Goal: Task Accomplishment & Management: Manage account settings

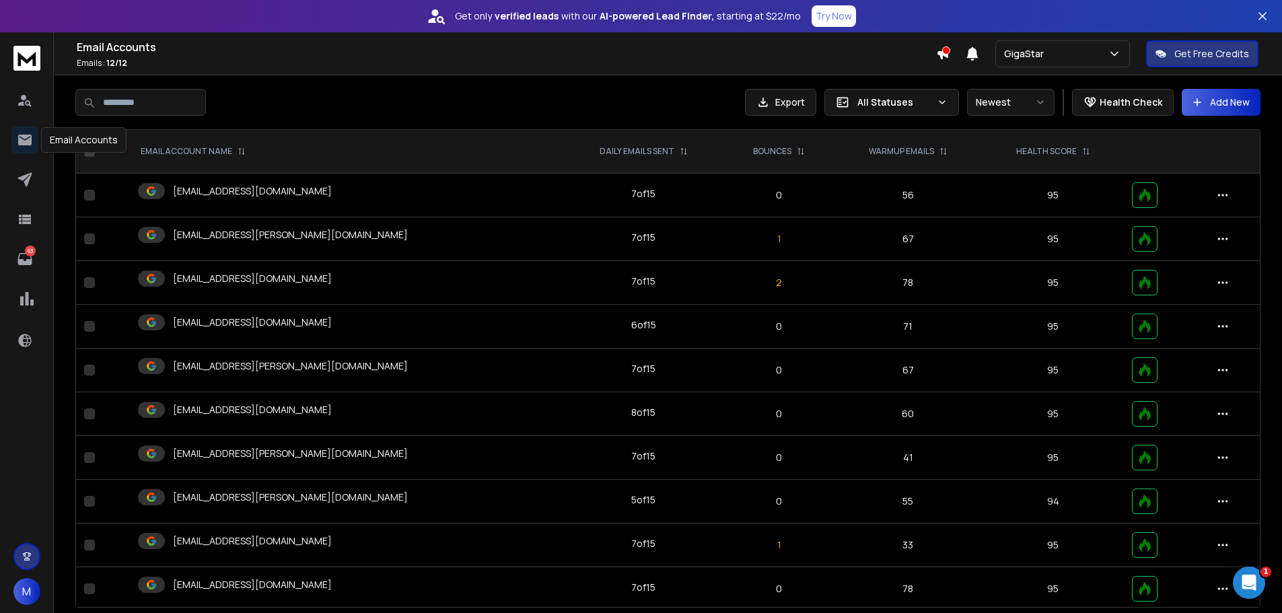
drag, startPoint x: 1074, startPoint y: 57, endPoint x: 1076, endPoint y: 68, distance: 11.6
click at [1073, 59] on div "GigaStar" at bounding box center [1062, 53] width 117 height 13
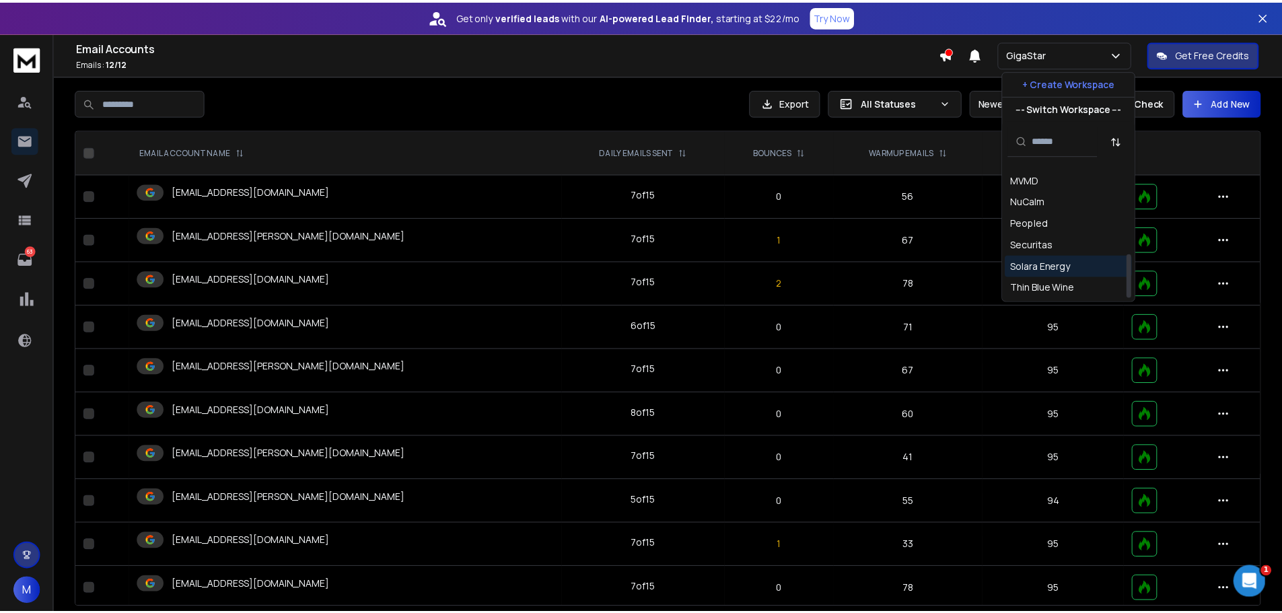
scroll to position [207, 0]
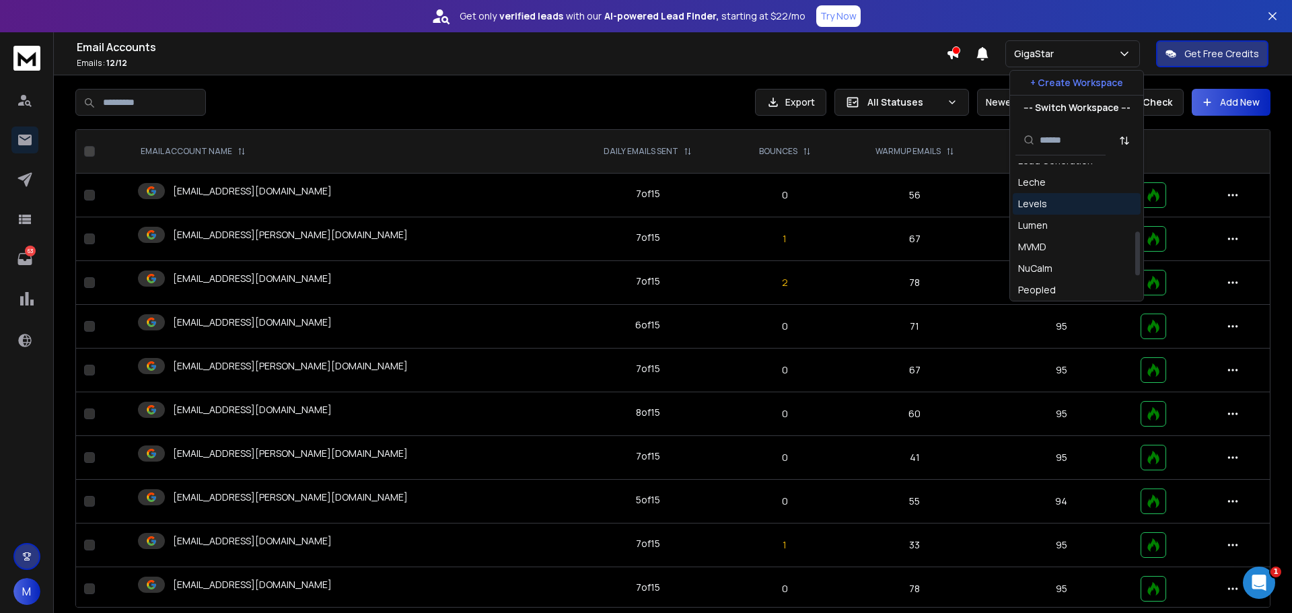
click at [1065, 207] on div "Levels" at bounding box center [1077, 204] width 128 height 22
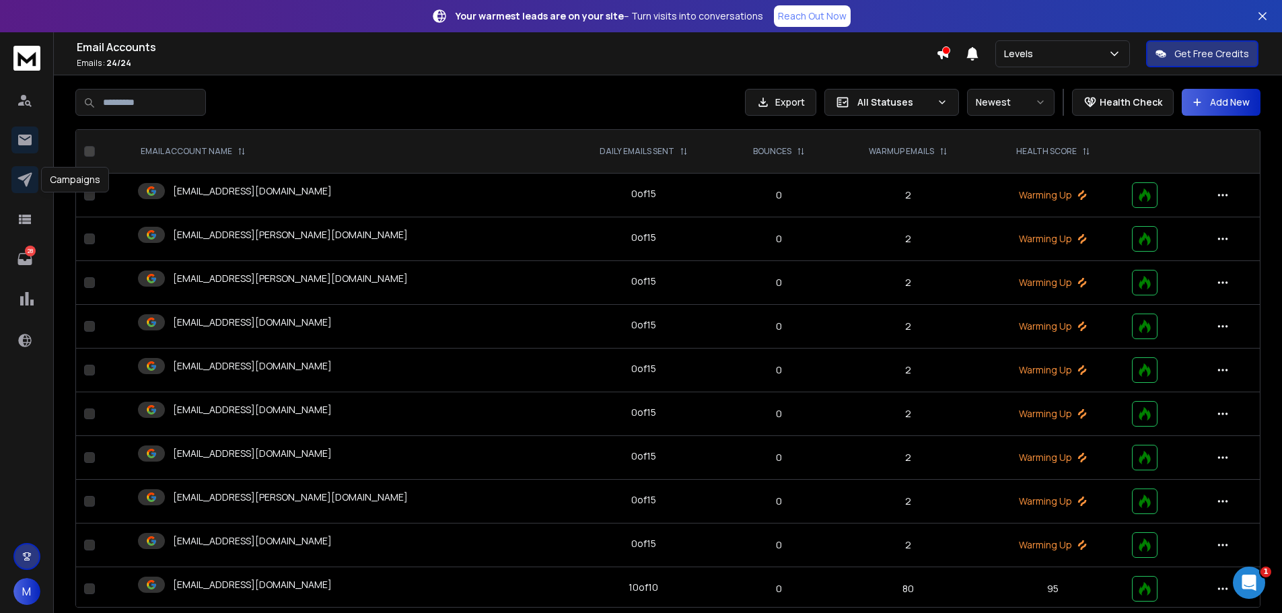
click at [25, 175] on icon at bounding box center [24, 179] width 14 height 14
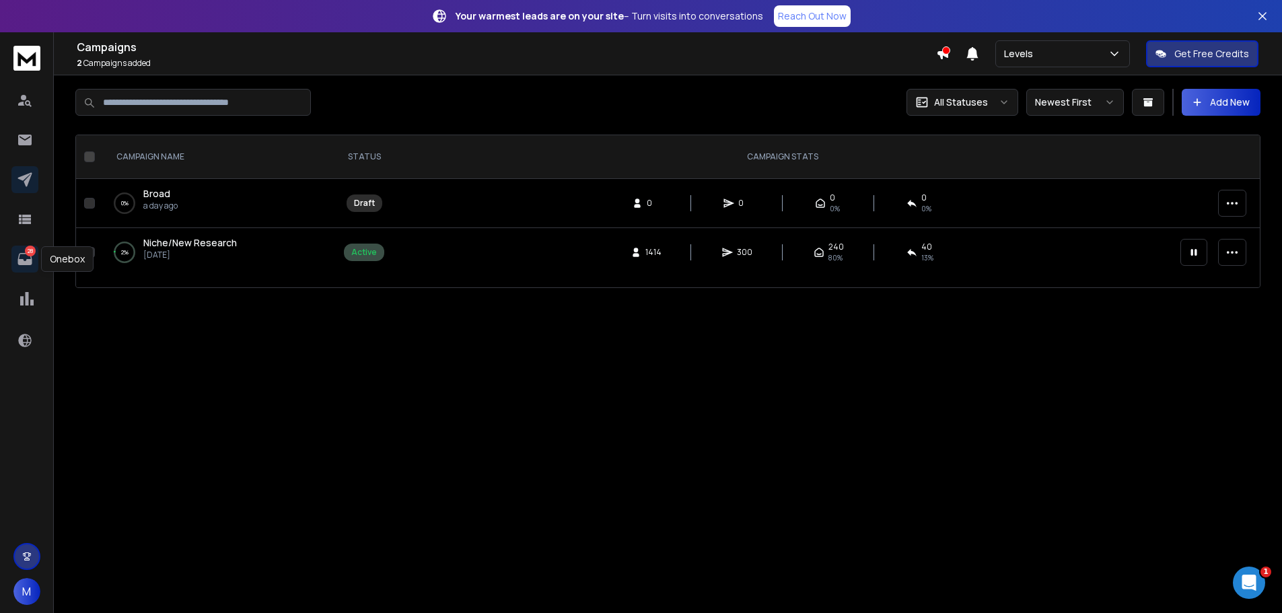
click at [19, 262] on icon at bounding box center [24, 259] width 14 height 12
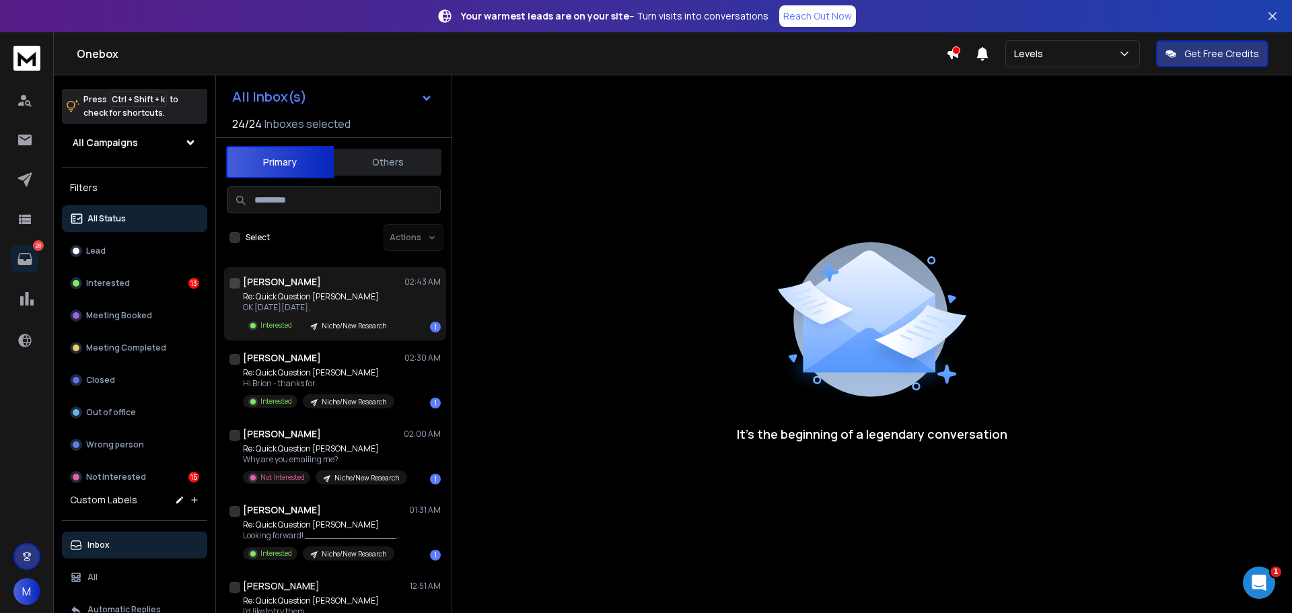
click at [337, 299] on p "Re: Quick Question Jaime" at bounding box center [318, 296] width 151 height 11
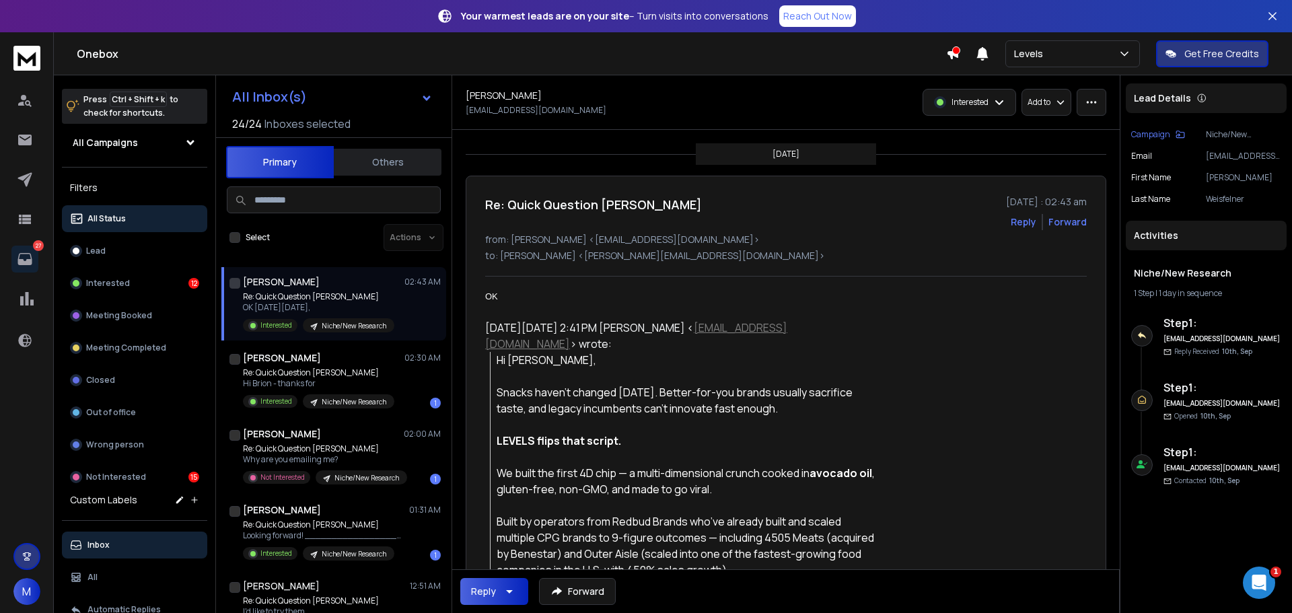
click at [347, 306] on p "OK [DATE][DATE]," at bounding box center [318, 307] width 151 height 11
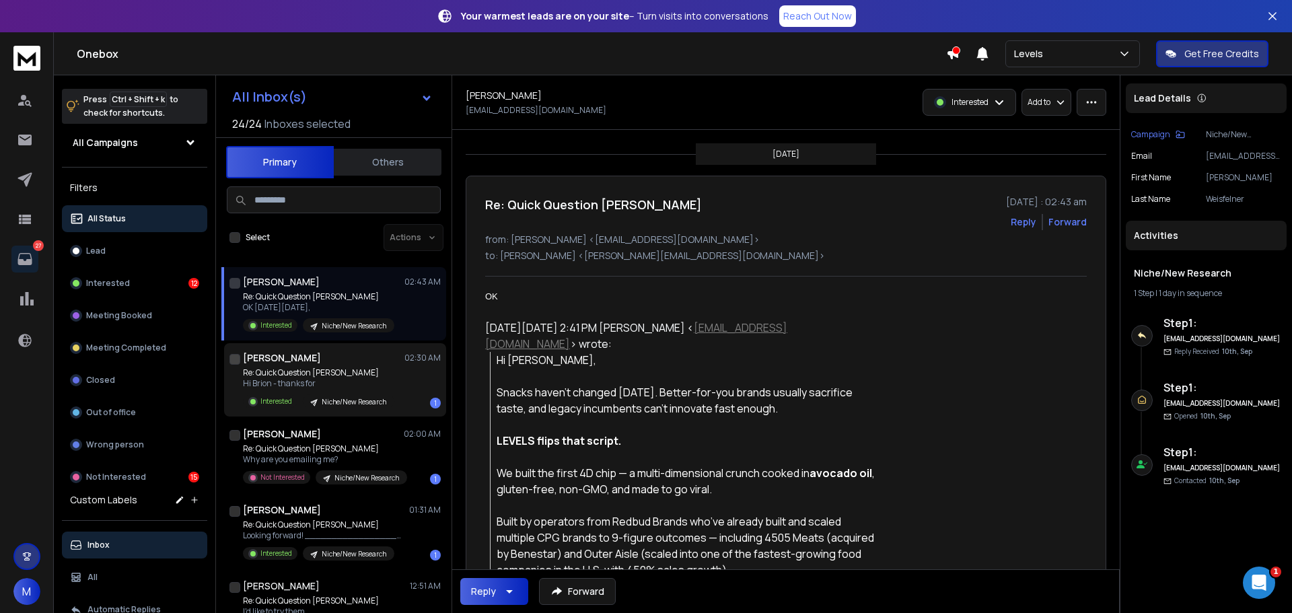
click at [348, 368] on p "Re: Quick Question [PERSON_NAME]" at bounding box center [318, 372] width 151 height 11
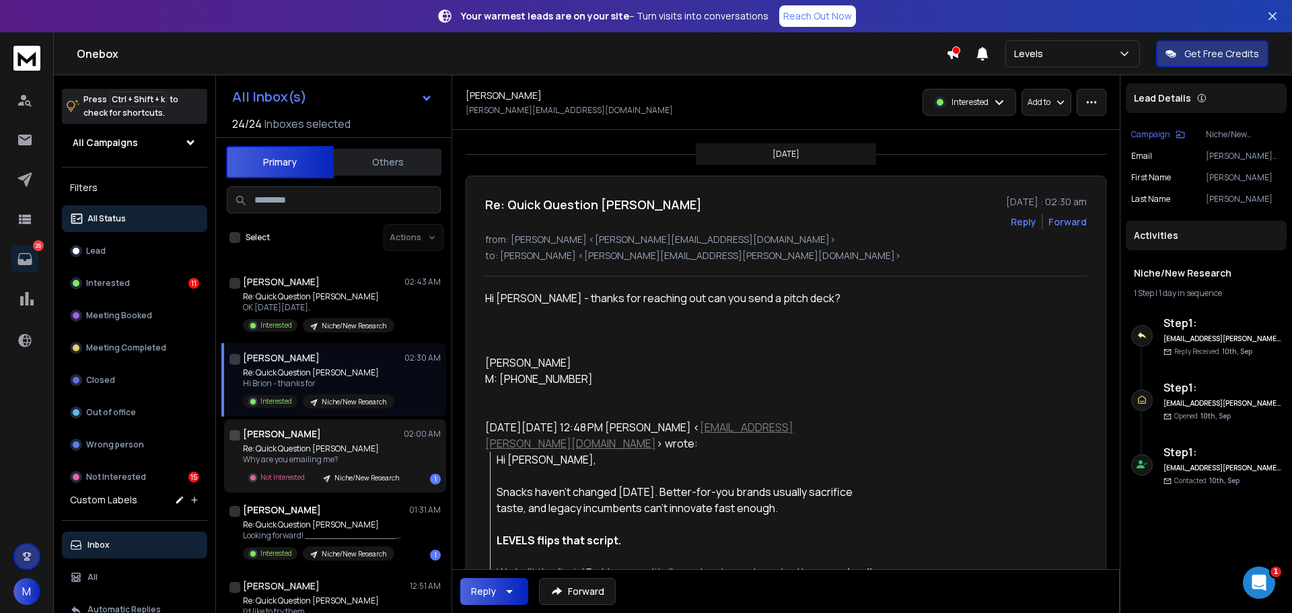
scroll to position [67, 0]
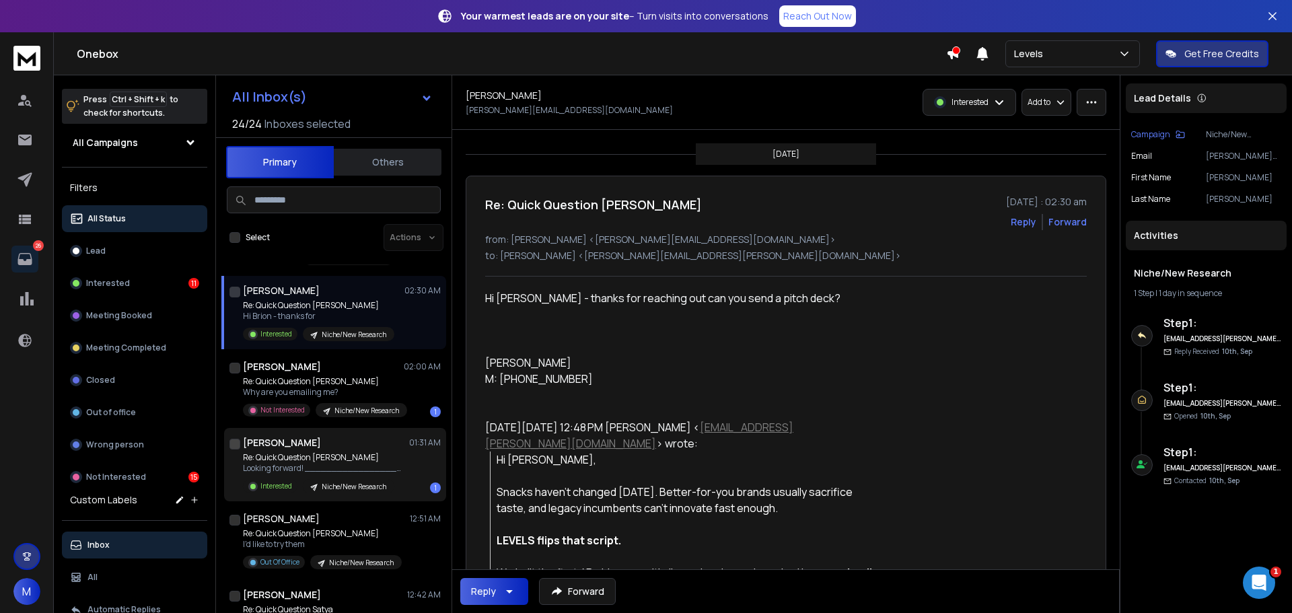
click at [359, 466] on p "Looking forward! ________________________________ From: [EMAIL_ADDRESS][PERSON_…" at bounding box center [324, 468] width 162 height 11
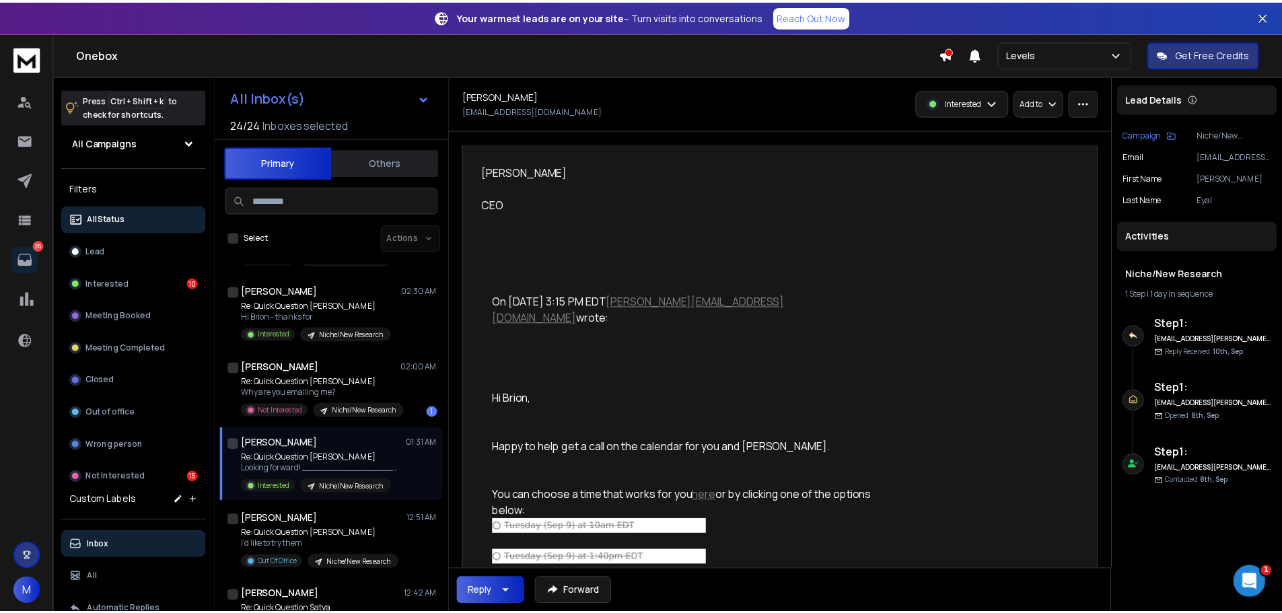
scroll to position [673, 0]
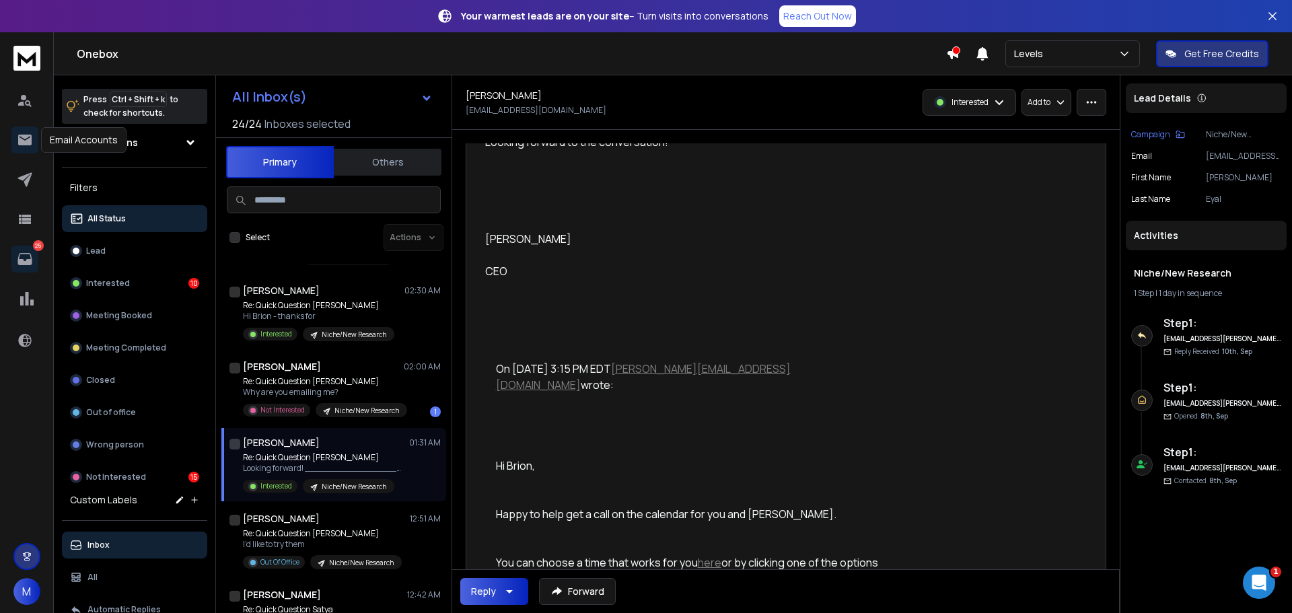
click at [23, 137] on icon at bounding box center [24, 140] width 13 height 11
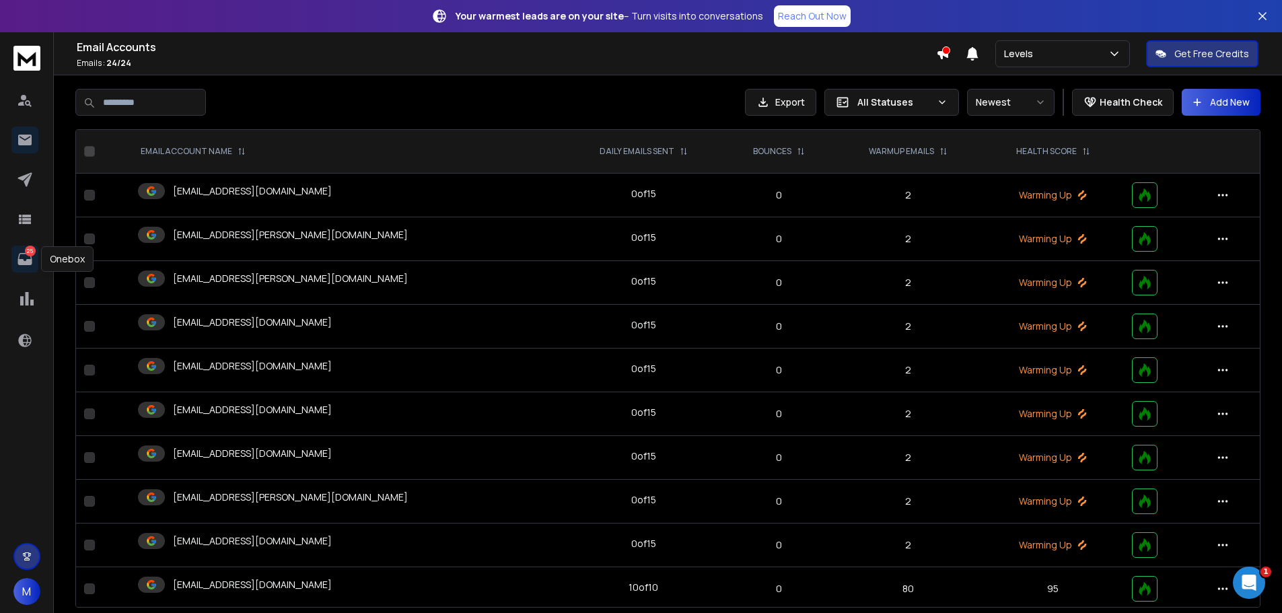
click at [19, 255] on icon at bounding box center [25, 259] width 16 height 16
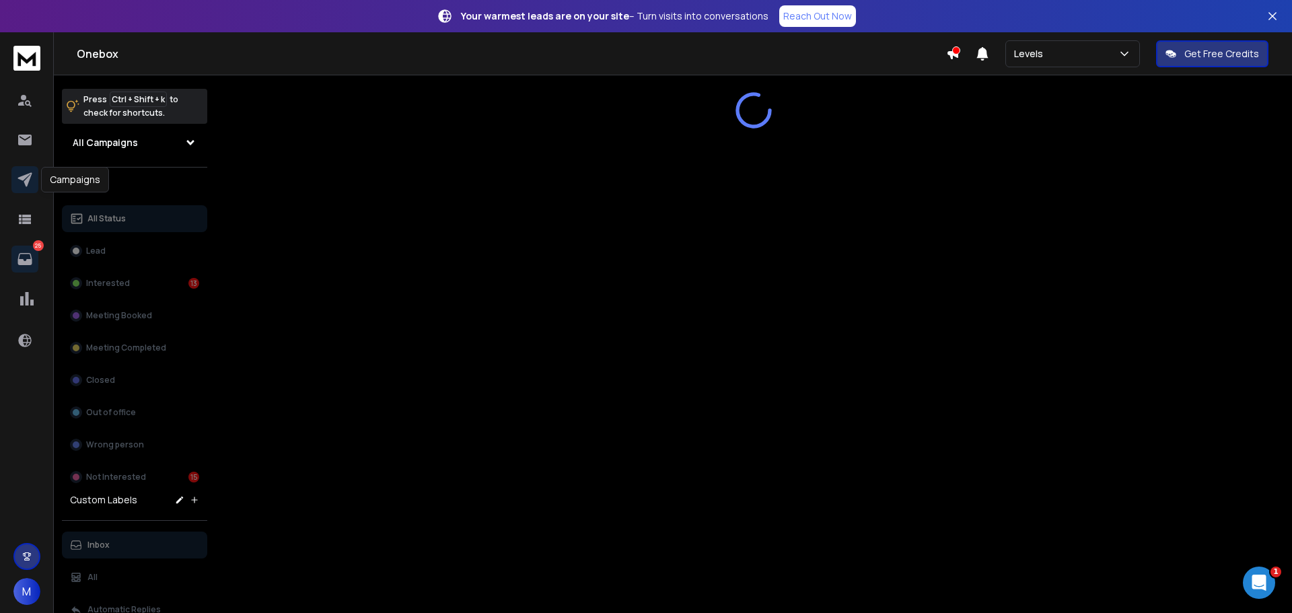
click at [22, 170] on link at bounding box center [24, 179] width 27 height 27
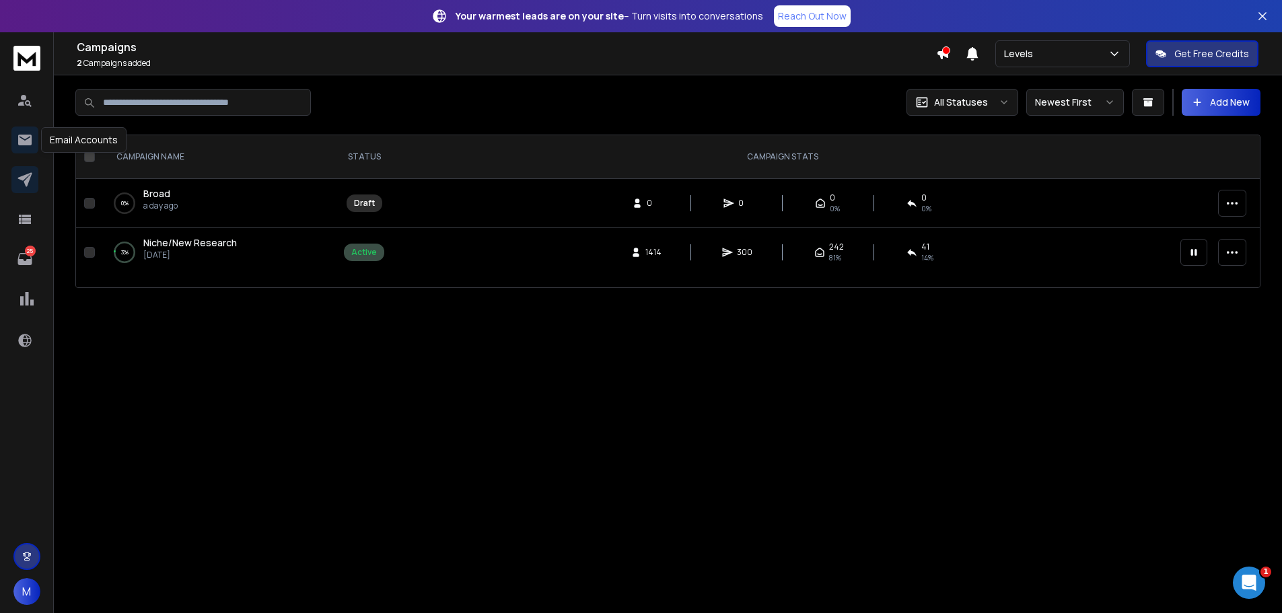
click at [26, 143] on icon at bounding box center [24, 140] width 13 height 11
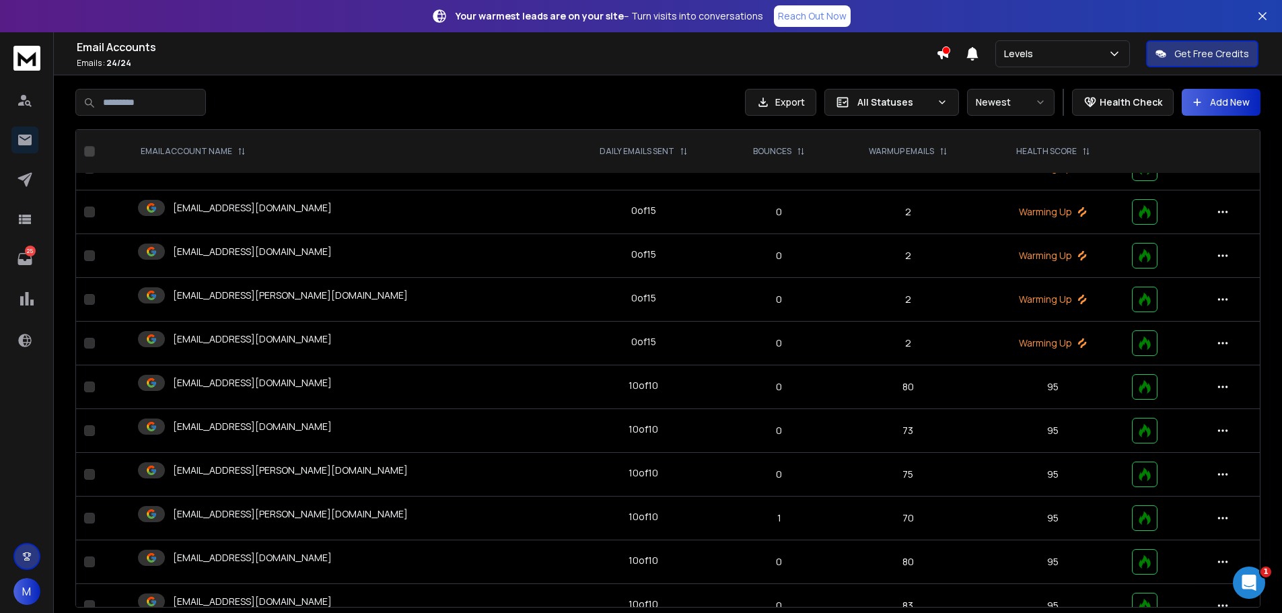
scroll to position [269, 0]
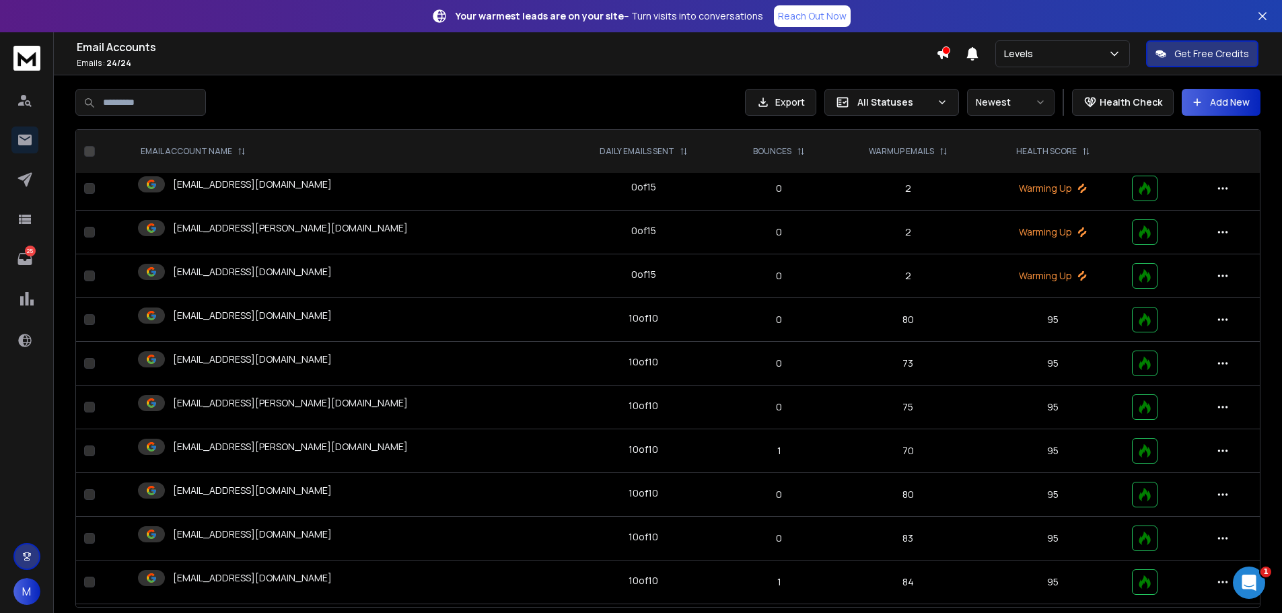
click at [89, 320] on button "button" at bounding box center [89, 319] width 11 height 11
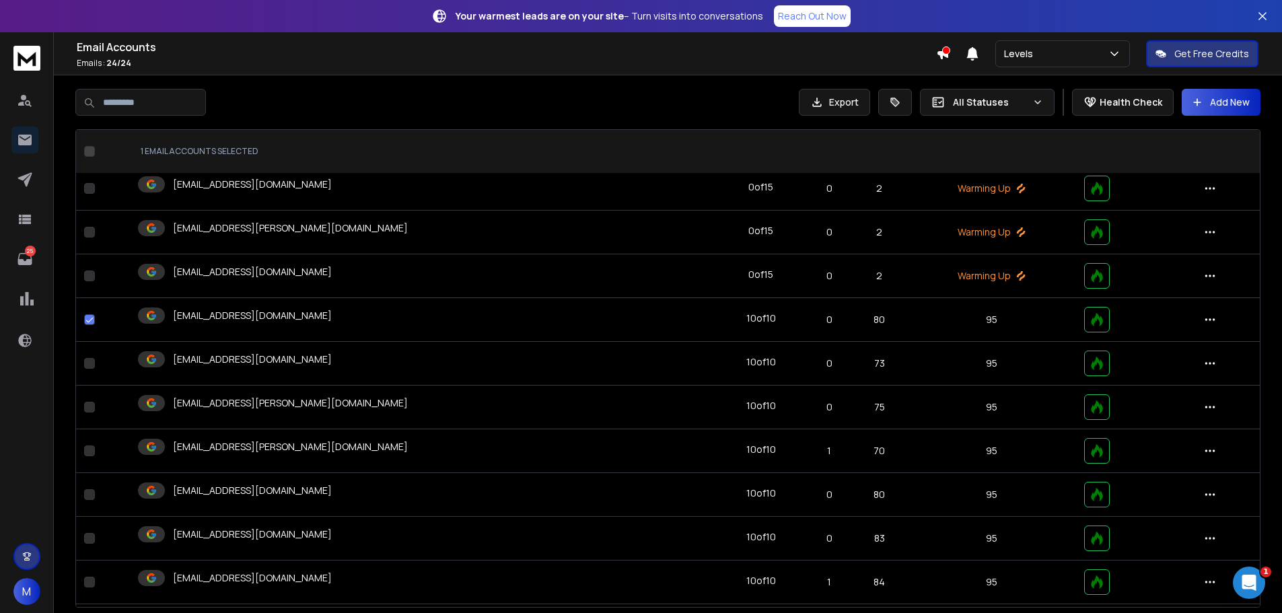
click at [92, 361] on button "button" at bounding box center [89, 363] width 11 height 11
click at [92, 411] on button "button" at bounding box center [89, 407] width 11 height 11
click at [92, 452] on button "button" at bounding box center [89, 451] width 11 height 11
click at [91, 501] on td at bounding box center [103, 495] width 54 height 44
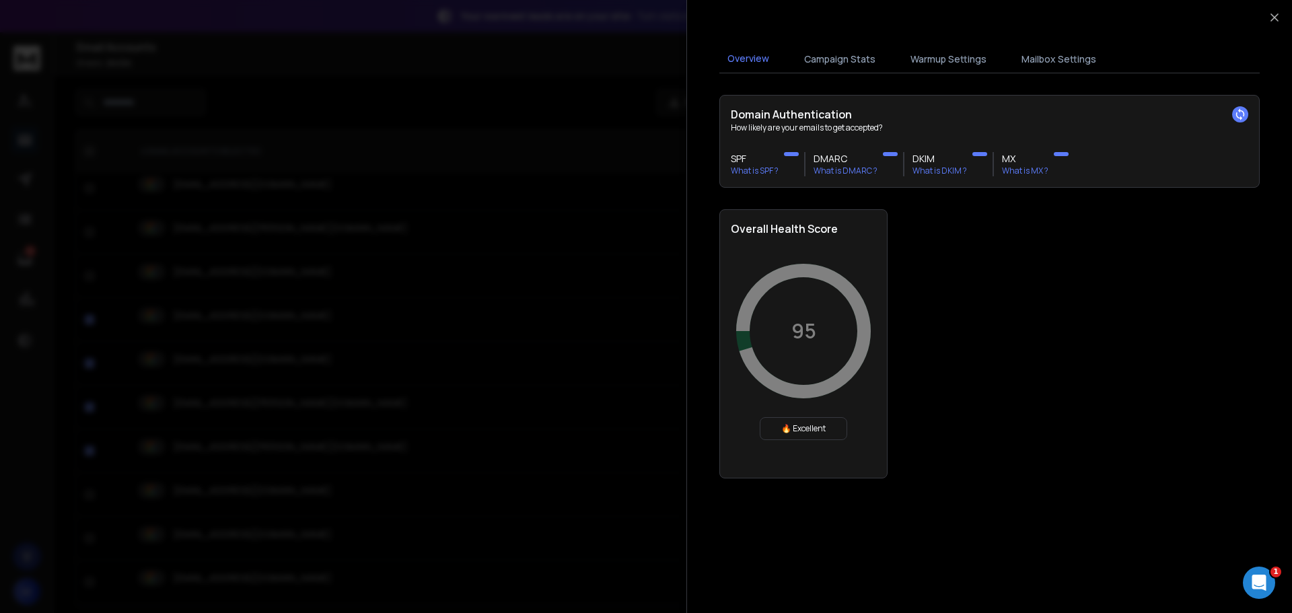
click at [92, 526] on div at bounding box center [646, 306] width 1292 height 613
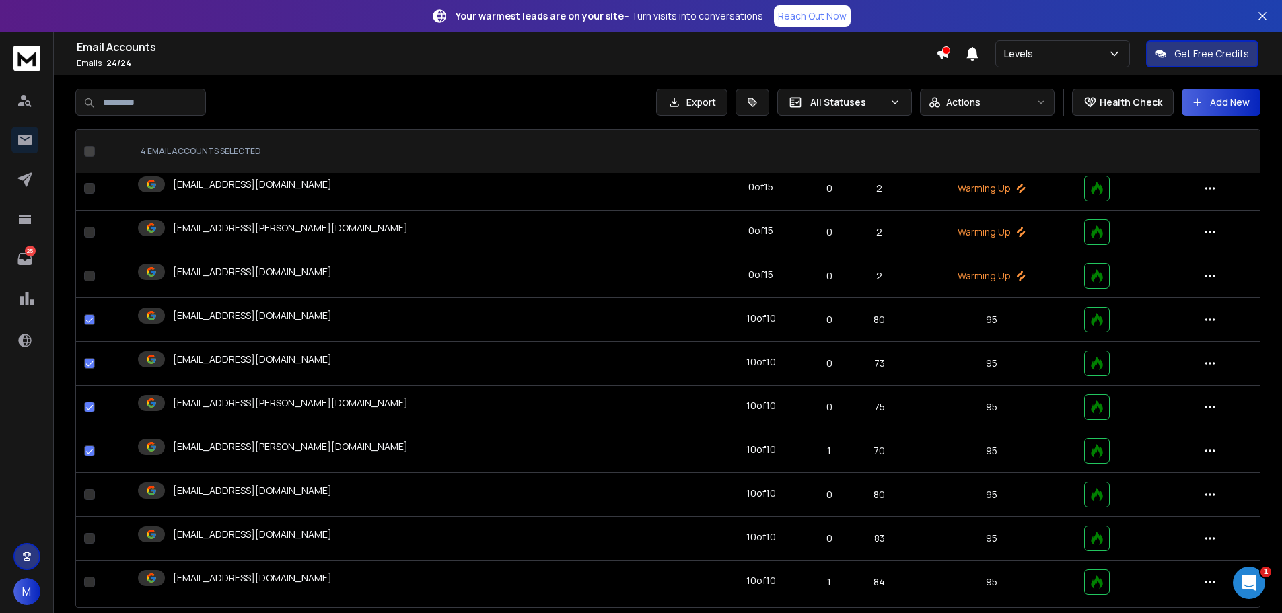
click at [89, 495] on button "button" at bounding box center [89, 494] width 11 height 11
click at [90, 536] on button "button" at bounding box center [89, 538] width 11 height 11
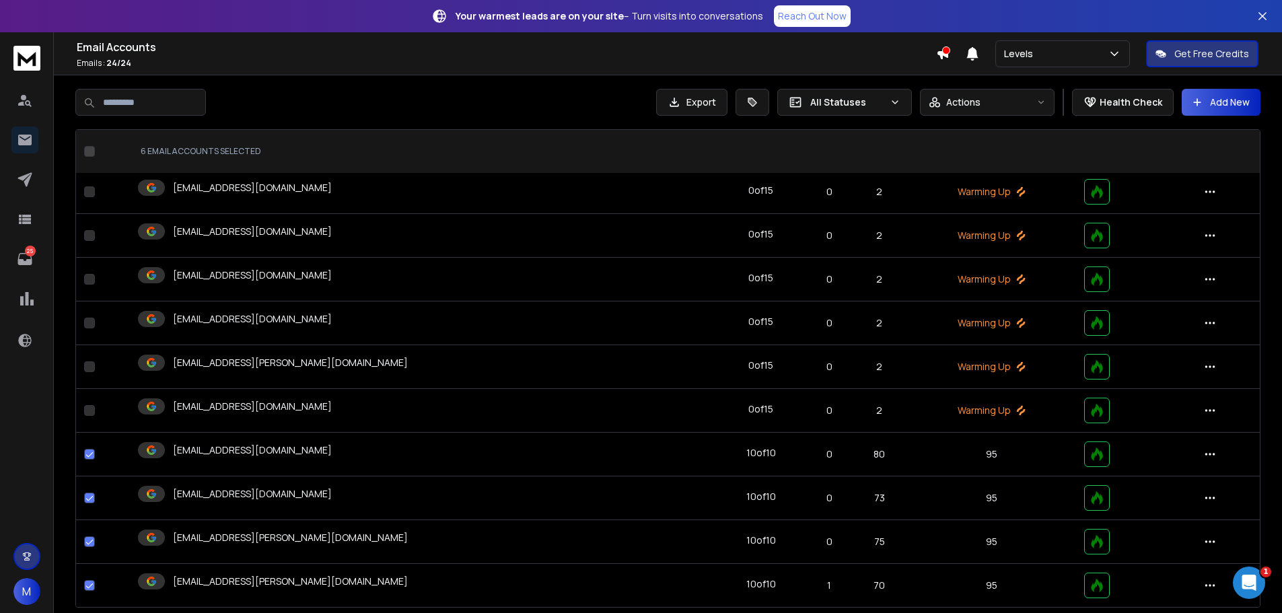
scroll to position [404, 0]
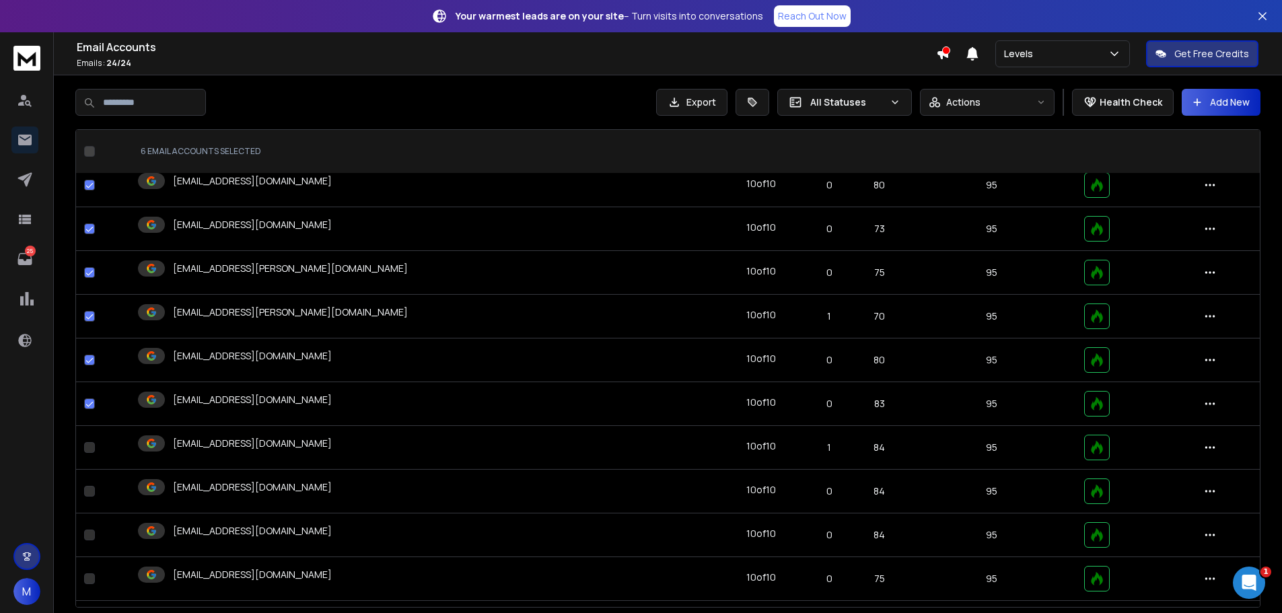
click at [87, 448] on button "button" at bounding box center [89, 447] width 11 height 11
click at [89, 491] on button "button" at bounding box center [89, 491] width 11 height 11
click at [88, 538] on button "button" at bounding box center [89, 535] width 11 height 11
click at [91, 577] on button "button" at bounding box center [89, 578] width 11 height 11
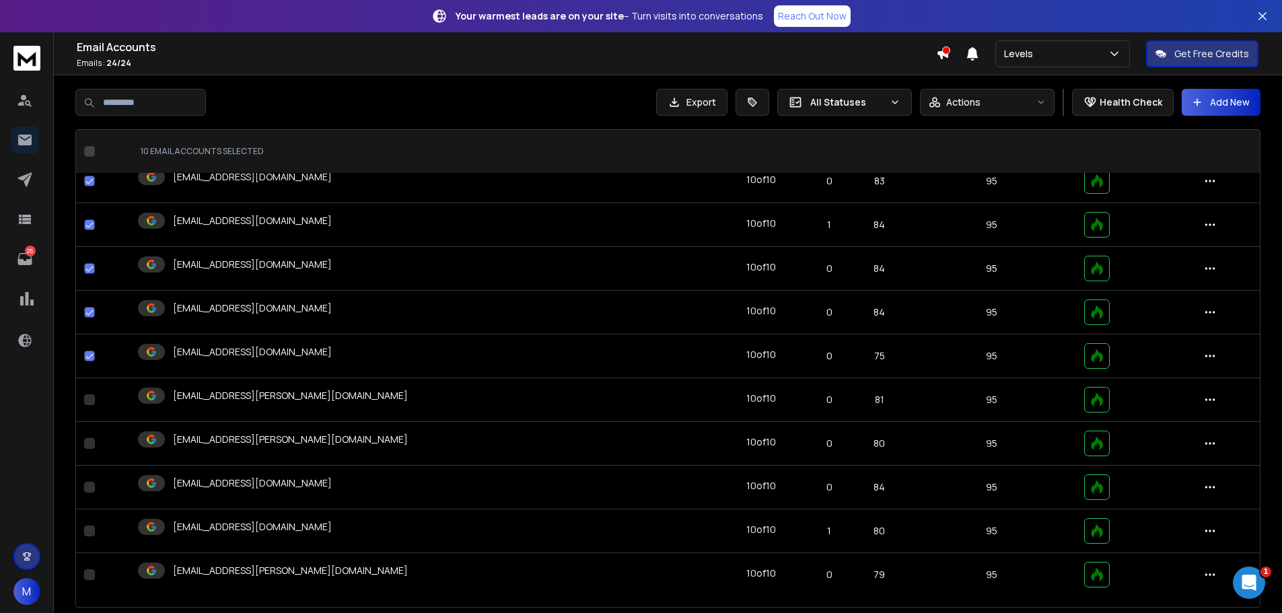
click at [90, 400] on button "button" at bounding box center [89, 399] width 11 height 11
click at [87, 441] on button "button" at bounding box center [89, 443] width 11 height 11
click at [90, 488] on button "button" at bounding box center [89, 487] width 11 height 11
drag, startPoint x: 87, startPoint y: 529, endPoint x: 99, endPoint y: 556, distance: 29.5
click at [87, 530] on button "button" at bounding box center [89, 531] width 11 height 11
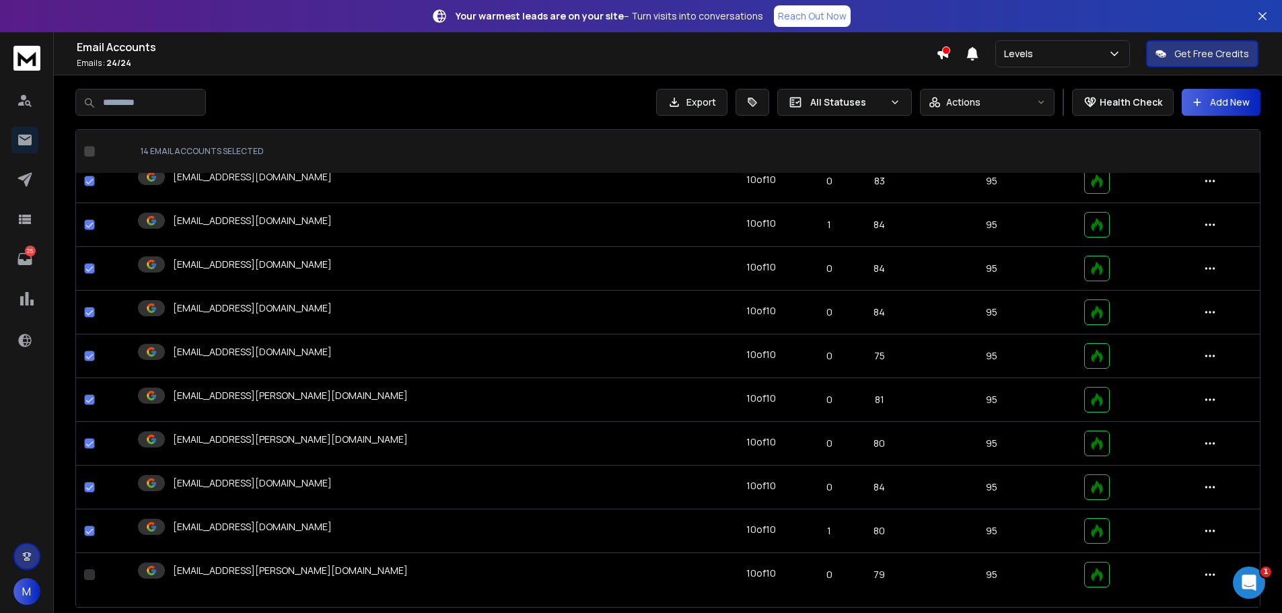
click at [90, 573] on button "button" at bounding box center [89, 574] width 11 height 11
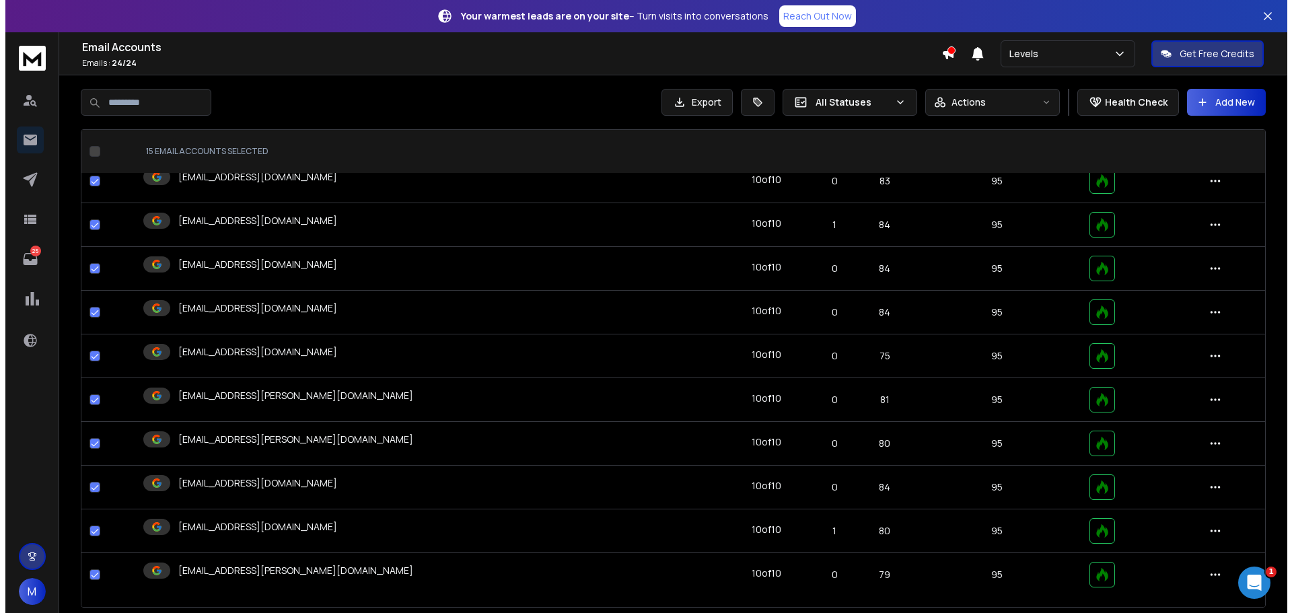
scroll to position [290, 0]
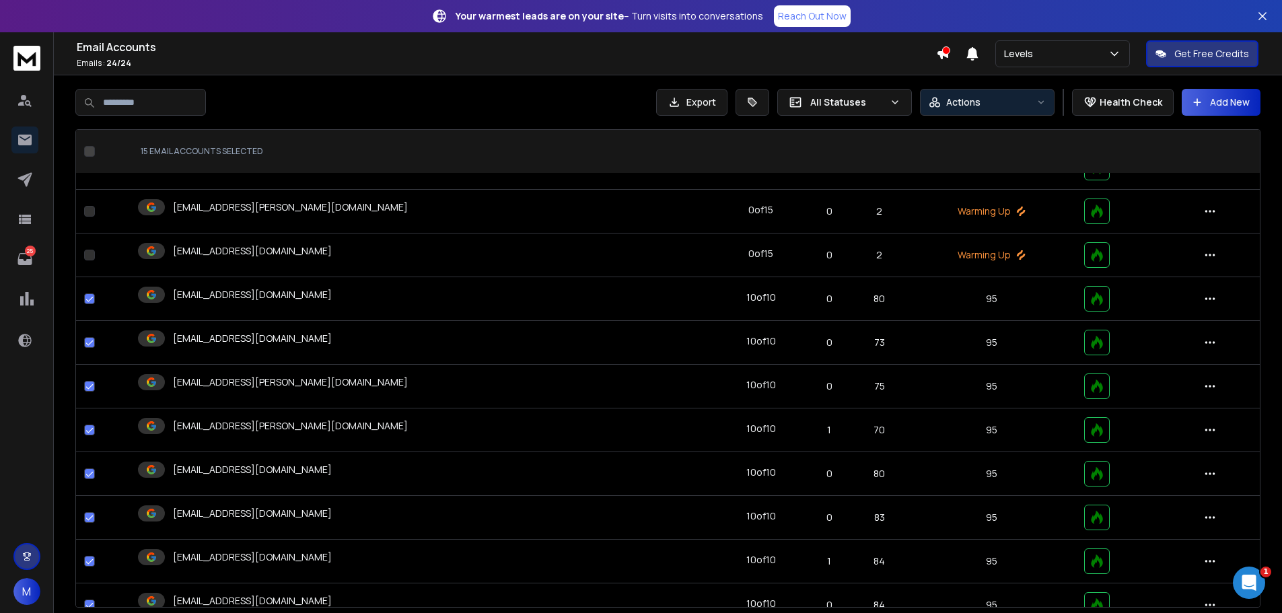
click at [971, 100] on p "Actions" at bounding box center [963, 102] width 34 height 13
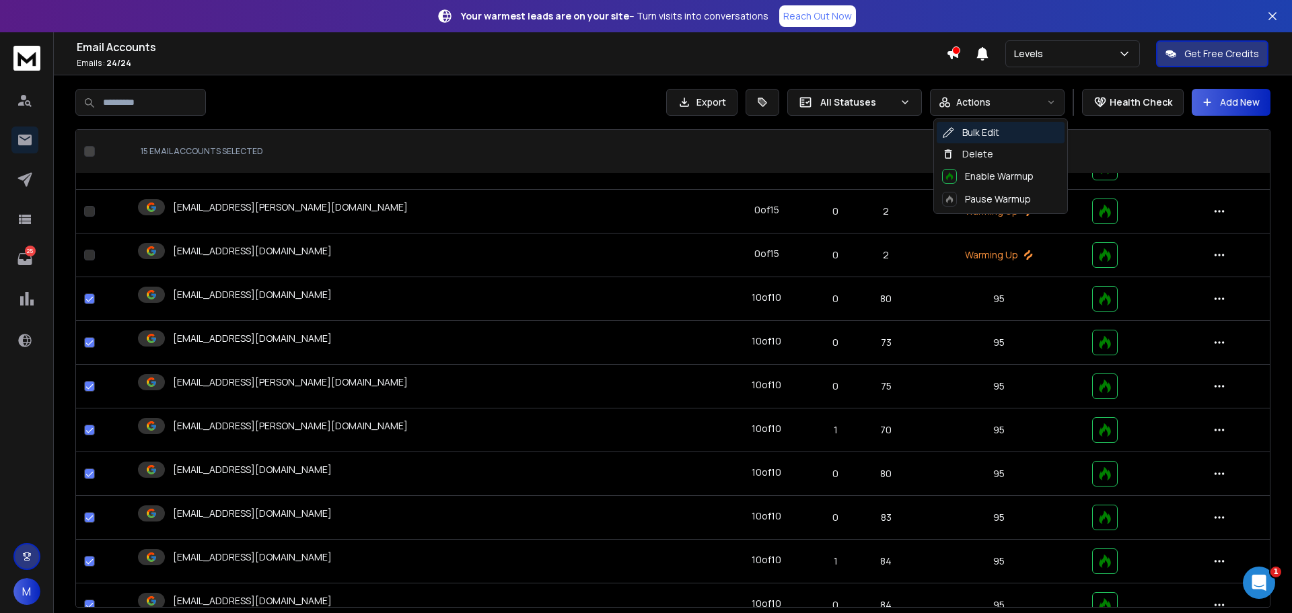
click at [981, 137] on div "Bulk Edit" at bounding box center [970, 132] width 57 height 13
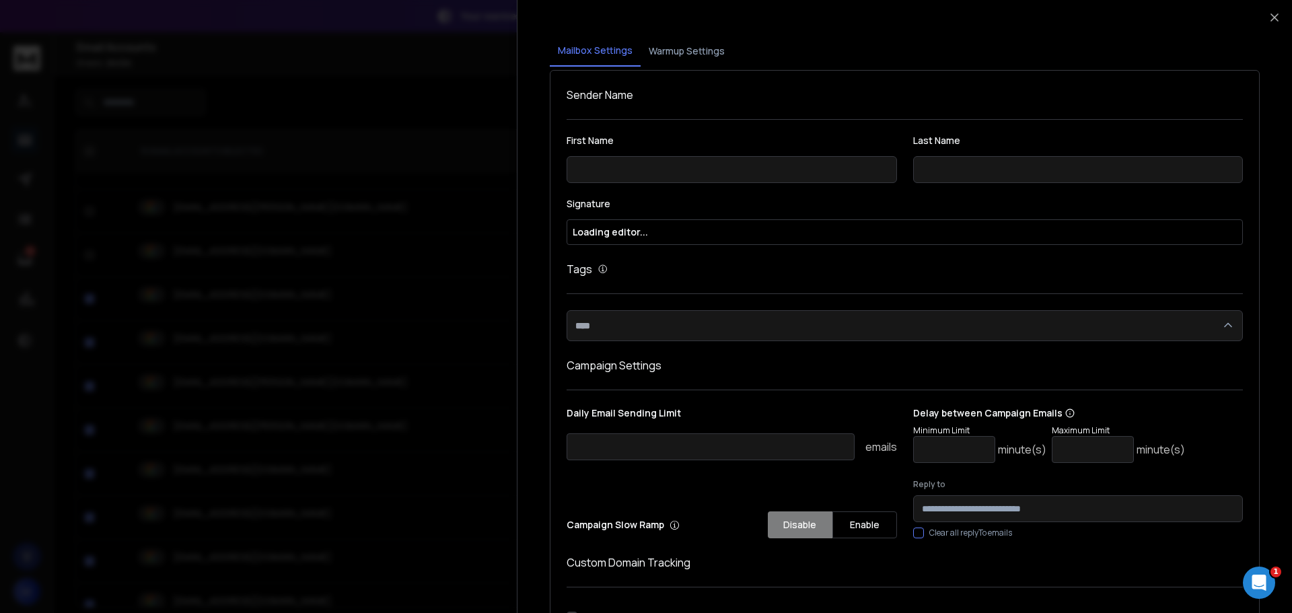
scroll to position [102, 0]
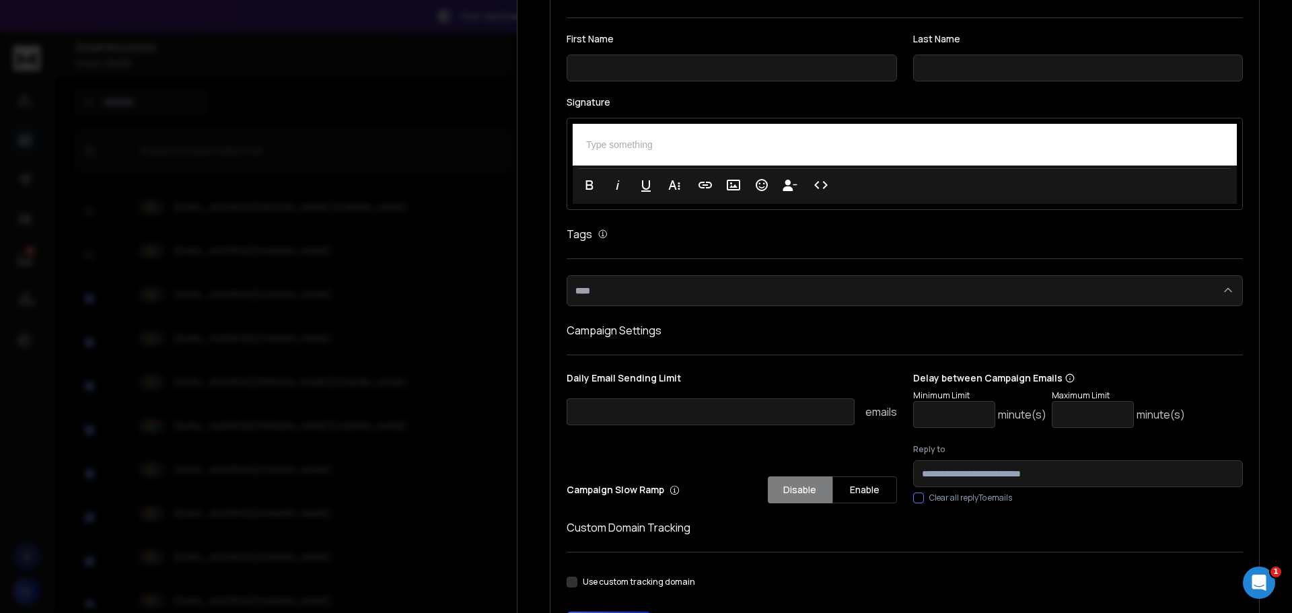
click at [649, 347] on form "First Name Last Name Signature Type something Clear Formatting Font Family Aria…" at bounding box center [905, 336] width 676 height 604
click at [647, 415] on input "number" at bounding box center [711, 411] width 288 height 27
type input "**"
click at [654, 454] on div "Campaign Slow Ramp Disable Enable" at bounding box center [732, 473] width 330 height 59
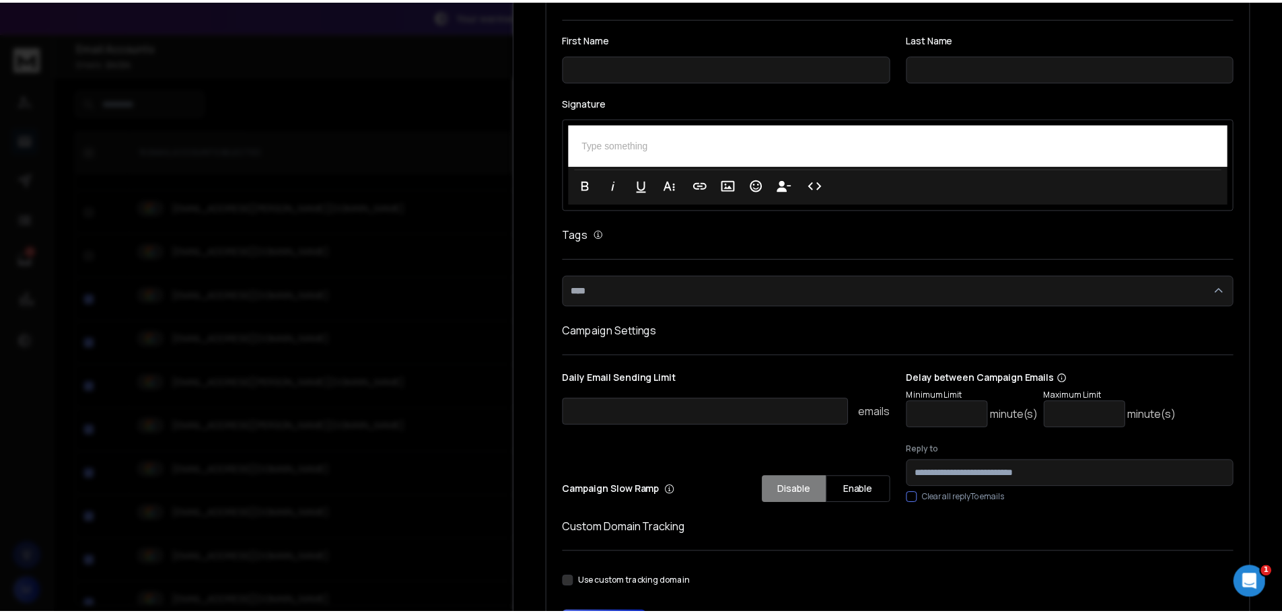
scroll to position [182, 0]
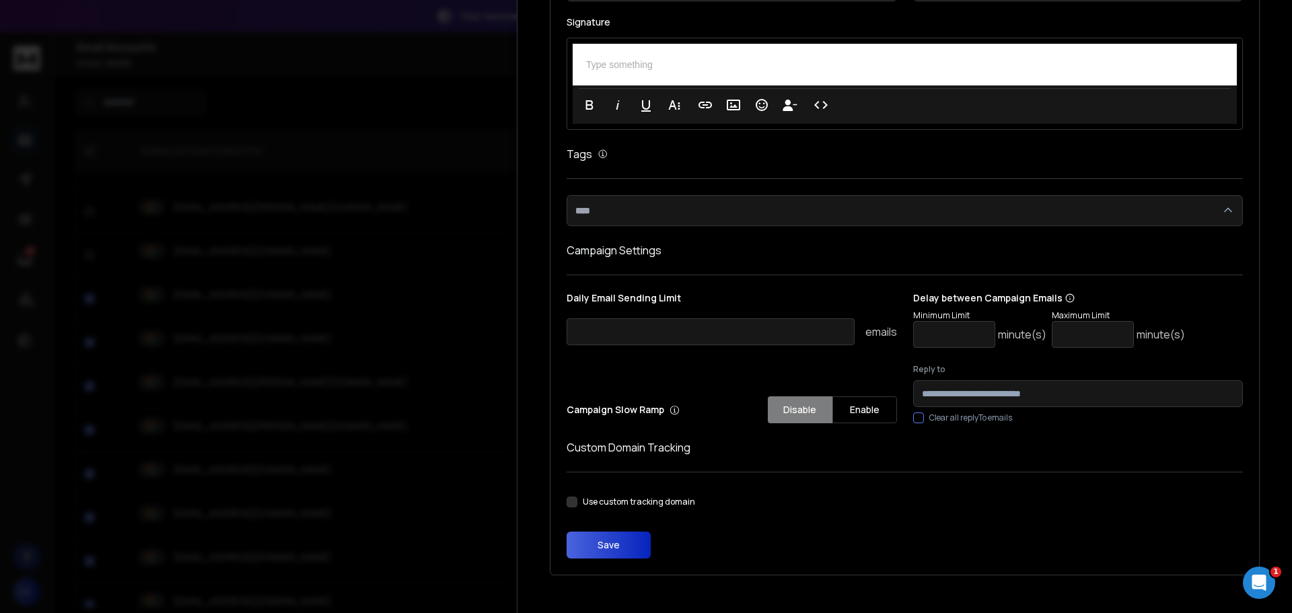
click at [605, 537] on button "Save" at bounding box center [609, 545] width 84 height 27
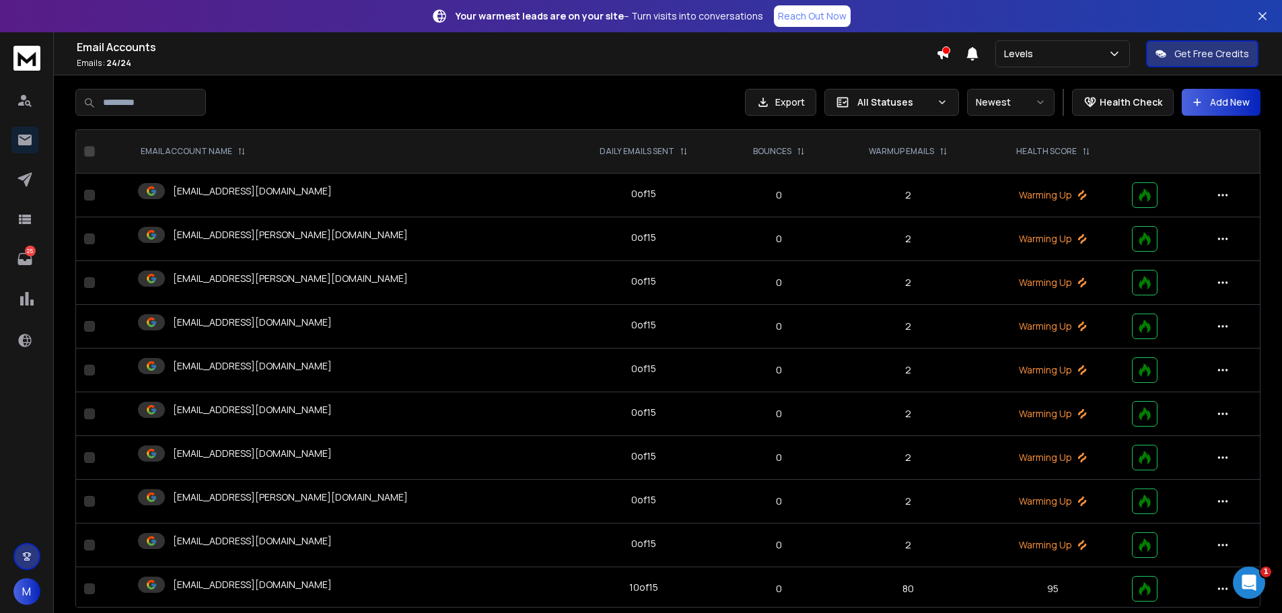
scroll to position [135, 0]
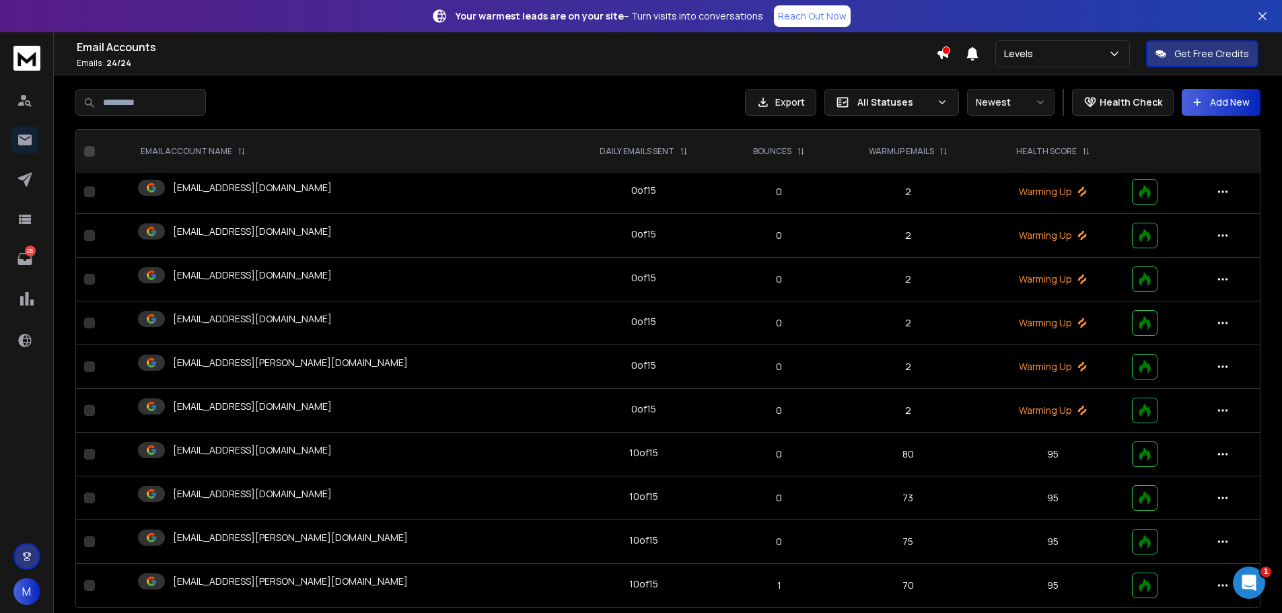
click at [92, 452] on button "button" at bounding box center [89, 454] width 11 height 11
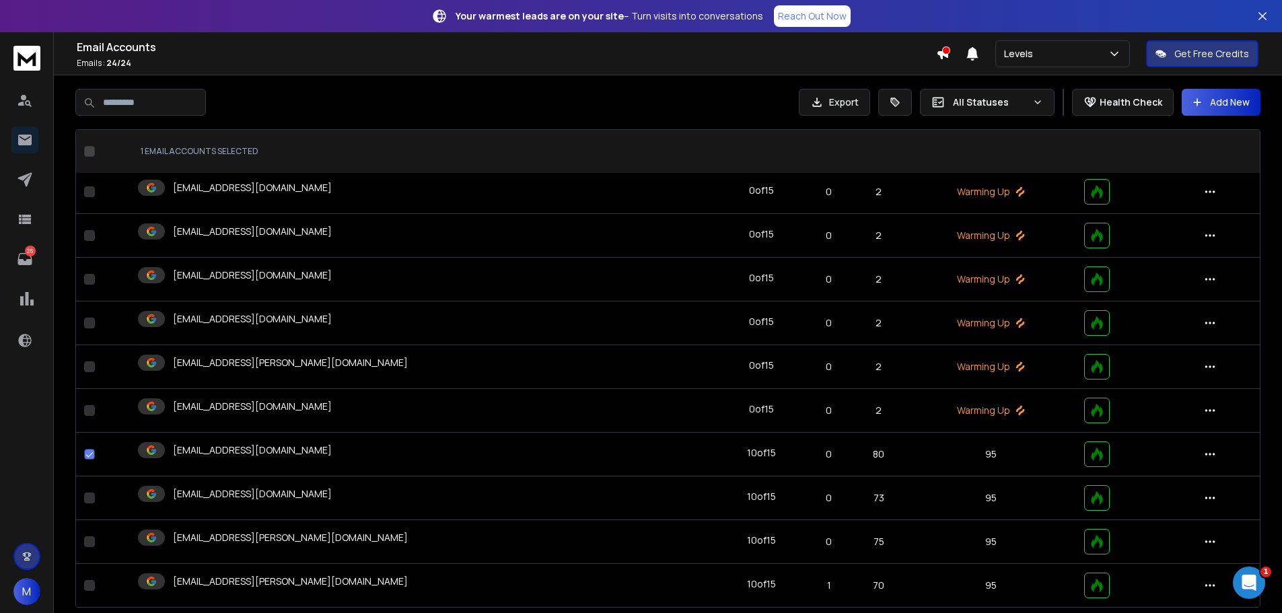
scroll to position [269, 0]
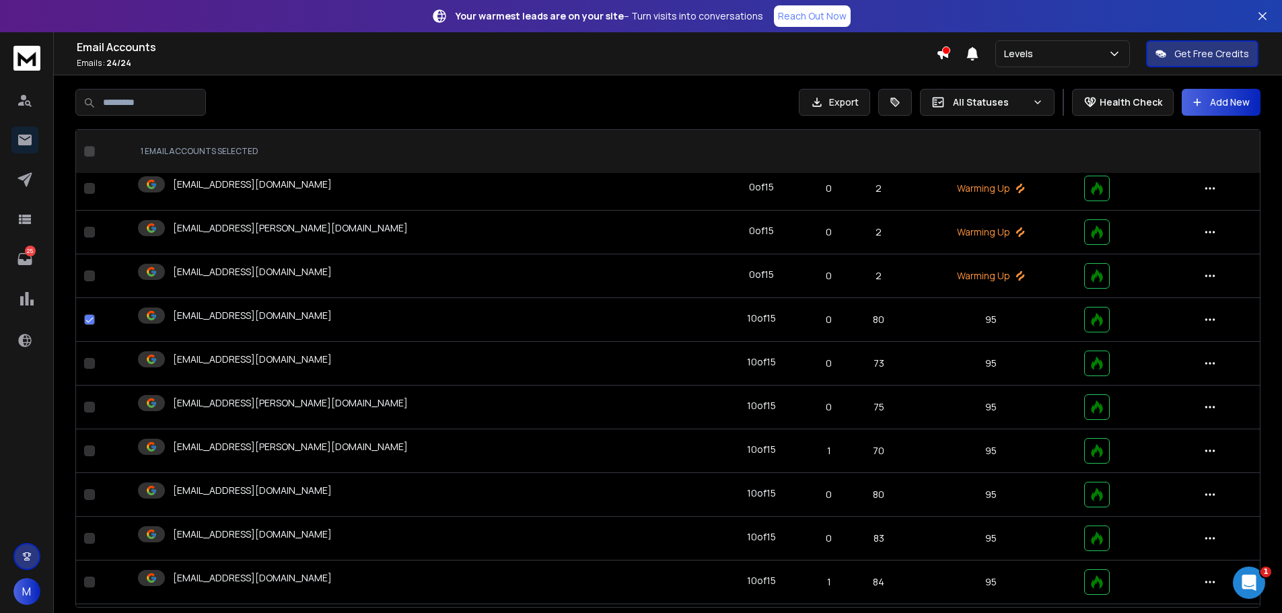
click at [91, 364] on button "button" at bounding box center [89, 363] width 11 height 11
click at [91, 410] on button "button" at bounding box center [89, 407] width 11 height 11
click at [90, 454] on button "button" at bounding box center [89, 451] width 11 height 11
click at [91, 497] on button "button" at bounding box center [89, 494] width 11 height 11
click at [92, 541] on button "button" at bounding box center [89, 538] width 11 height 11
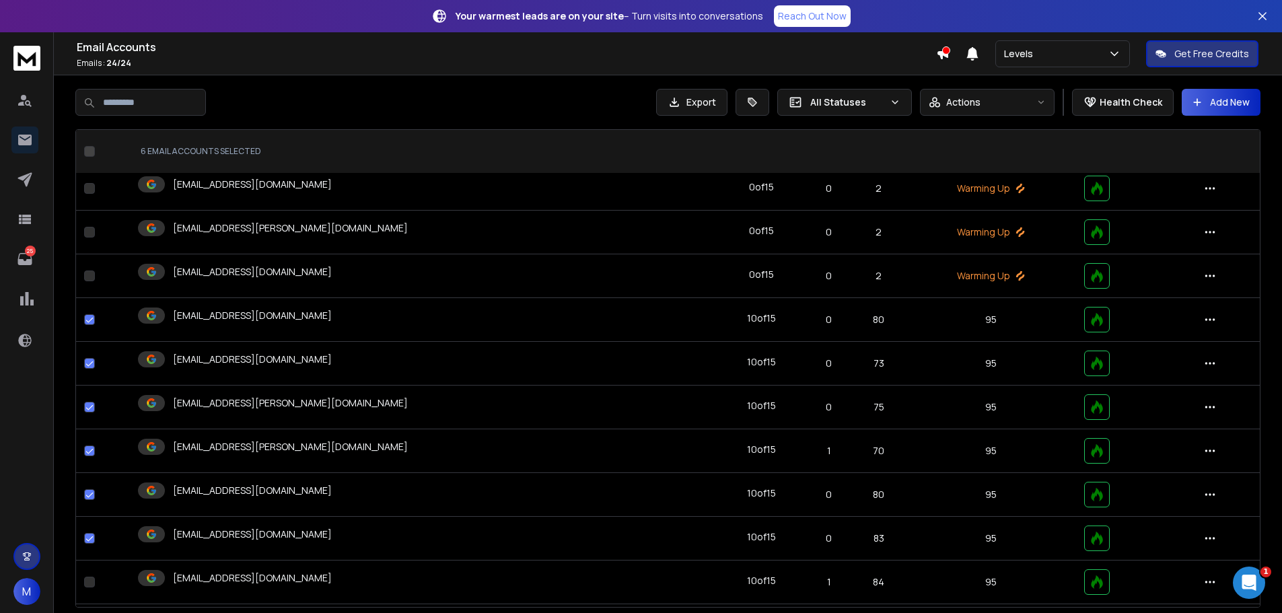
scroll to position [538, 0]
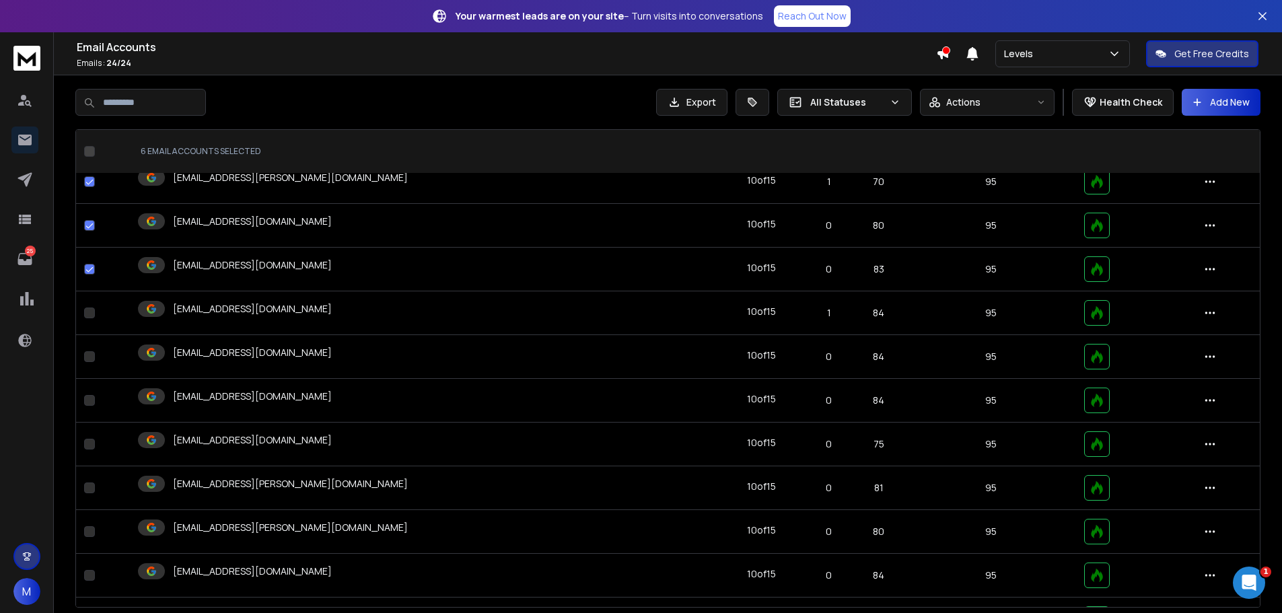
click at [92, 314] on button "button" at bounding box center [89, 313] width 11 height 11
click at [92, 357] on button "button" at bounding box center [89, 356] width 11 height 11
click at [92, 401] on button "button" at bounding box center [89, 400] width 11 height 11
click at [93, 445] on button "button" at bounding box center [89, 444] width 11 height 11
click at [92, 488] on button "button" at bounding box center [89, 488] width 11 height 11
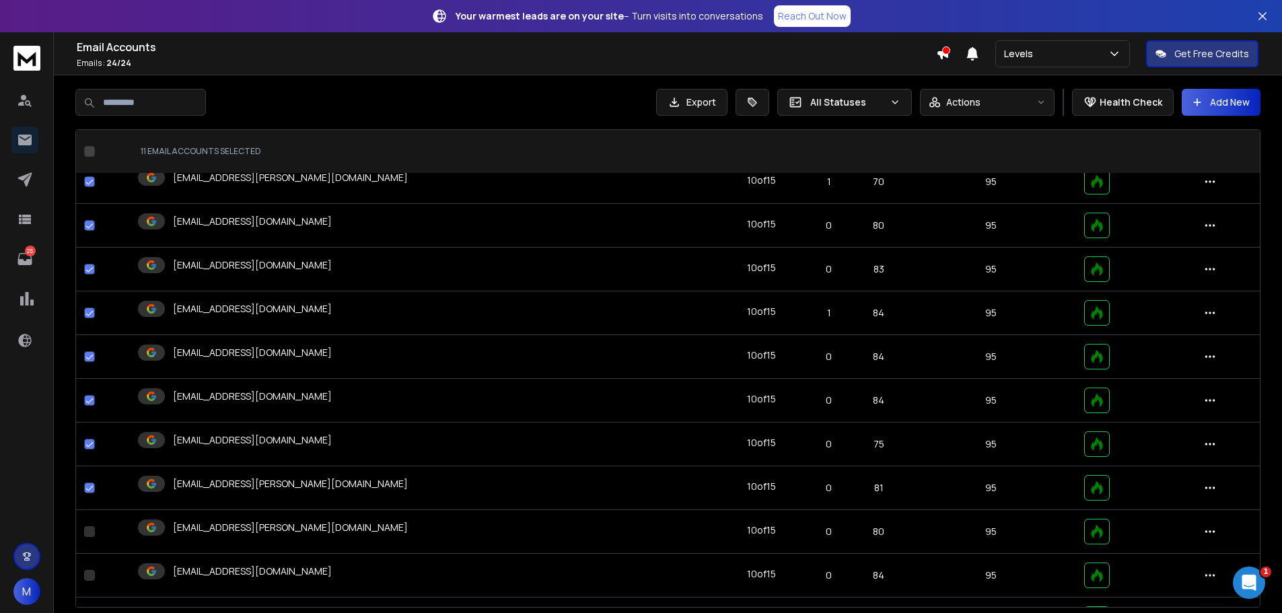
click at [92, 531] on button "button" at bounding box center [89, 531] width 11 height 11
click at [94, 575] on button "button" at bounding box center [89, 575] width 11 height 11
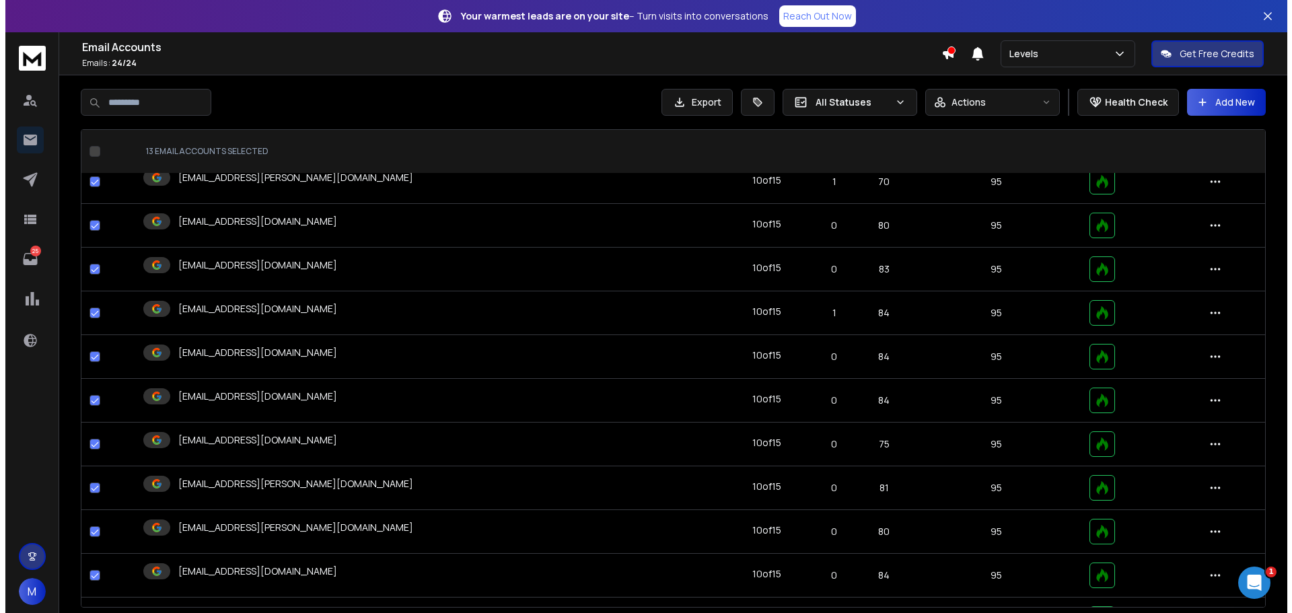
scroll to position [627, 0]
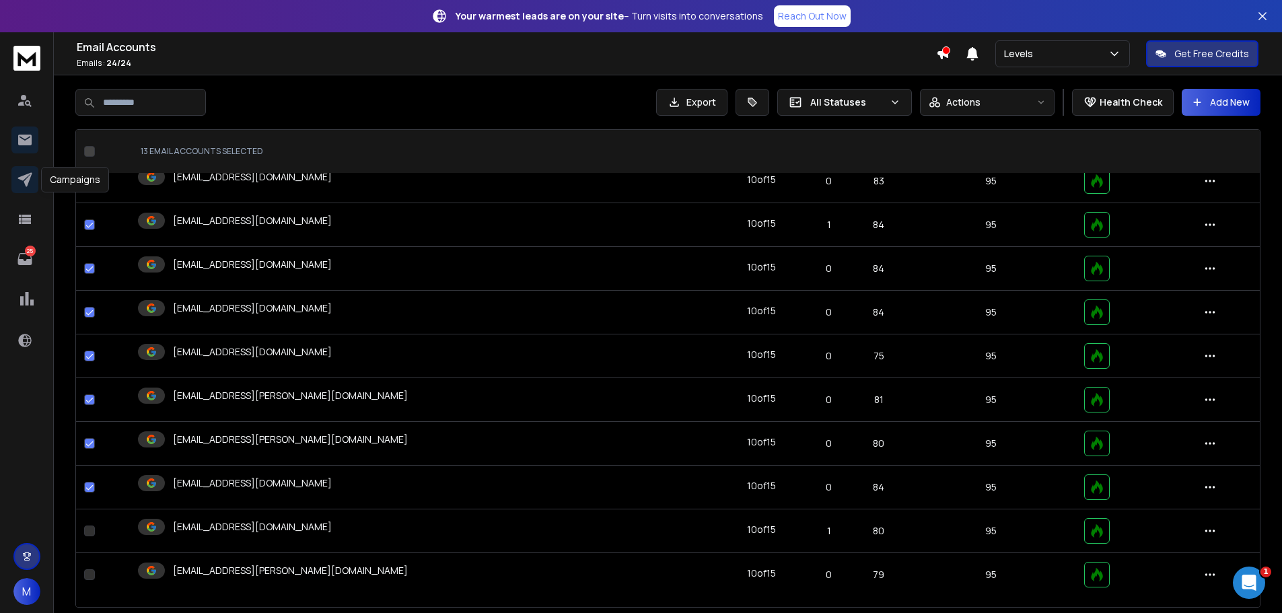
click at [32, 177] on icon at bounding box center [25, 180] width 16 height 16
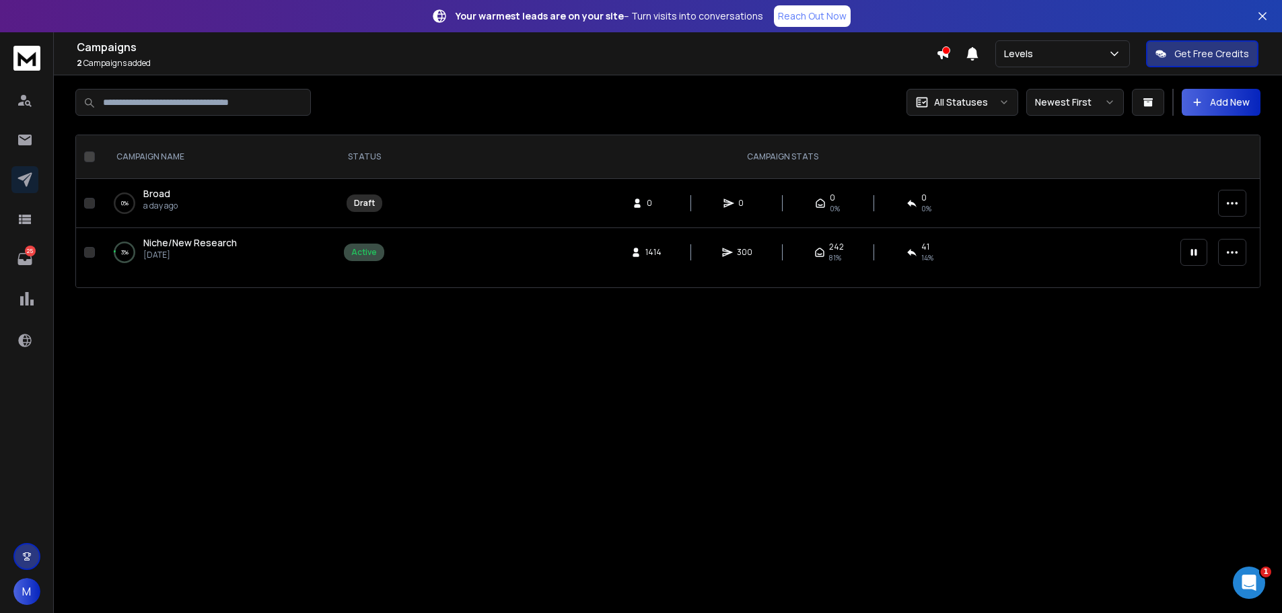
click at [413, 285] on caption at bounding box center [668, 282] width 1184 height 11
click at [433, 262] on div "1414 300 242 81 % 41 14 %" at bounding box center [782, 253] width 764 height 22
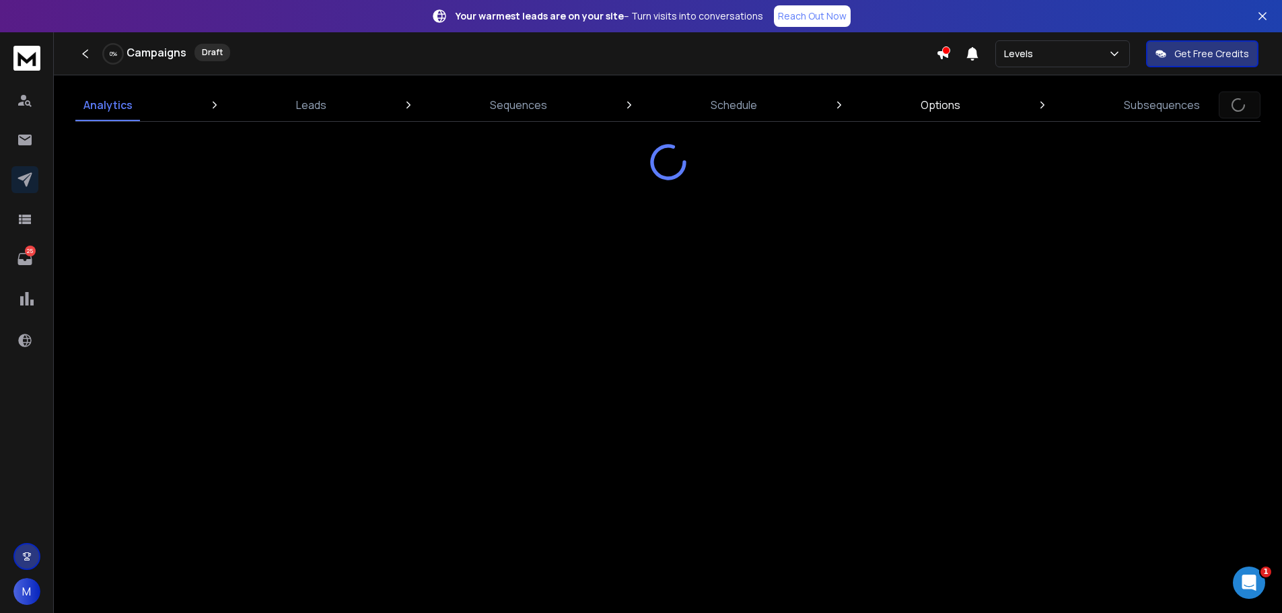
click at [936, 108] on p "Options" at bounding box center [941, 105] width 40 height 16
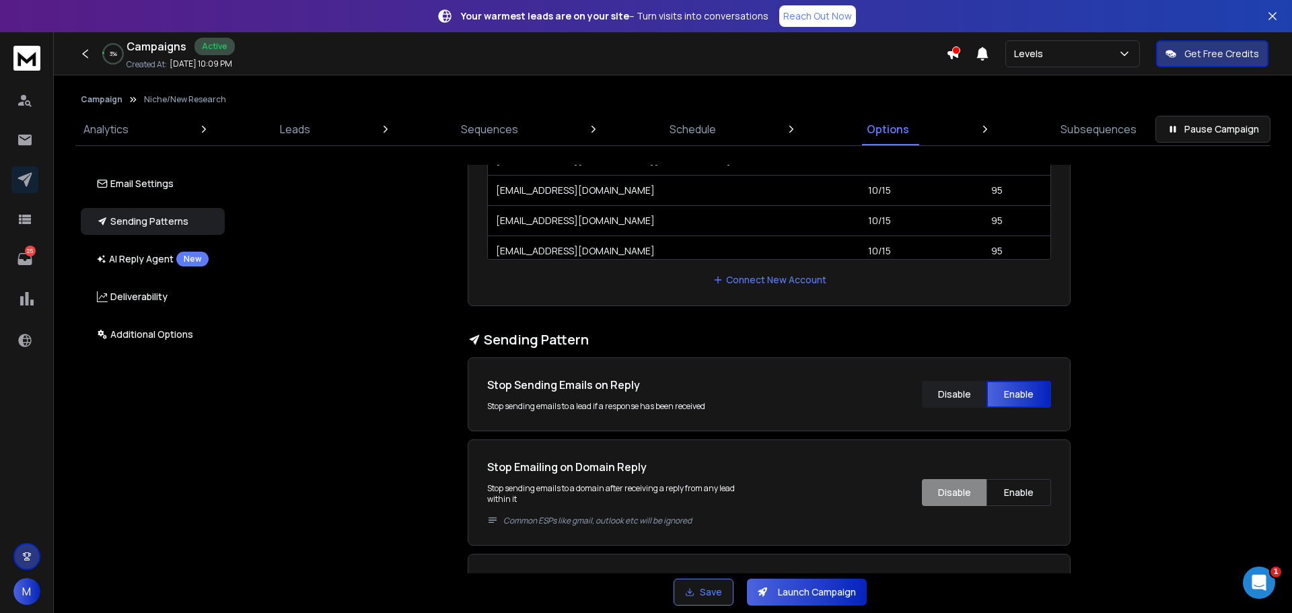
scroll to position [481, 0]
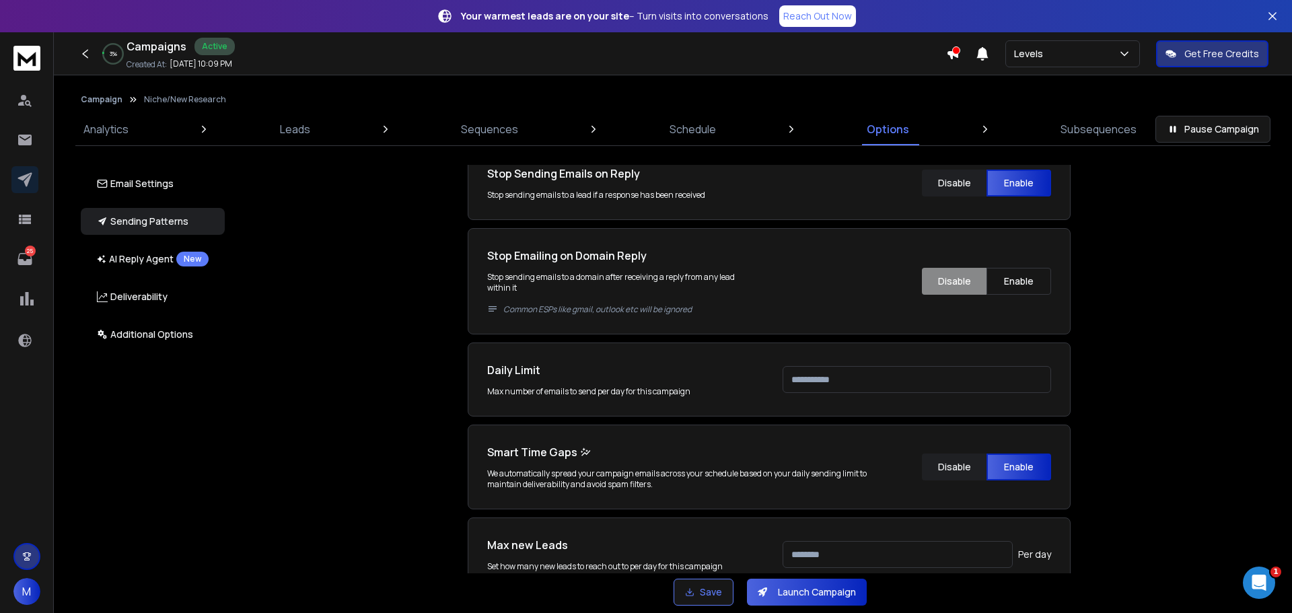
drag, startPoint x: 872, startPoint y: 375, endPoint x: 787, endPoint y: 371, distance: 85.6
click at [787, 371] on input "***" at bounding box center [917, 379] width 269 height 27
type input "***"
click at [748, 399] on div "Daily Limit Max number of emails to send per day for this campaign ***" at bounding box center [769, 380] width 603 height 74
click at [705, 601] on button "Save" at bounding box center [704, 592] width 60 height 27
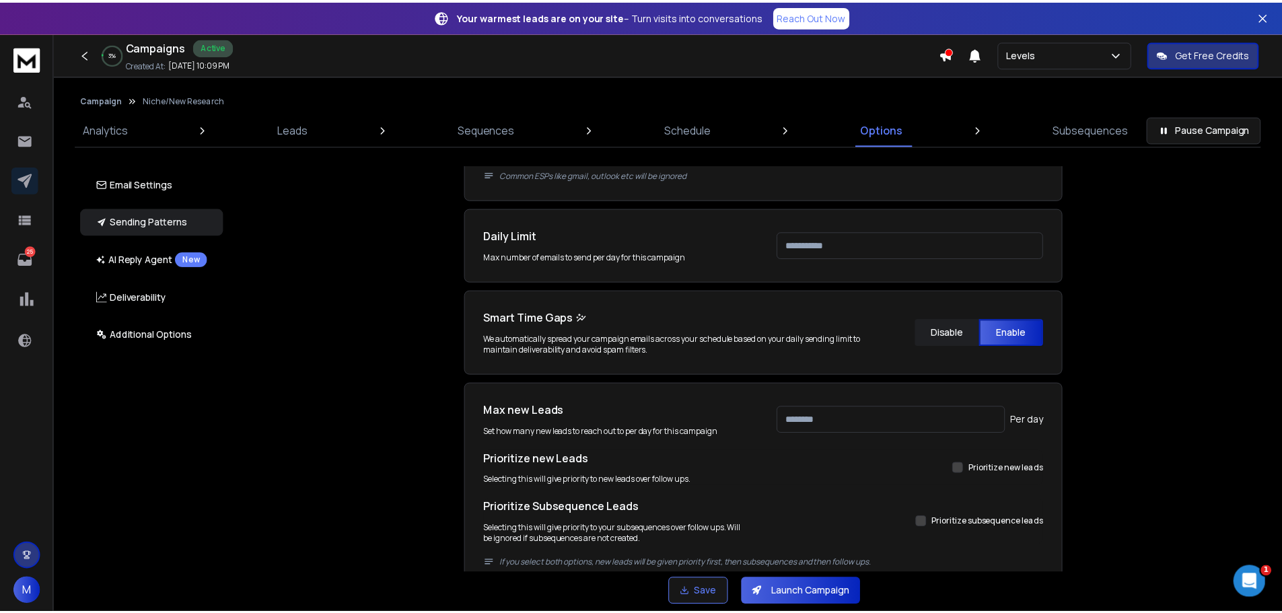
scroll to position [884, 0]
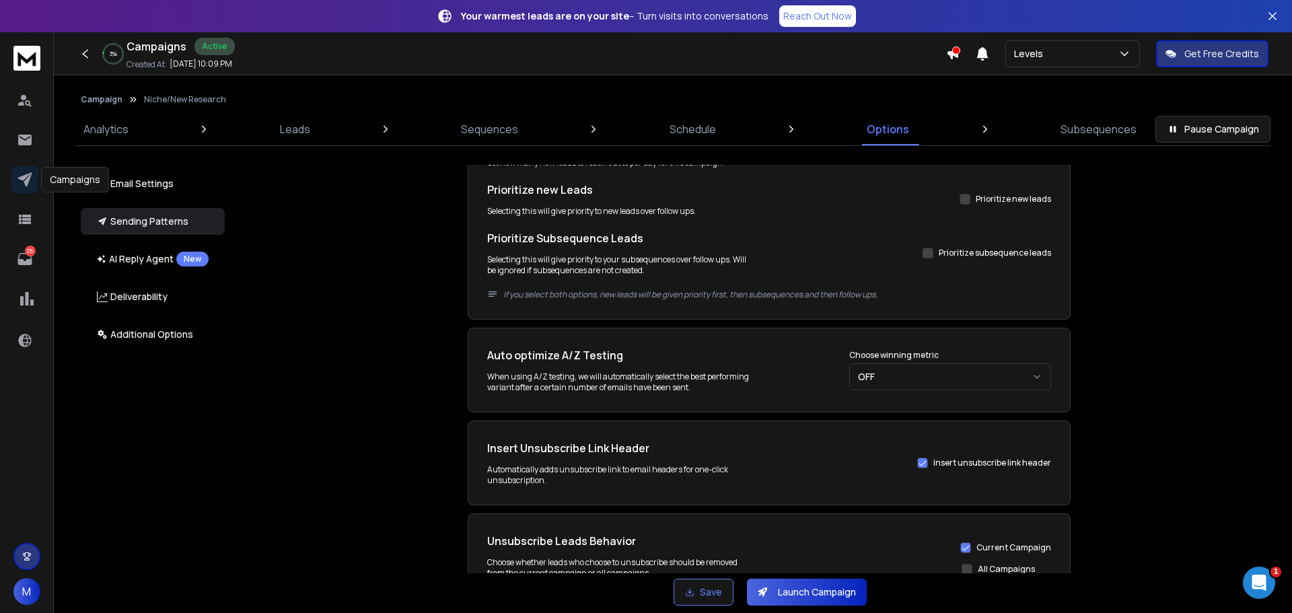
click at [20, 178] on icon at bounding box center [24, 179] width 14 height 14
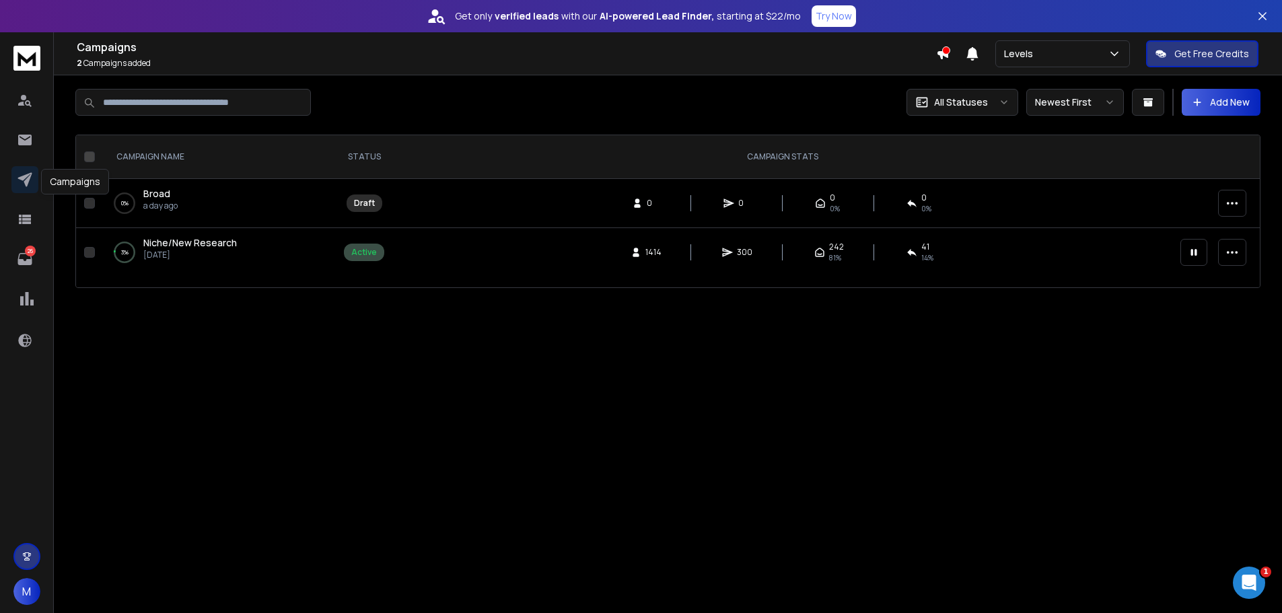
click at [22, 183] on icon at bounding box center [25, 180] width 16 height 16
click at [423, 253] on div "1414 300 242 81 % 41 14 %" at bounding box center [782, 253] width 764 height 22
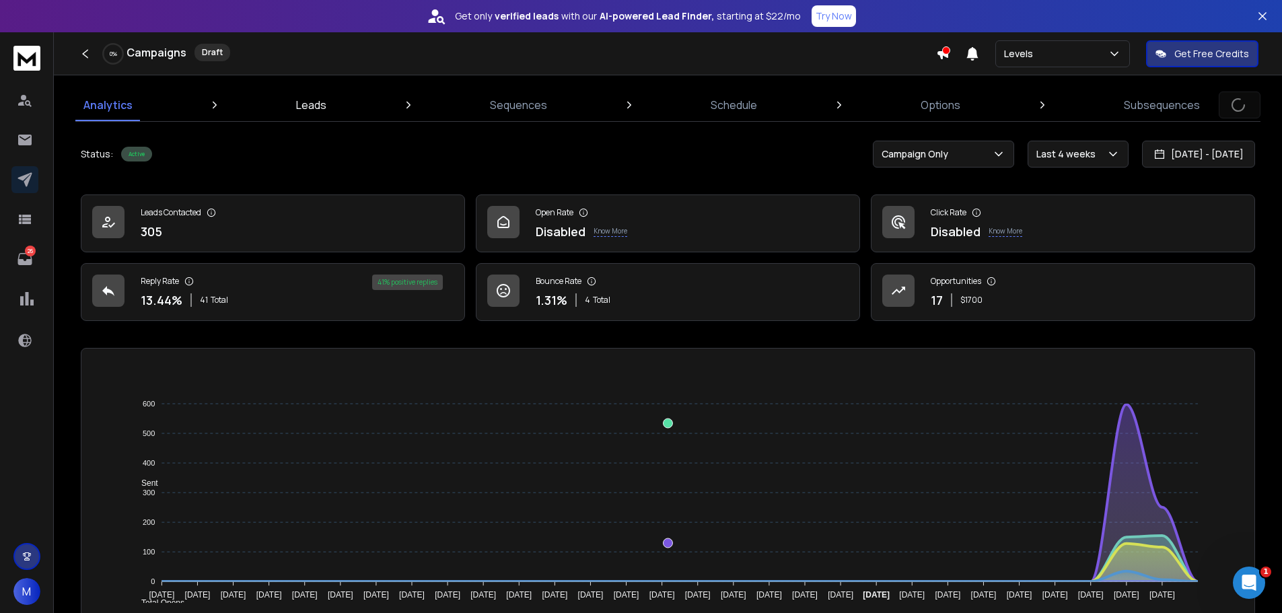
click at [310, 103] on p "Leads" at bounding box center [311, 105] width 30 height 16
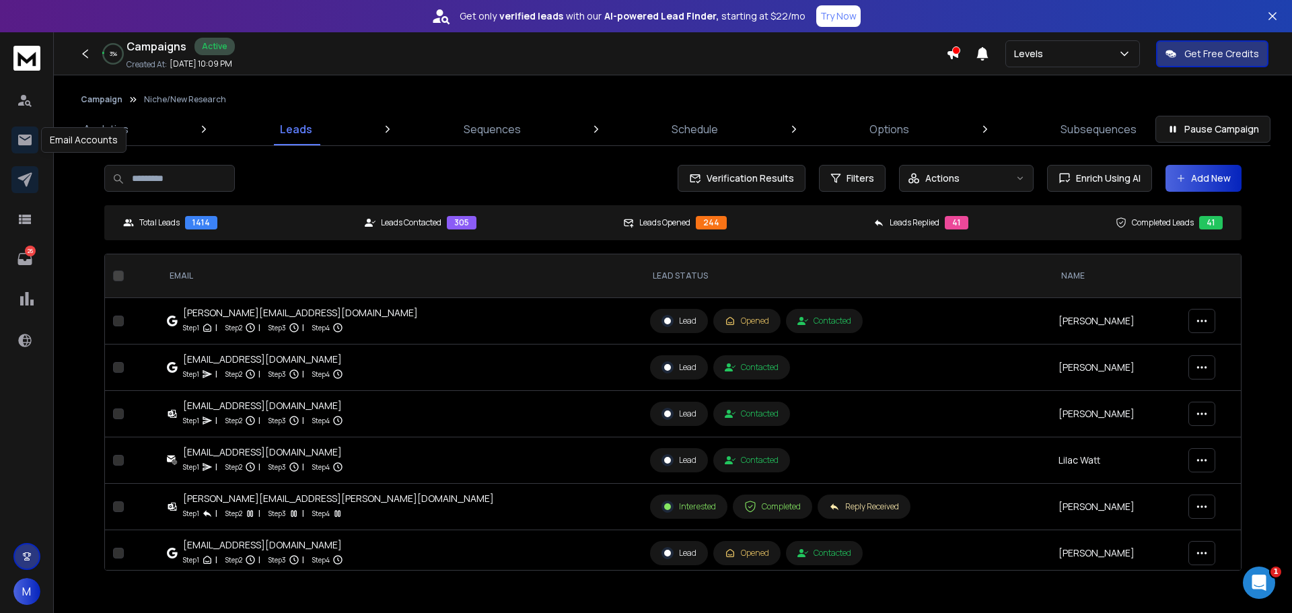
click at [22, 142] on icon at bounding box center [24, 140] width 13 height 11
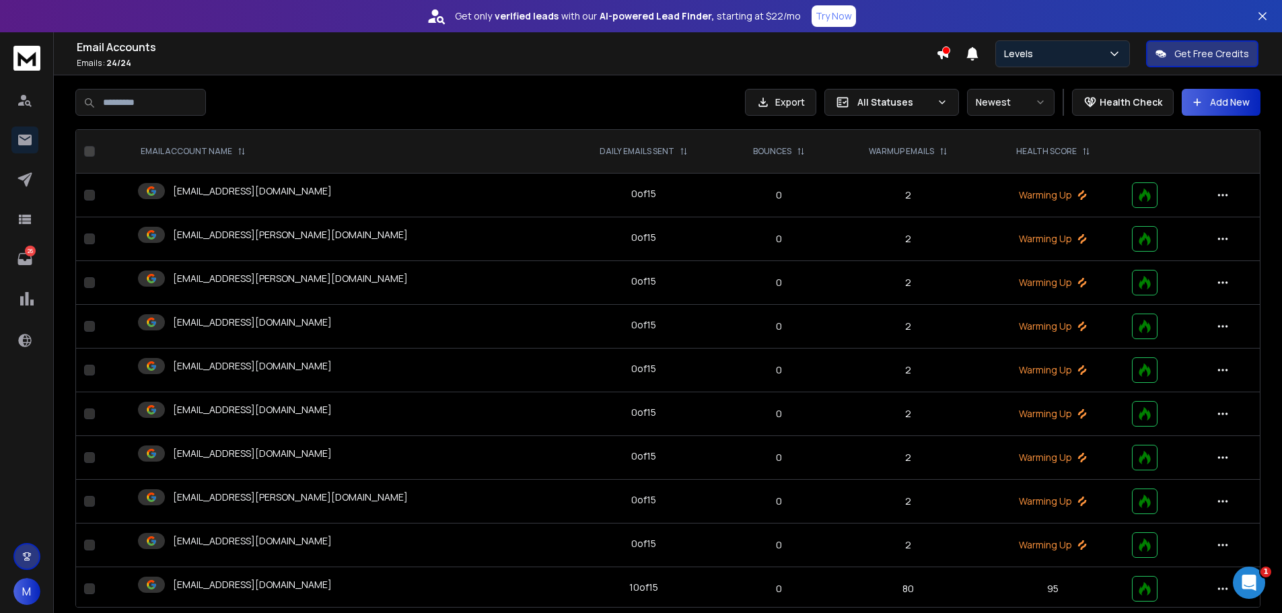
click at [1062, 54] on div "Levels" at bounding box center [1062, 53] width 117 height 13
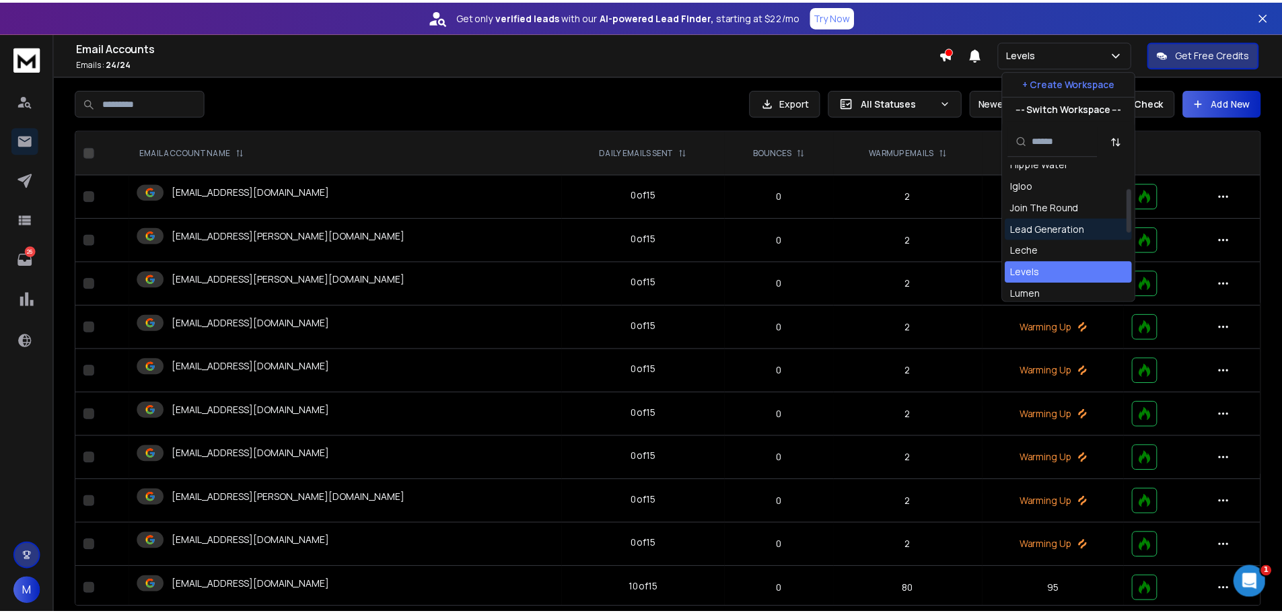
scroll to position [73, 0]
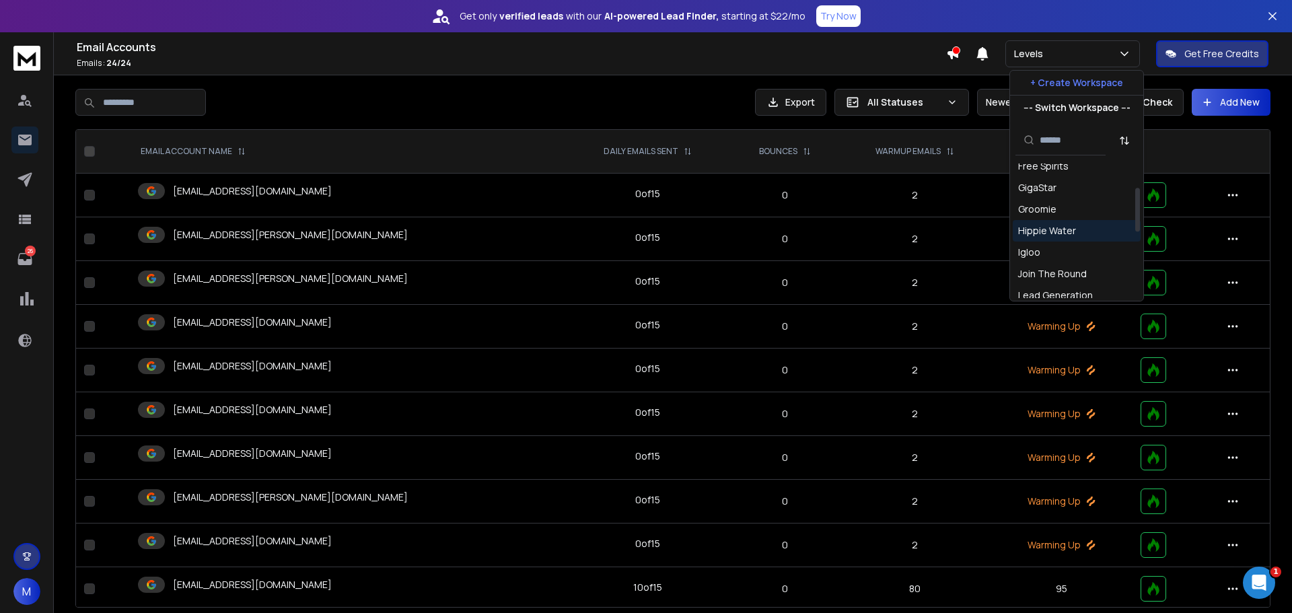
click at [1076, 230] on div "Hippie Water" at bounding box center [1077, 231] width 128 height 22
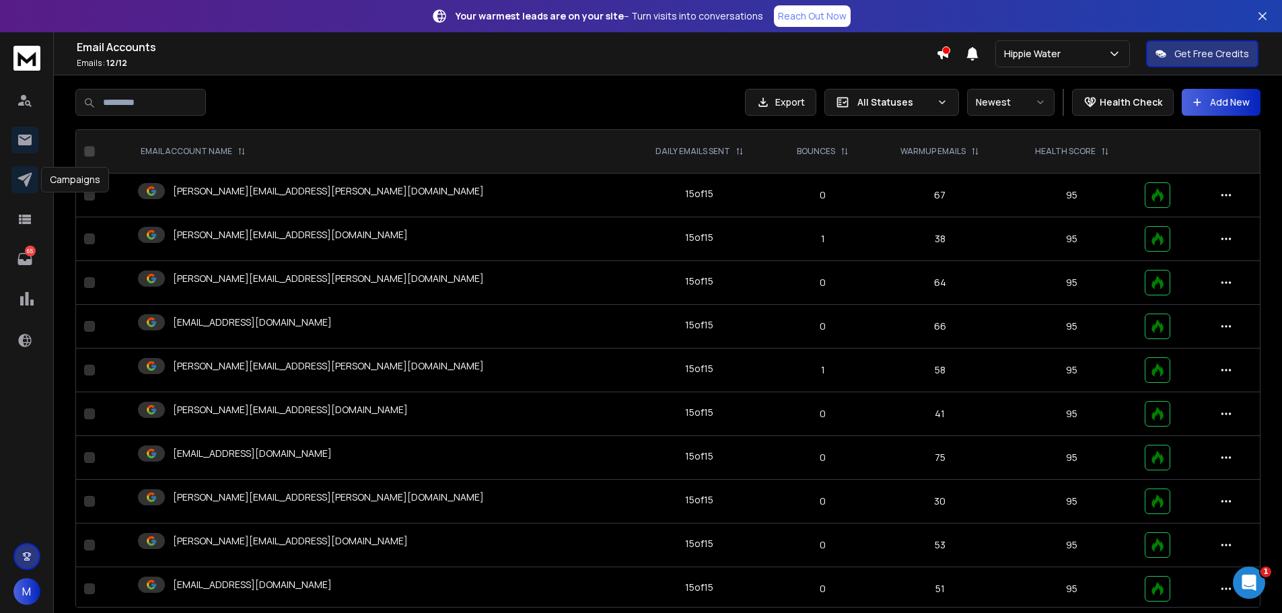
click at [23, 182] on icon at bounding box center [25, 180] width 16 height 16
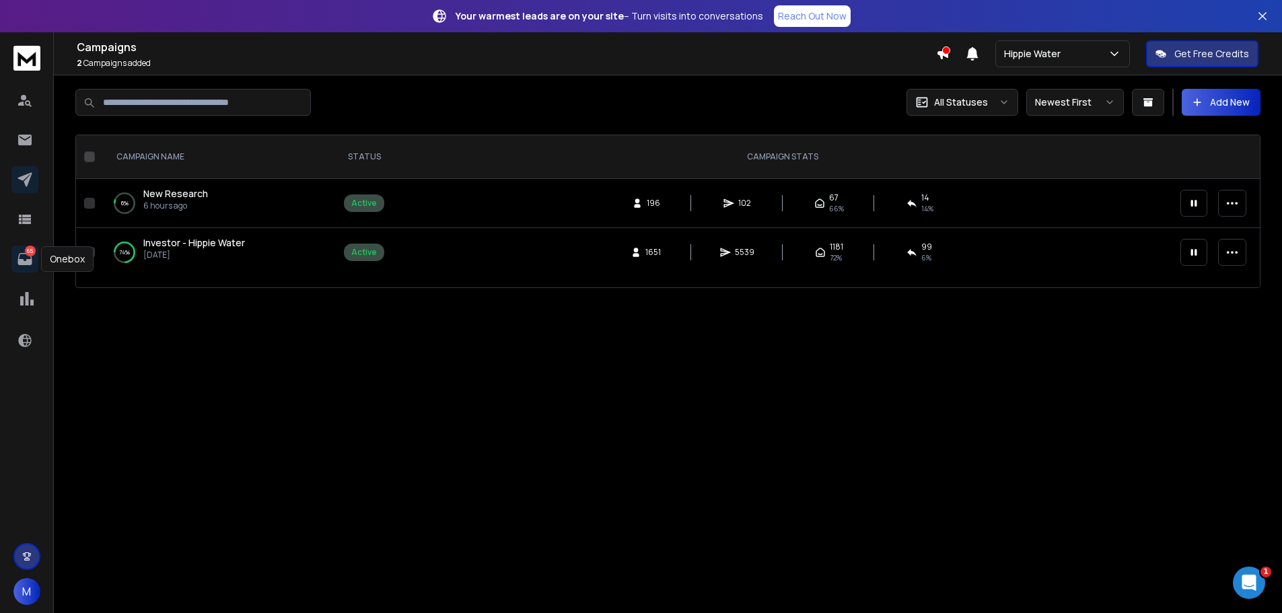
click at [19, 261] on icon at bounding box center [24, 259] width 14 height 12
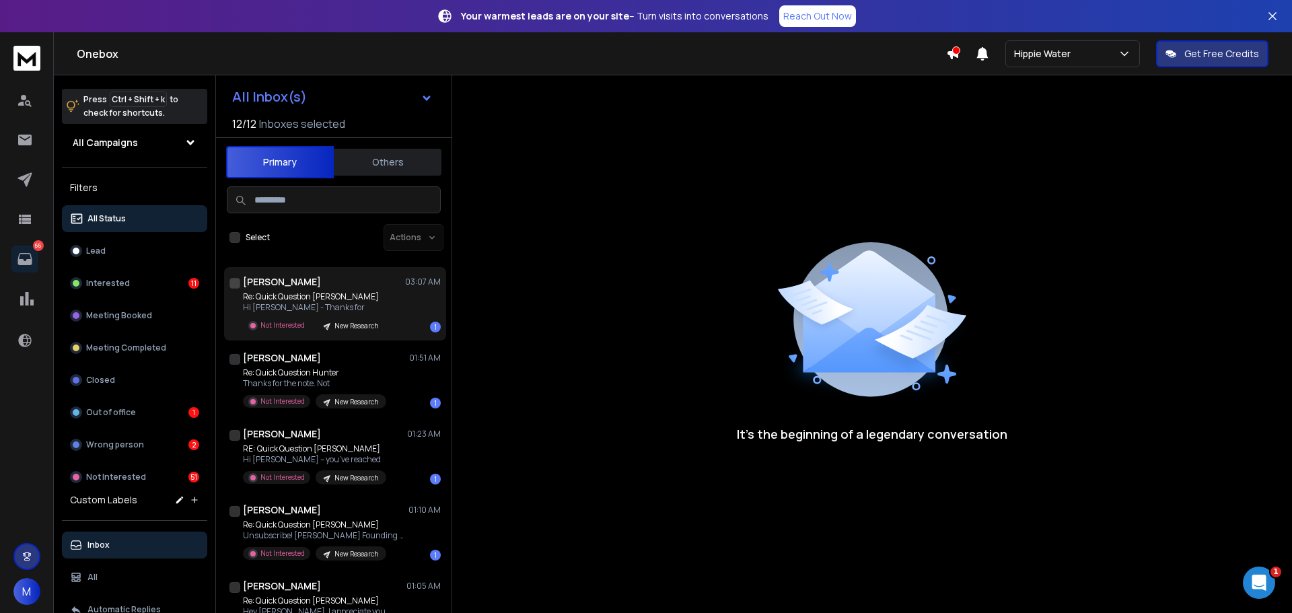
click at [389, 297] on div "Re: Quick Question Benjamin Hi Alex - Thanks for Not Interested New Research 1" at bounding box center [342, 311] width 198 height 41
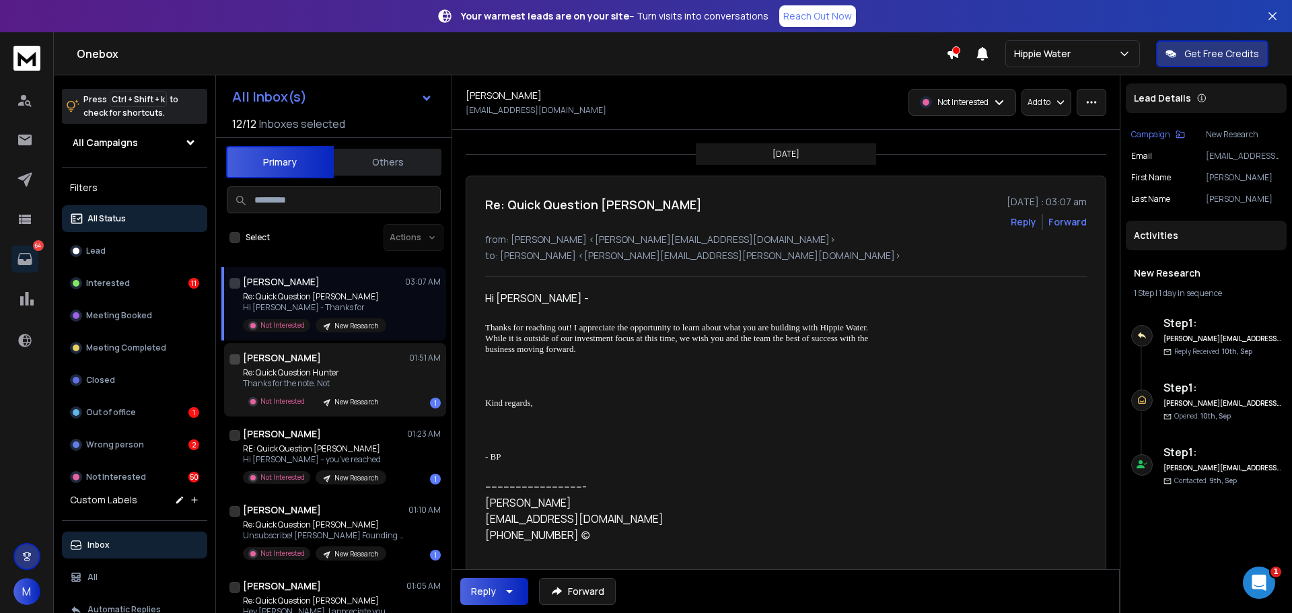
click at [390, 390] on div "Re: Quick Question Hunter Thanks for the note. Not Not Interested New Research 1" at bounding box center [342, 387] width 198 height 41
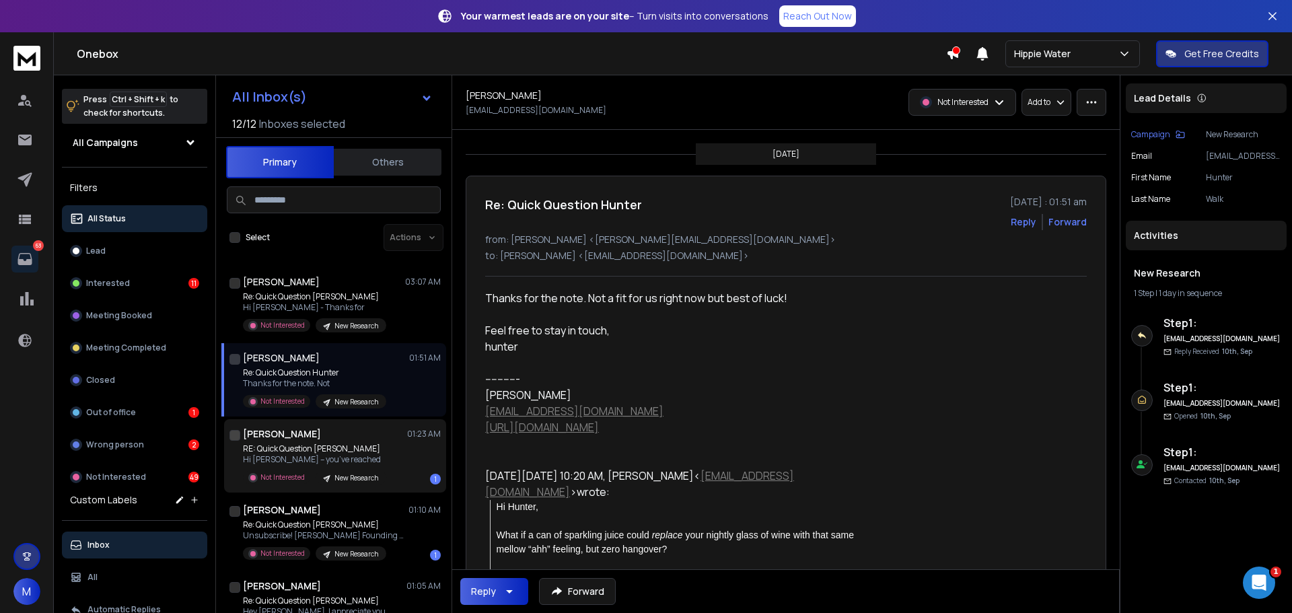
click at [401, 436] on div "Hayden Kim 01:23 AM" at bounding box center [342, 433] width 198 height 13
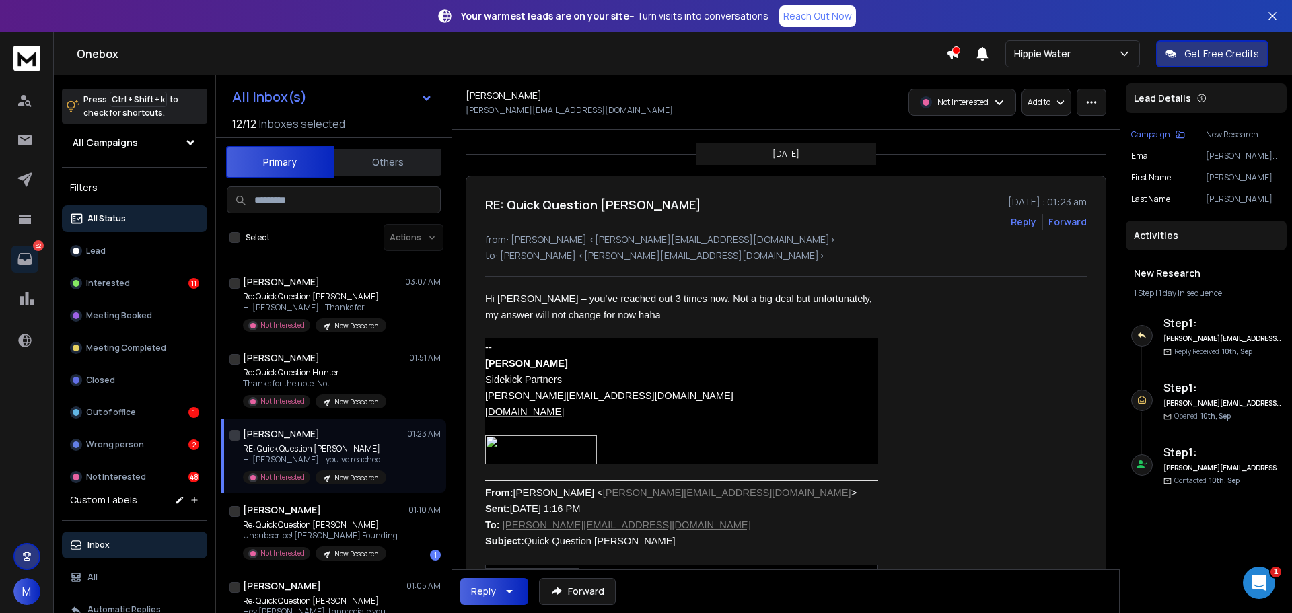
drag, startPoint x: 401, startPoint y: 436, endPoint x: 397, endPoint y: 442, distance: 7.3
click at [397, 442] on div "Hayden Kim 01:23 AM RE: Quick Question Hayden Hi Alex – you’ve reached Not Inte…" at bounding box center [342, 455] width 198 height 57
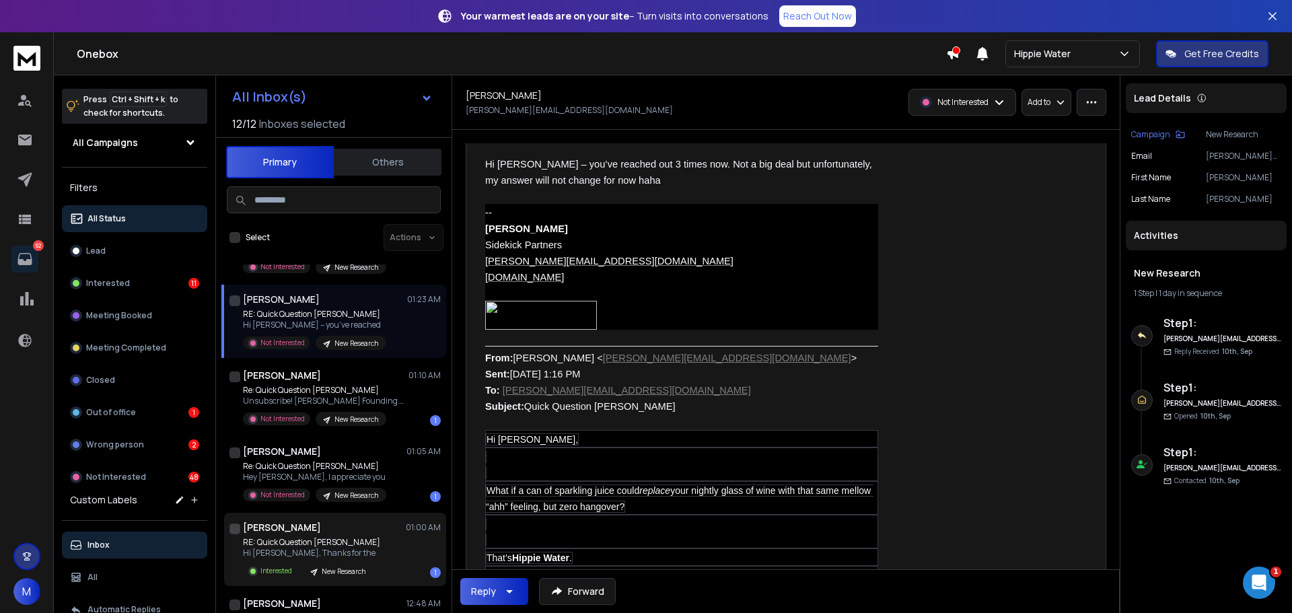
scroll to position [202, 0]
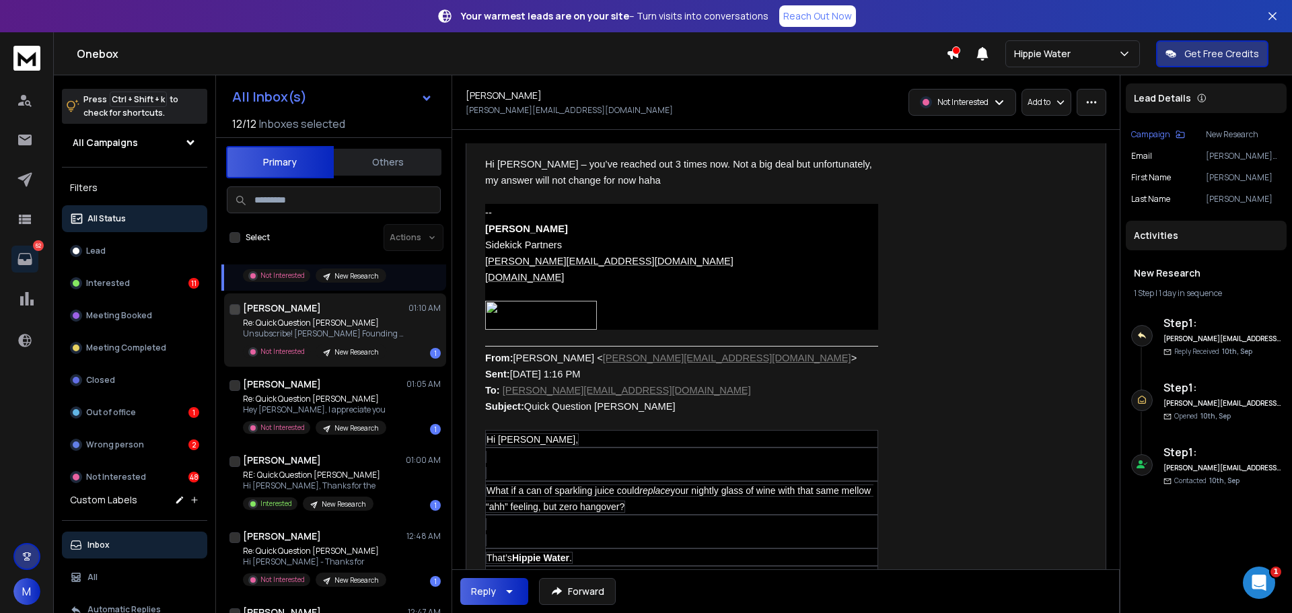
click at [357, 315] on div "Erica Wenger 01:10 AM Re: Quick Question Erica Unsubscribe! Erica Wenger Foundi…" at bounding box center [342, 330] width 198 height 57
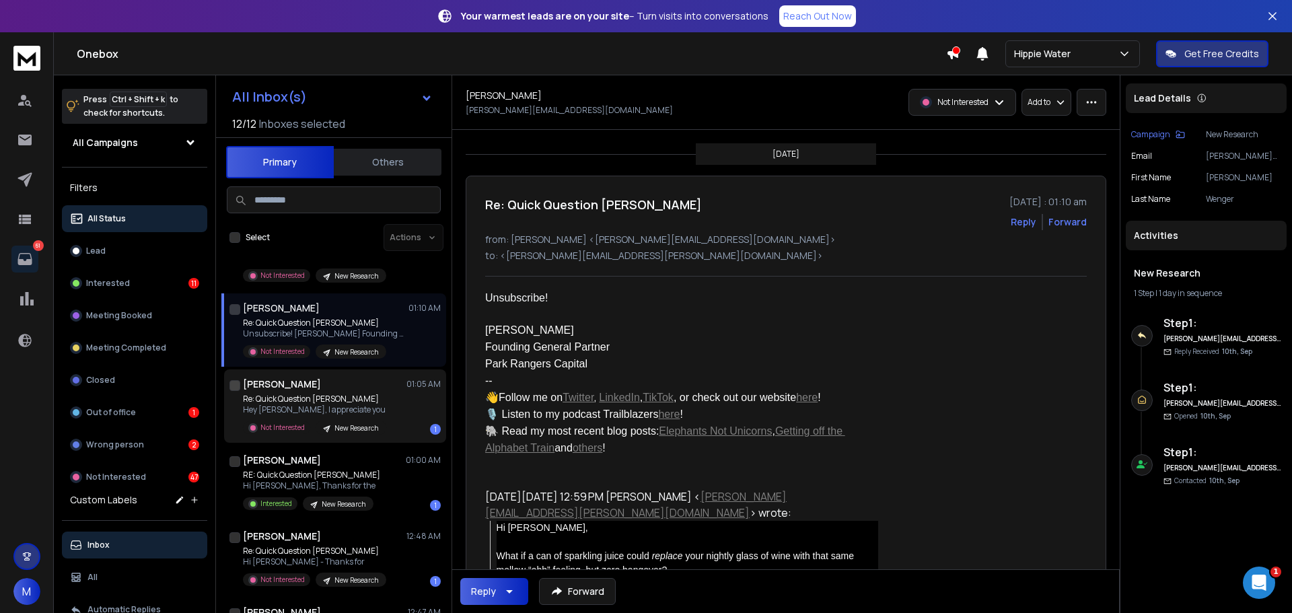
click at [370, 396] on p "Re: Quick Question [PERSON_NAME]" at bounding box center [314, 399] width 143 height 11
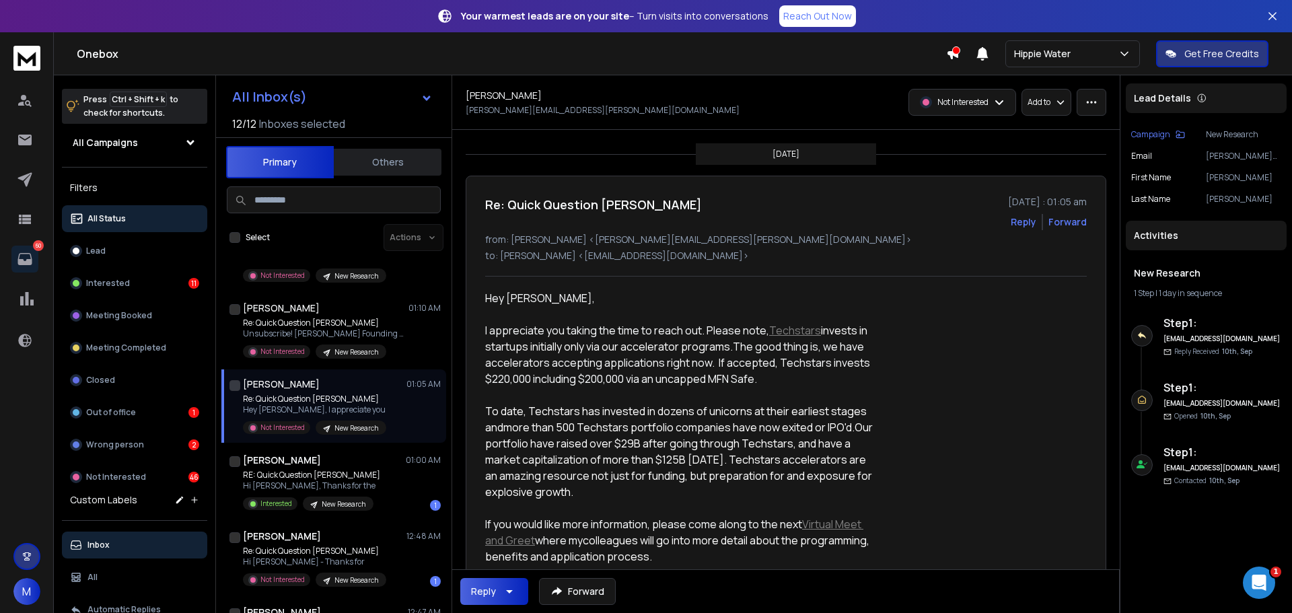
scroll to position [135, 0]
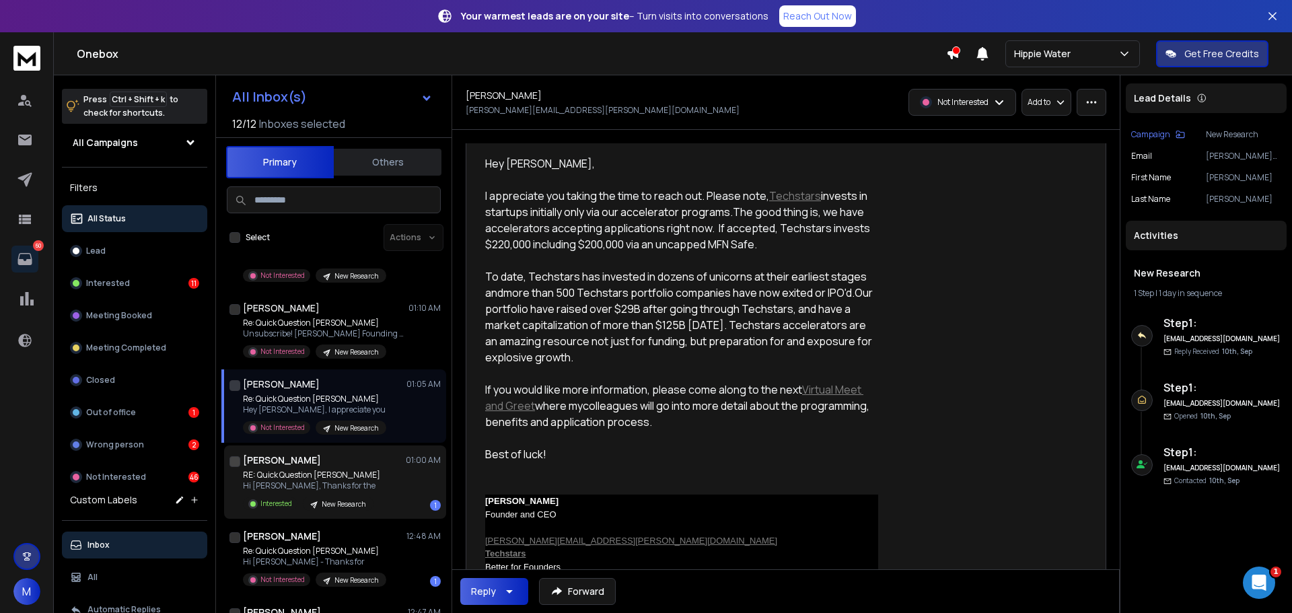
click at [395, 471] on div "RE: Quick Question Ashley Hi Alex, Thanks for the Interested New Research 1" at bounding box center [342, 490] width 198 height 41
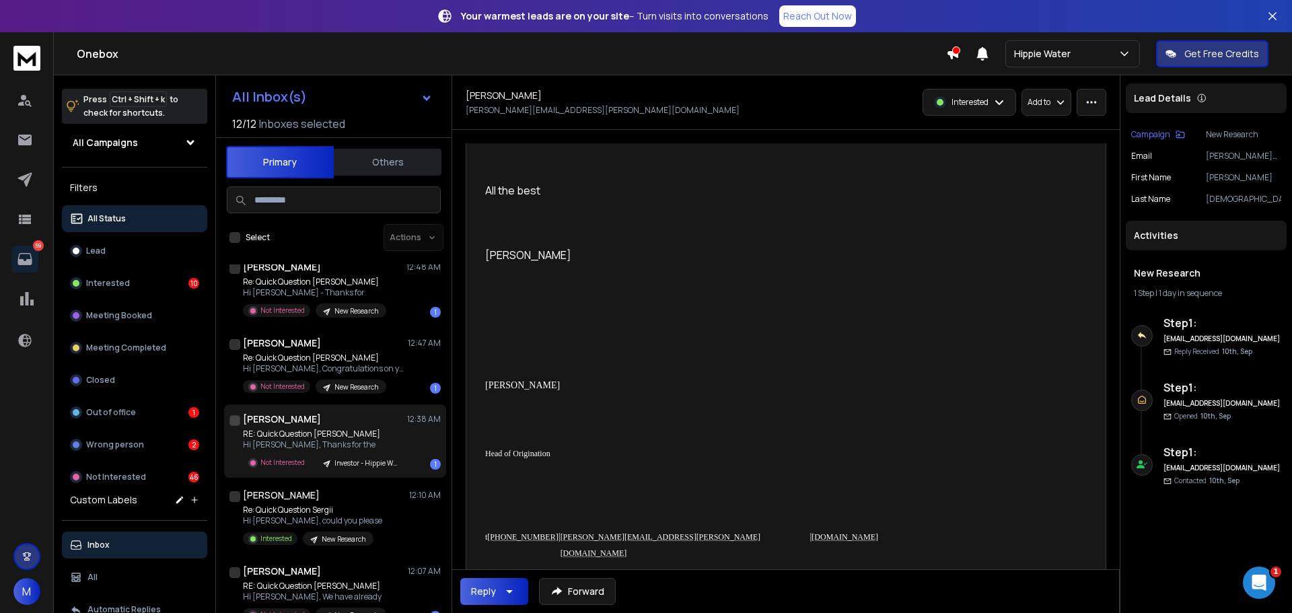
scroll to position [538, 0]
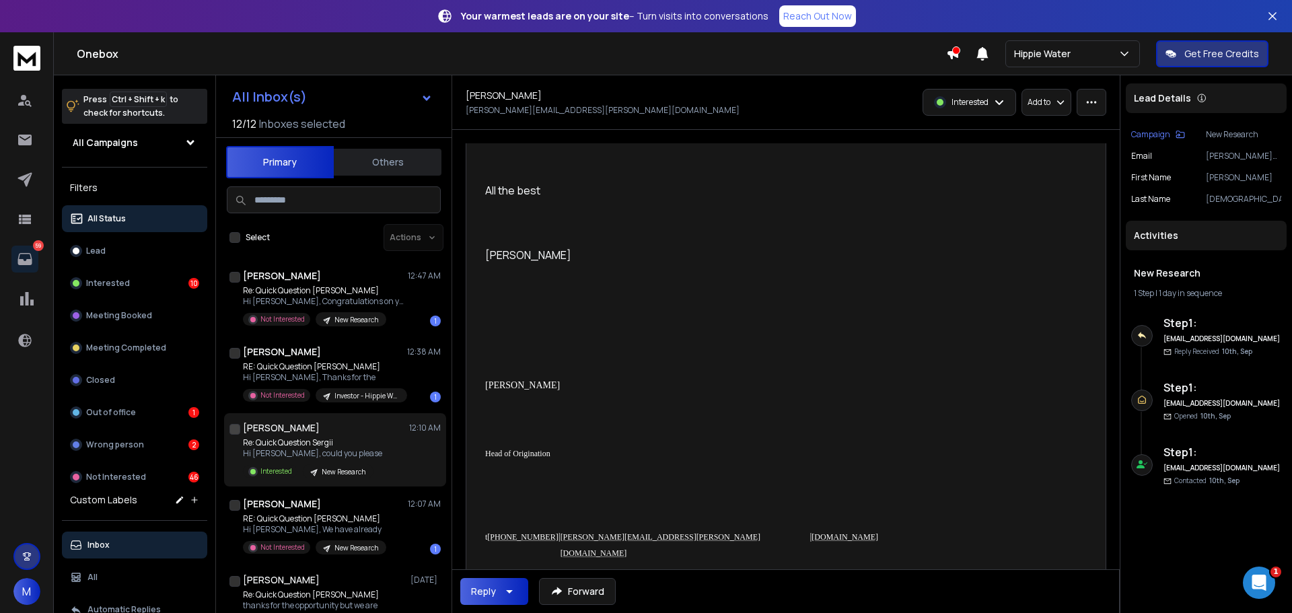
click at [394, 447] on div "Re: Quick Question Sergii Hi Alex, could you please Interested New Research" at bounding box center [342, 457] width 198 height 41
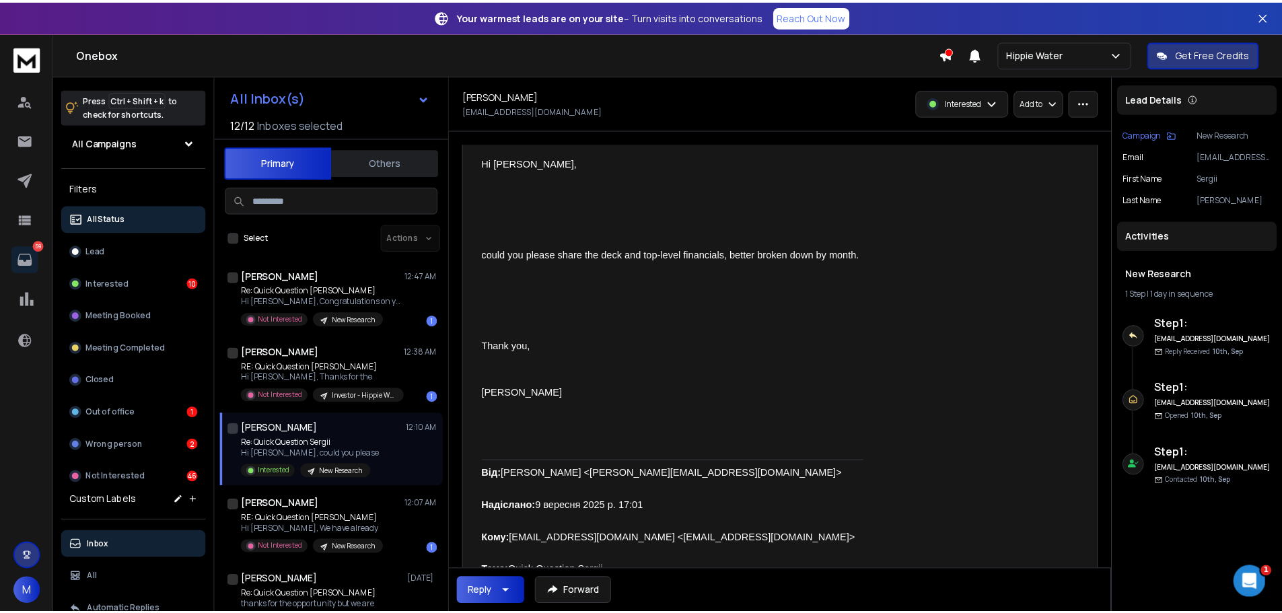
scroll to position [740, 0]
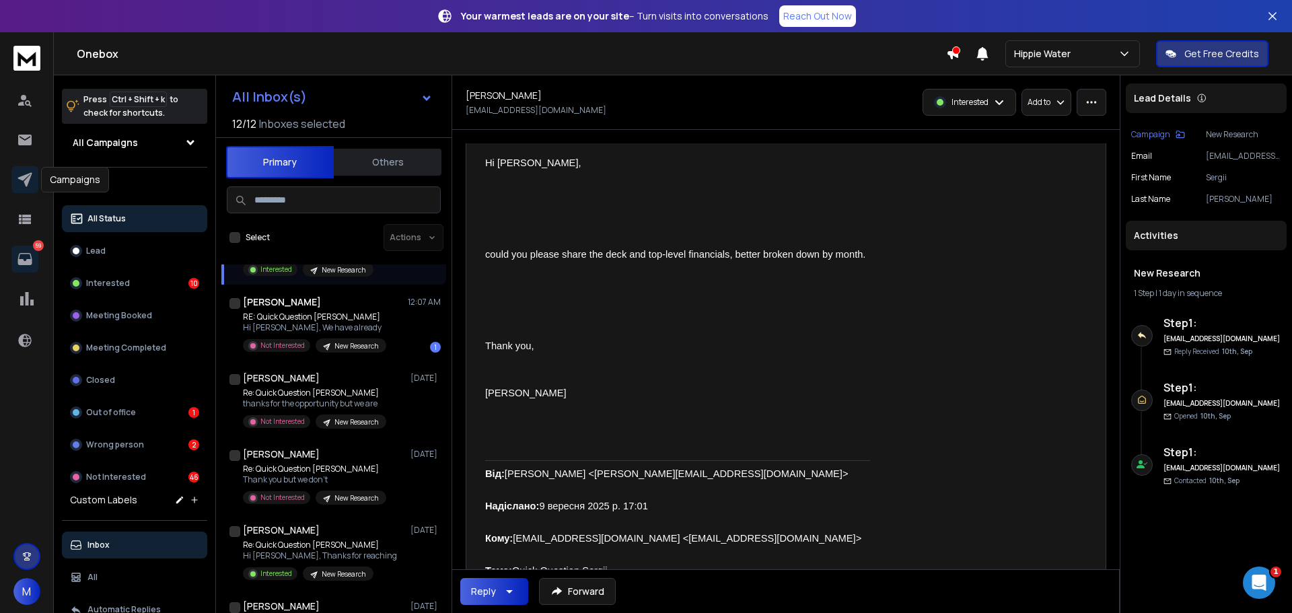
click at [28, 180] on icon at bounding box center [24, 179] width 14 height 14
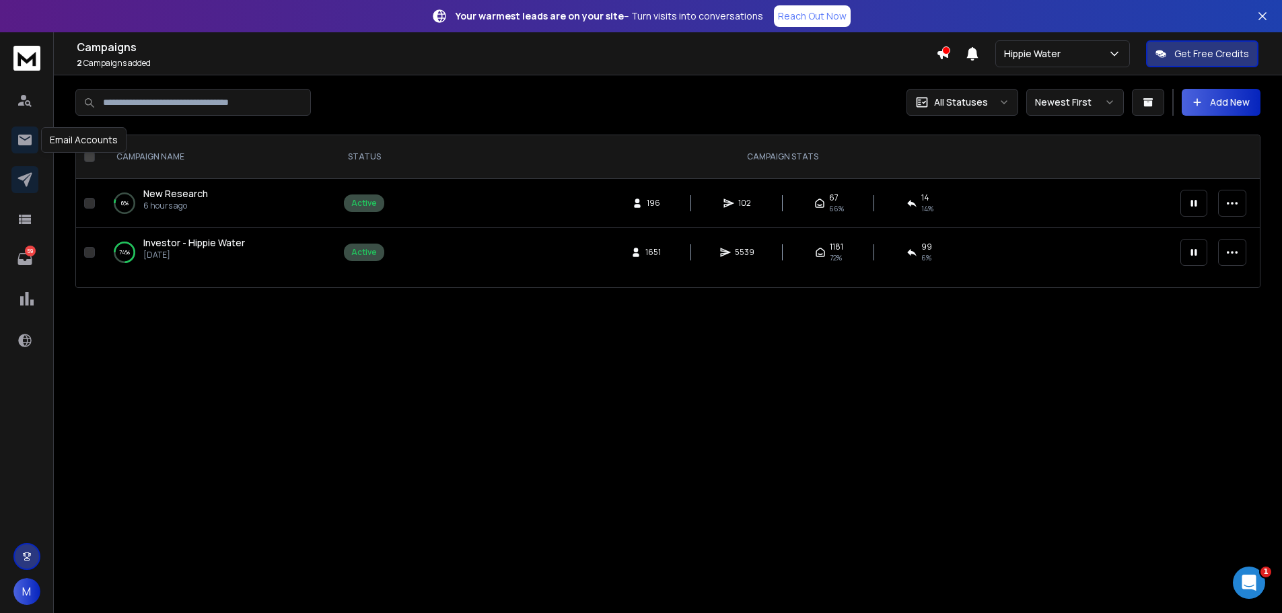
click at [24, 146] on icon at bounding box center [25, 140] width 16 height 16
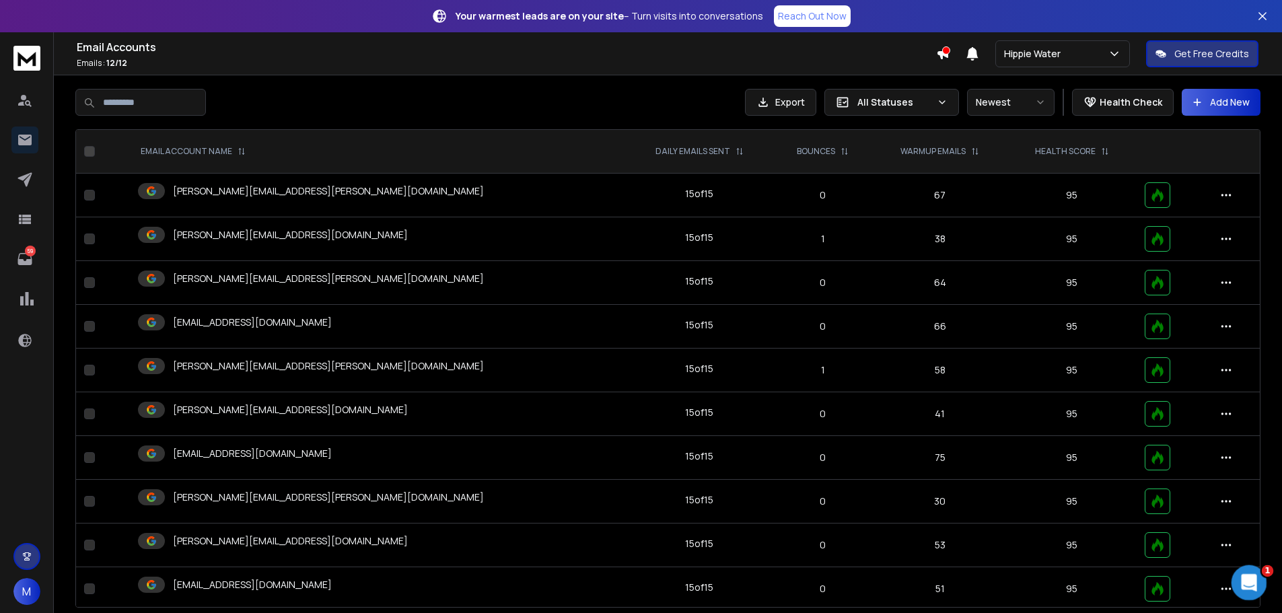
click at [1254, 585] on icon "Open Intercom Messenger" at bounding box center [1247, 581] width 22 height 22
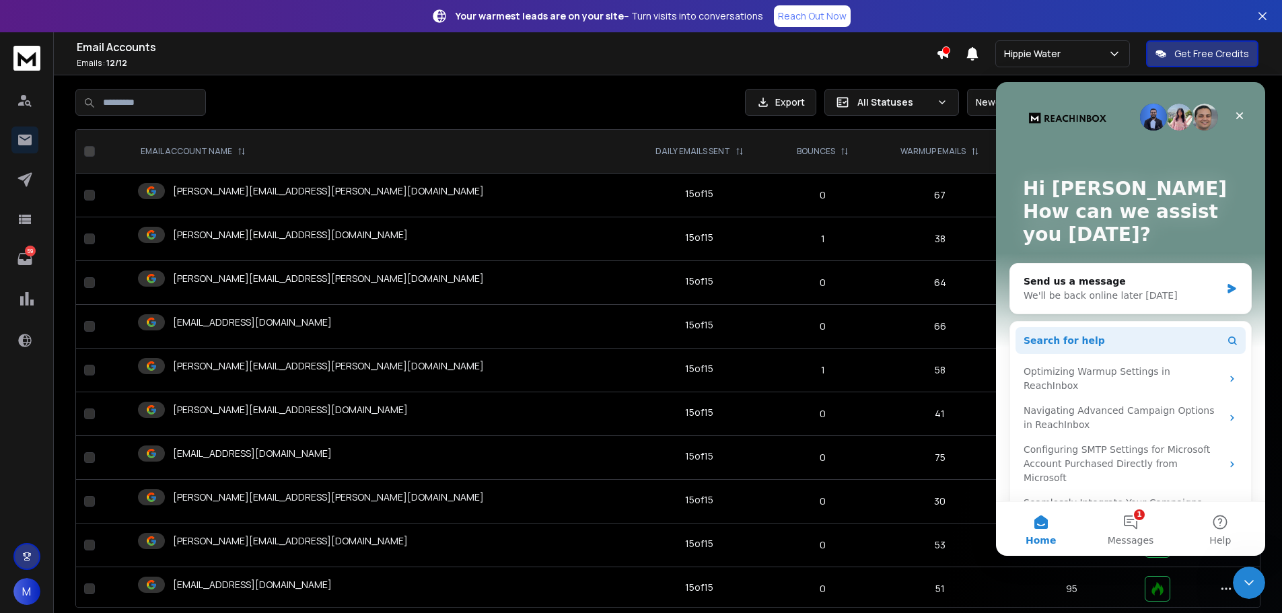
click at [1186, 339] on button "Search for help" at bounding box center [1131, 340] width 230 height 27
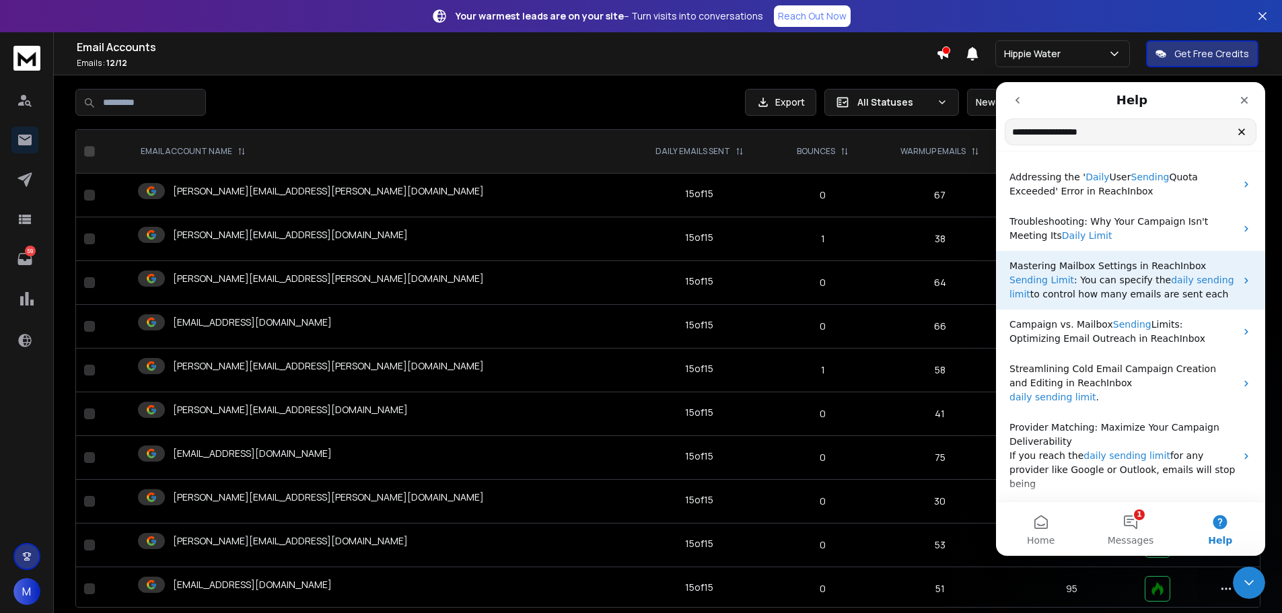
type input "**********"
click at [1137, 287] on p "Sending Limit : You can specify the daily sending limit to control how many ema…" at bounding box center [1123, 287] width 226 height 28
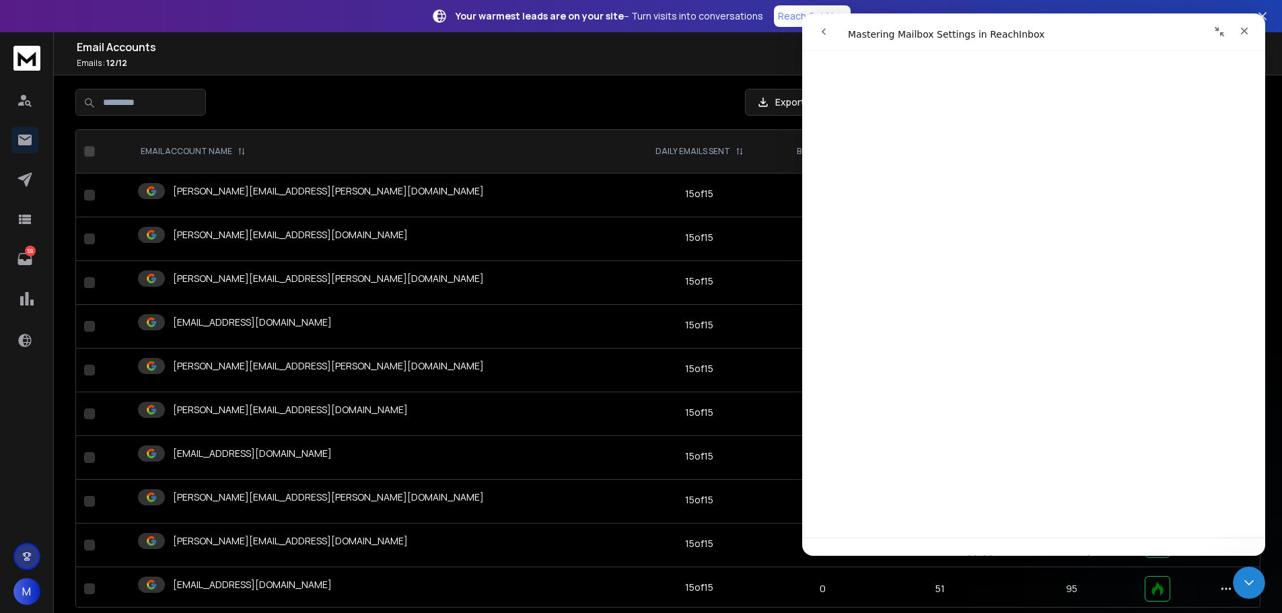
scroll to position [1605, 0]
click at [512, 102] on div at bounding box center [406, 102] width 662 height 27
click at [1245, 31] on icon "Close" at bounding box center [1244, 31] width 7 height 7
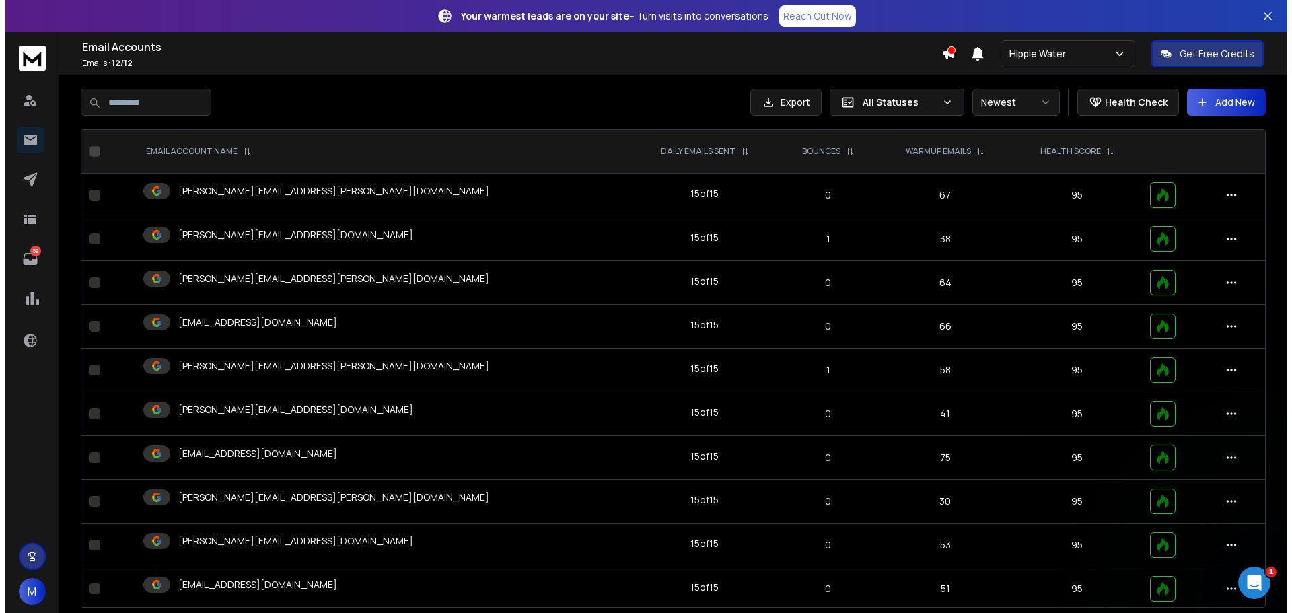
scroll to position [0, 0]
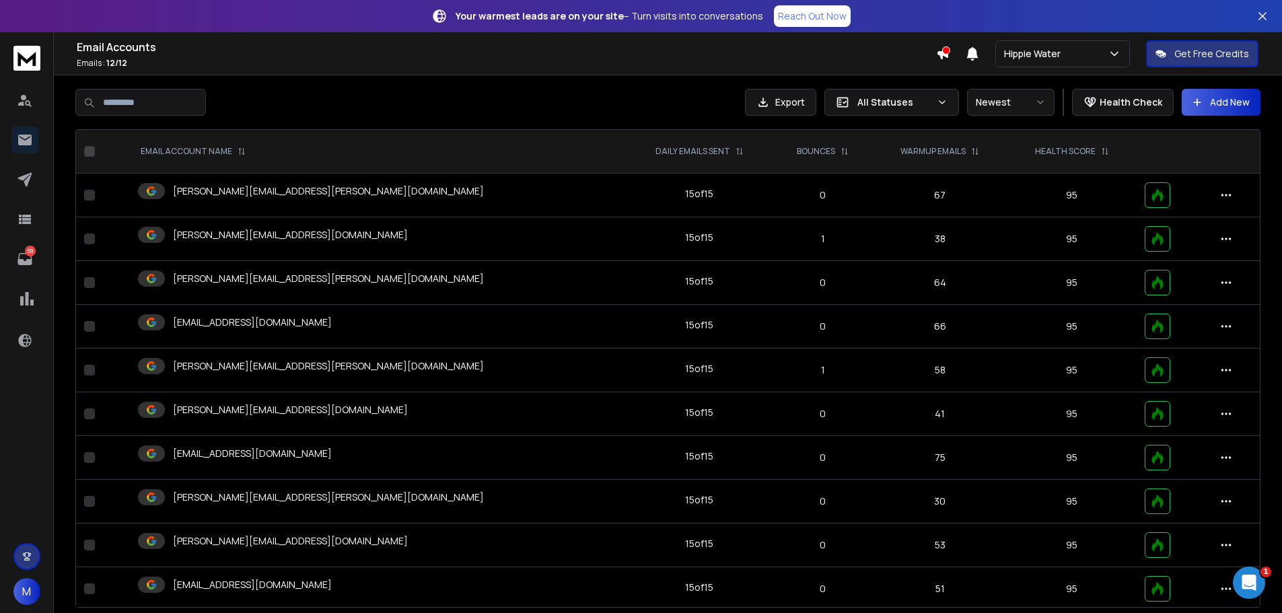
click at [392, 198] on div "alex.sewell@consumehippiewater.com" at bounding box center [377, 191] width 479 height 16
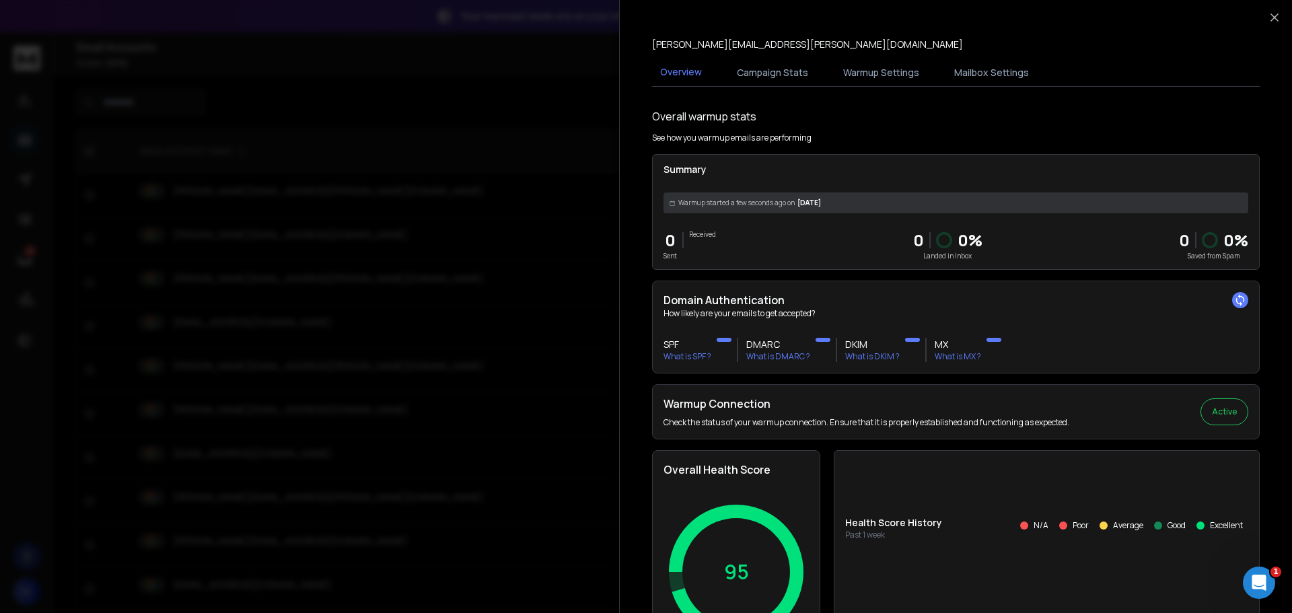
click at [1008, 68] on button "Mailbox Settings" at bounding box center [991, 73] width 91 height 30
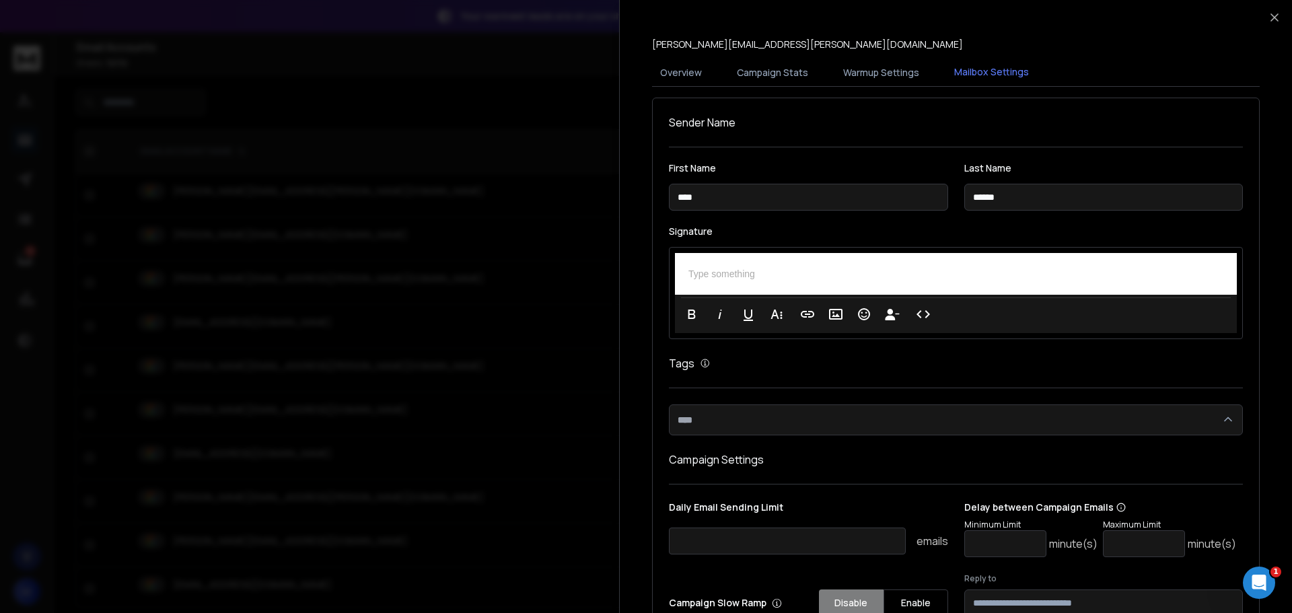
click at [448, 134] on div at bounding box center [646, 306] width 1292 height 613
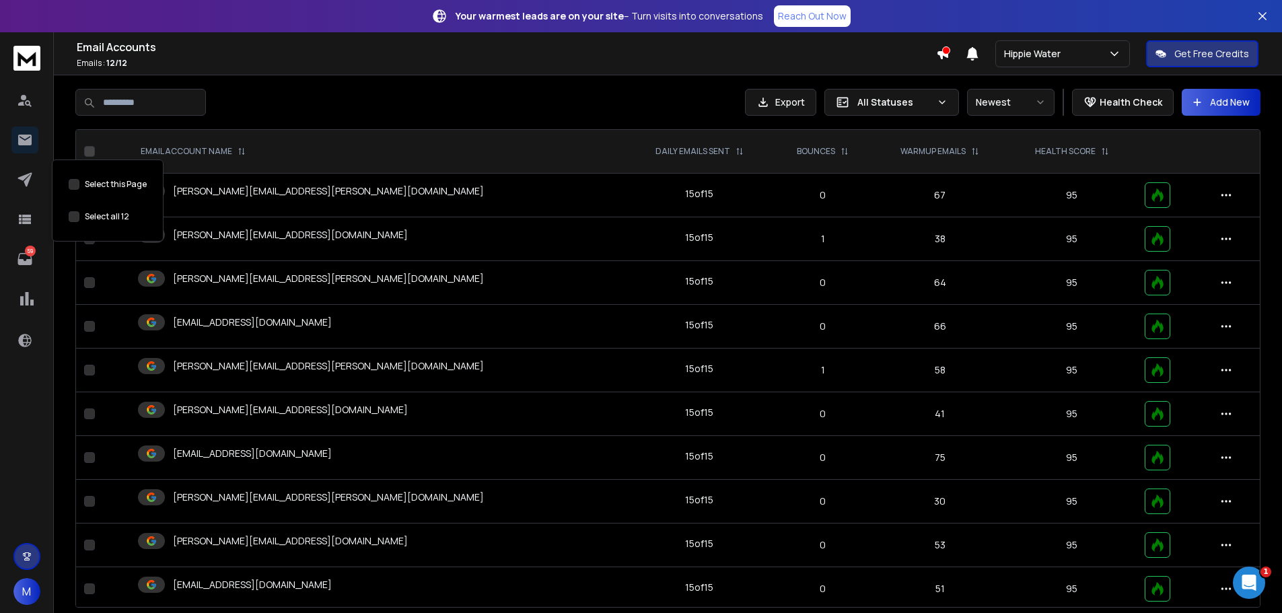
click at [90, 151] on button "Select this Page" at bounding box center [89, 151] width 11 height 11
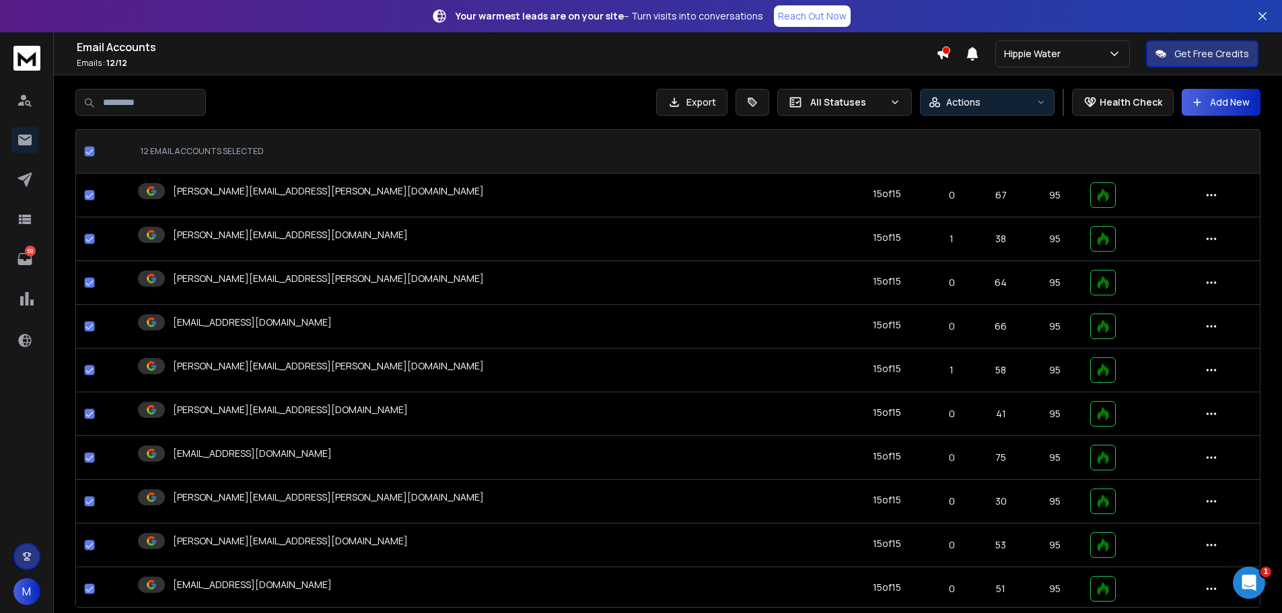
click at [1006, 104] on div "Actions" at bounding box center [980, 102] width 102 height 13
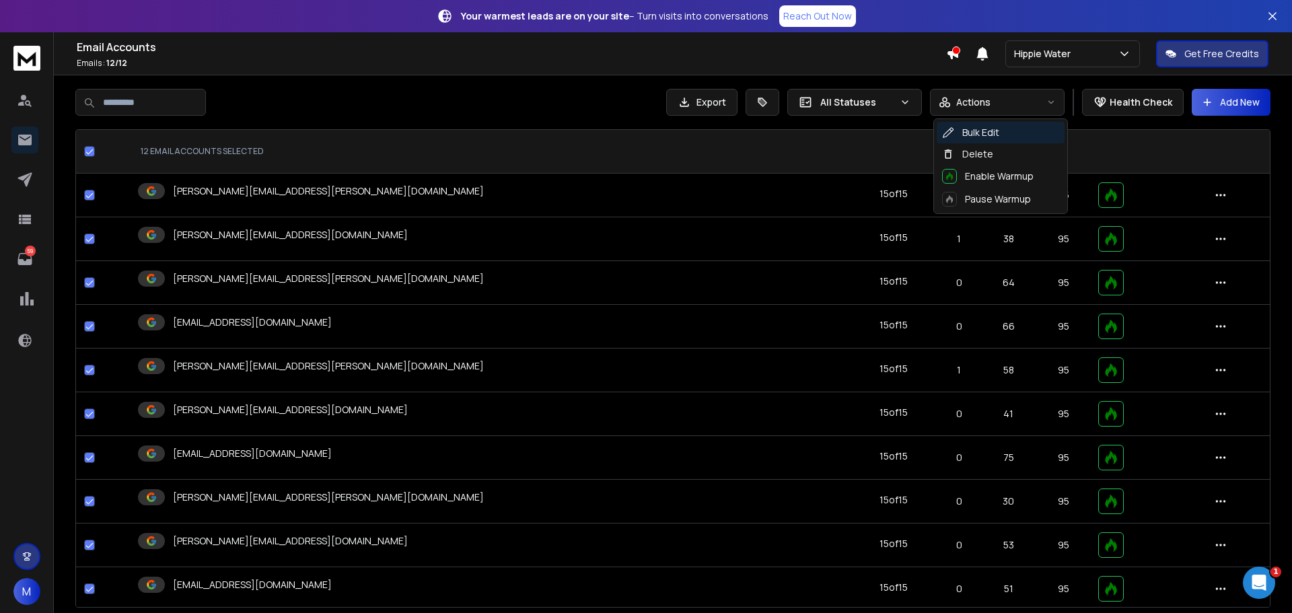
click at [1000, 131] on div "Bulk Edit" at bounding box center [1001, 133] width 128 height 22
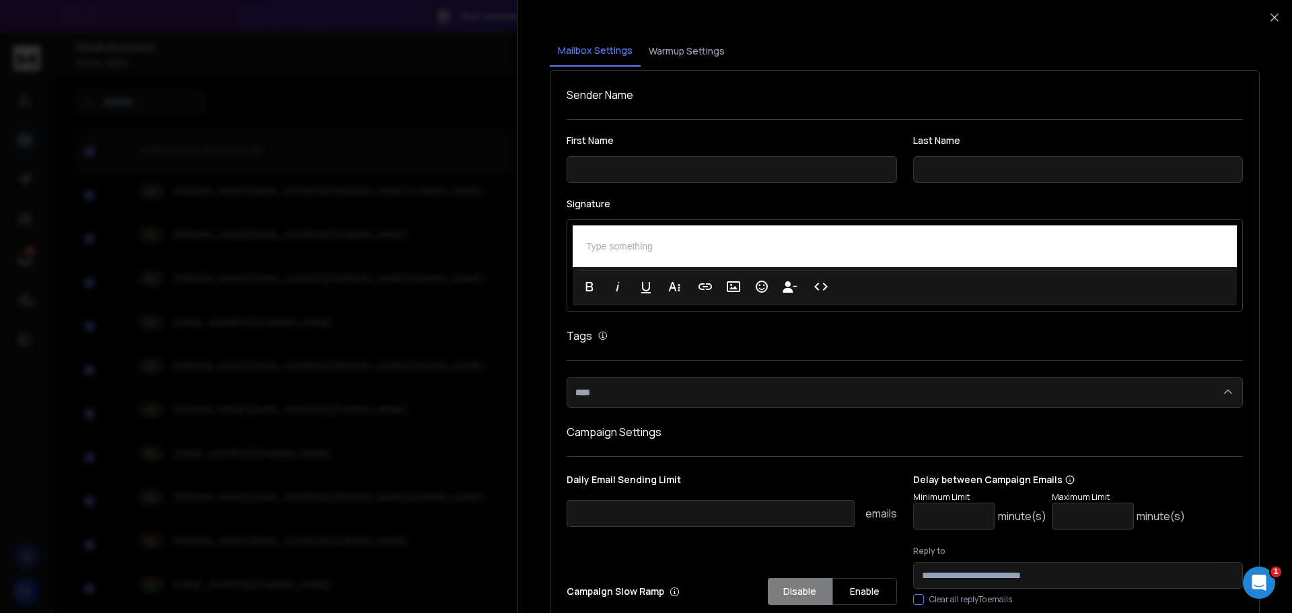
click at [701, 51] on button "Warmup Settings" at bounding box center [687, 51] width 92 height 30
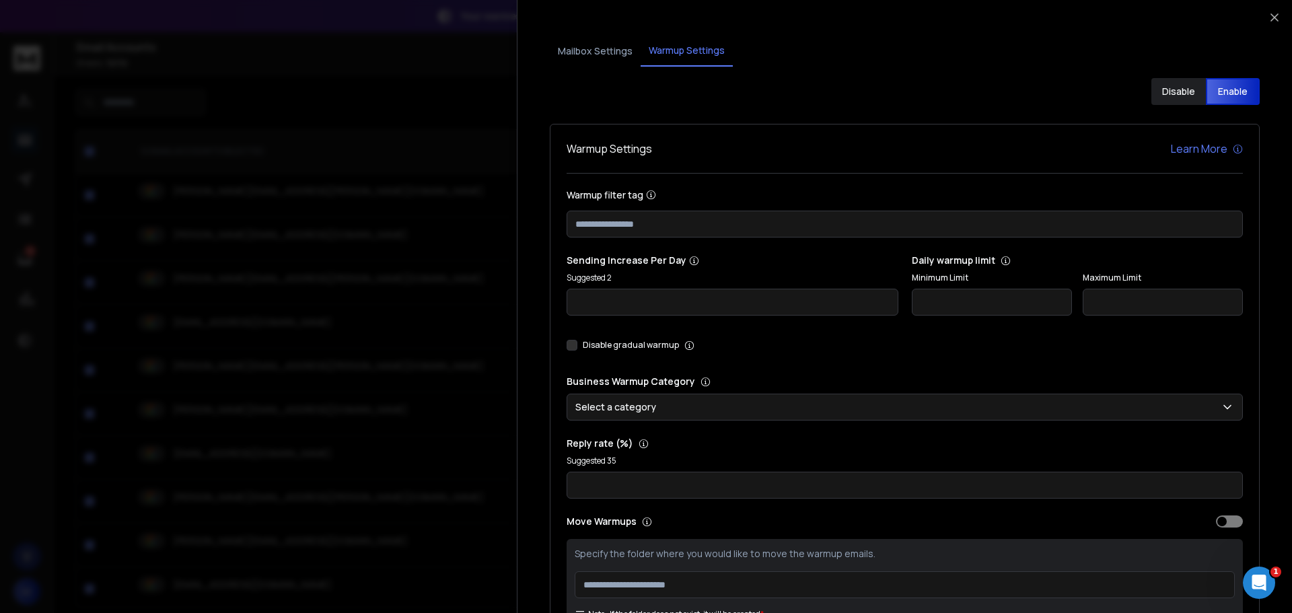
click at [615, 52] on button "Mailbox Settings" at bounding box center [595, 51] width 91 height 30
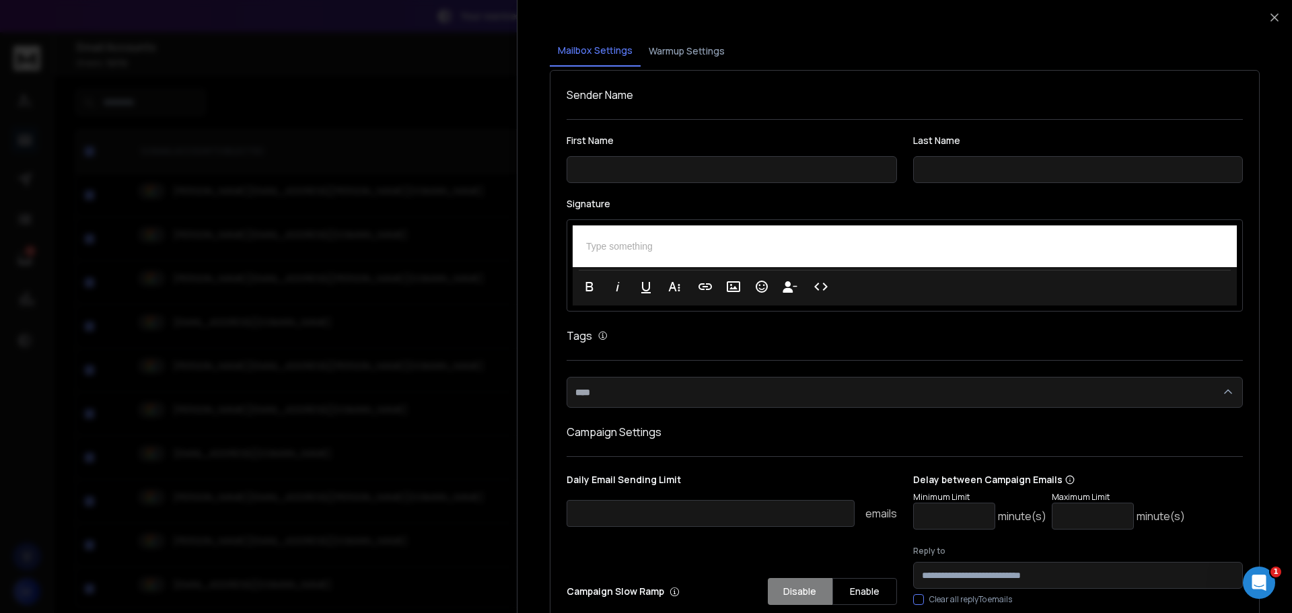
scroll to position [182, 0]
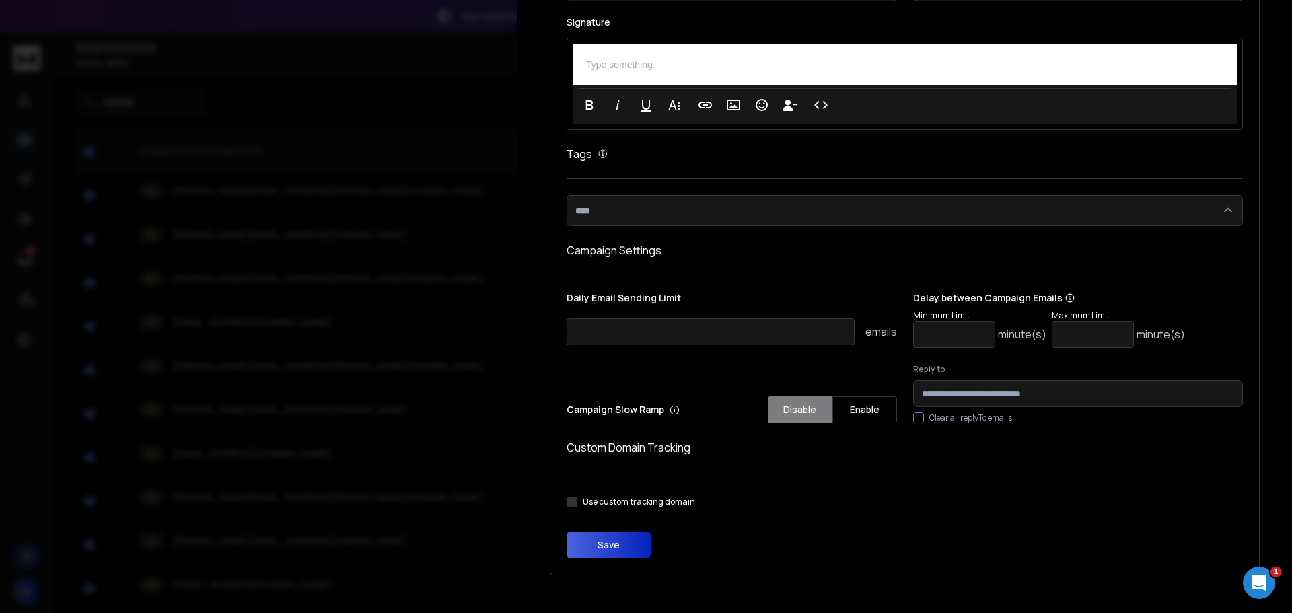
click at [1115, 333] on input "number" at bounding box center [1093, 334] width 82 height 27
type input "**"
click at [952, 343] on input "number" at bounding box center [954, 334] width 82 height 27
type input "*"
click at [627, 547] on button "Save" at bounding box center [609, 545] width 84 height 27
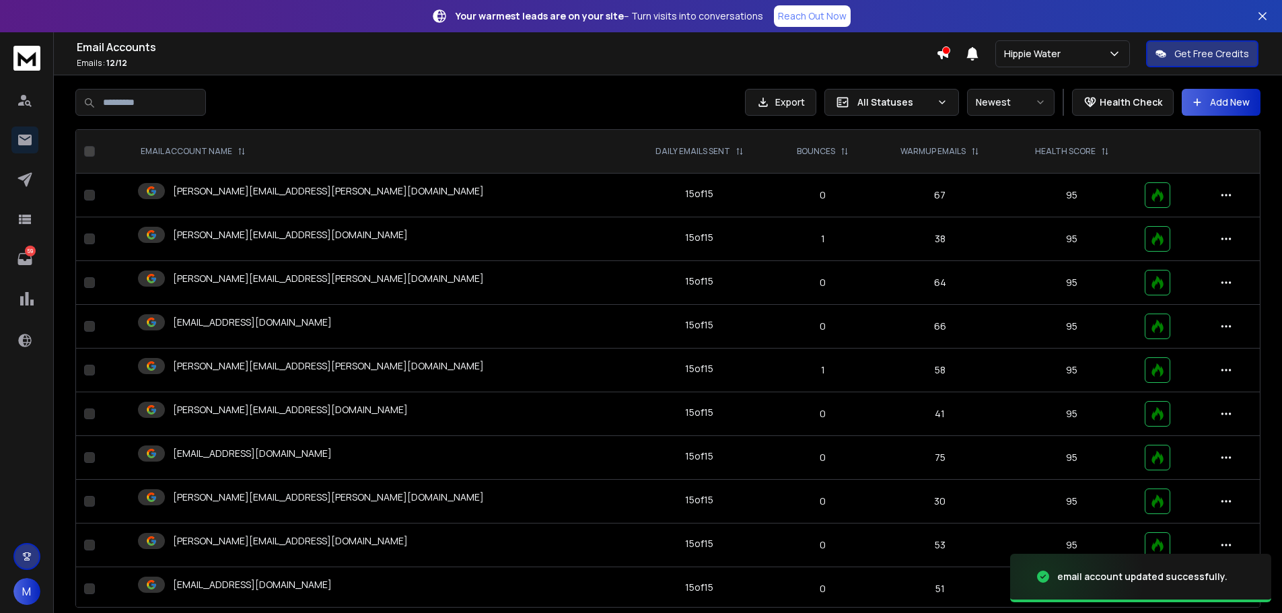
click at [366, 245] on td "[PERSON_NAME][EMAIL_ADDRESS][DOMAIN_NAME]" at bounding box center [377, 239] width 495 height 44
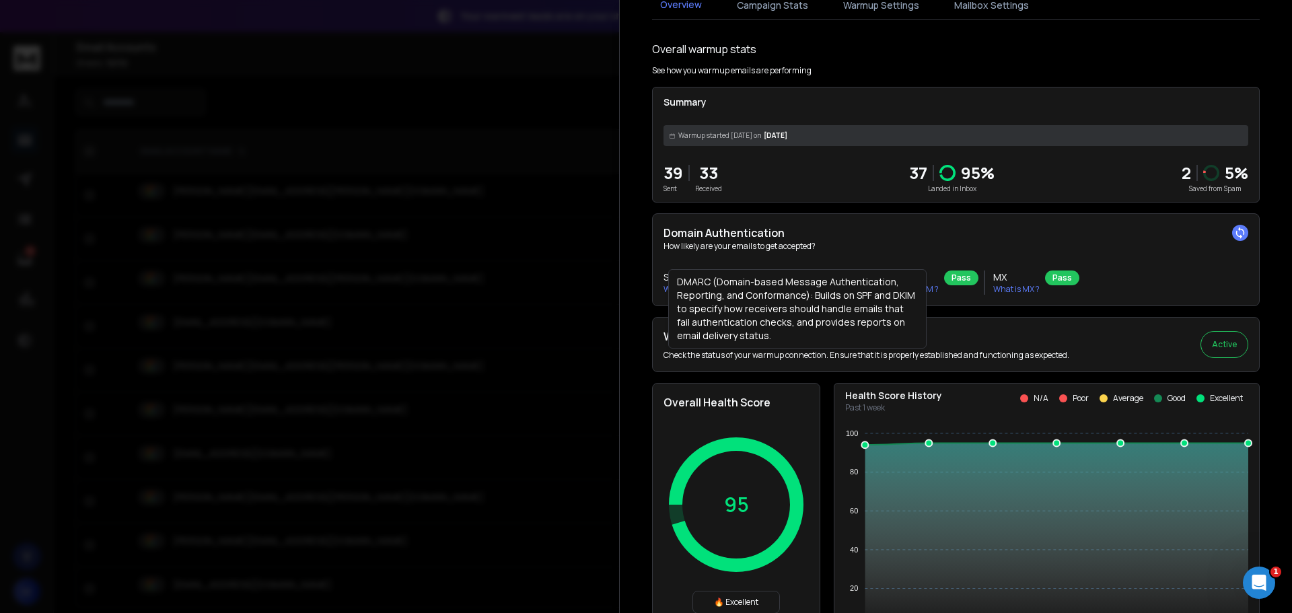
scroll to position [0, 0]
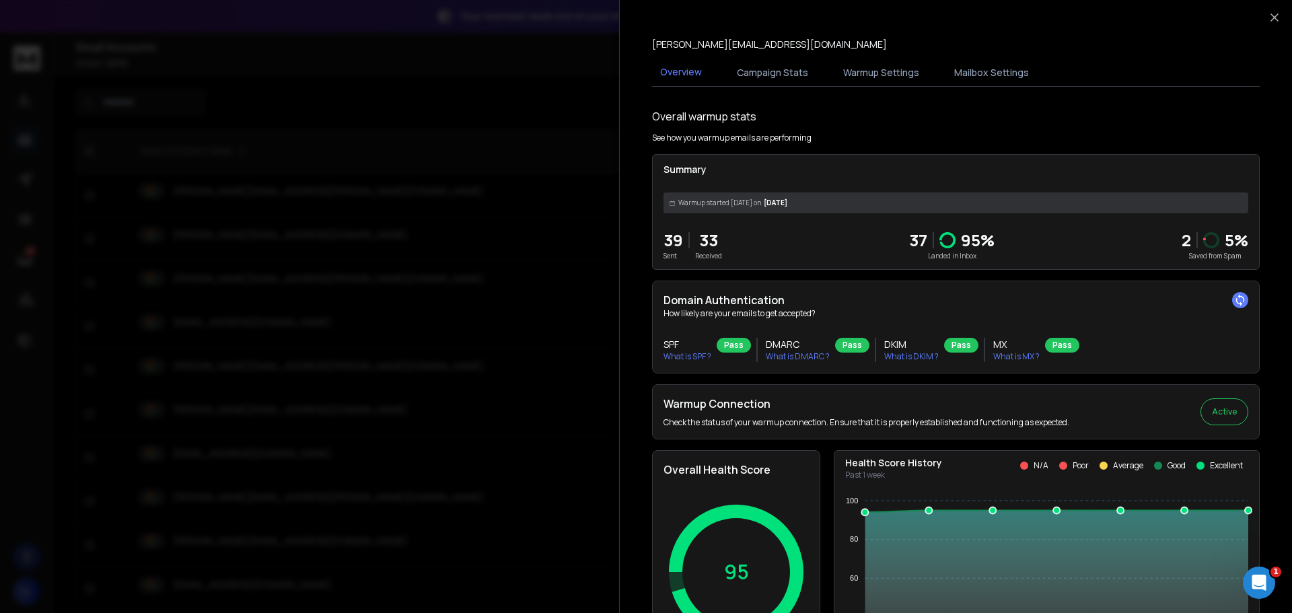
click at [868, 59] on div "alex@gohippiewater.com Overview Campaign Stats Warmup Settings Mailbox Settings…" at bounding box center [956, 534] width 640 height 1036
click at [873, 64] on button "Warmup Settings" at bounding box center [881, 73] width 92 height 30
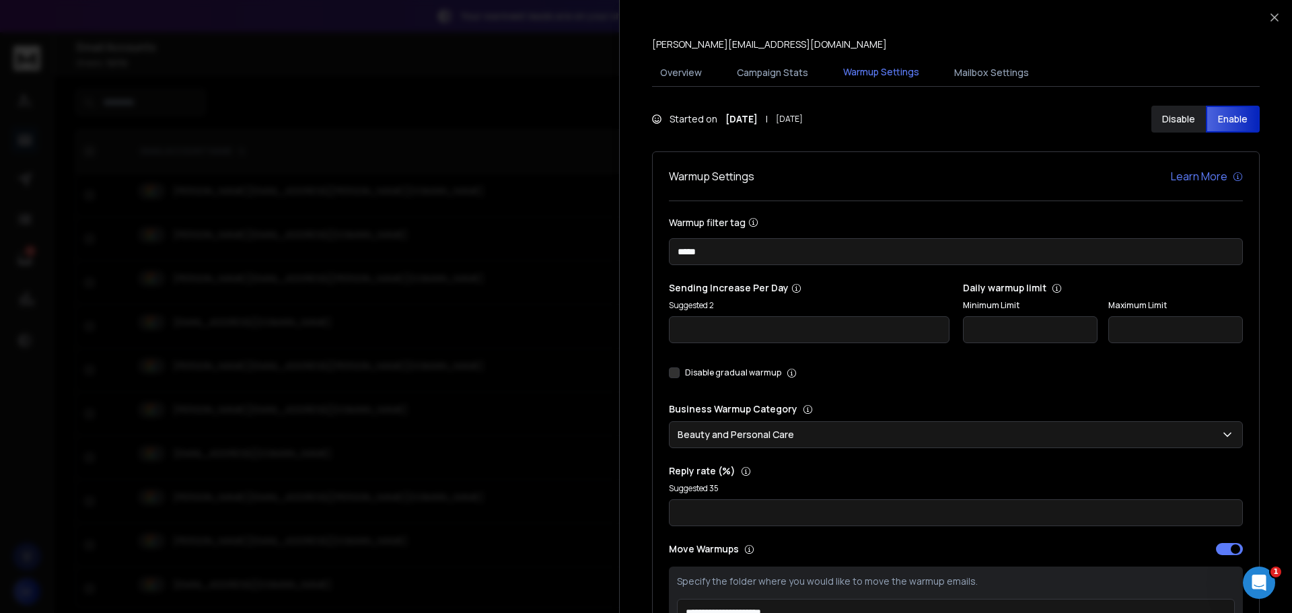
click at [998, 62] on button "Mailbox Settings" at bounding box center [991, 73] width 91 height 30
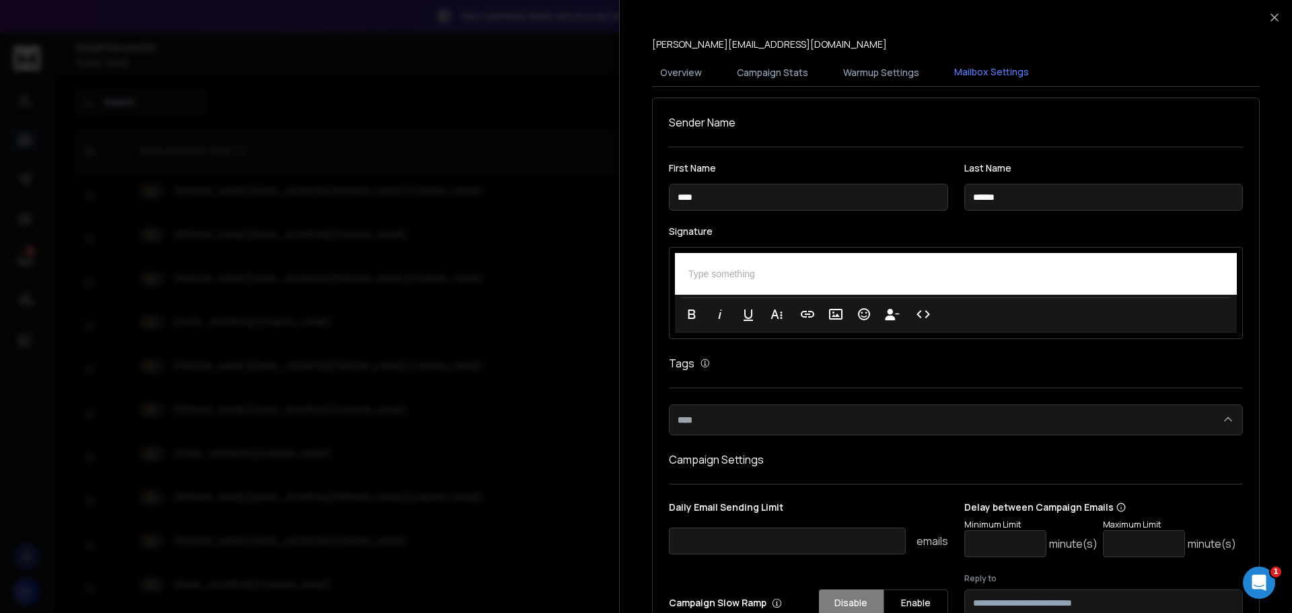
scroll to position [269, 0]
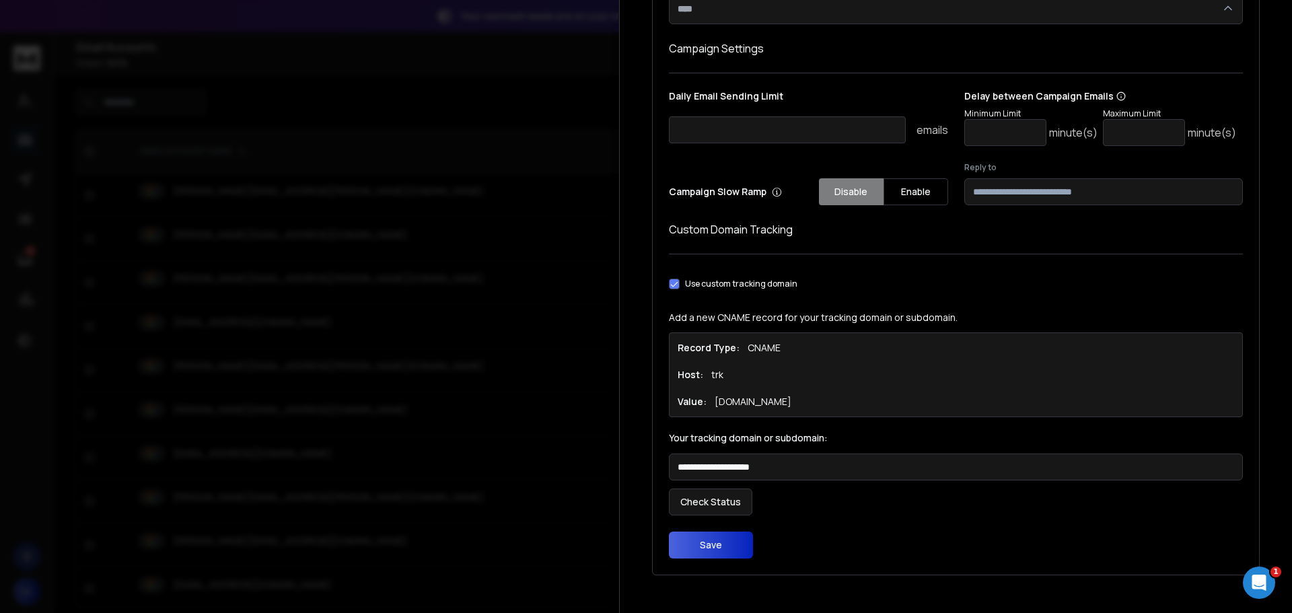
click at [531, 409] on div at bounding box center [646, 306] width 1292 height 613
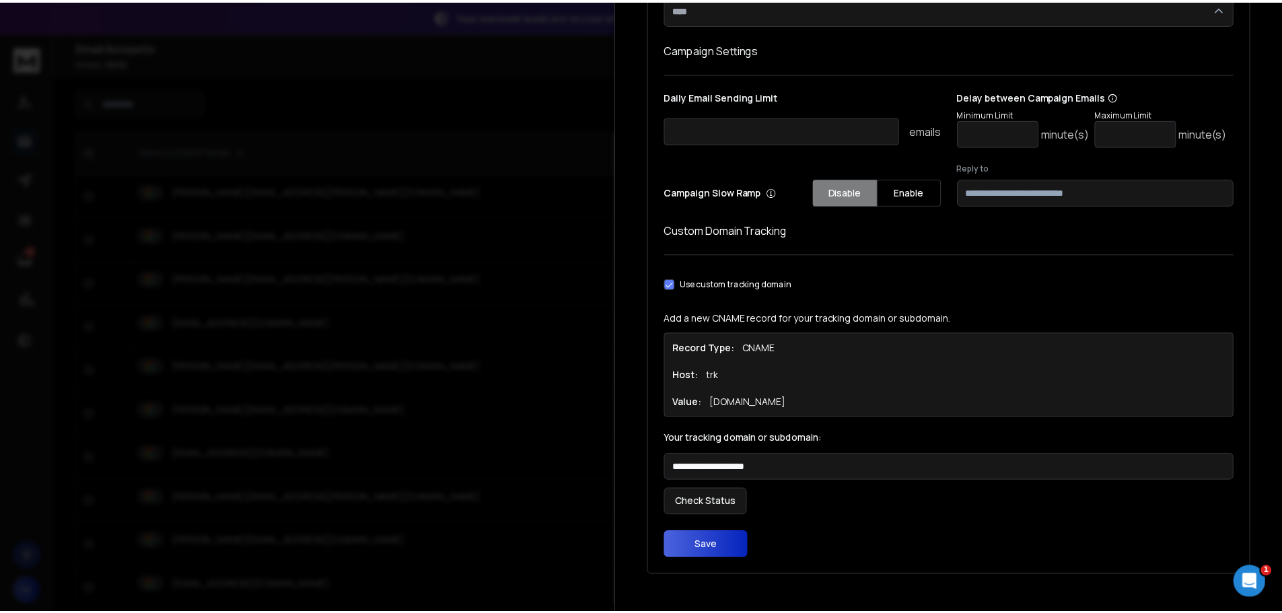
scroll to position [86, 0]
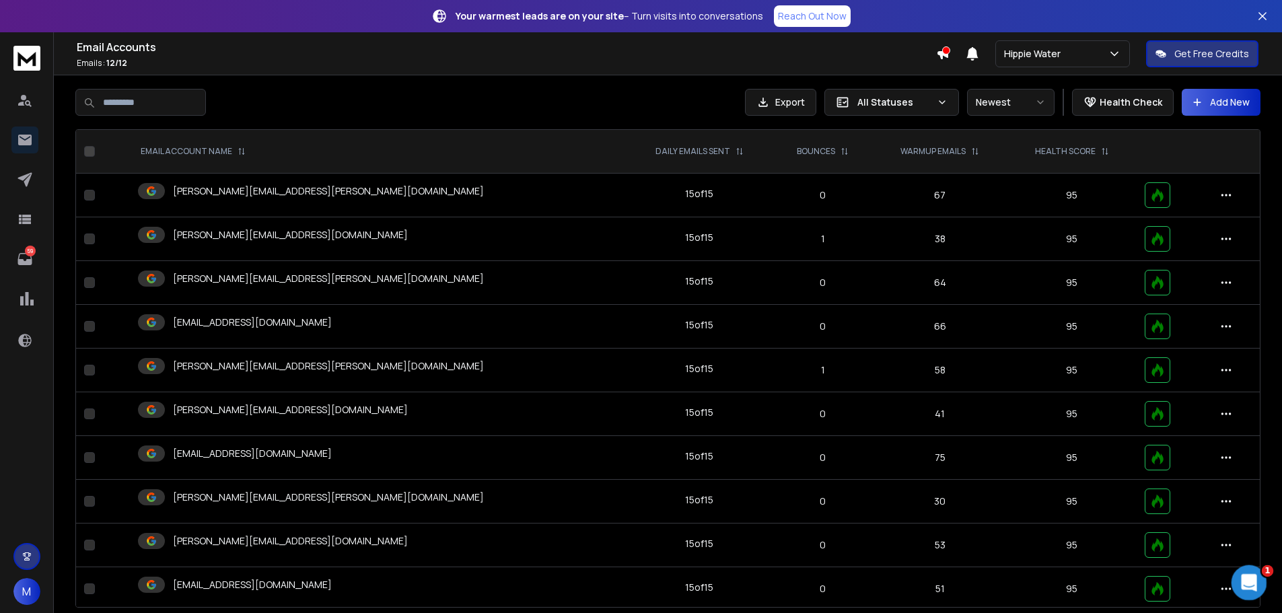
click at [1250, 584] on icon "Open Intercom Messenger" at bounding box center [1247, 581] width 22 height 22
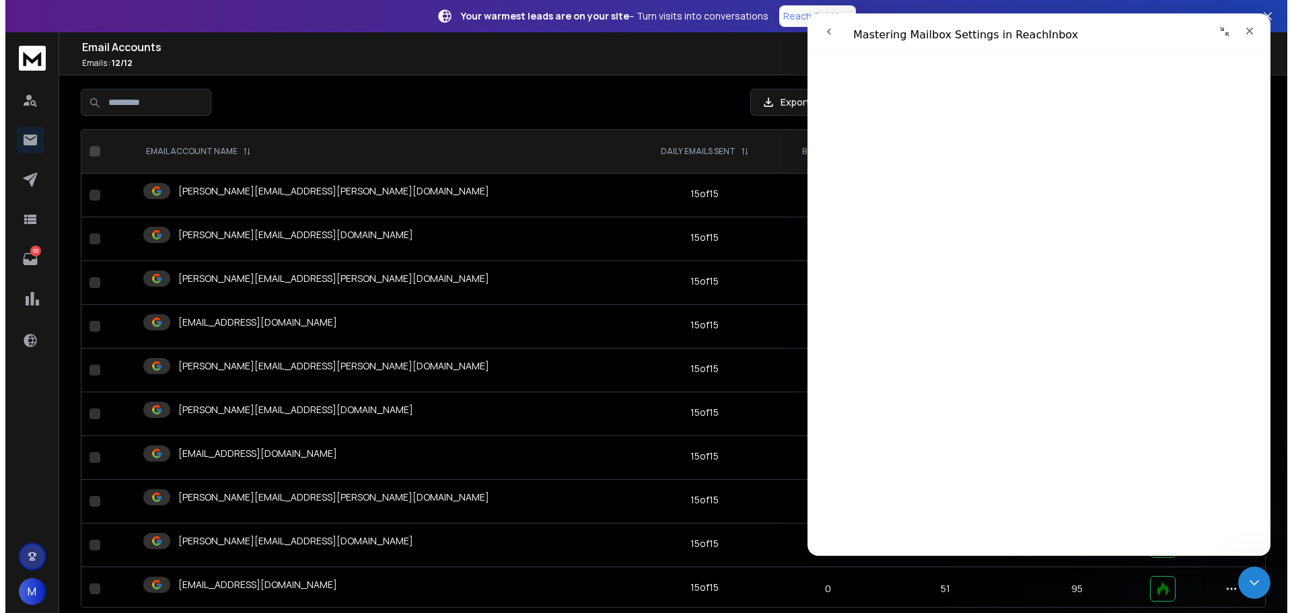
scroll to position [1605, 0]
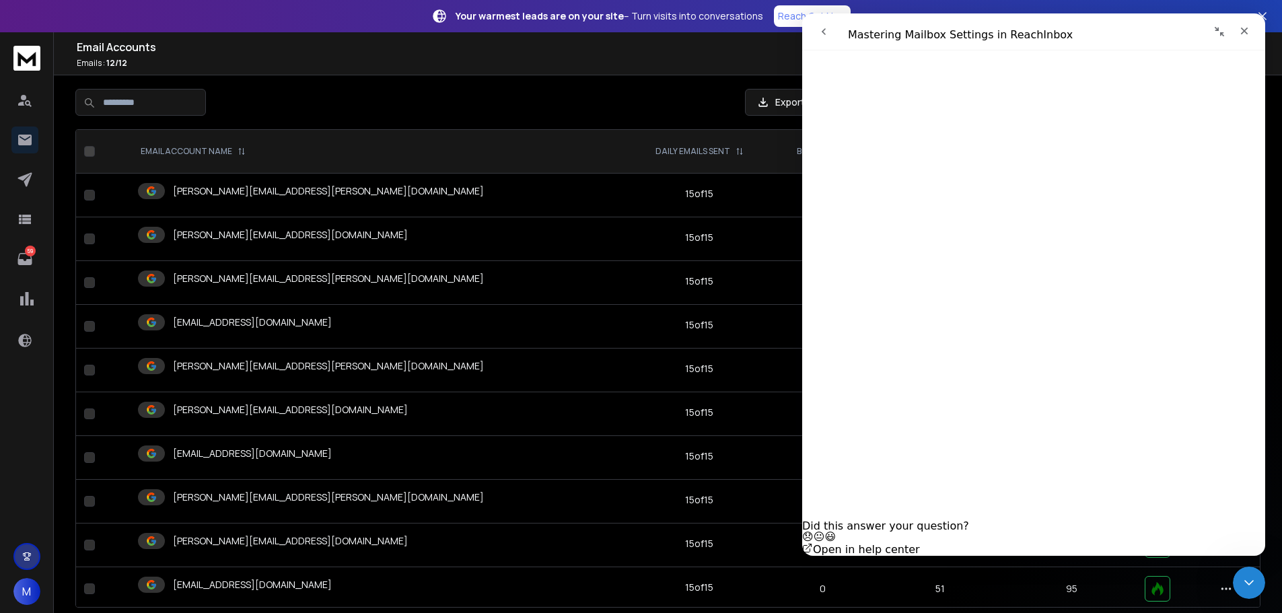
click at [823, 30] on icon "go back" at bounding box center [824, 31] width 4 height 7
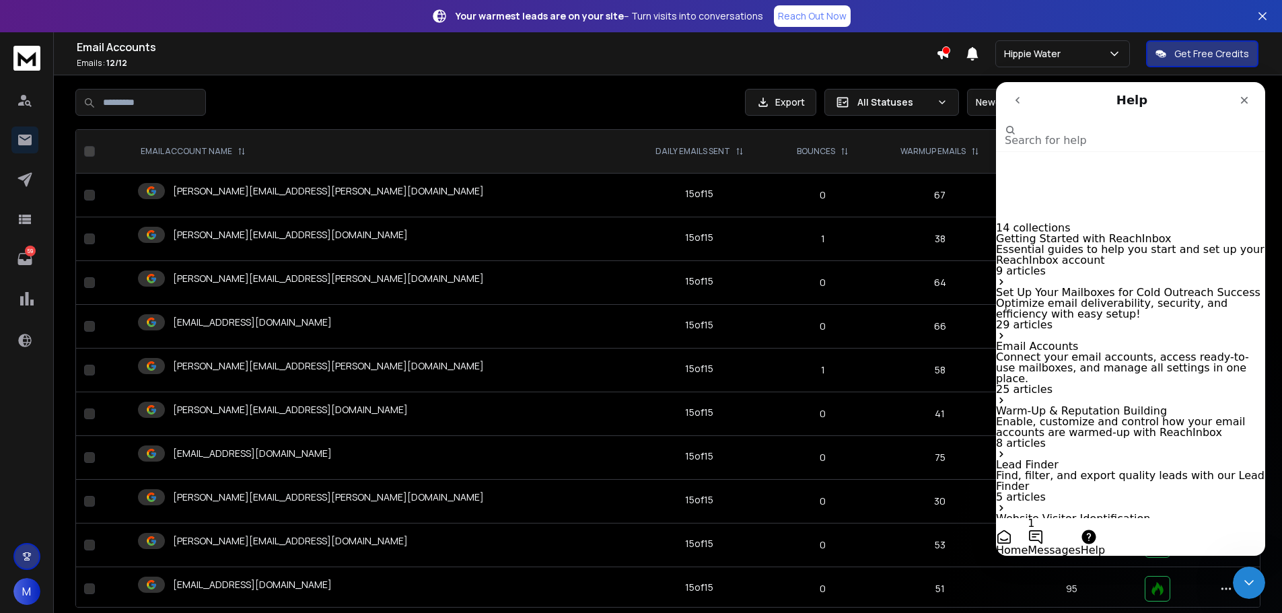
click at [576, 114] on div at bounding box center [406, 102] width 662 height 27
click at [1248, 96] on icon "Close" at bounding box center [1244, 100] width 11 height 11
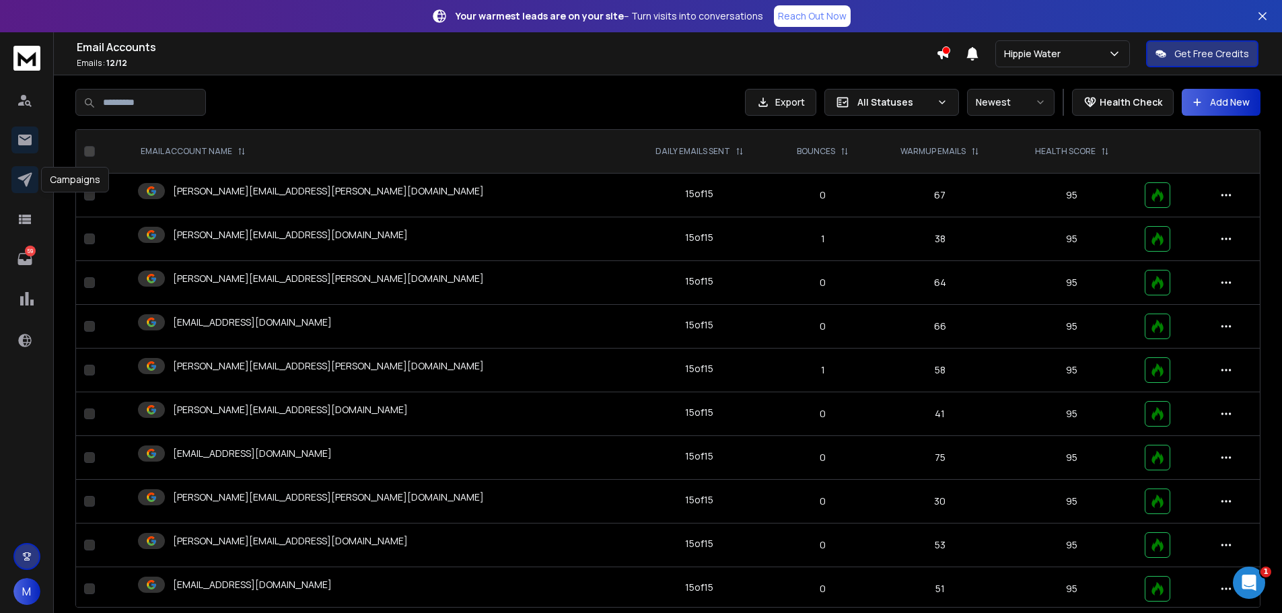
click at [24, 177] on icon at bounding box center [24, 179] width 14 height 14
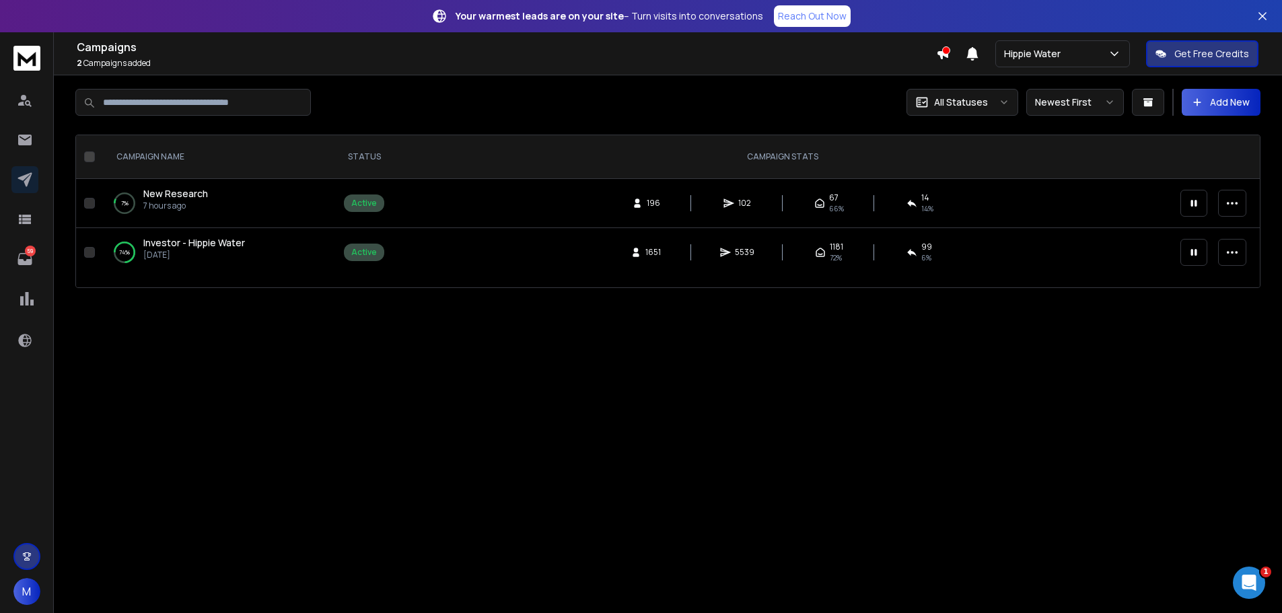
click at [1193, 252] on icon at bounding box center [1194, 252] width 6 height 7
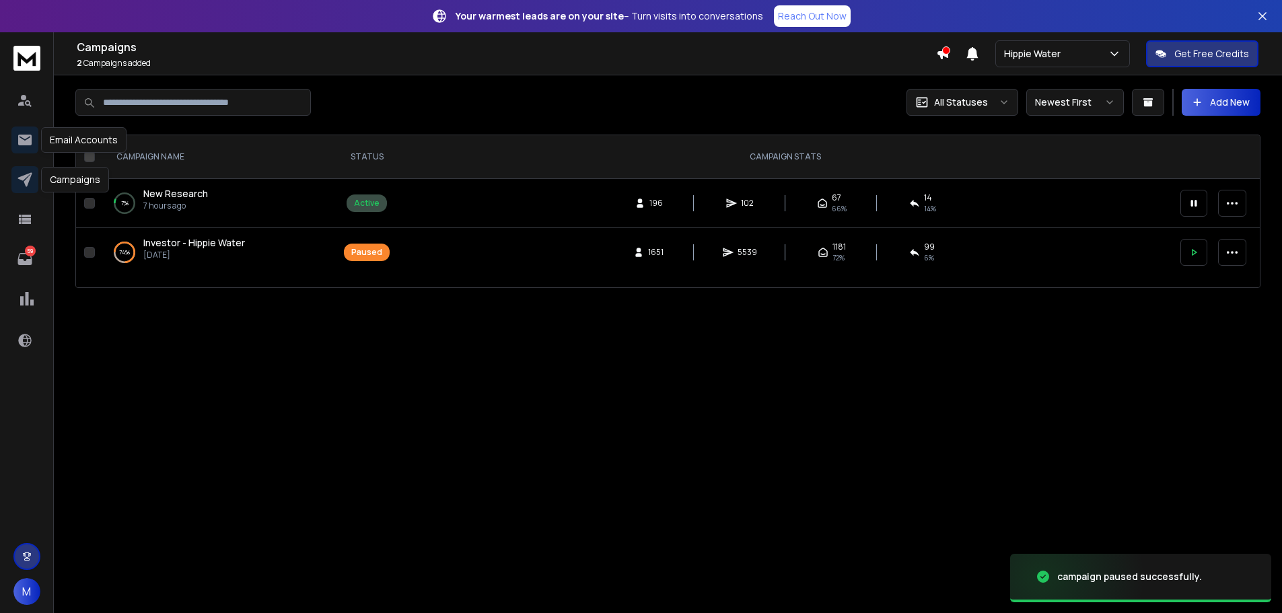
click at [19, 141] on icon at bounding box center [24, 140] width 13 height 11
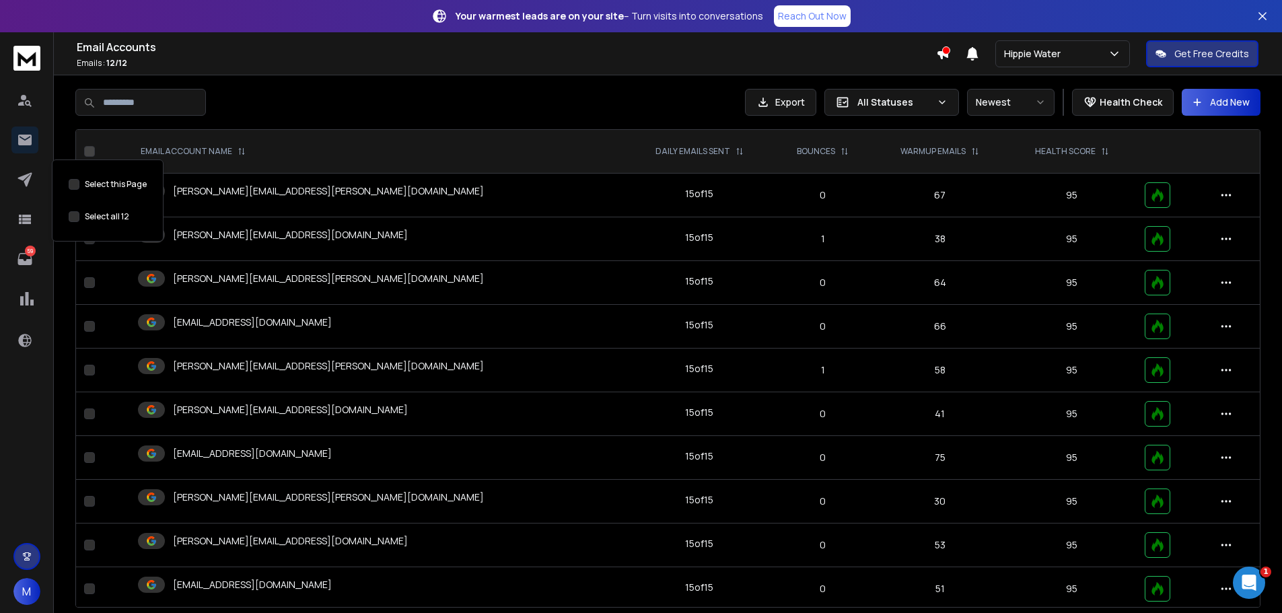
click at [90, 151] on button "Select this Page" at bounding box center [89, 151] width 11 height 11
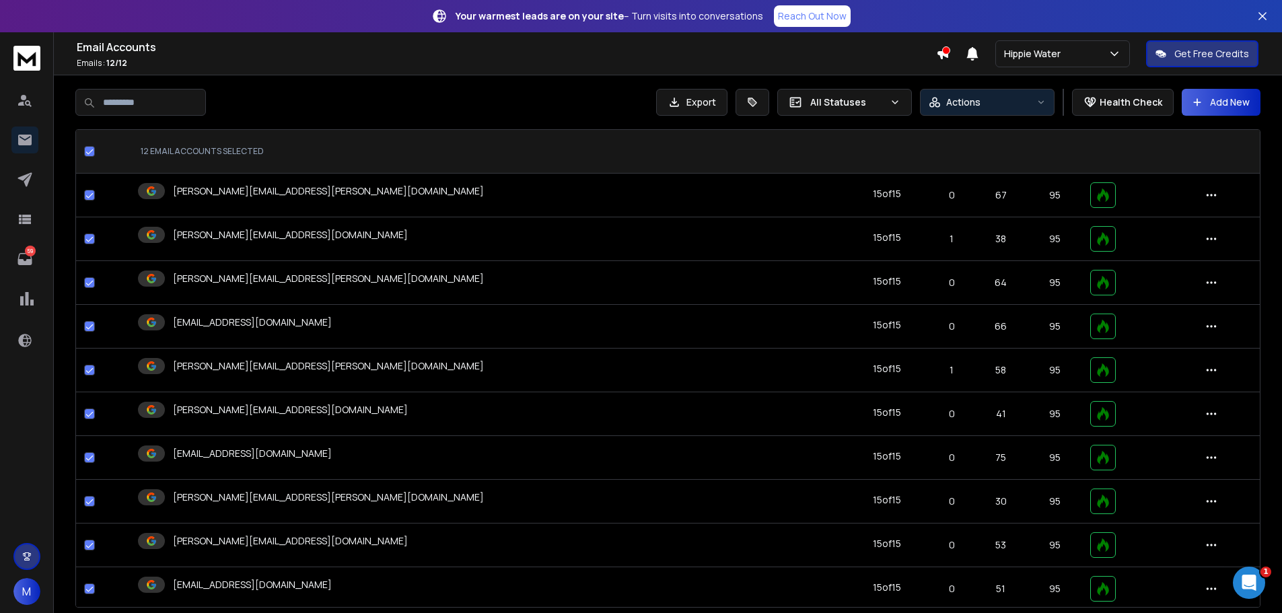
click at [995, 106] on div "Actions" at bounding box center [980, 102] width 102 height 13
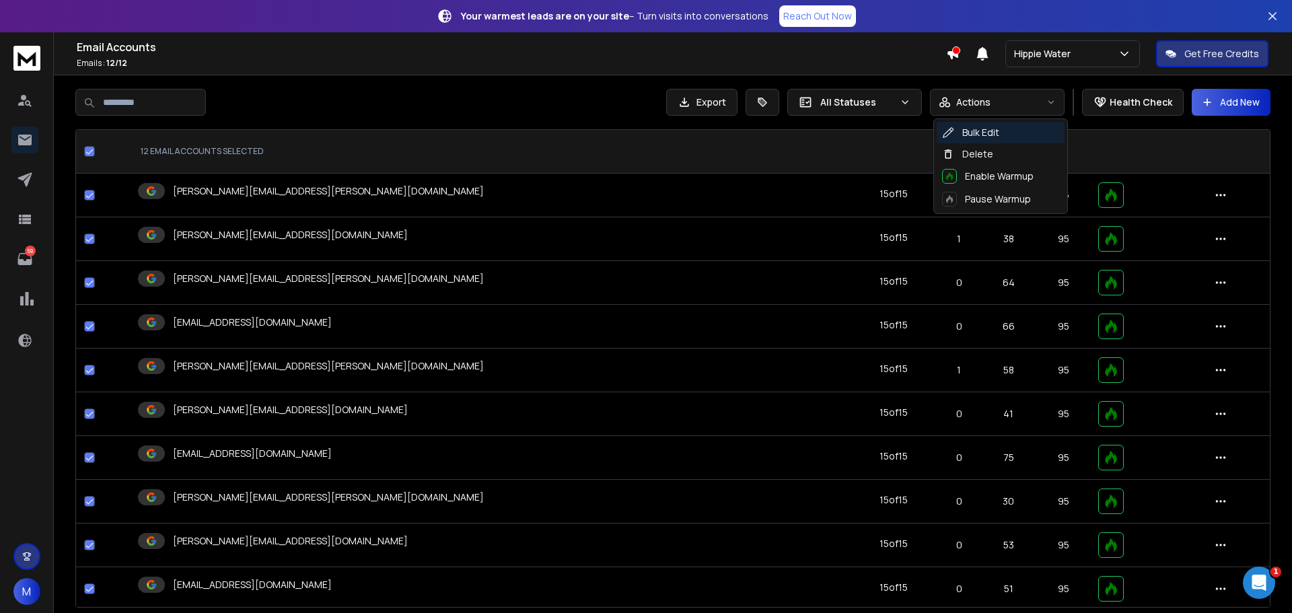
click at [994, 131] on div "Bulk Edit" at bounding box center [970, 132] width 57 height 13
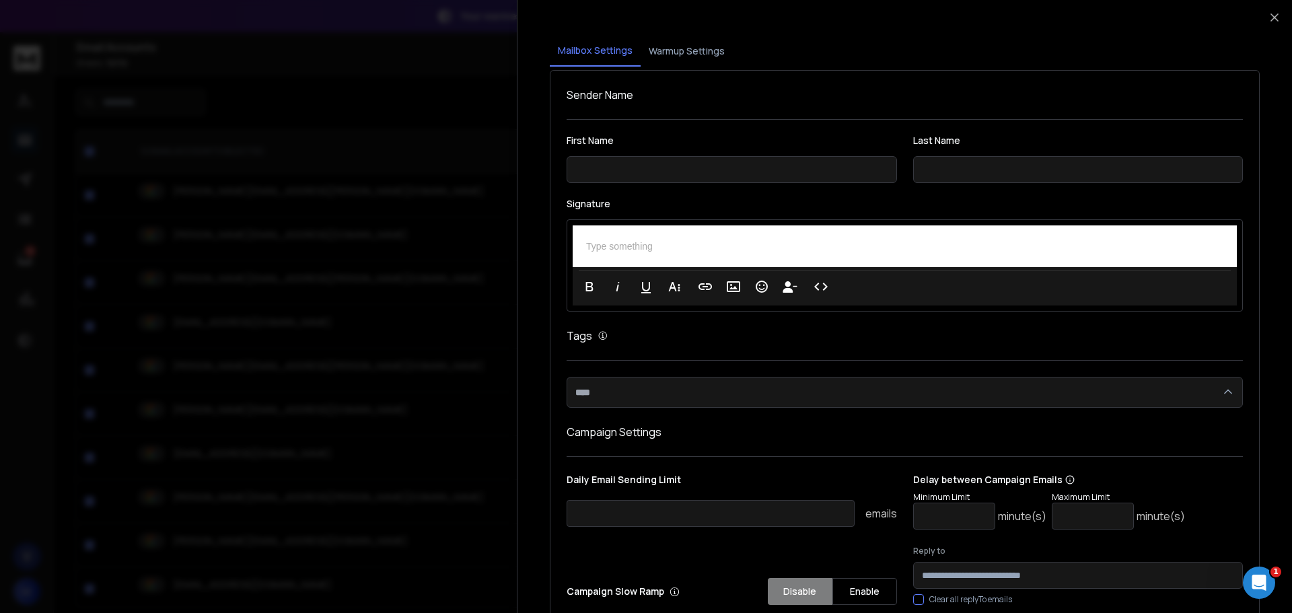
scroll to position [135, 0]
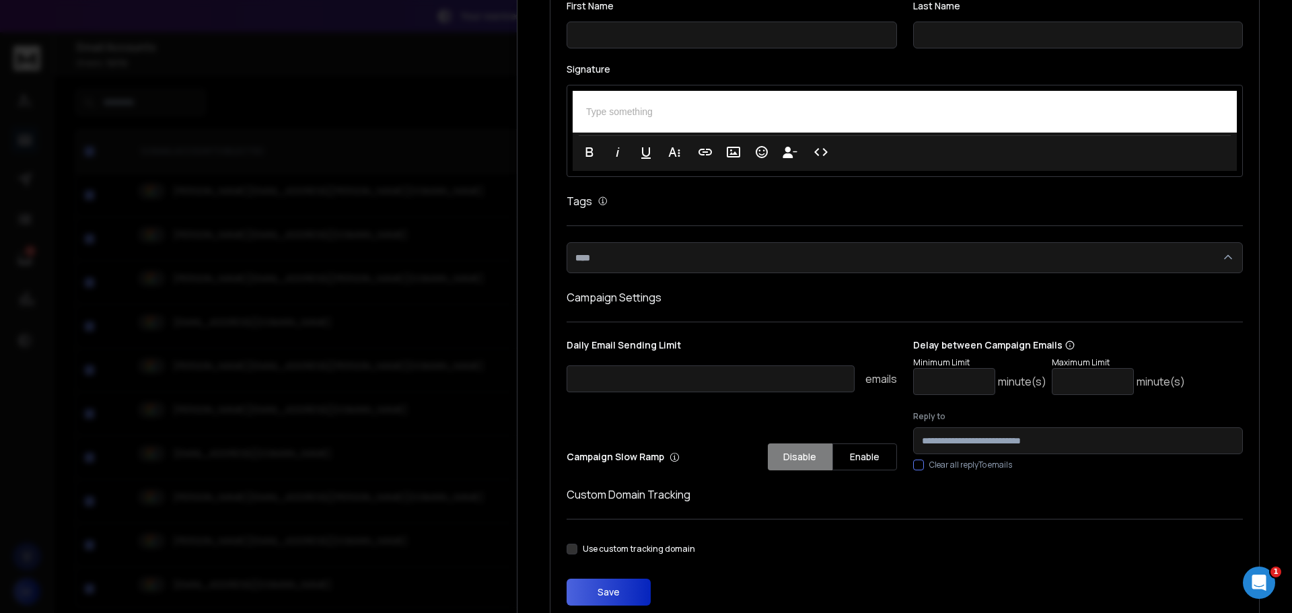
click at [666, 380] on input "number" at bounding box center [711, 378] width 288 height 27
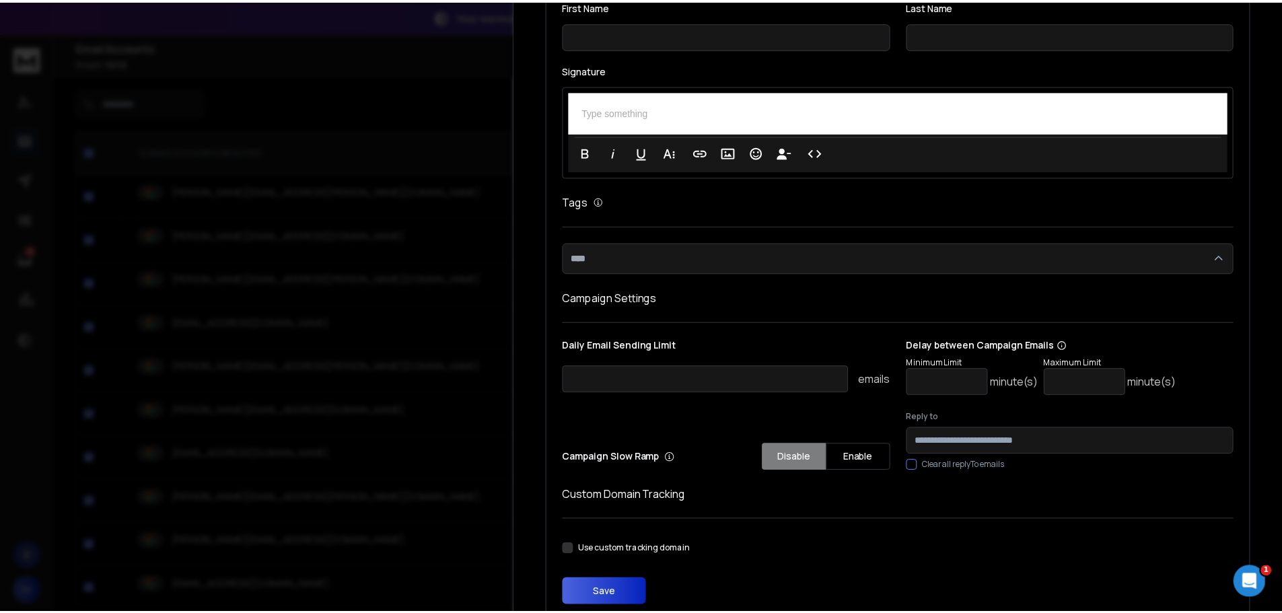
scroll to position [182, 0]
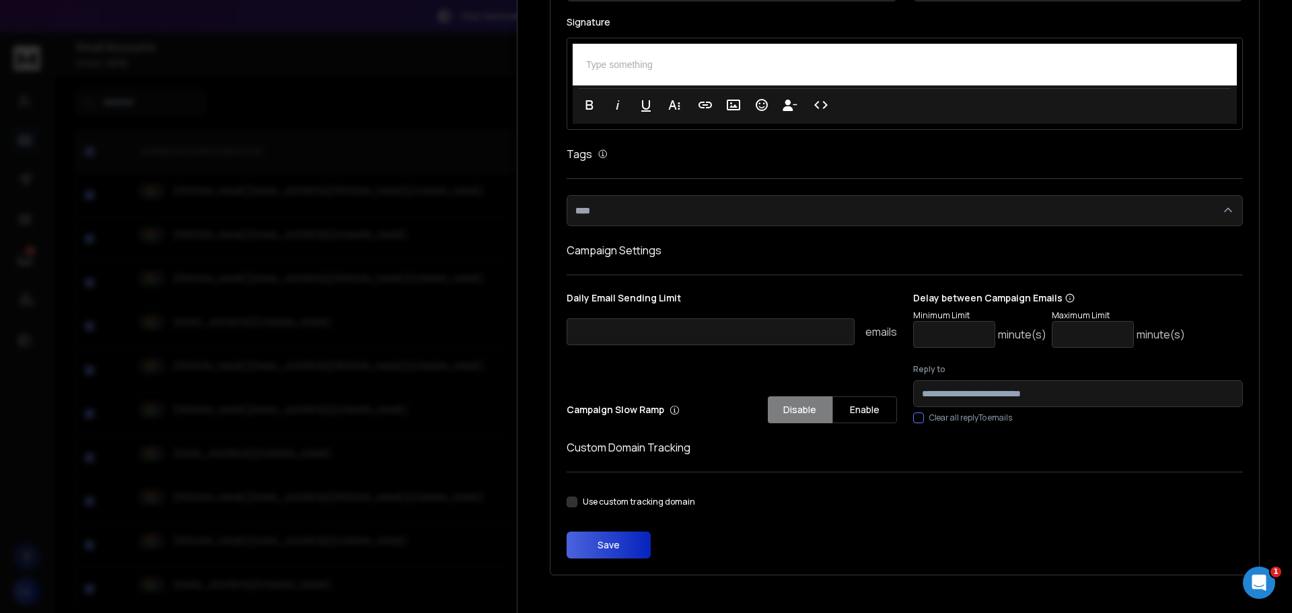
type input "**"
click at [619, 538] on button "Save" at bounding box center [609, 545] width 84 height 27
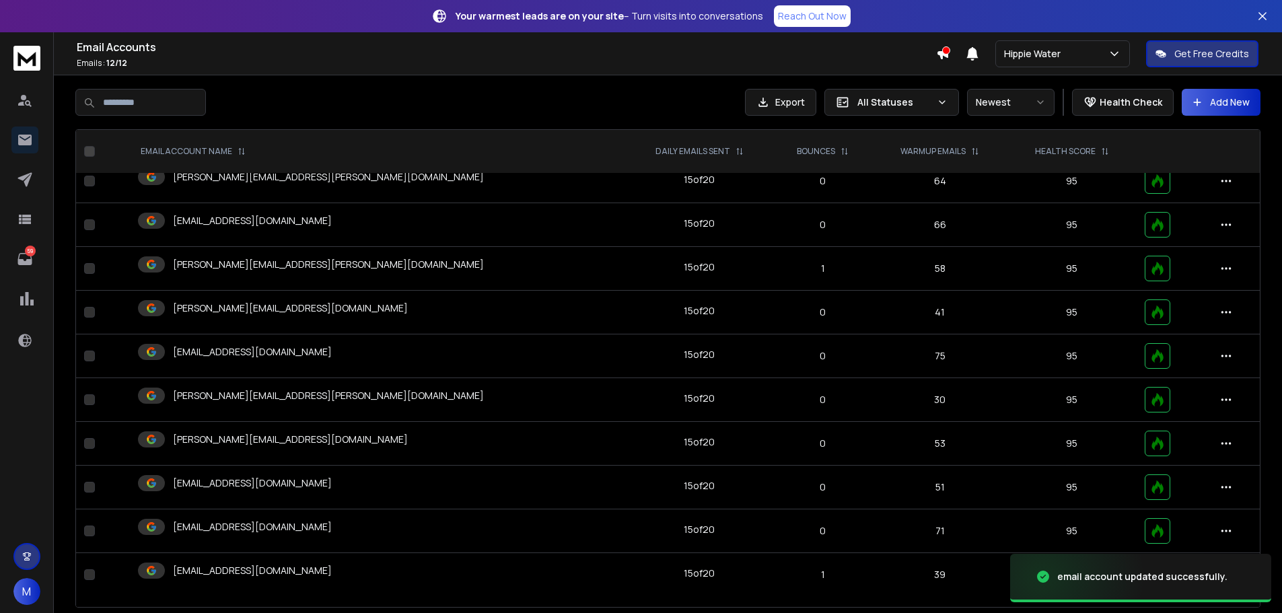
scroll to position [0, 0]
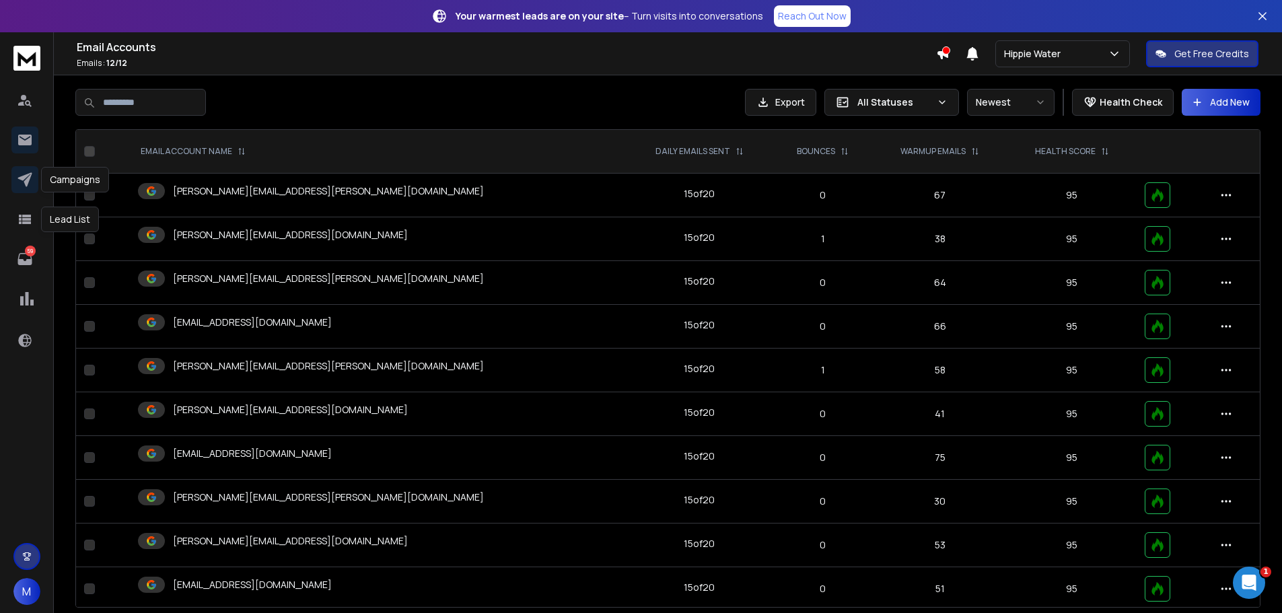
click at [18, 179] on icon at bounding box center [25, 180] width 16 height 16
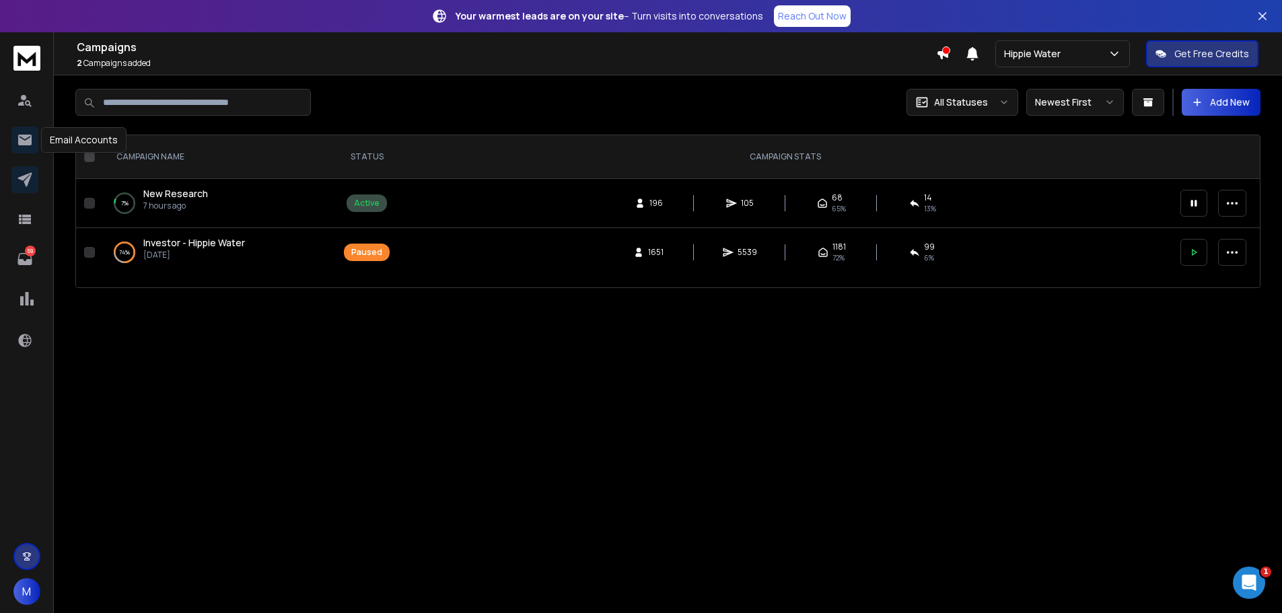
click at [28, 147] on icon at bounding box center [25, 140] width 16 height 16
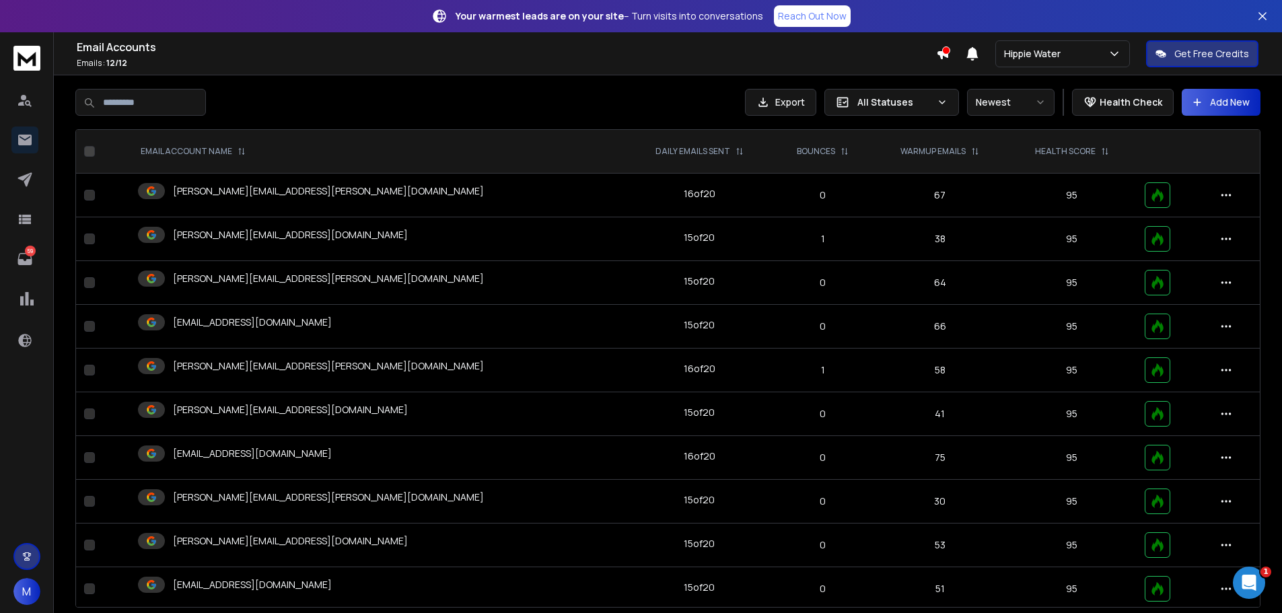
click at [625, 219] on td "15 of 20" at bounding box center [699, 234] width 148 height 35
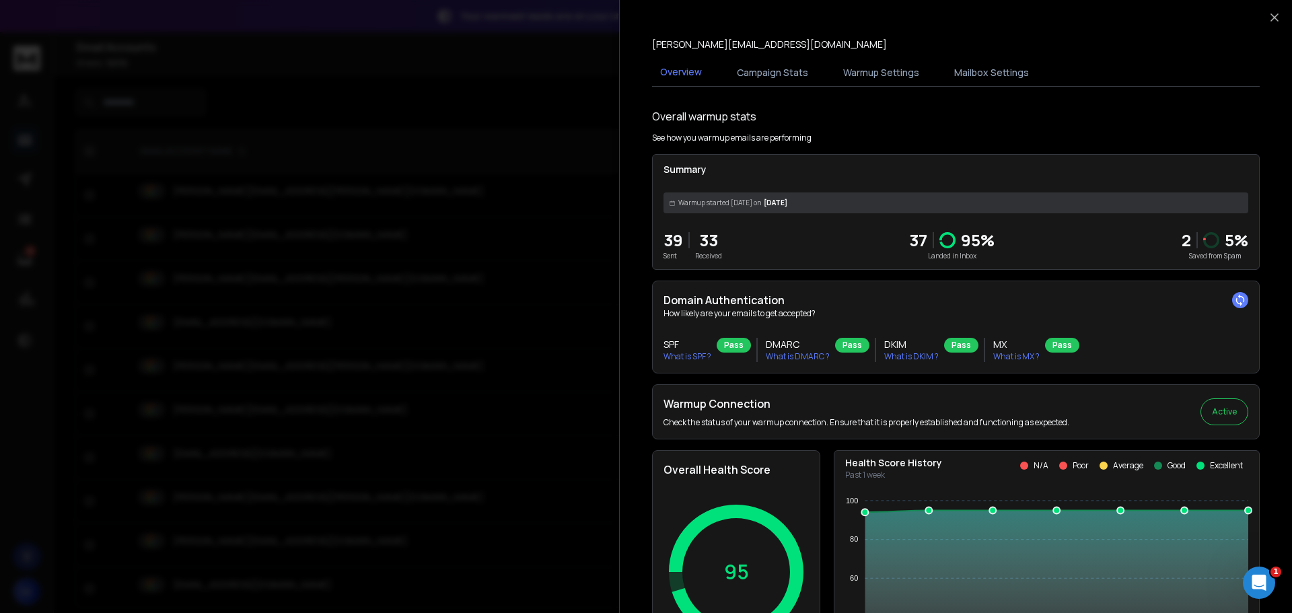
click at [529, 250] on div at bounding box center [646, 306] width 1292 height 613
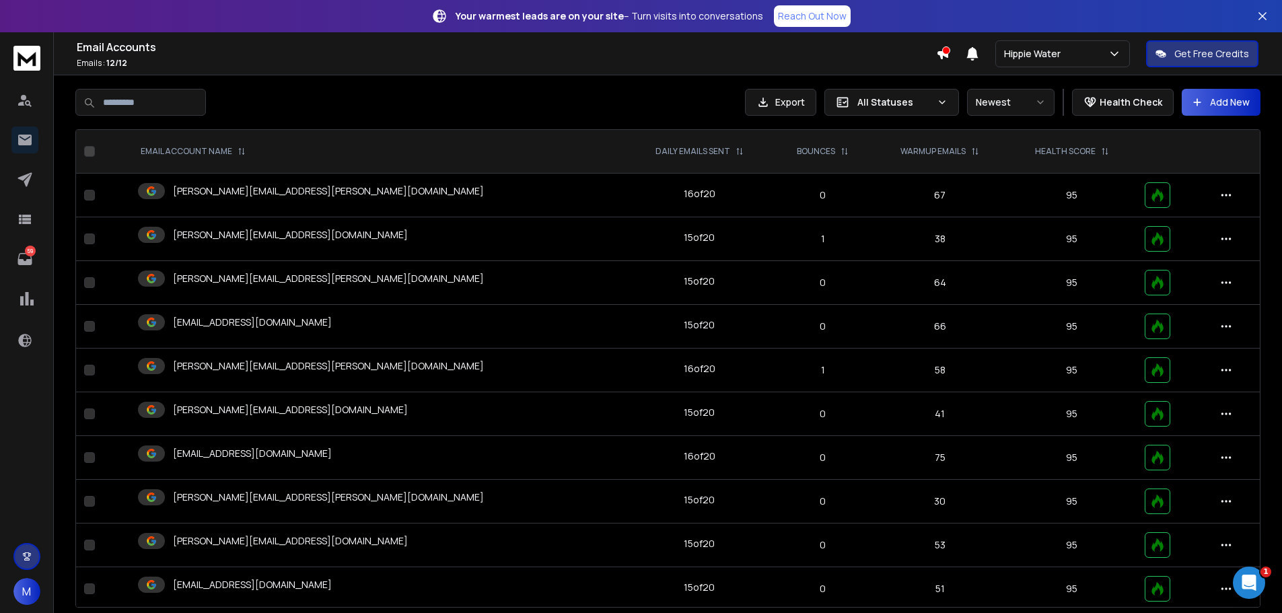
click at [625, 241] on td "15 of 20" at bounding box center [699, 234] width 148 height 35
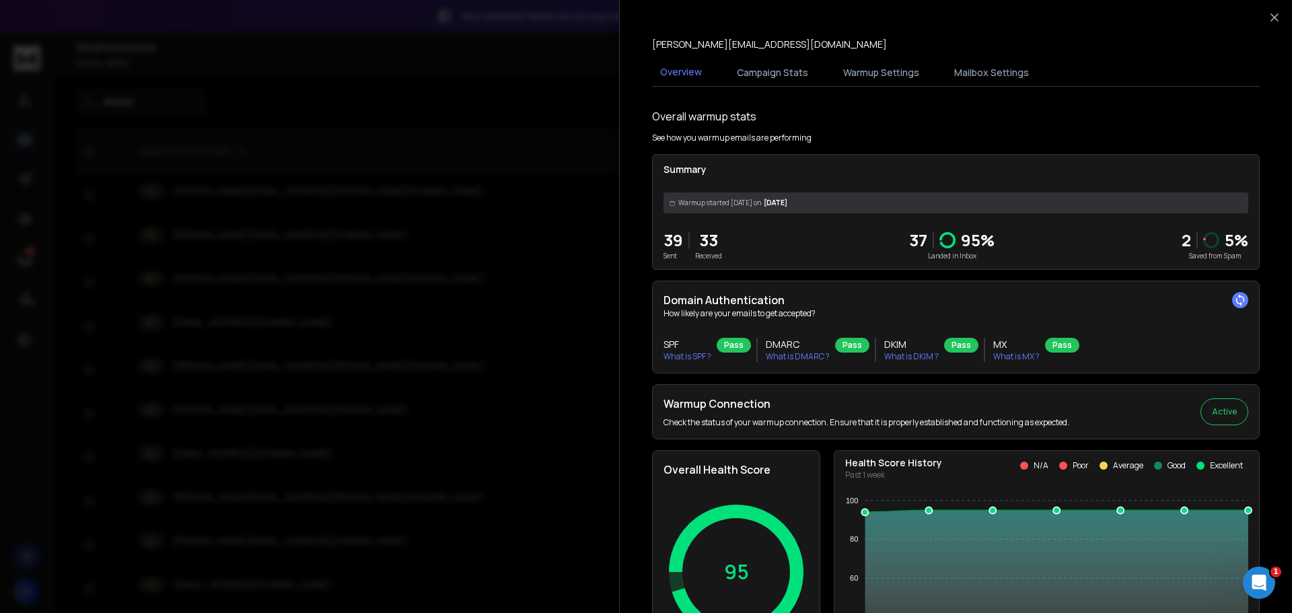
click at [409, 310] on div at bounding box center [646, 306] width 1292 height 613
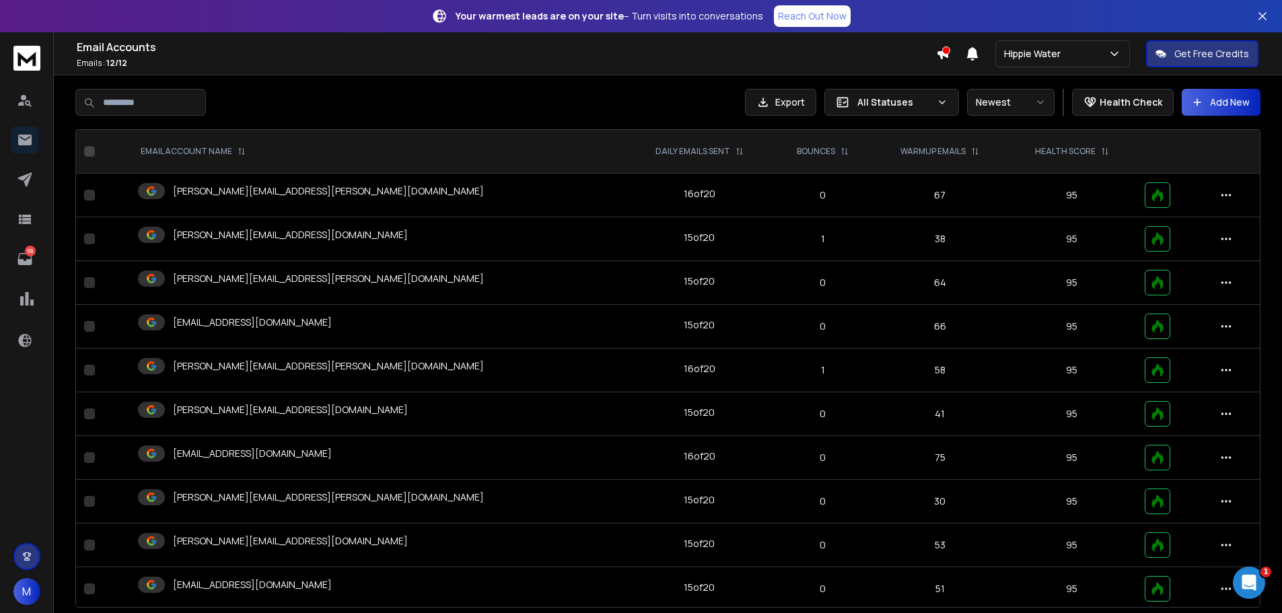
click at [443, 294] on td "alex.sewell@tryhippiewater.com" at bounding box center [377, 283] width 495 height 44
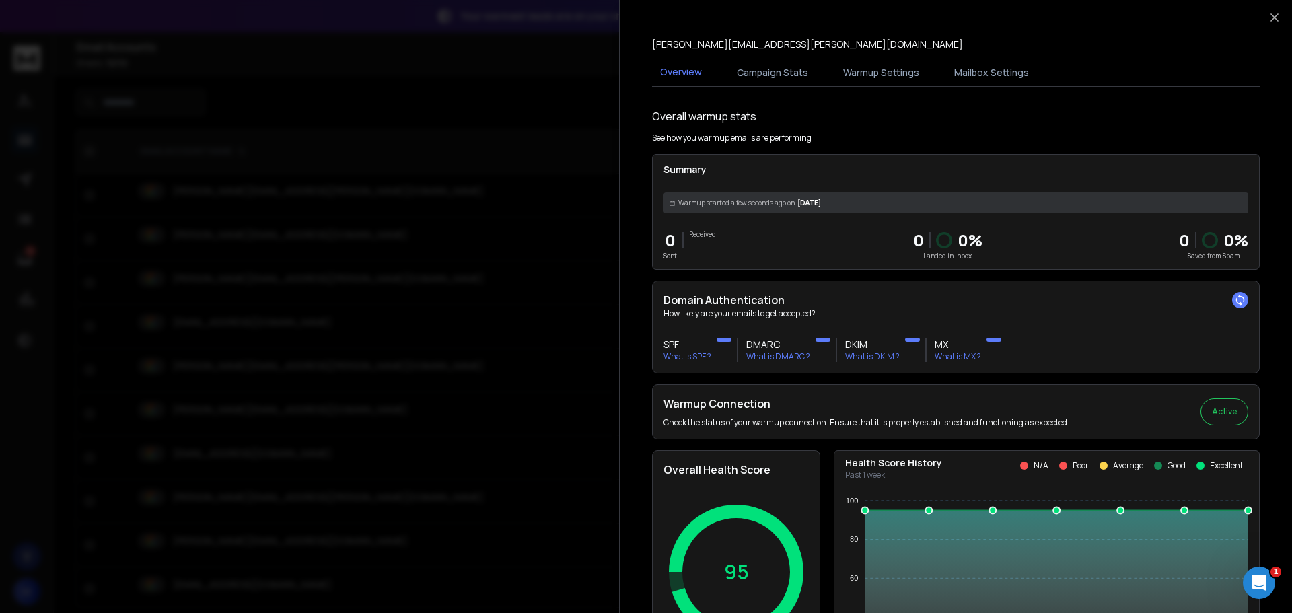
click at [443, 294] on div at bounding box center [646, 306] width 1292 height 613
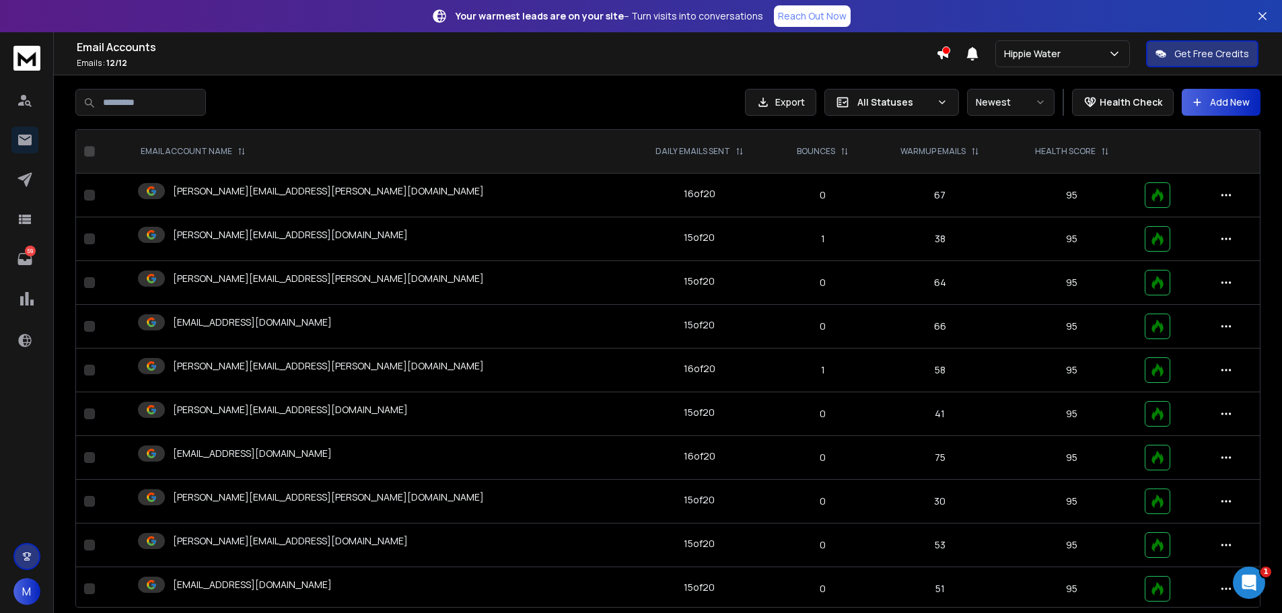
click at [448, 331] on td "alexsewell@tastehippiewater.com" at bounding box center [377, 327] width 495 height 44
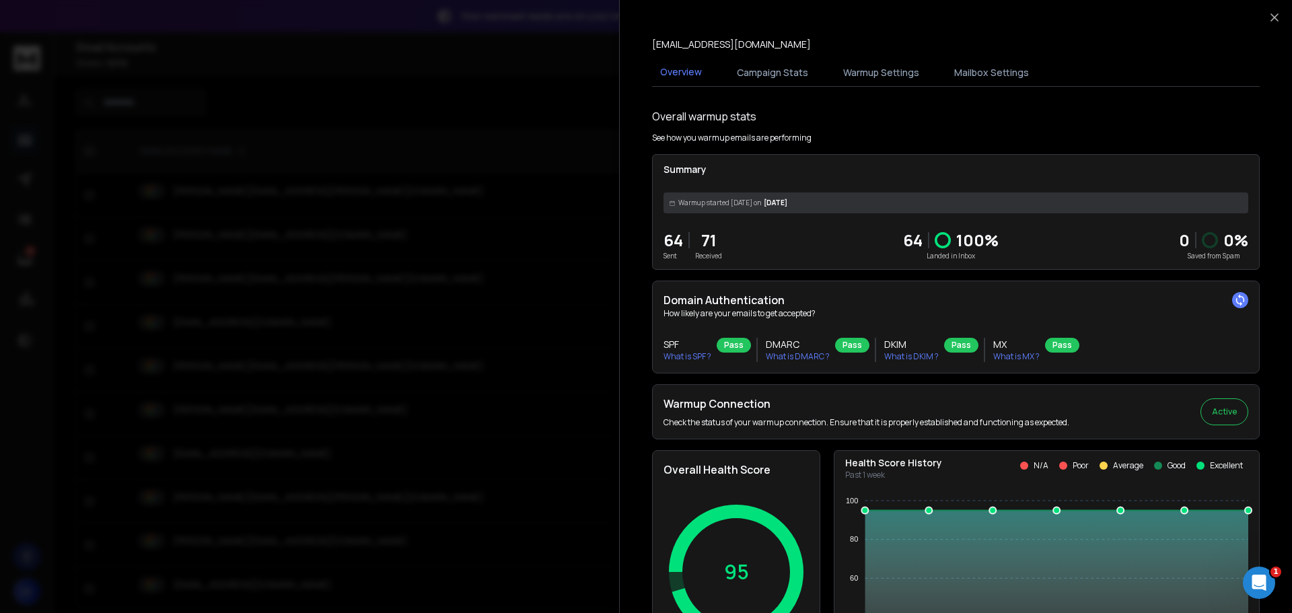
click at [448, 331] on div at bounding box center [646, 306] width 1292 height 613
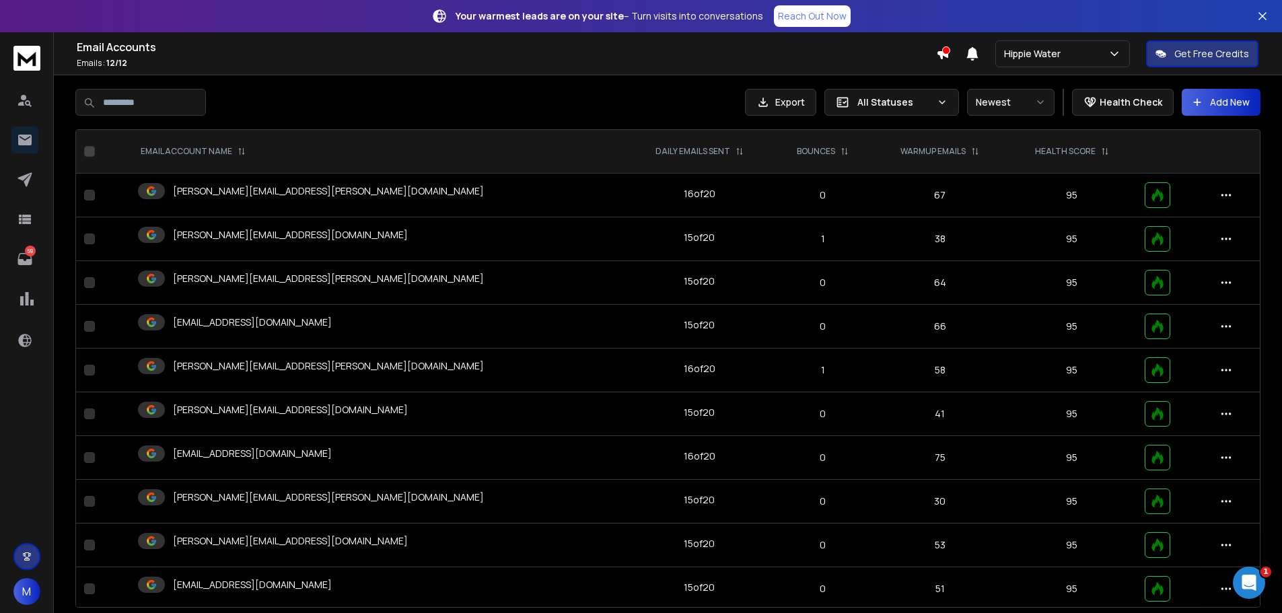
click at [452, 376] on td "alex.sewell@tastehippiewater.com" at bounding box center [377, 371] width 495 height 44
click at [454, 418] on td "alex@tryhippiewater.com" at bounding box center [377, 414] width 495 height 44
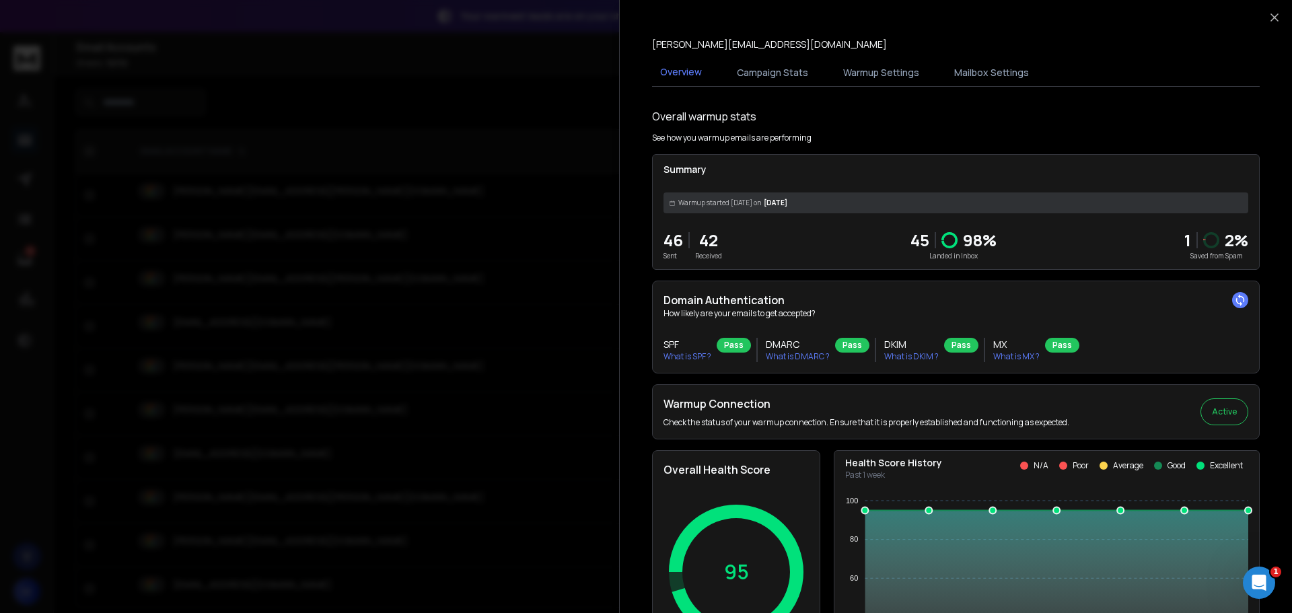
click at [454, 419] on div at bounding box center [646, 306] width 1292 height 613
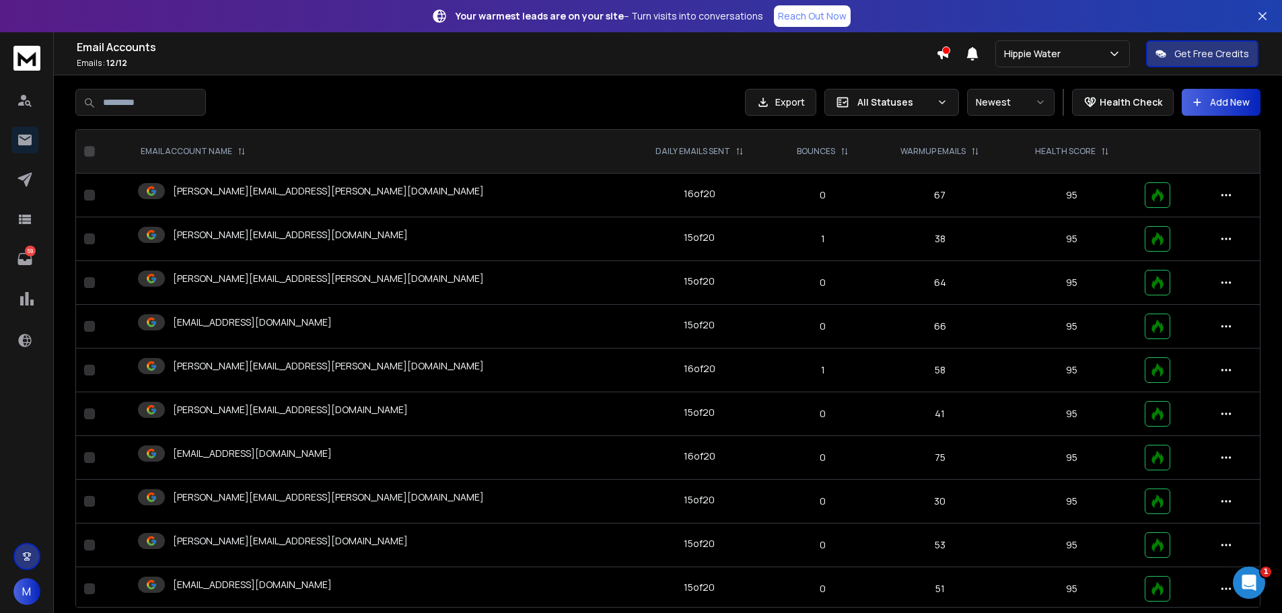
click at [459, 458] on div "alexsewell@consumehippiewater.com" at bounding box center [377, 454] width 479 height 16
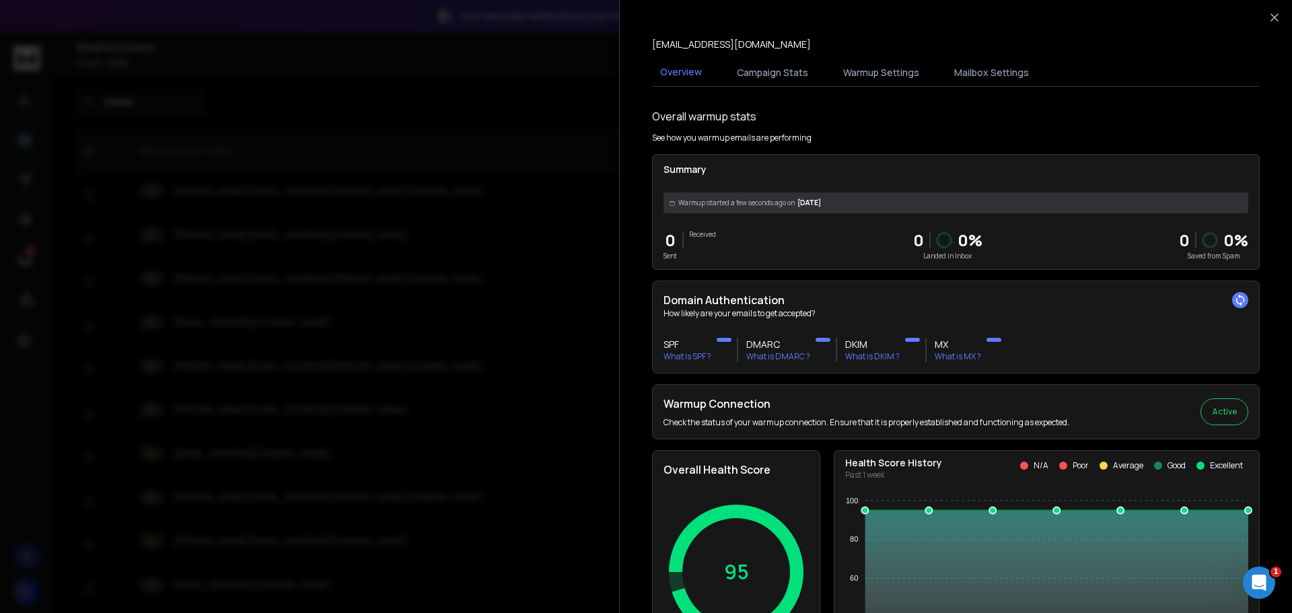
click at [460, 460] on div at bounding box center [646, 306] width 1292 height 613
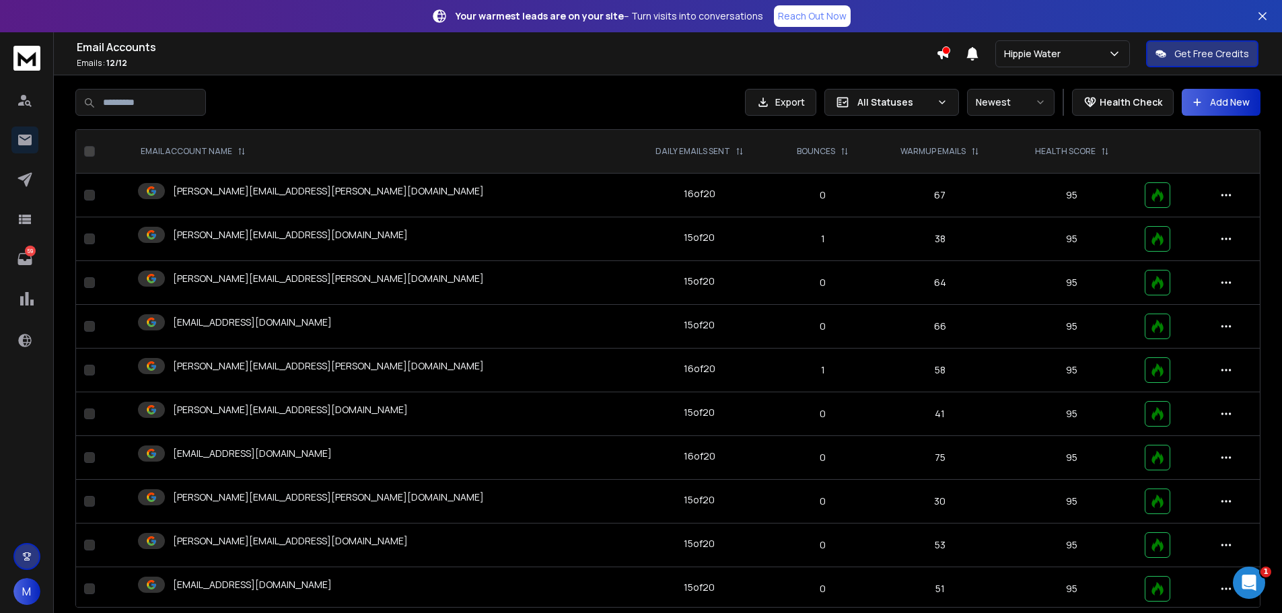
click at [467, 504] on div "alex.sewell@gohippiewater.com" at bounding box center [377, 497] width 479 height 16
click at [464, 538] on div "alex@consumehippiewater.com" at bounding box center [377, 541] width 479 height 16
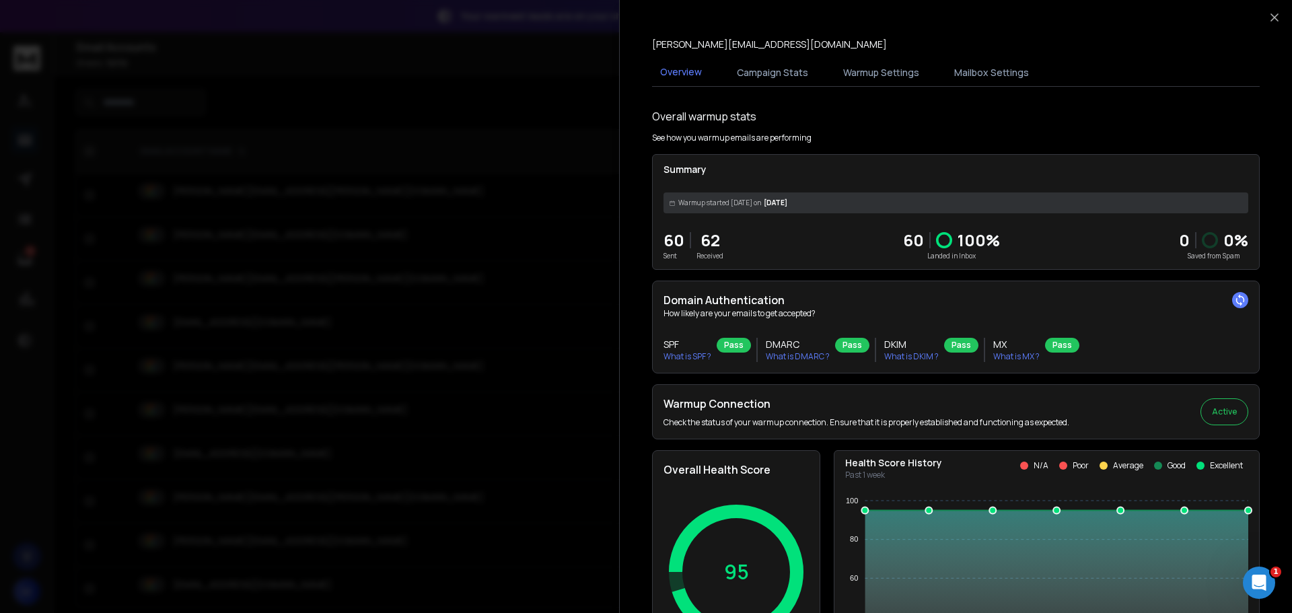
click at [510, 451] on div at bounding box center [646, 306] width 1292 height 613
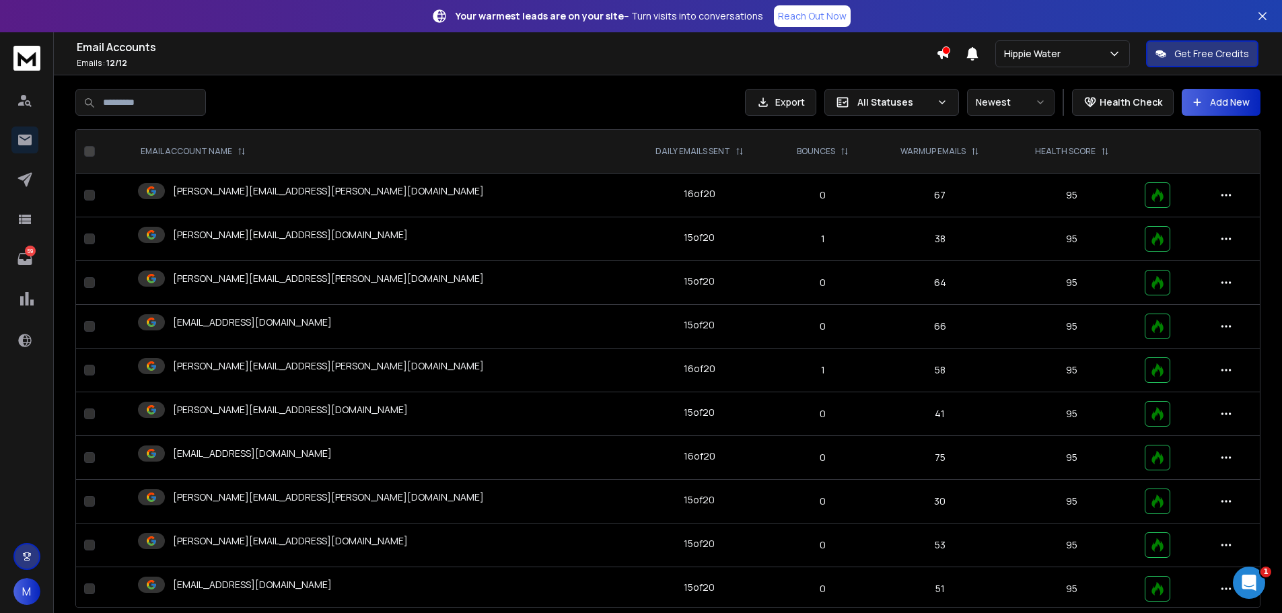
click at [625, 506] on td "15 of 20" at bounding box center [699, 497] width 148 height 35
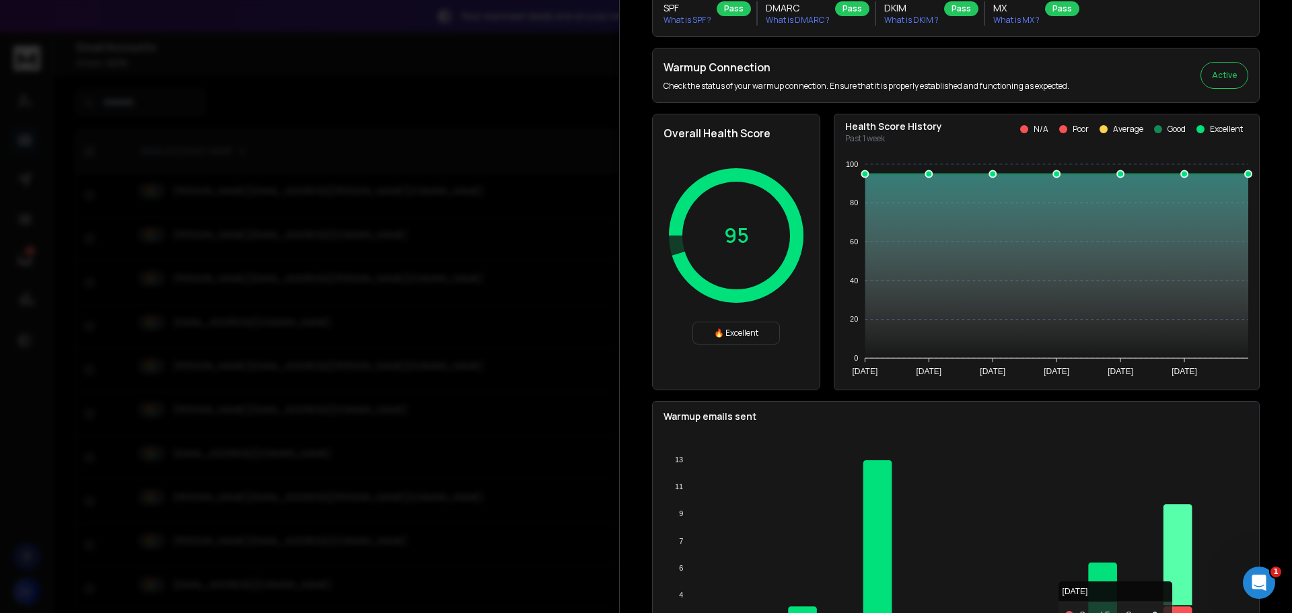
scroll to position [455, 0]
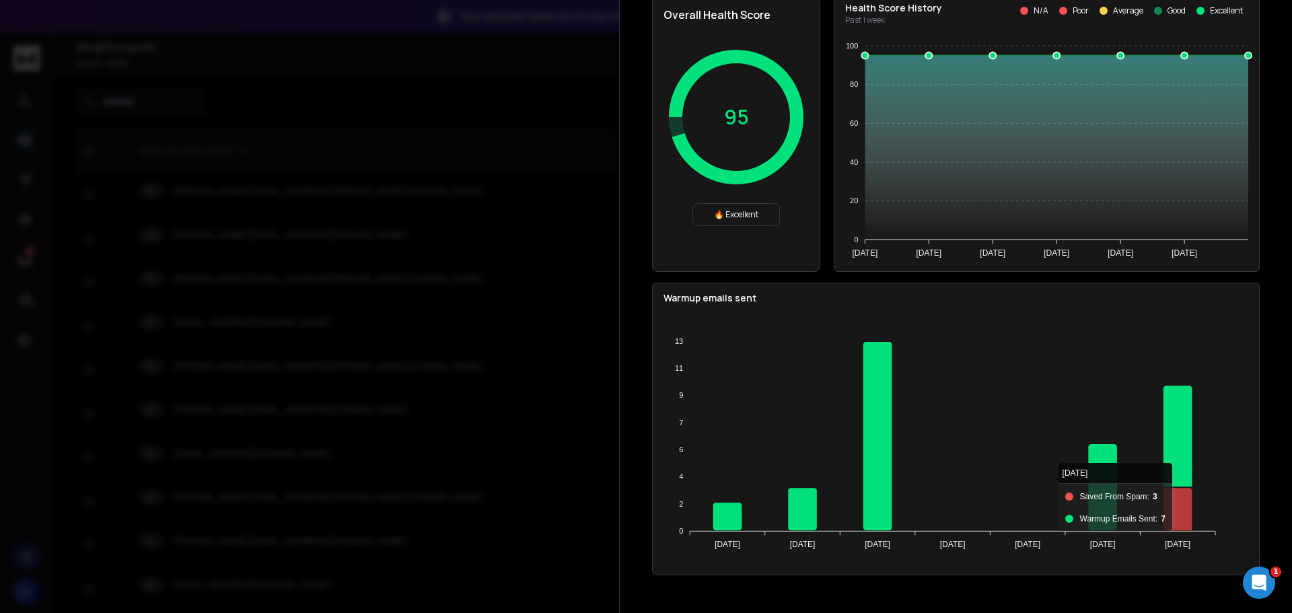
click at [1189, 503] on icon at bounding box center [1178, 509] width 29 height 42
click at [584, 463] on div at bounding box center [646, 306] width 1292 height 613
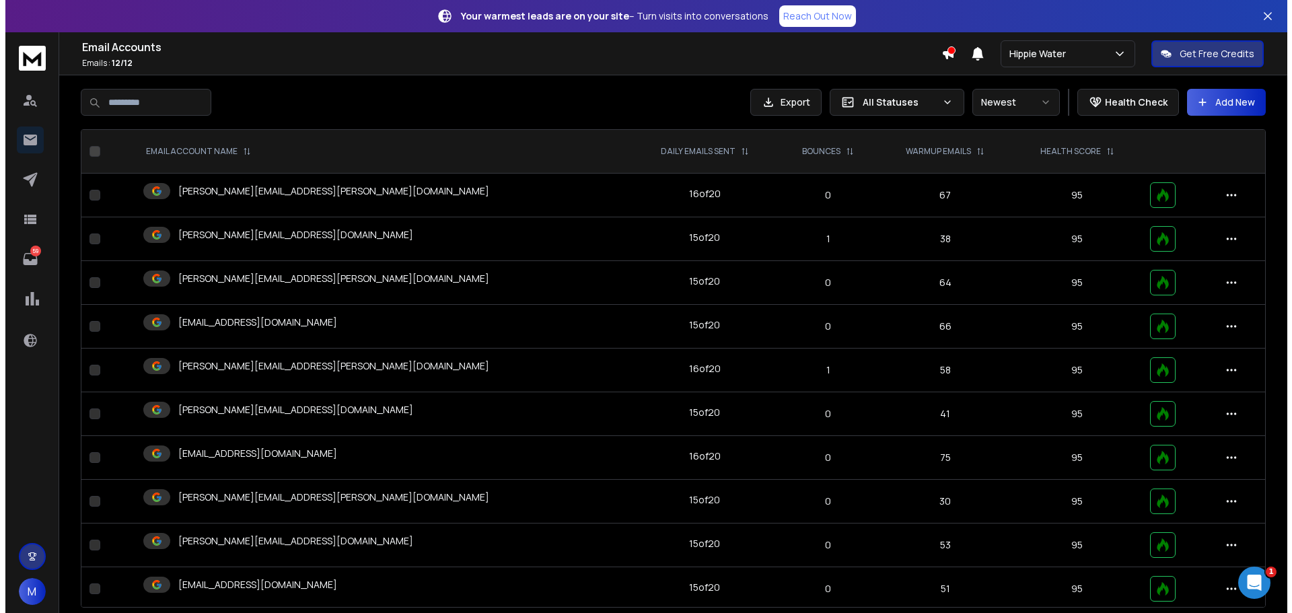
scroll to position [102, 0]
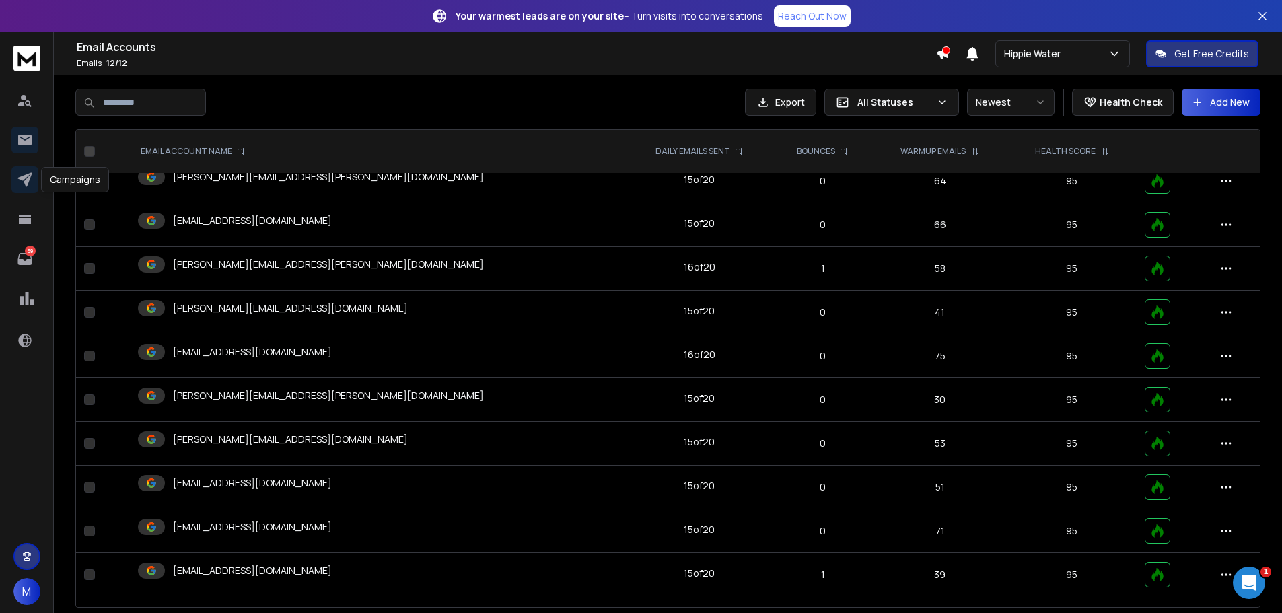
click at [28, 174] on icon at bounding box center [24, 179] width 14 height 14
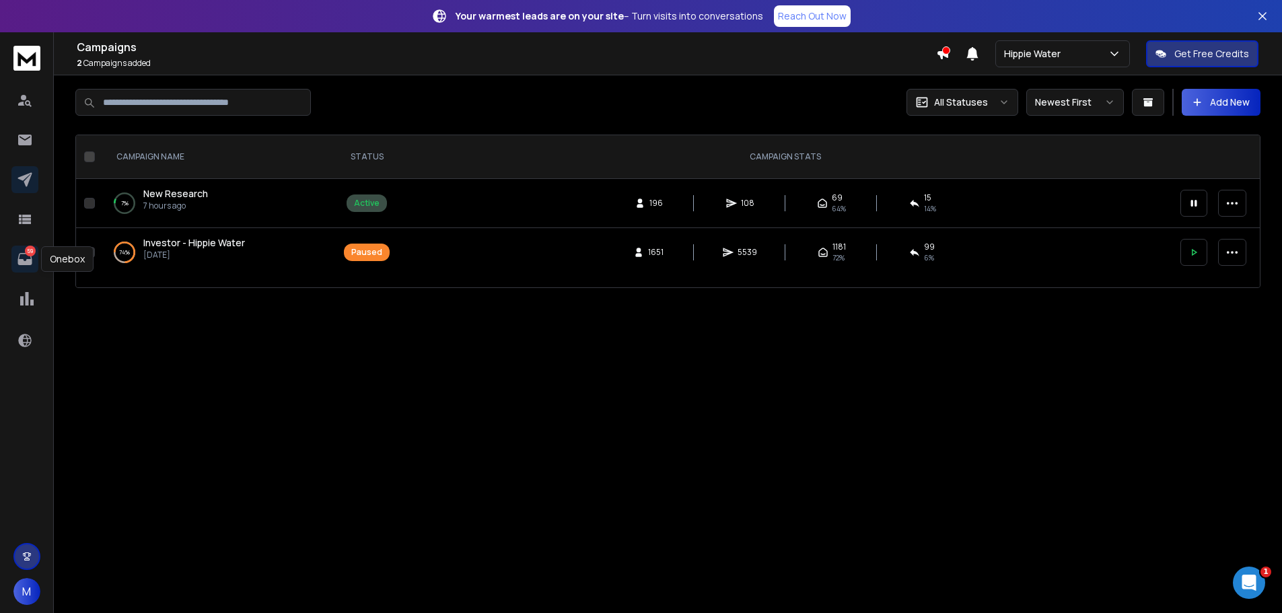
click at [25, 258] on icon at bounding box center [25, 259] width 16 height 16
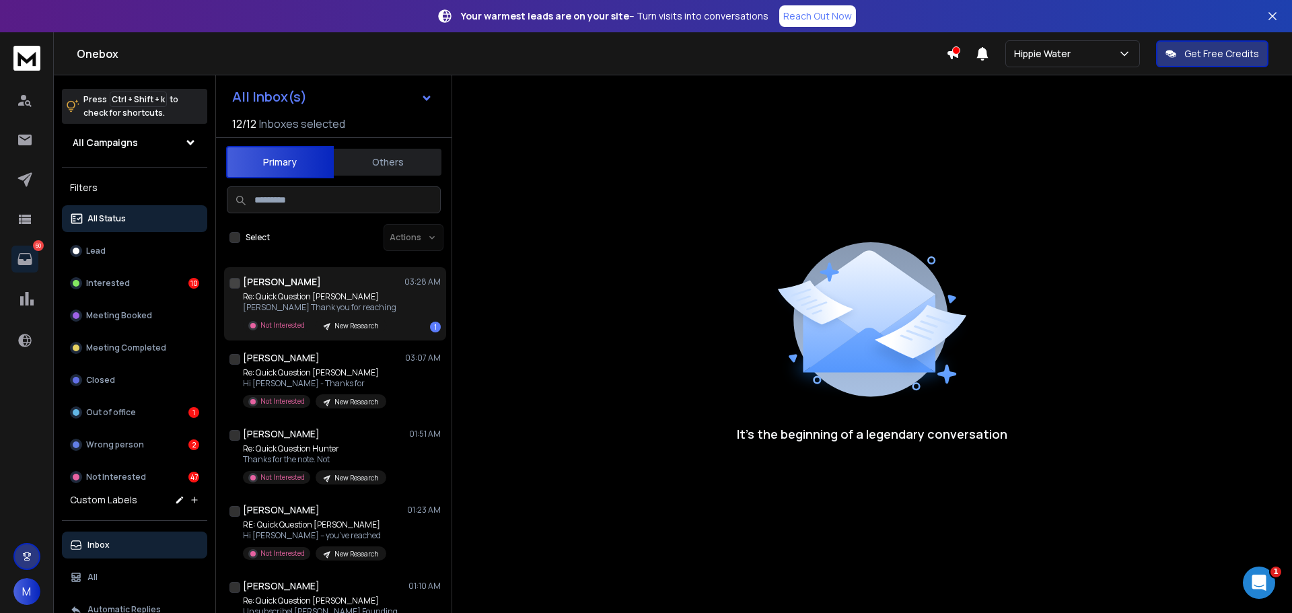
click at [354, 288] on div "John Frankel 03:28 AM" at bounding box center [342, 281] width 198 height 13
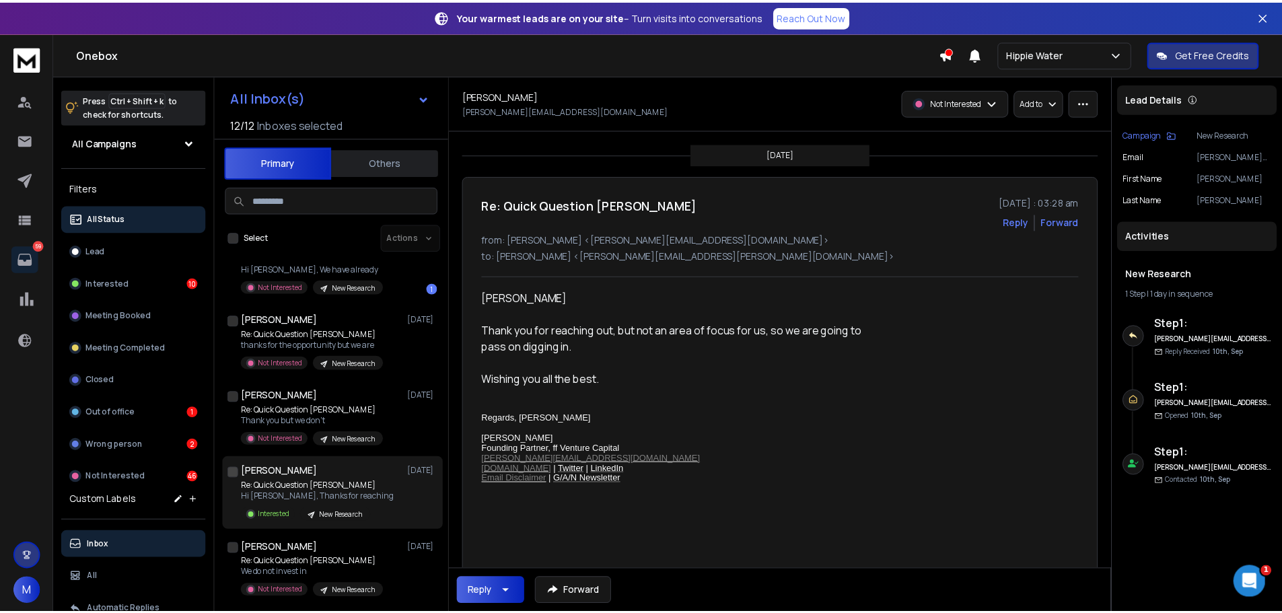
scroll to position [808, 0]
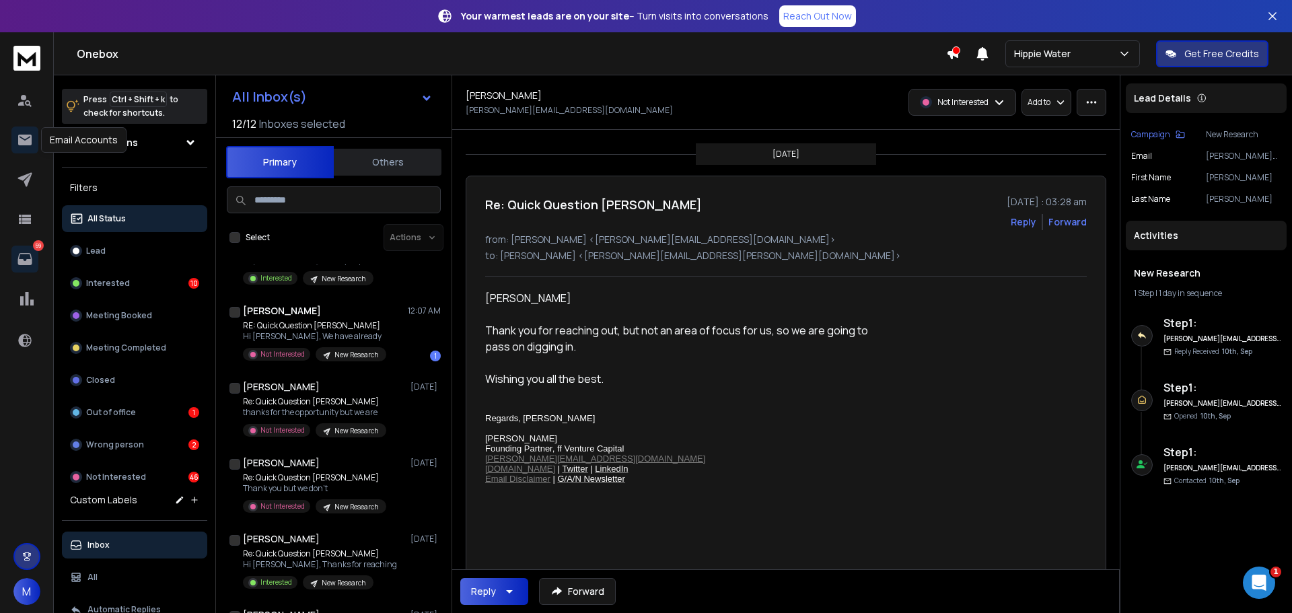
click at [25, 133] on icon at bounding box center [25, 140] width 16 height 16
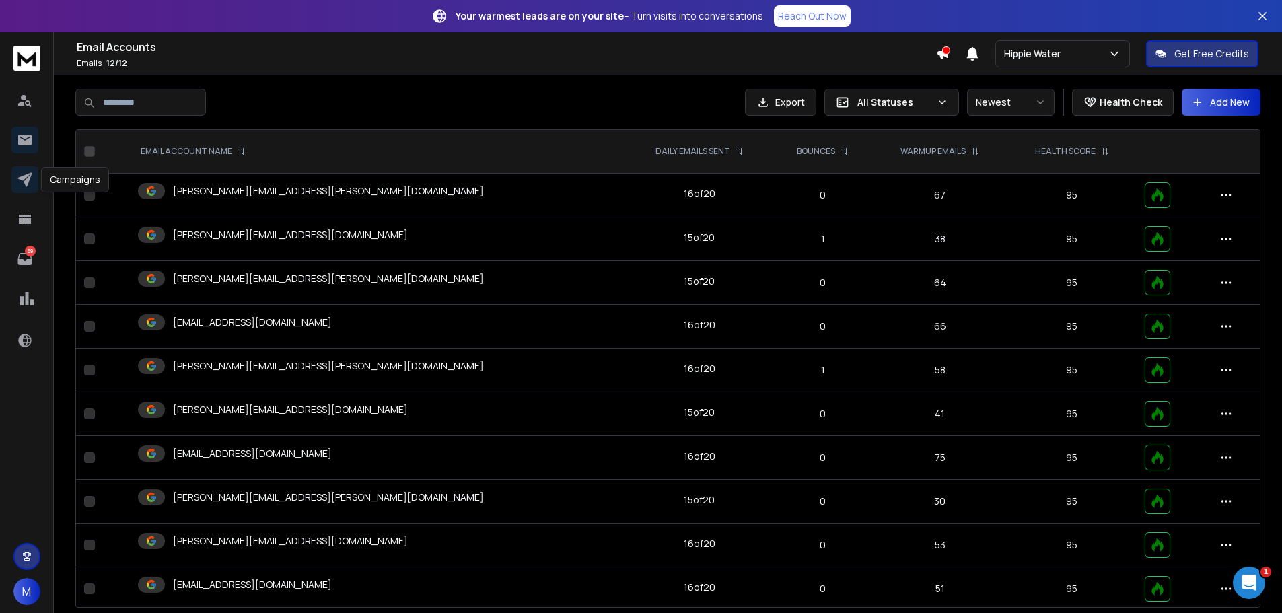
click at [22, 179] on icon at bounding box center [24, 179] width 14 height 14
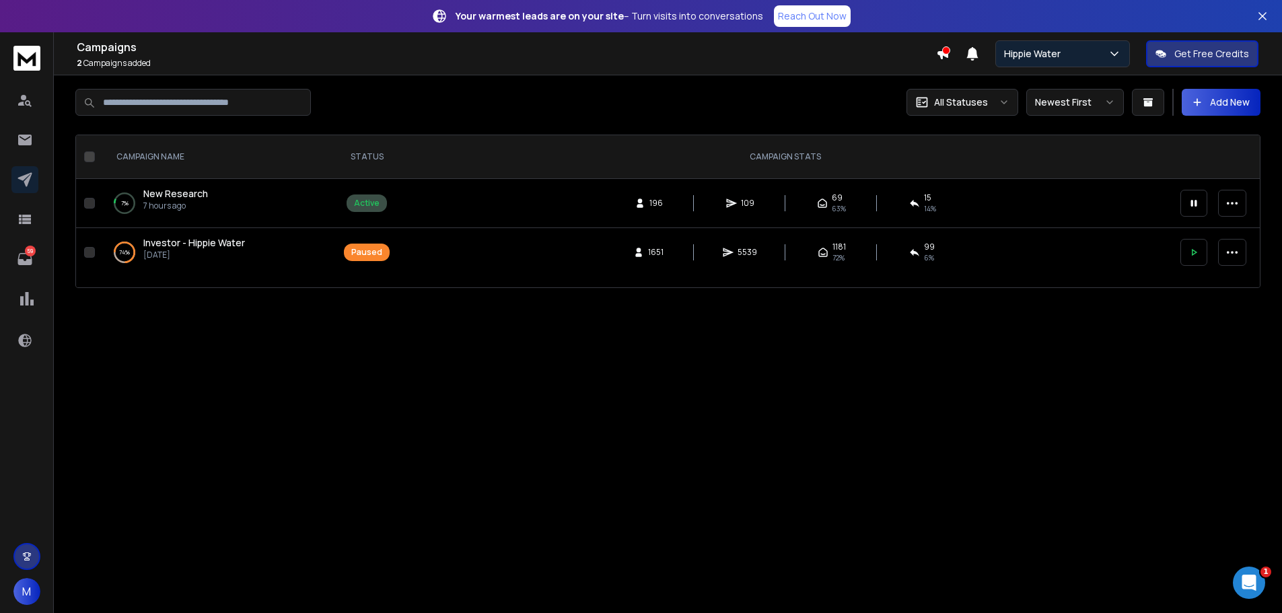
click at [1081, 45] on button "Hippie Water" at bounding box center [1062, 53] width 135 height 27
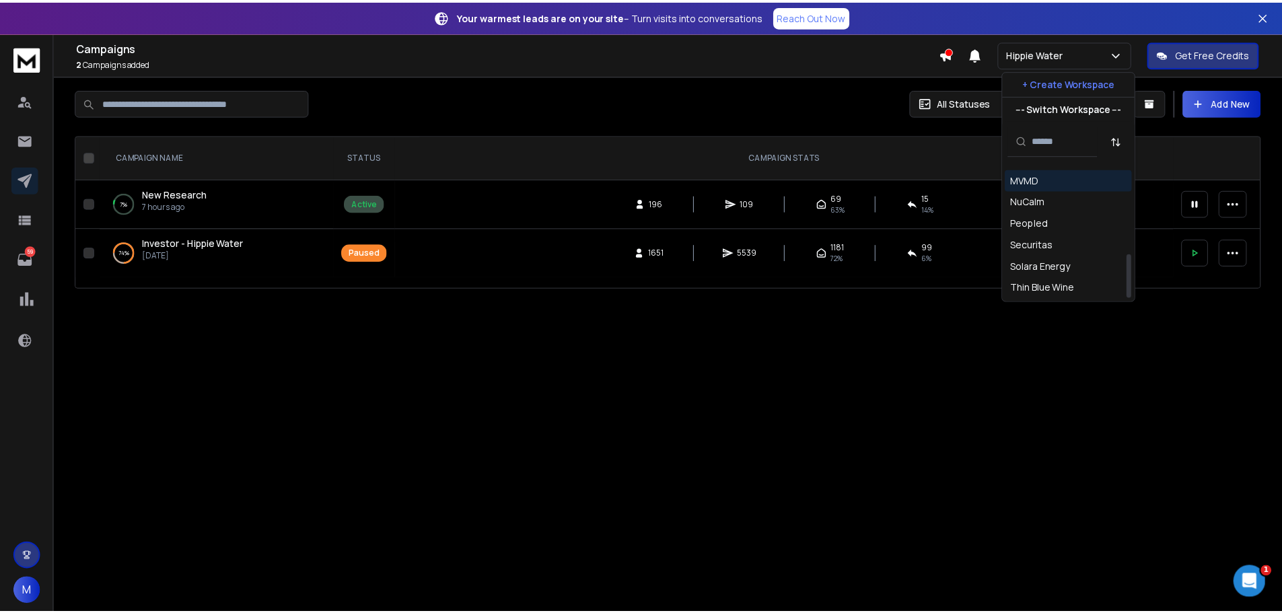
scroll to position [207, 0]
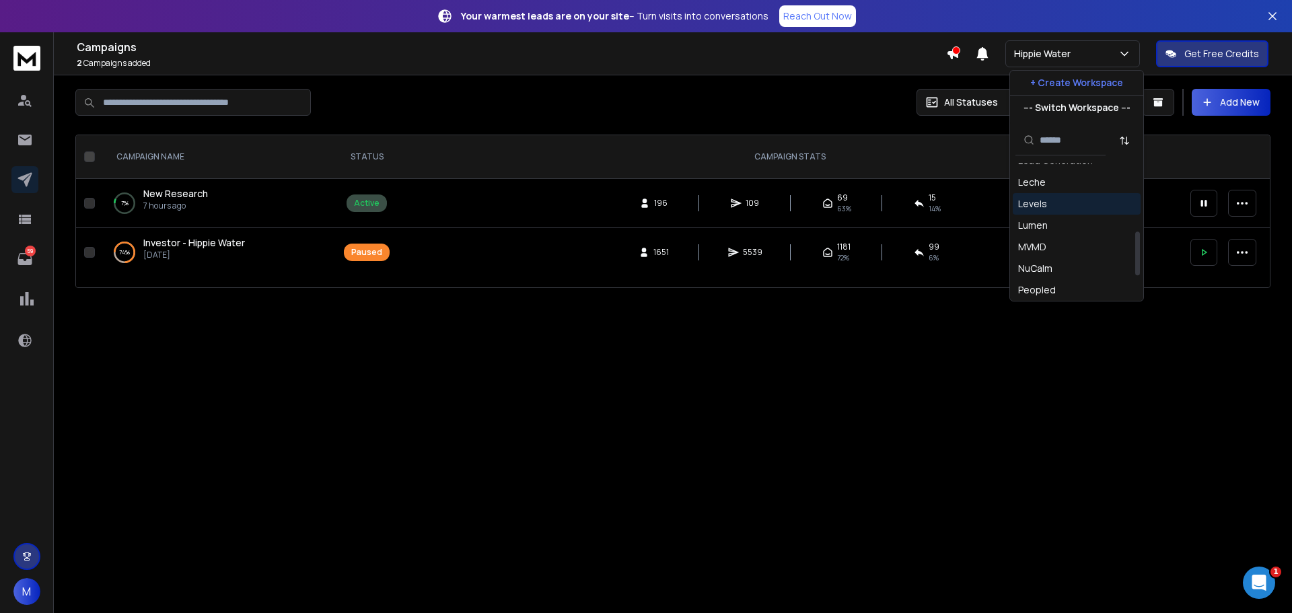
click at [1070, 201] on div "Levels" at bounding box center [1077, 204] width 128 height 22
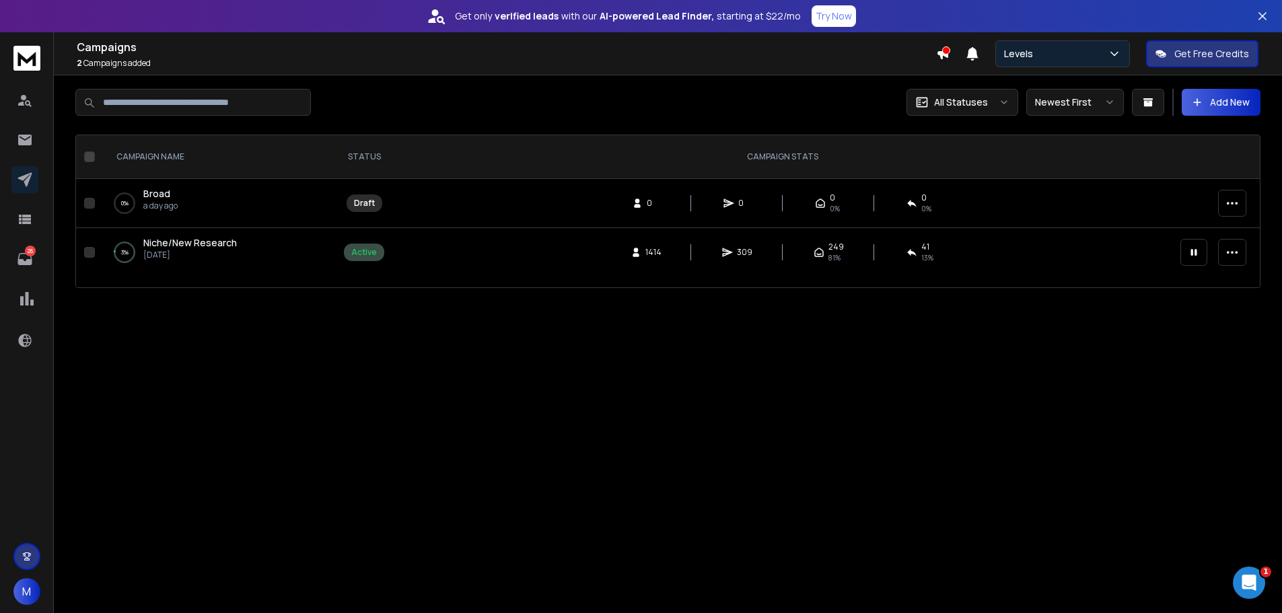
click at [1060, 52] on div "Levels" at bounding box center [1062, 53] width 117 height 13
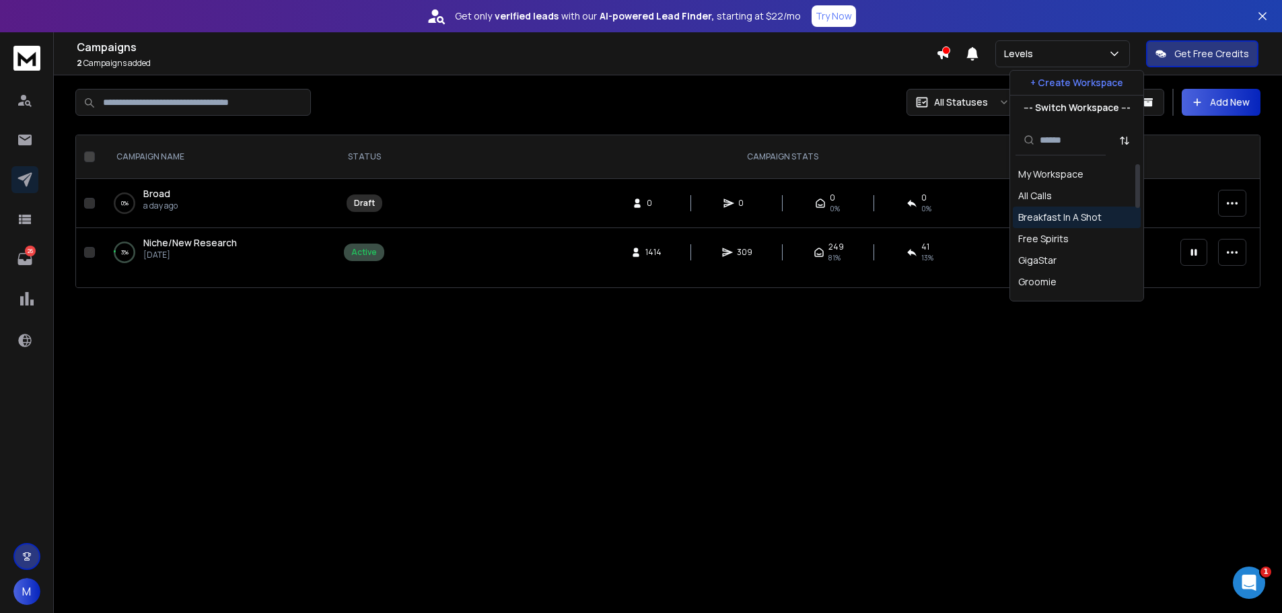
click at [812, 395] on div "Campaigns 2 Campaigns Added All Statuses Newest First Add New CAMPAIGN NAME STA…" at bounding box center [667, 395] width 1185 height 613
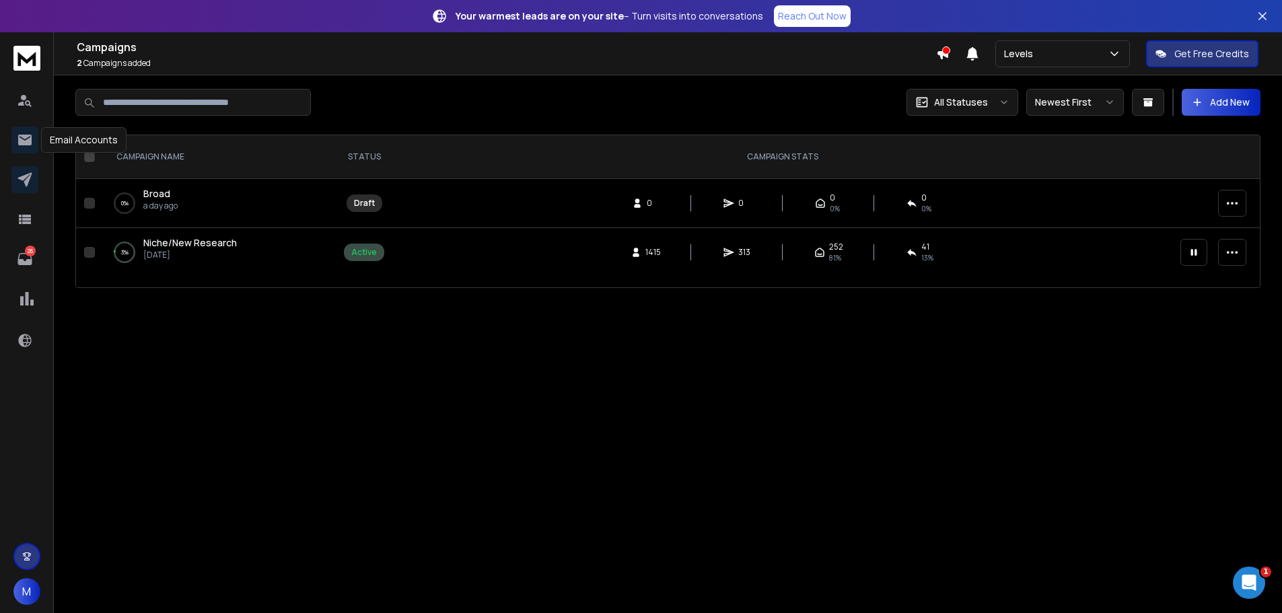
click at [26, 144] on icon at bounding box center [24, 140] width 13 height 11
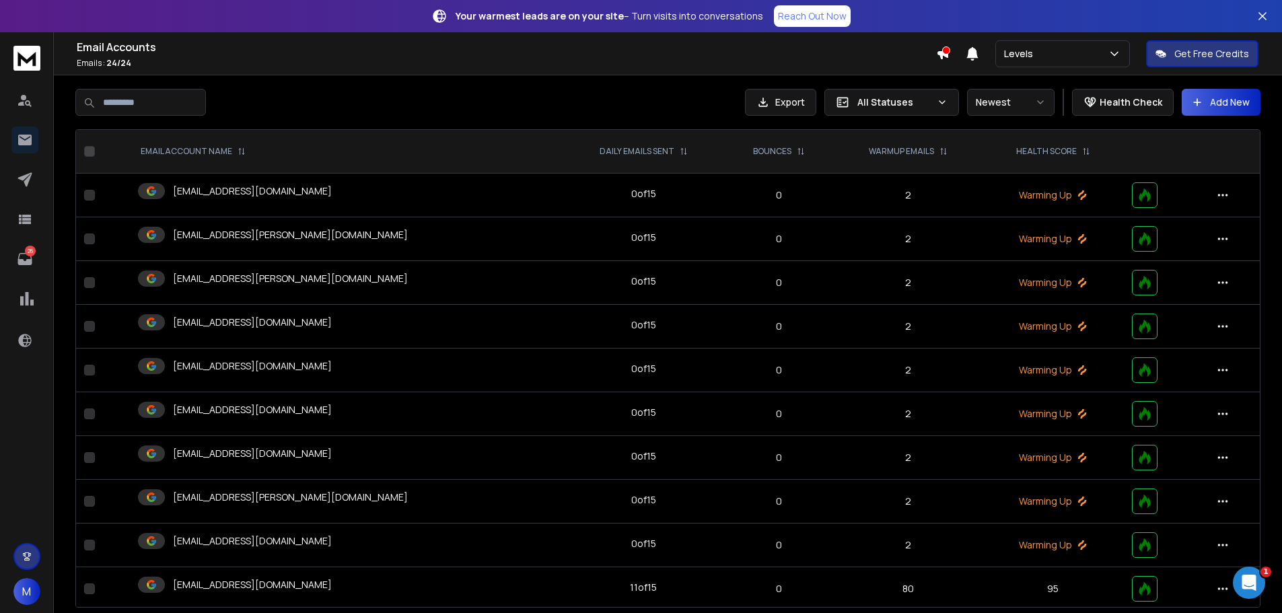
scroll to position [337, 0]
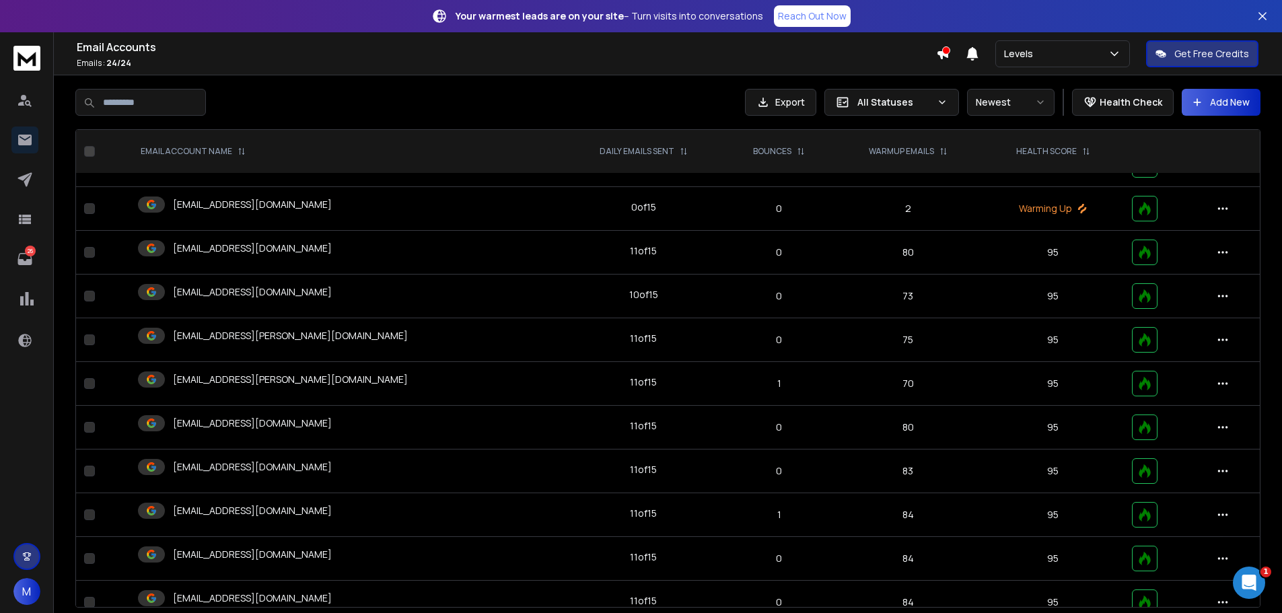
click at [733, 252] on p "0" at bounding box center [779, 252] width 93 height 13
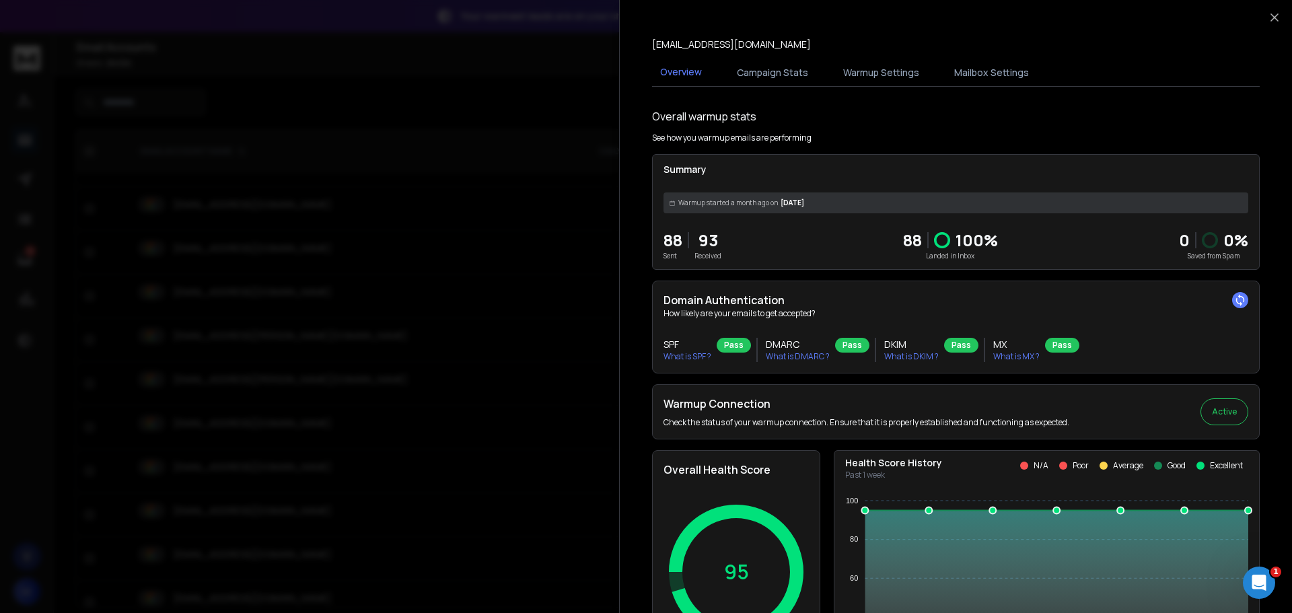
click at [526, 314] on div at bounding box center [646, 306] width 1292 height 613
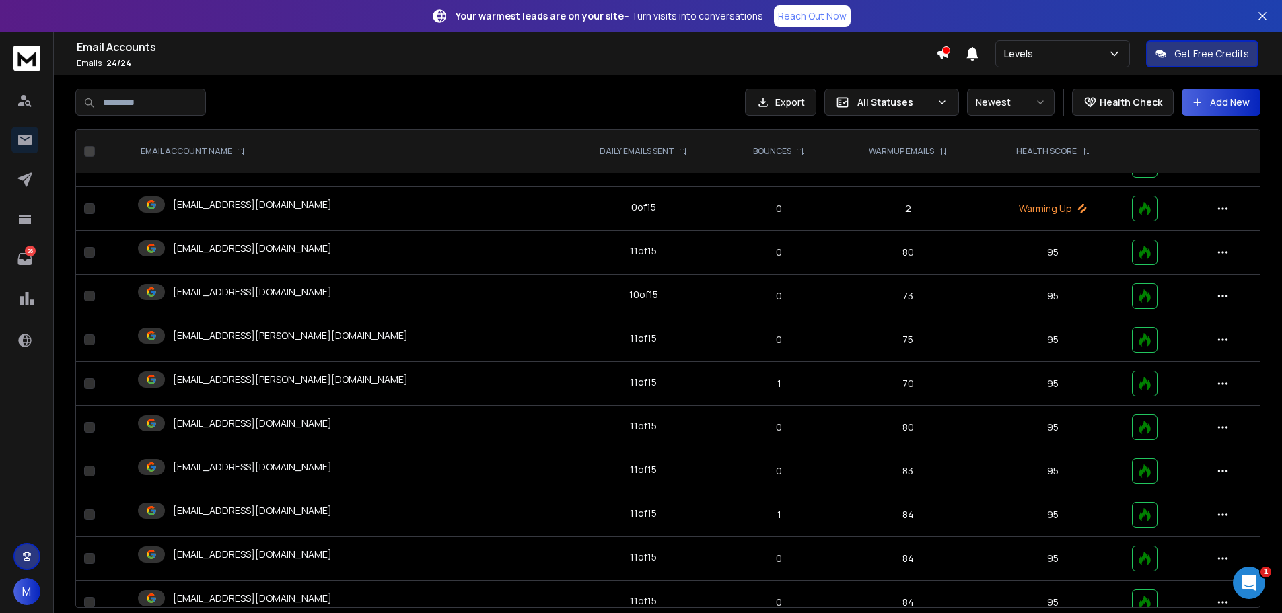
click at [623, 302] on td "10 of 15" at bounding box center [643, 292] width 163 height 35
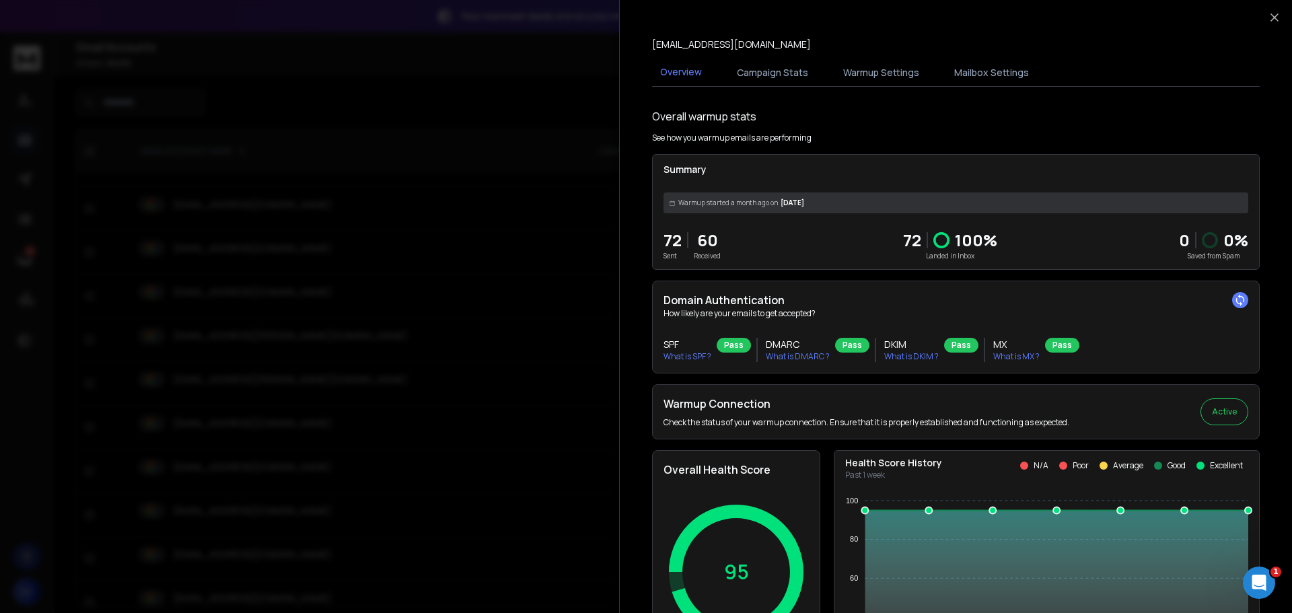
click at [511, 339] on div at bounding box center [646, 306] width 1292 height 613
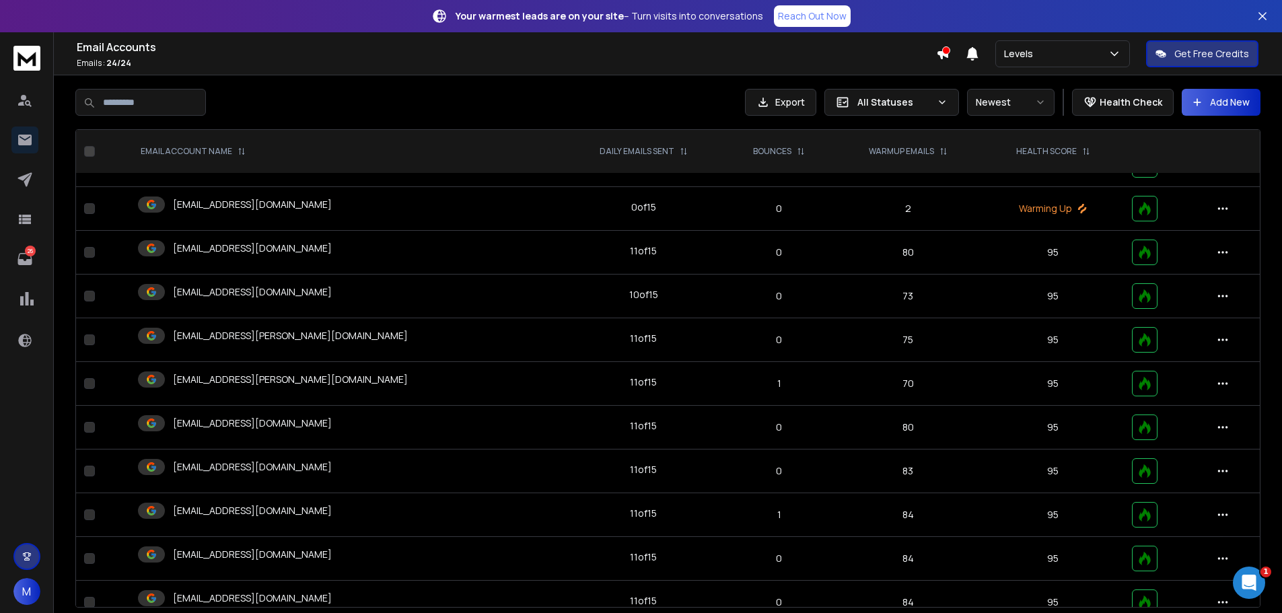
click at [626, 338] on td "11 of 15" at bounding box center [643, 335] width 163 height 35
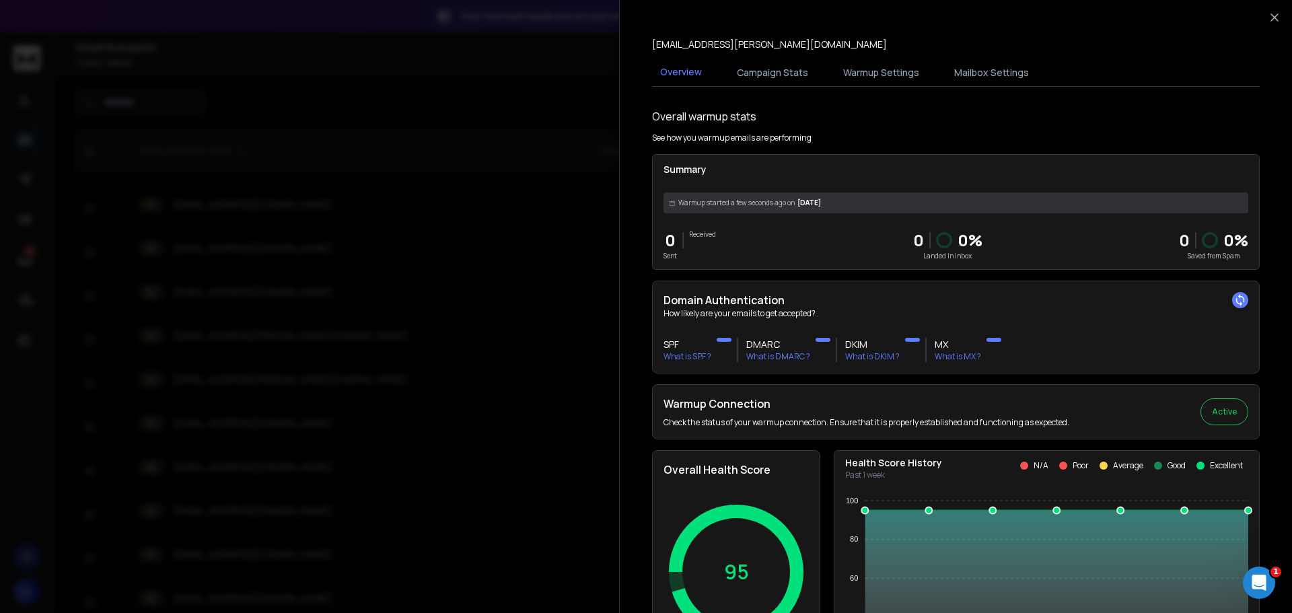
click at [514, 346] on div at bounding box center [646, 306] width 1292 height 613
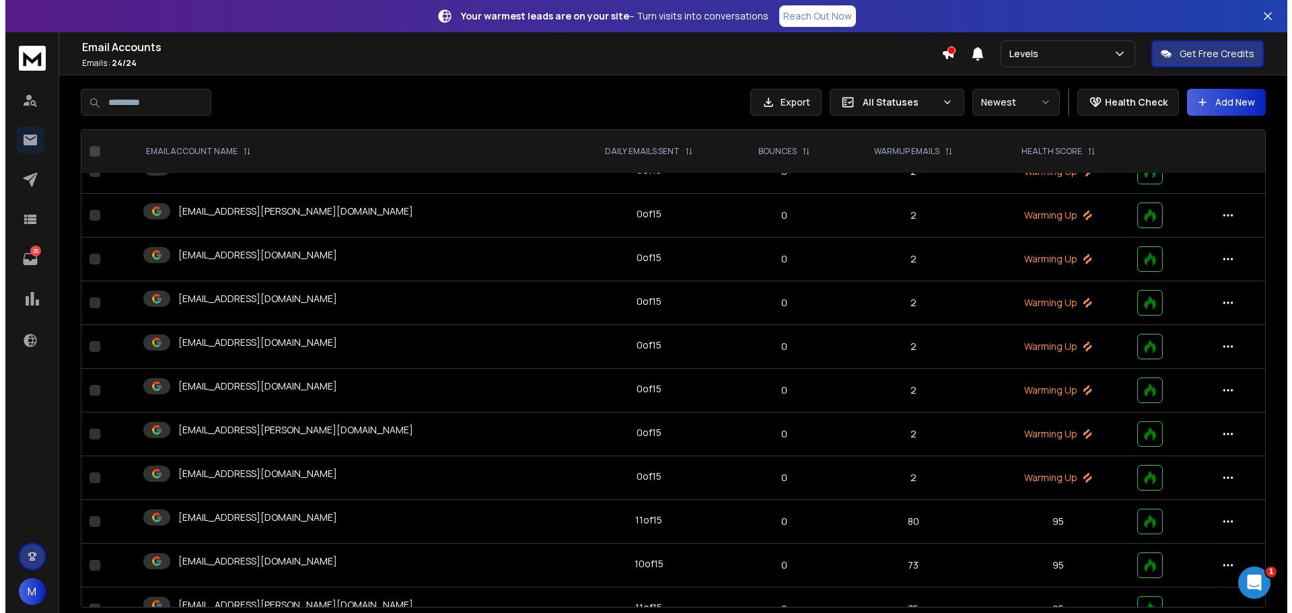
scroll to position [0, 0]
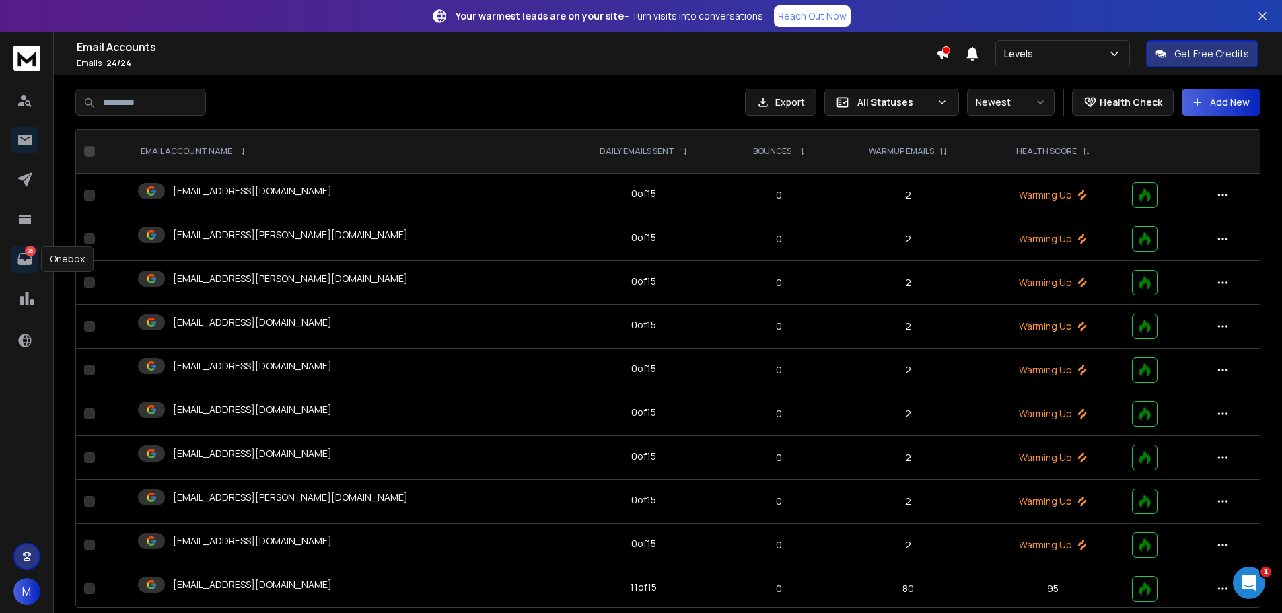
click at [27, 258] on icon at bounding box center [25, 259] width 16 height 16
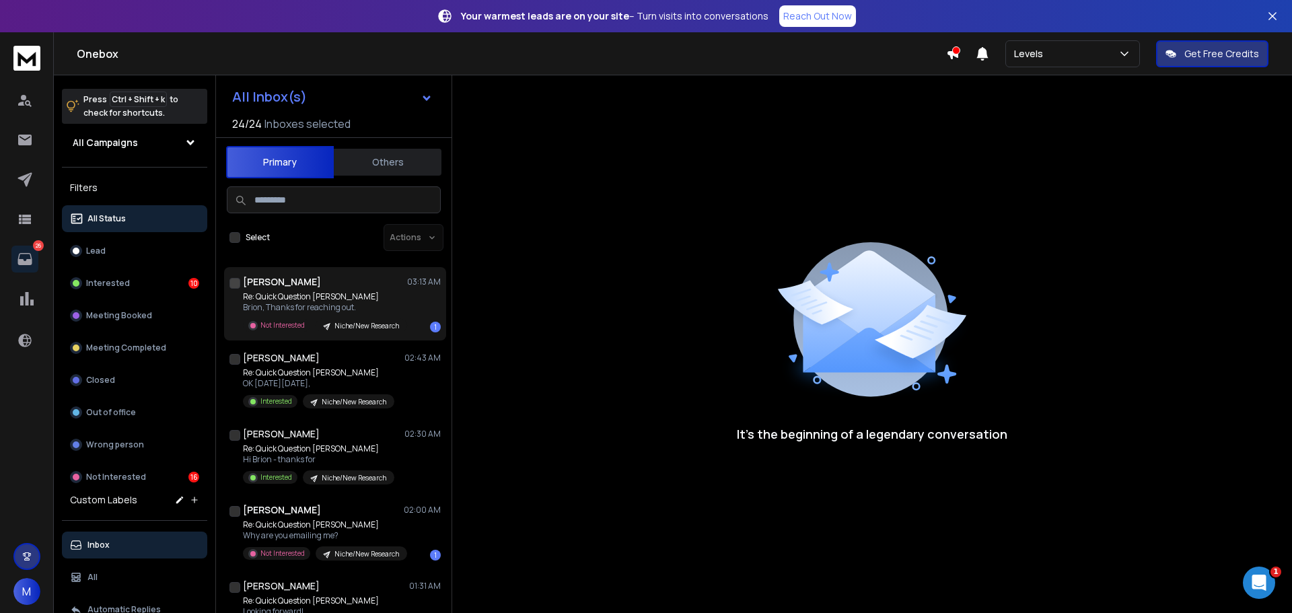
click at [365, 298] on p "Re: Quick Question Andrew" at bounding box center [324, 296] width 162 height 11
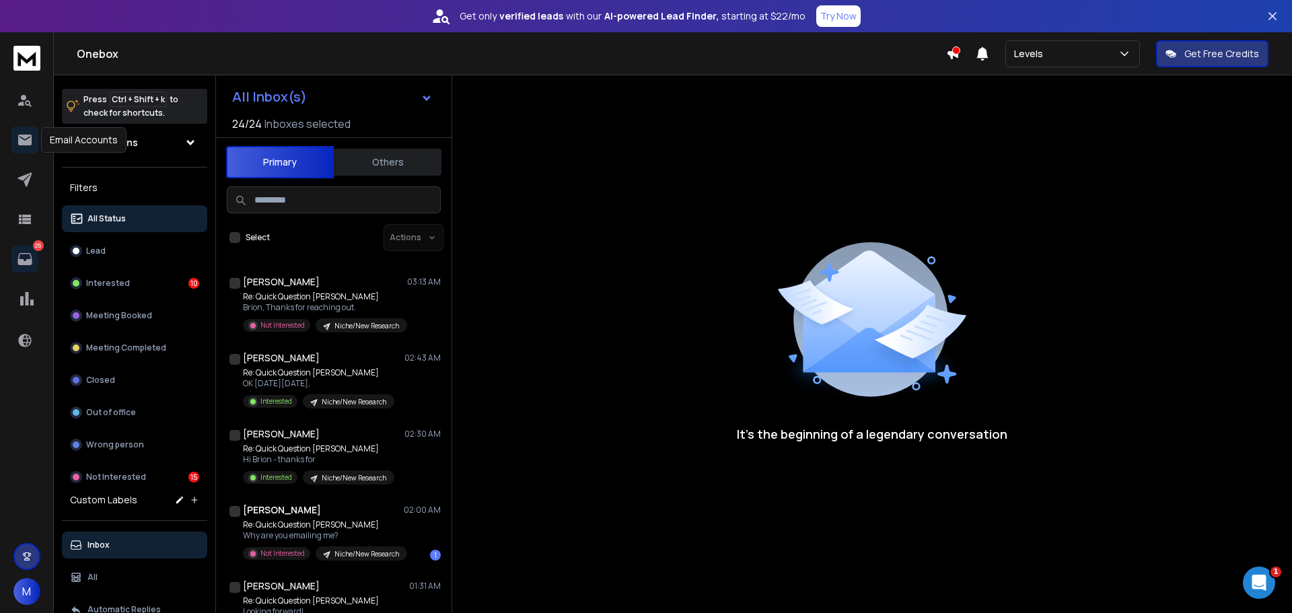
click at [28, 136] on icon at bounding box center [24, 140] width 13 height 11
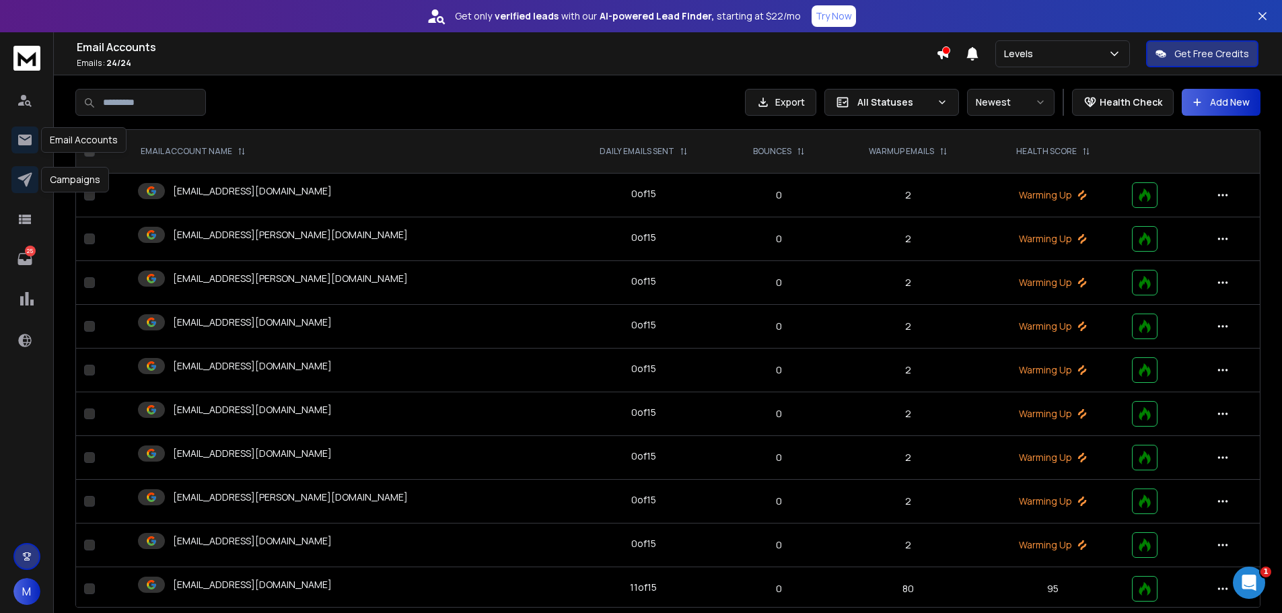
click at [33, 173] on link at bounding box center [24, 179] width 27 height 27
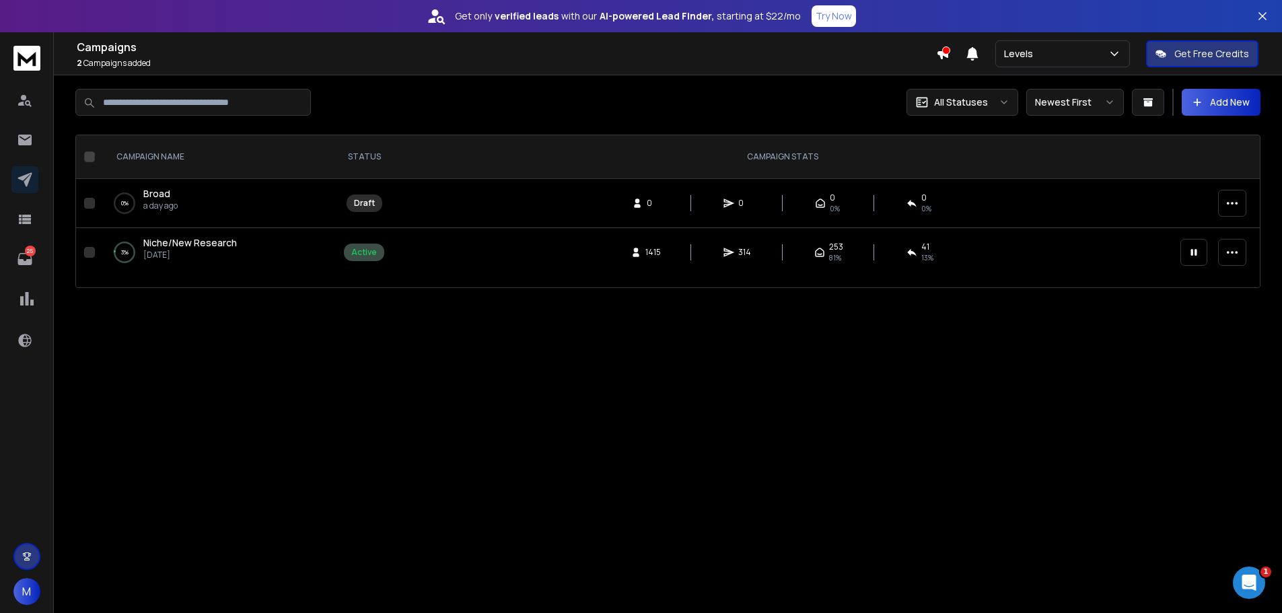
drag, startPoint x: 1045, startPoint y: 57, endPoint x: 1047, endPoint y: 67, distance: 11.1
click at [1045, 58] on div "Levels" at bounding box center [1062, 53] width 117 height 13
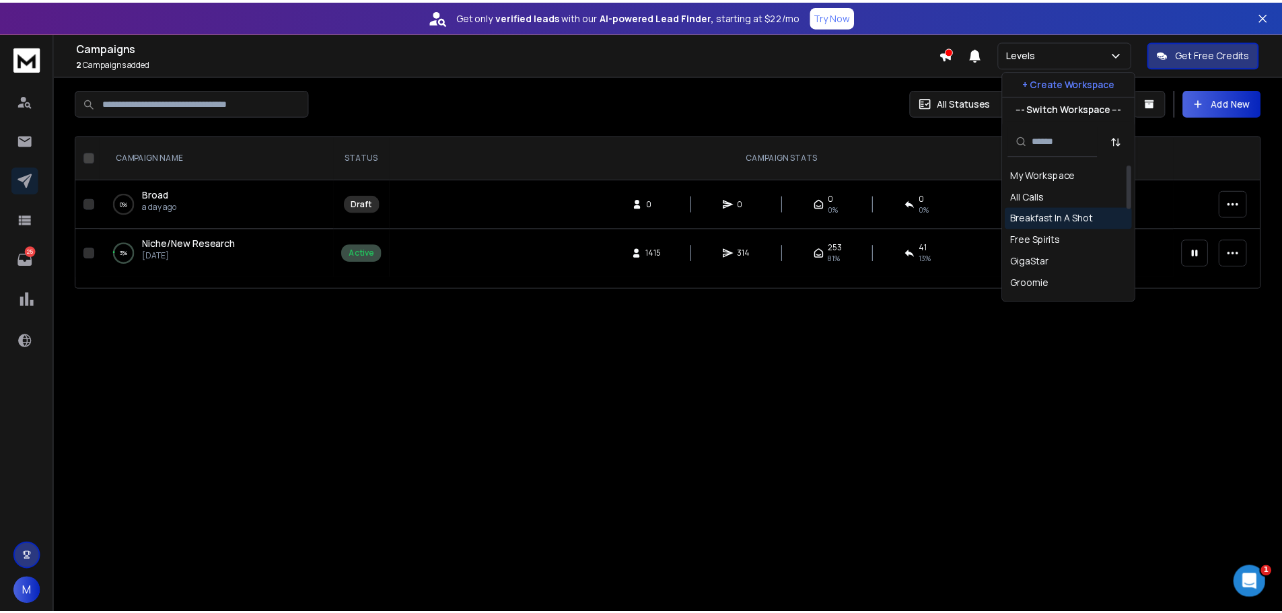
scroll to position [135, 0]
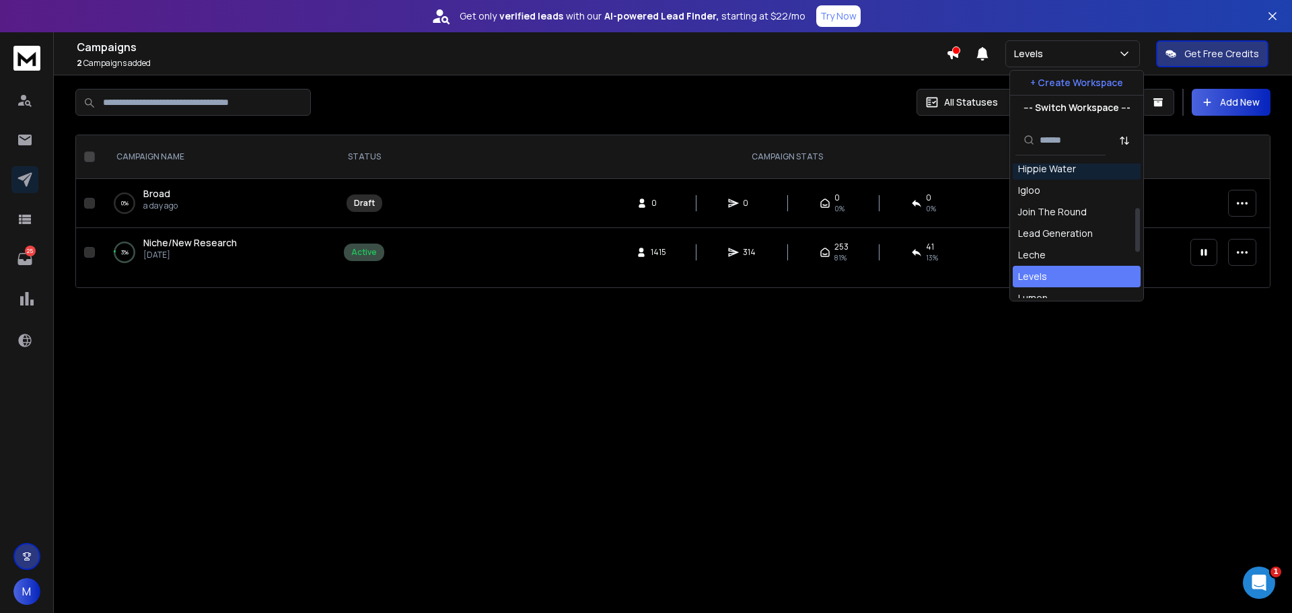
click at [1067, 161] on div "My Workspace All Calls Breakfast In A Shot Free Spirits GigaStar Groomie Hippie…" at bounding box center [1076, 231] width 133 height 140
click at [1063, 173] on div "Hippie Water" at bounding box center [1047, 168] width 58 height 13
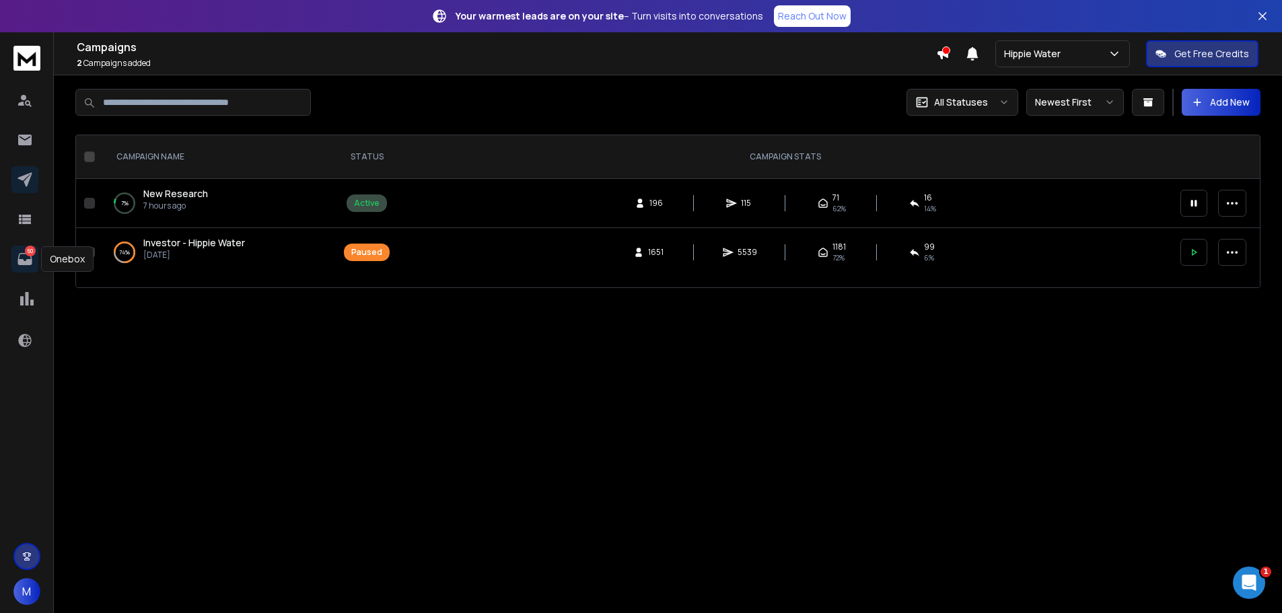
click at [24, 258] on icon at bounding box center [25, 259] width 16 height 16
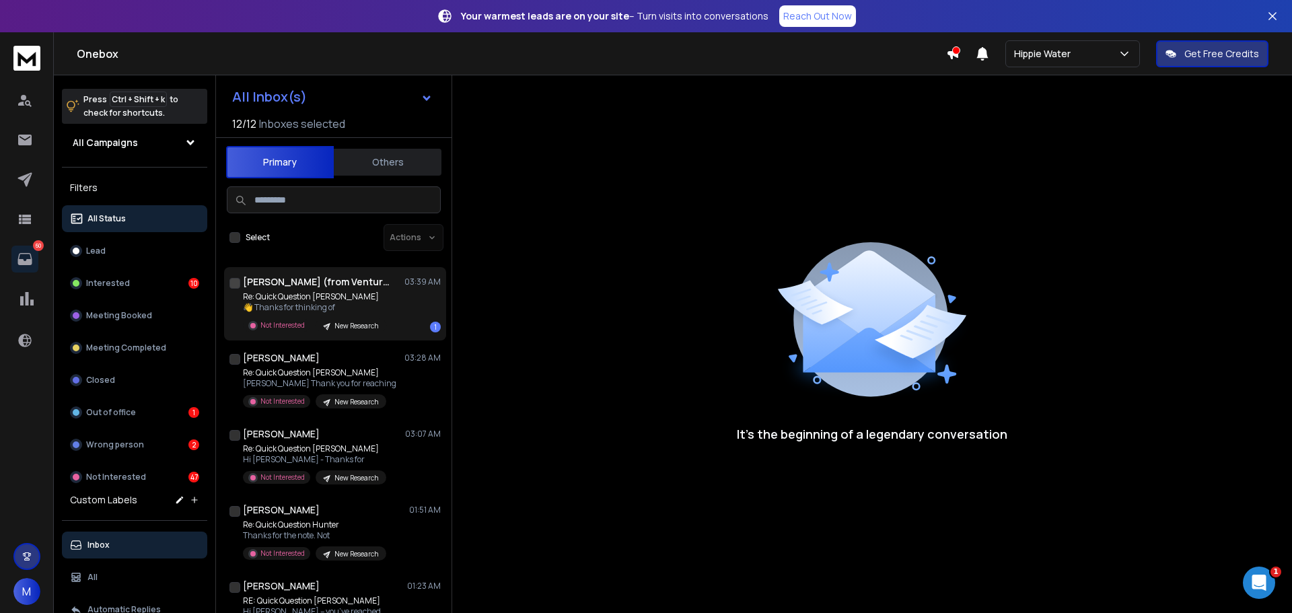
click at [390, 300] on div "Re: Quick Question [PERSON_NAME] 👋 Thanks for thinking of Not Interested New Re…" at bounding box center [342, 311] width 198 height 41
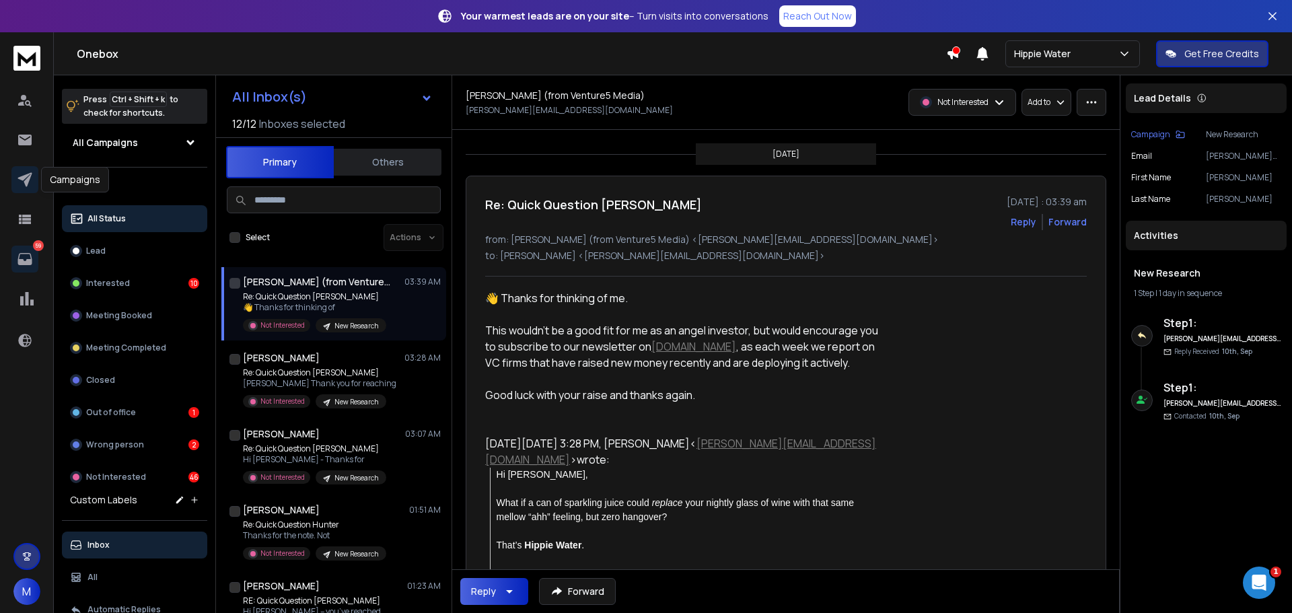
click at [29, 190] on link at bounding box center [24, 179] width 27 height 27
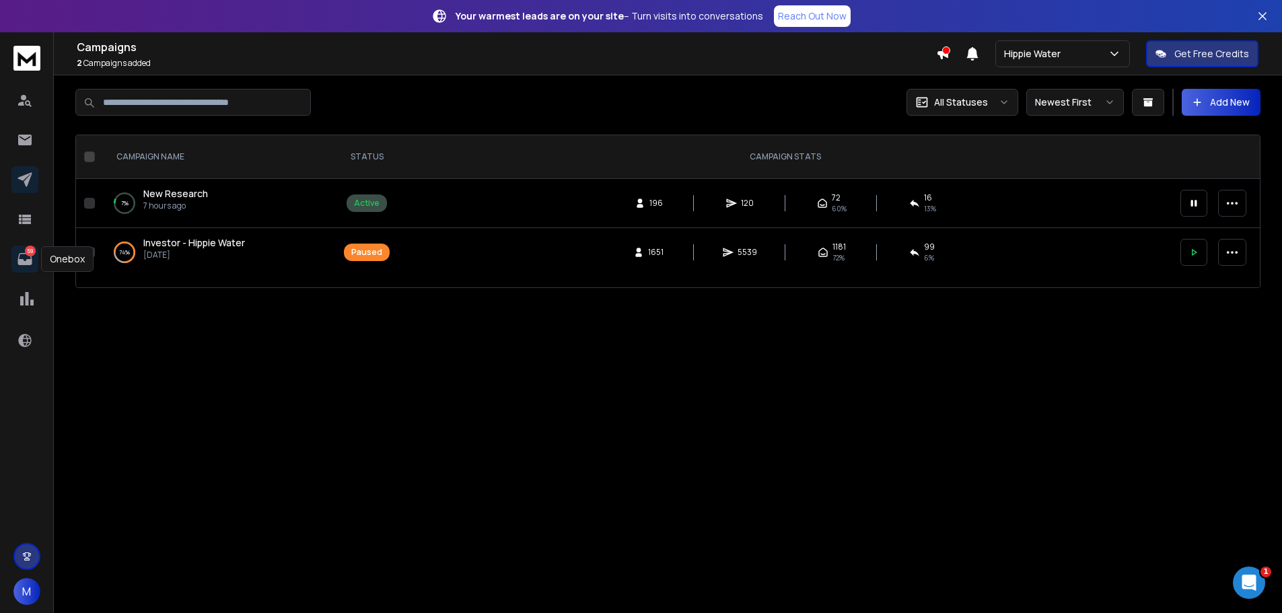
click at [32, 254] on p "59" at bounding box center [30, 251] width 11 height 11
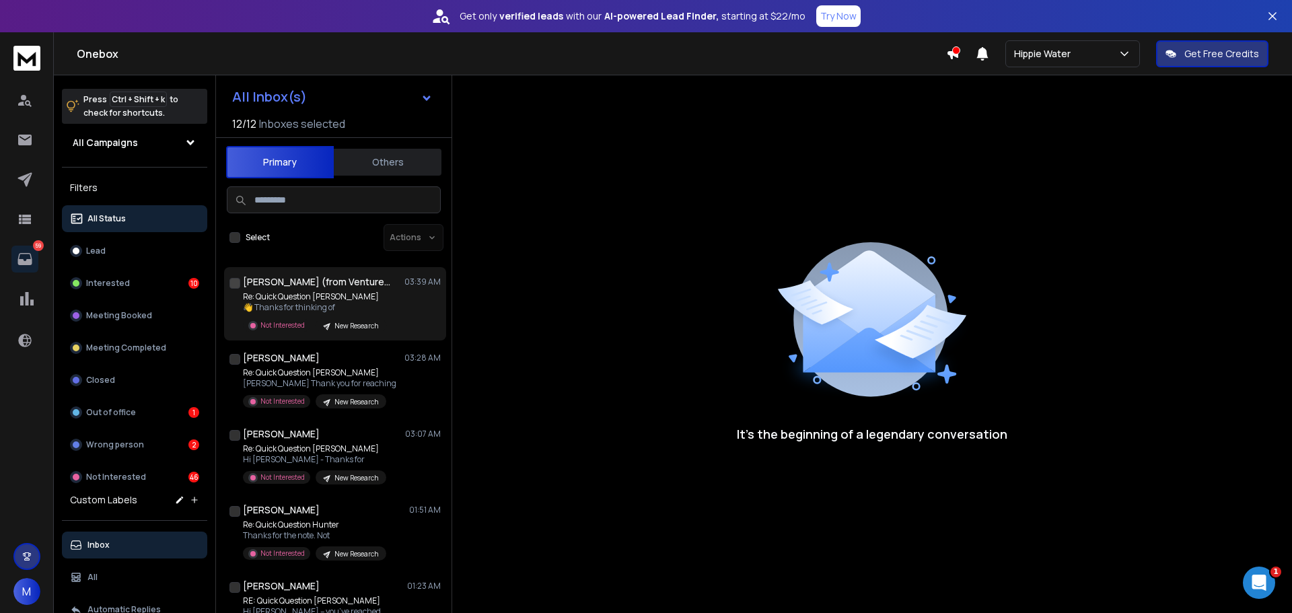
click at [386, 306] on p "👋 Thanks for thinking of" at bounding box center [314, 307] width 143 height 11
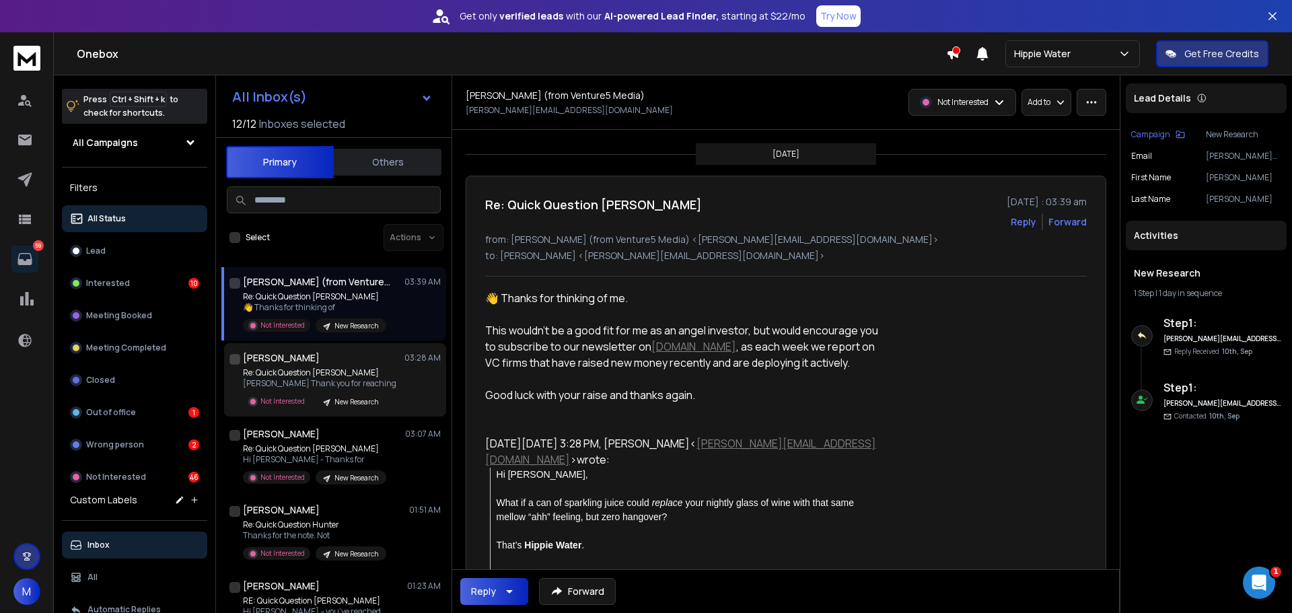
click at [397, 365] on div "John Frankel 03:28 AM Re: Quick Question John Alex Thank you for reaching Not I…" at bounding box center [342, 379] width 198 height 57
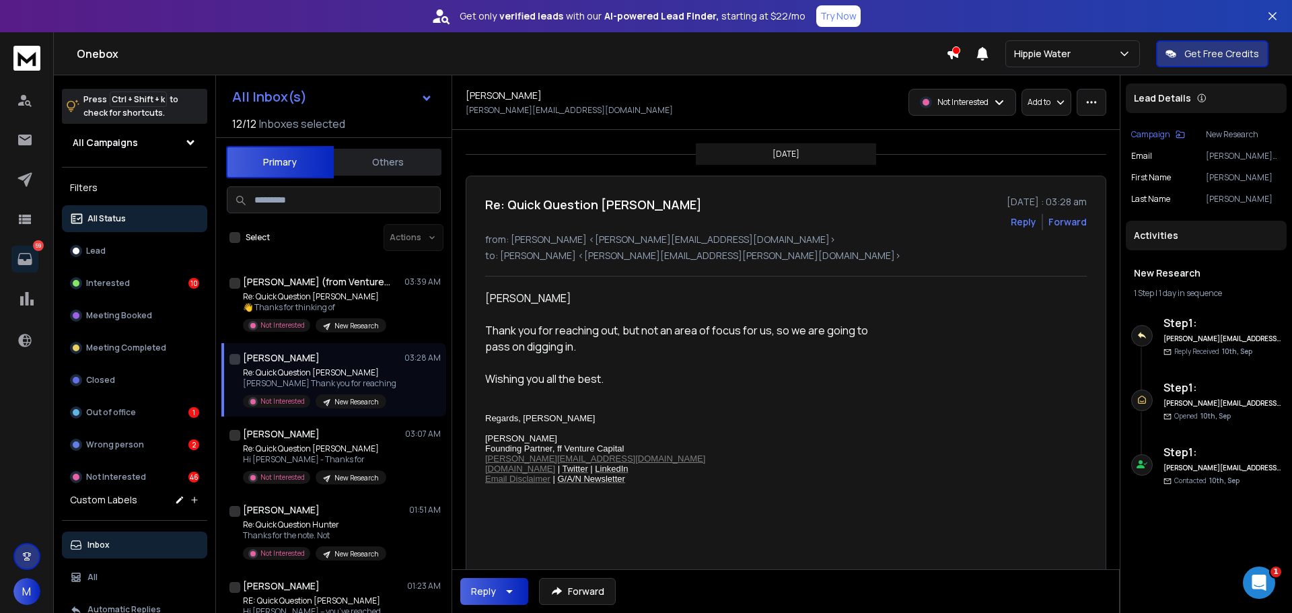
click at [394, 388] on div "Re: Quick Question John Alex Thank you for reaching Not Interested New Research" at bounding box center [342, 387] width 198 height 41
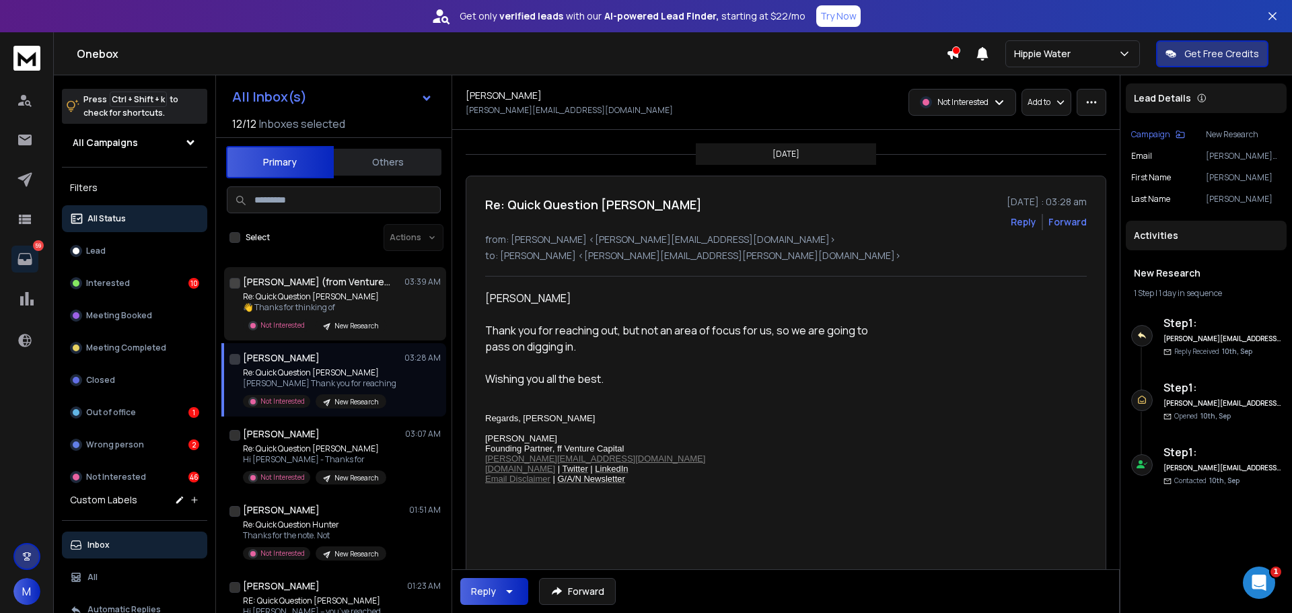
click at [376, 294] on p "Re: Quick Question [PERSON_NAME]" at bounding box center [314, 296] width 143 height 11
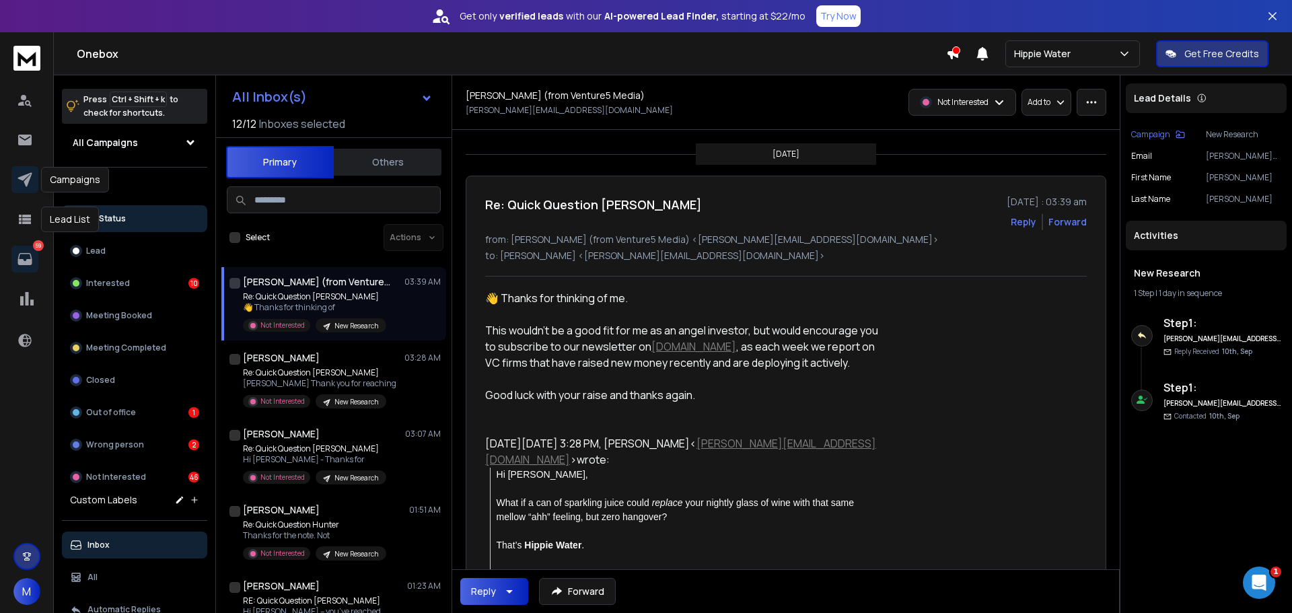
click at [25, 190] on link at bounding box center [24, 179] width 27 height 27
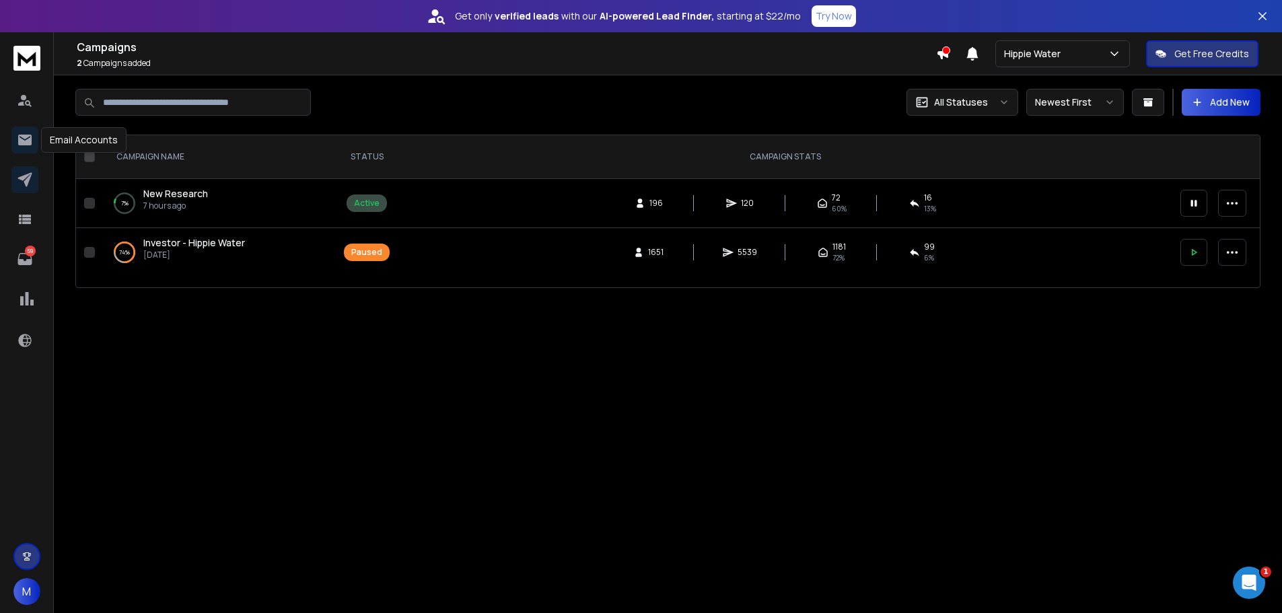
click at [26, 148] on link at bounding box center [24, 140] width 27 height 27
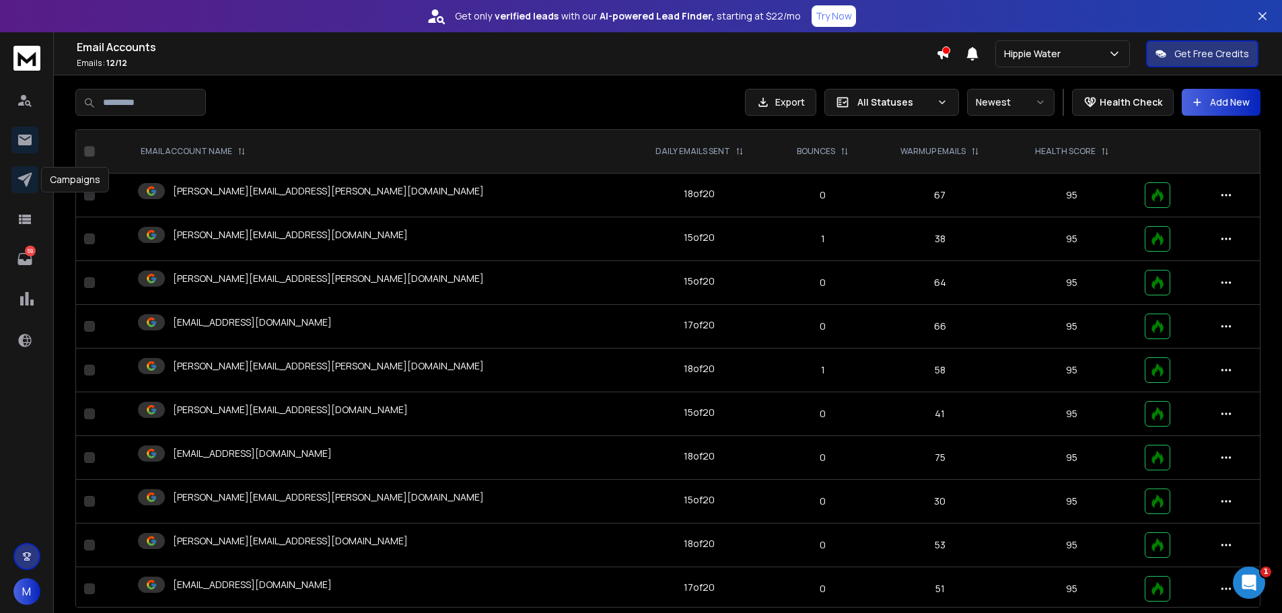
click at [26, 180] on icon at bounding box center [24, 179] width 14 height 14
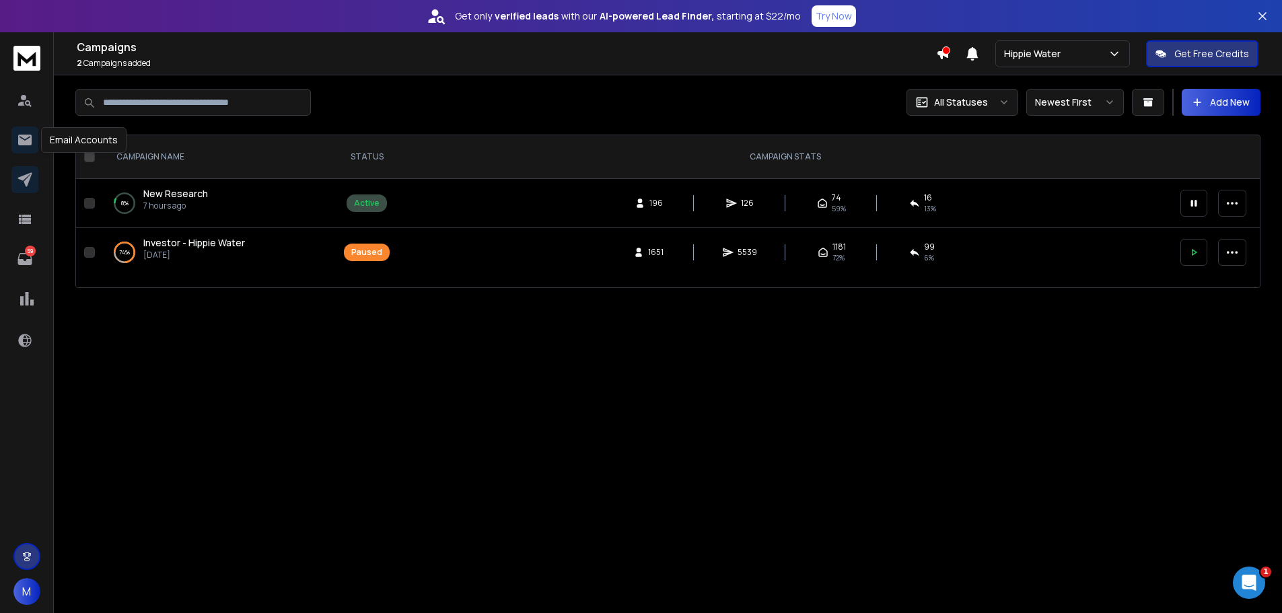
click at [31, 136] on icon at bounding box center [24, 140] width 13 height 11
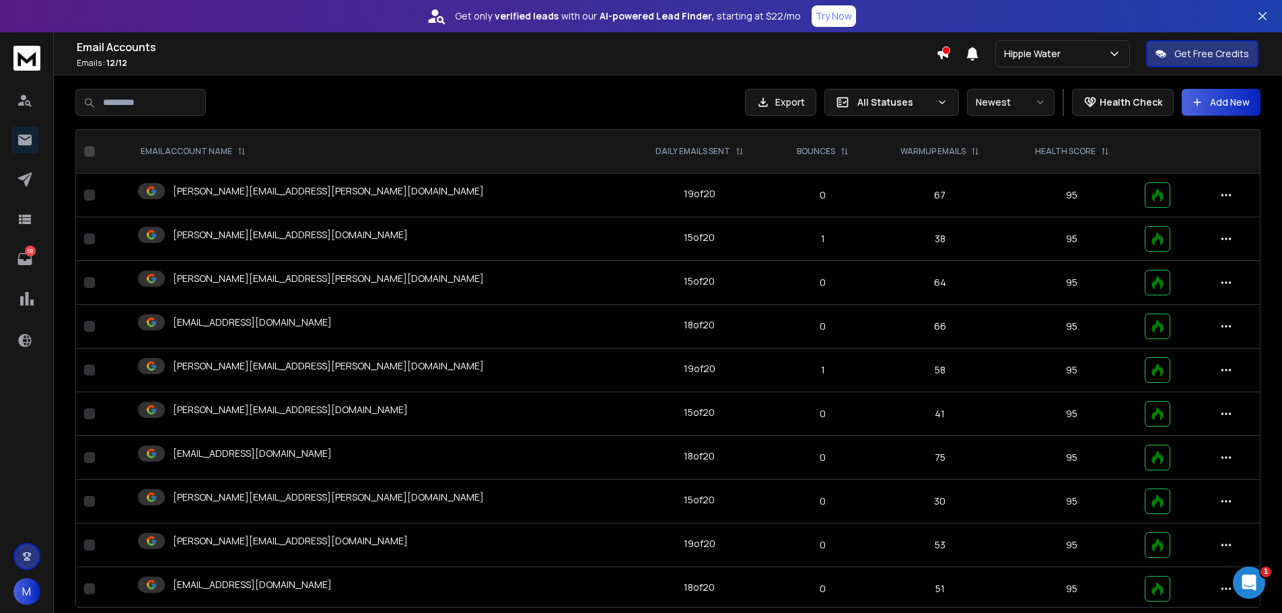
click at [482, 510] on td "[PERSON_NAME][EMAIL_ADDRESS][PERSON_NAME][DOMAIN_NAME]" at bounding box center [377, 502] width 495 height 44
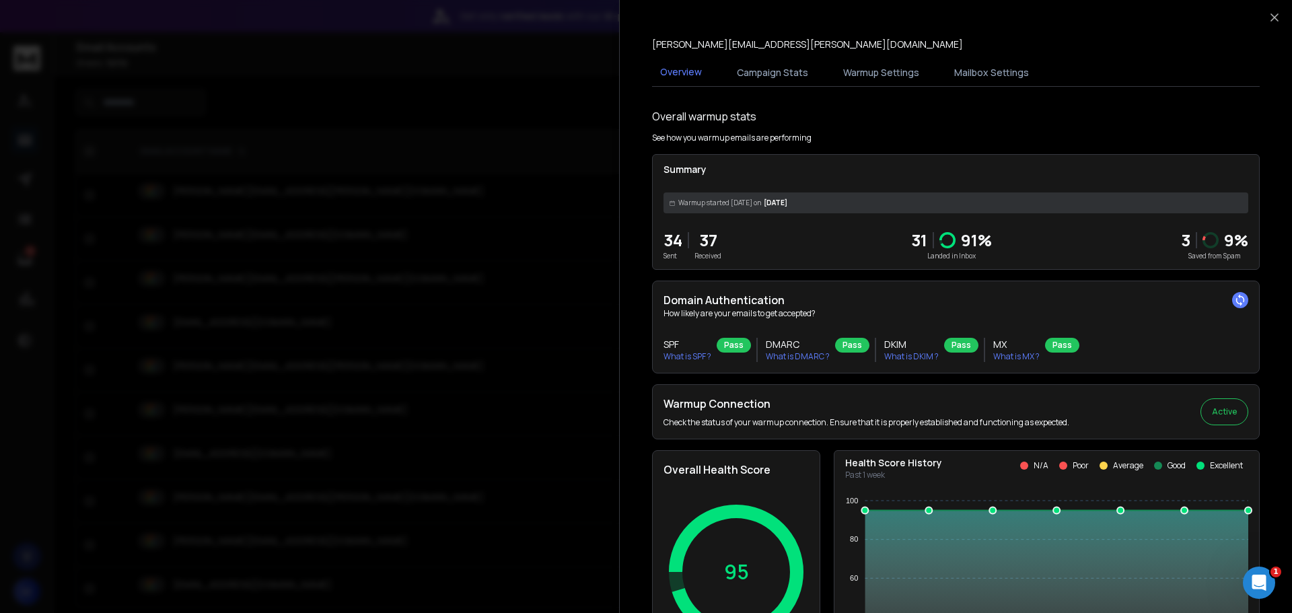
click at [452, 448] on div at bounding box center [646, 306] width 1292 height 613
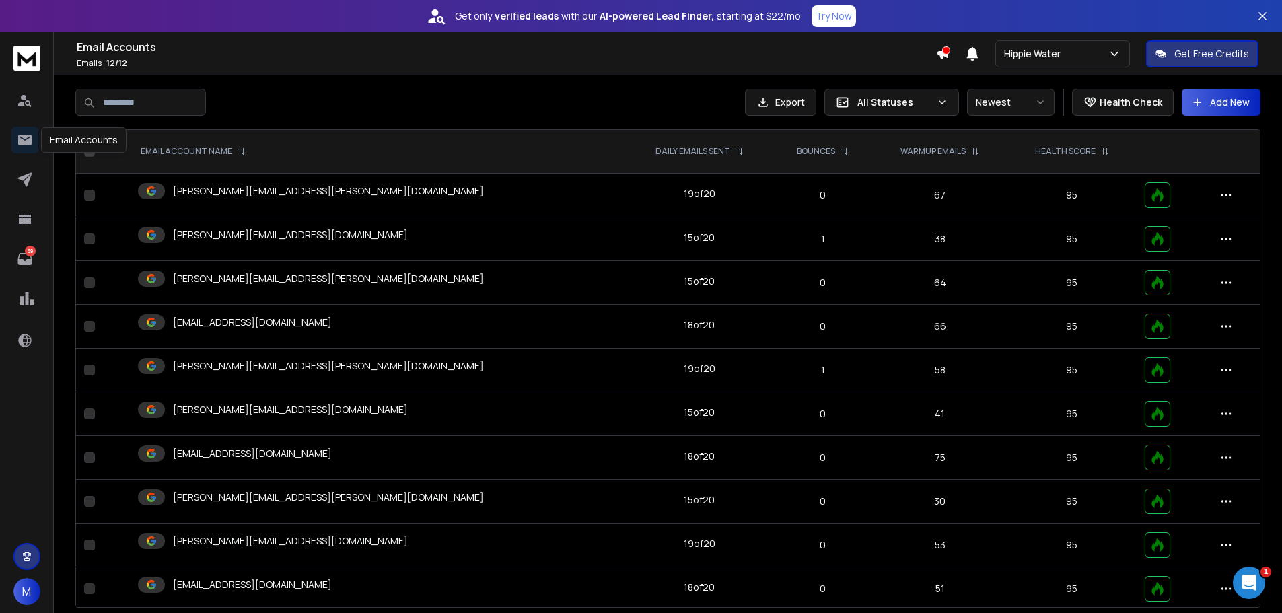
click at [29, 141] on icon at bounding box center [24, 140] width 13 height 11
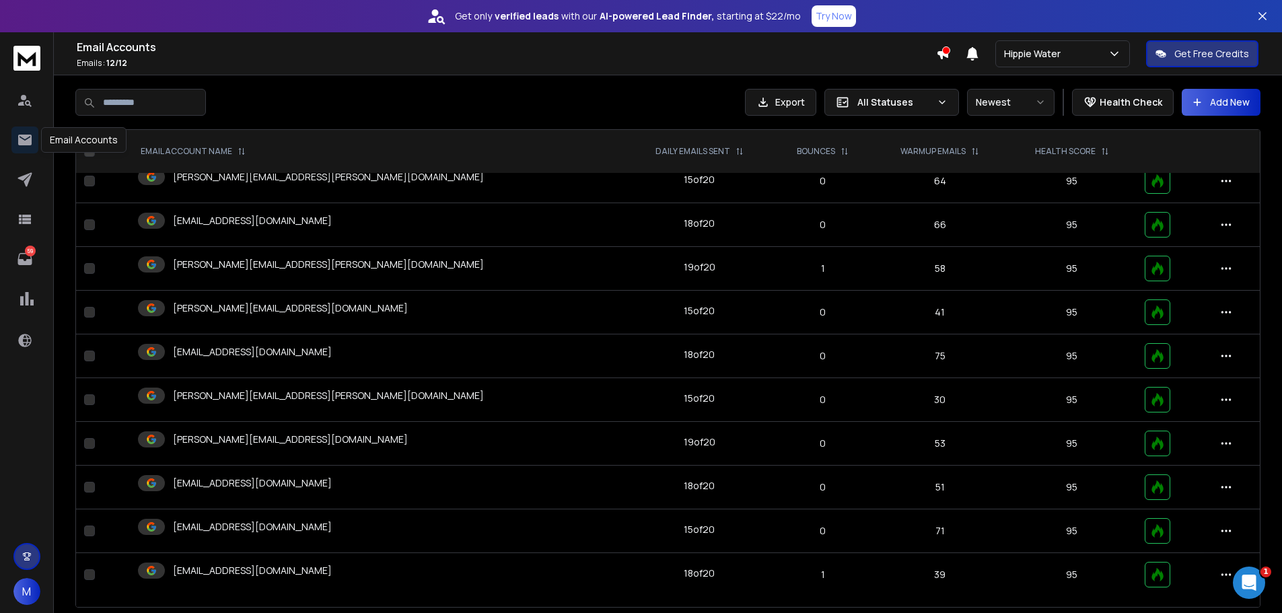
click at [17, 143] on icon at bounding box center [25, 140] width 16 height 16
click at [21, 156] on div at bounding box center [26, 143] width 31 height 32
click at [33, 246] on p "59" at bounding box center [30, 251] width 11 height 11
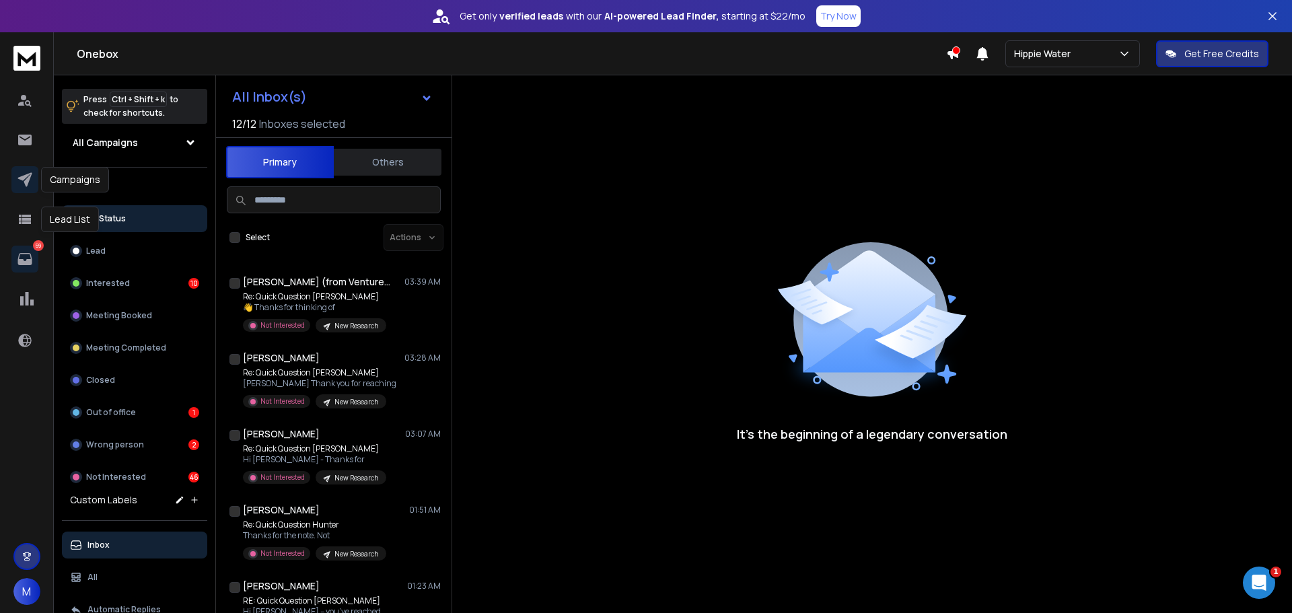
click at [17, 178] on icon at bounding box center [25, 180] width 16 height 16
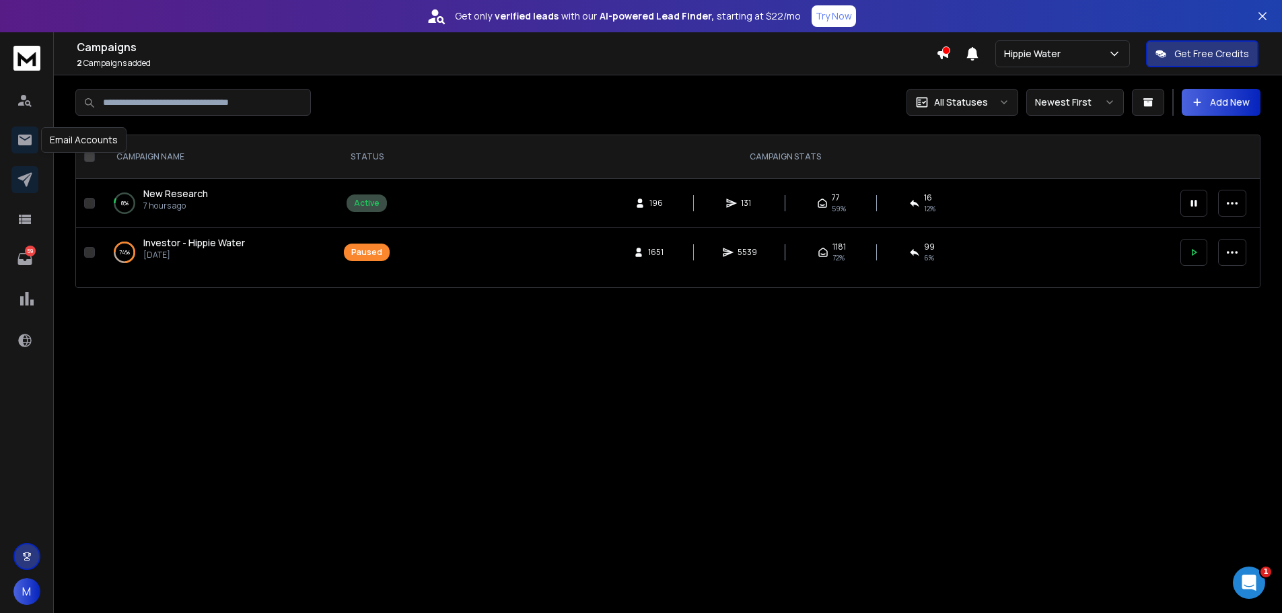
click at [28, 137] on icon at bounding box center [25, 140] width 16 height 16
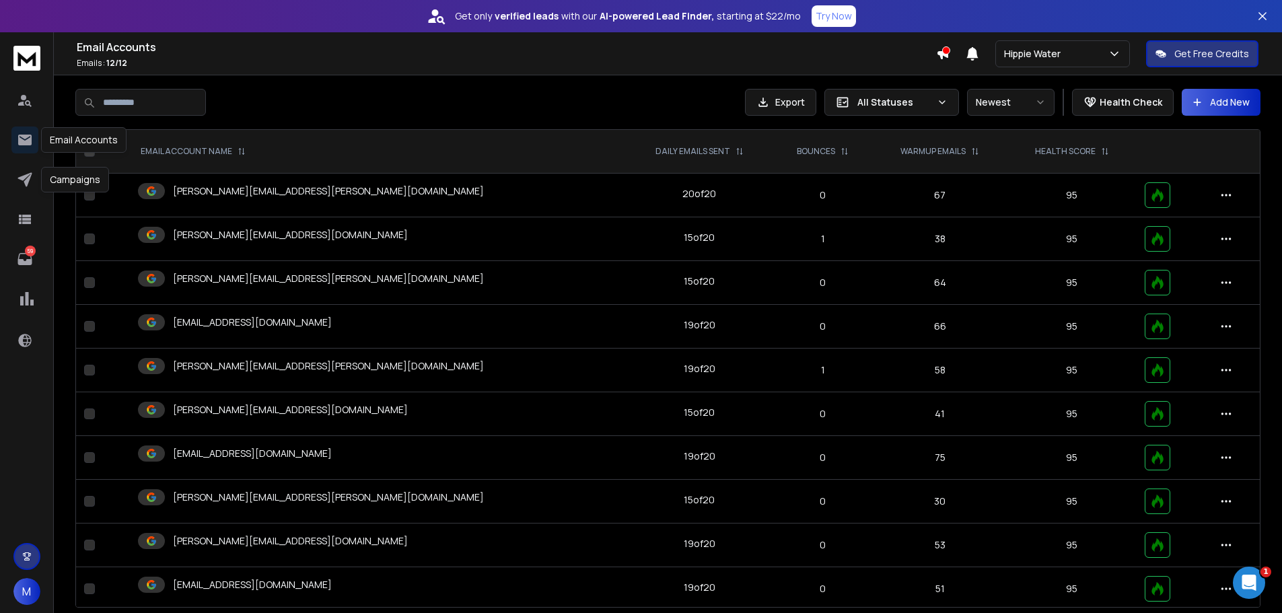
click at [24, 137] on icon at bounding box center [24, 140] width 13 height 11
click at [27, 190] on link at bounding box center [24, 179] width 27 height 27
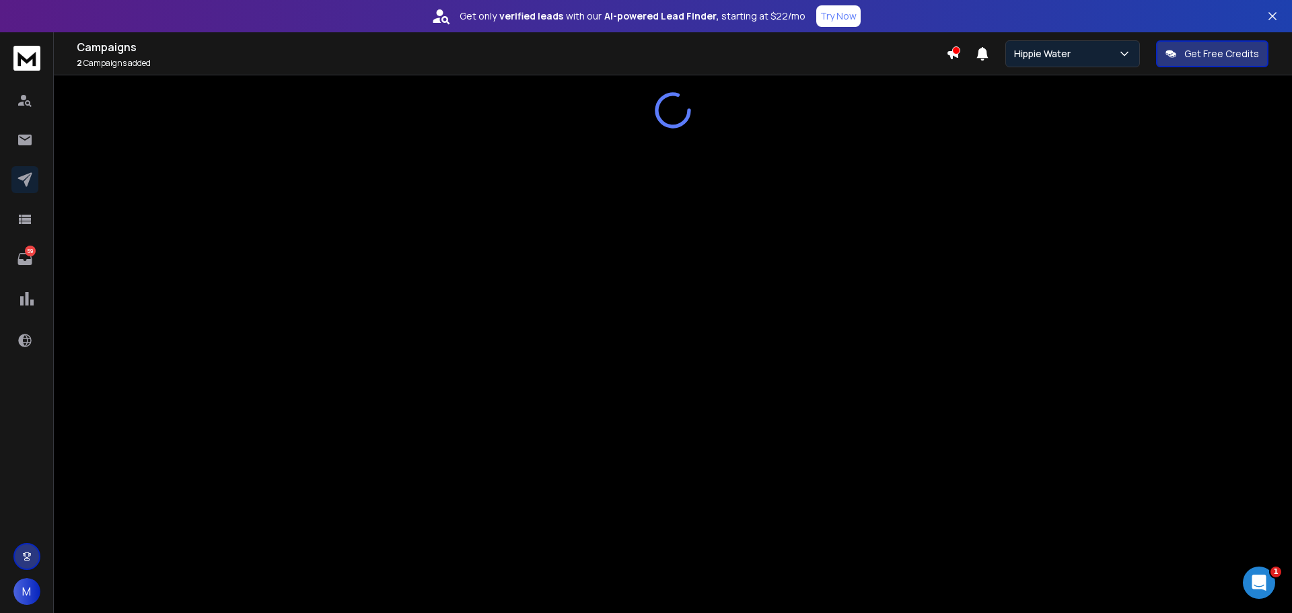
click at [1063, 56] on p "Hippie Water" at bounding box center [1045, 53] width 62 height 13
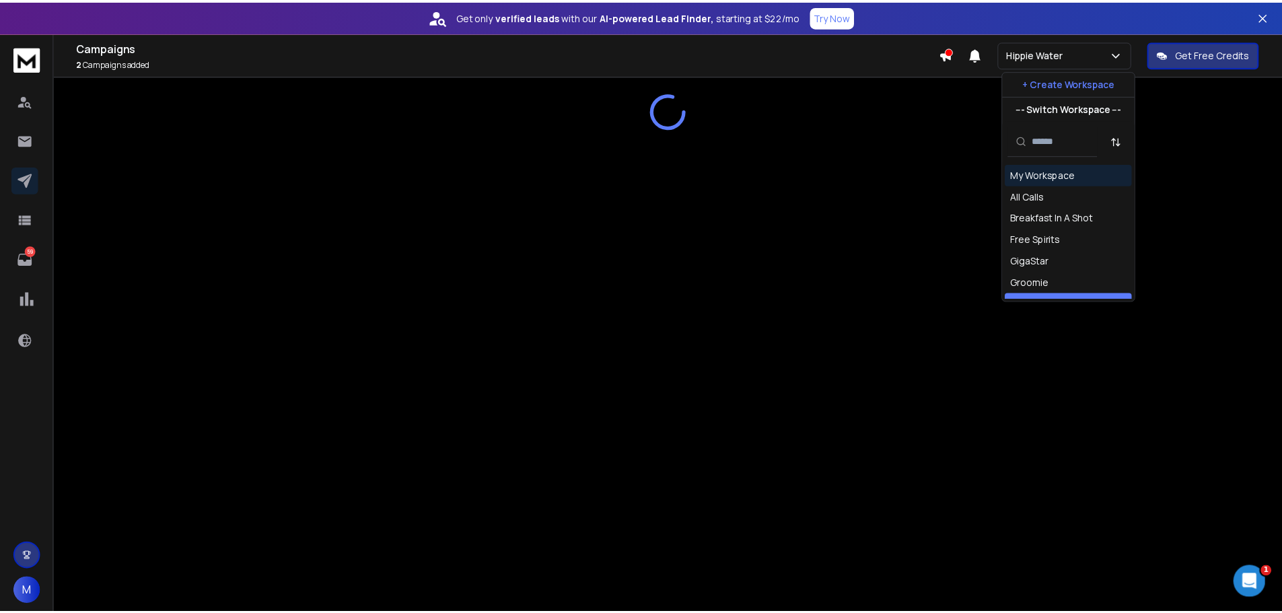
scroll to position [202, 0]
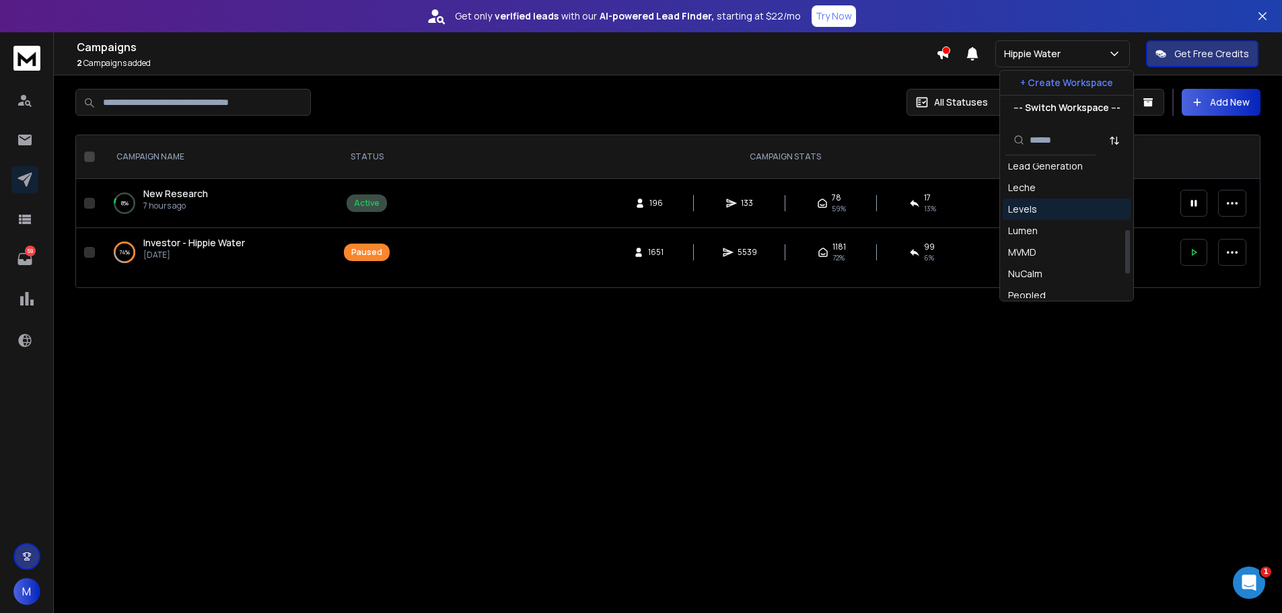
click at [1060, 209] on div "Levels" at bounding box center [1067, 210] width 128 height 22
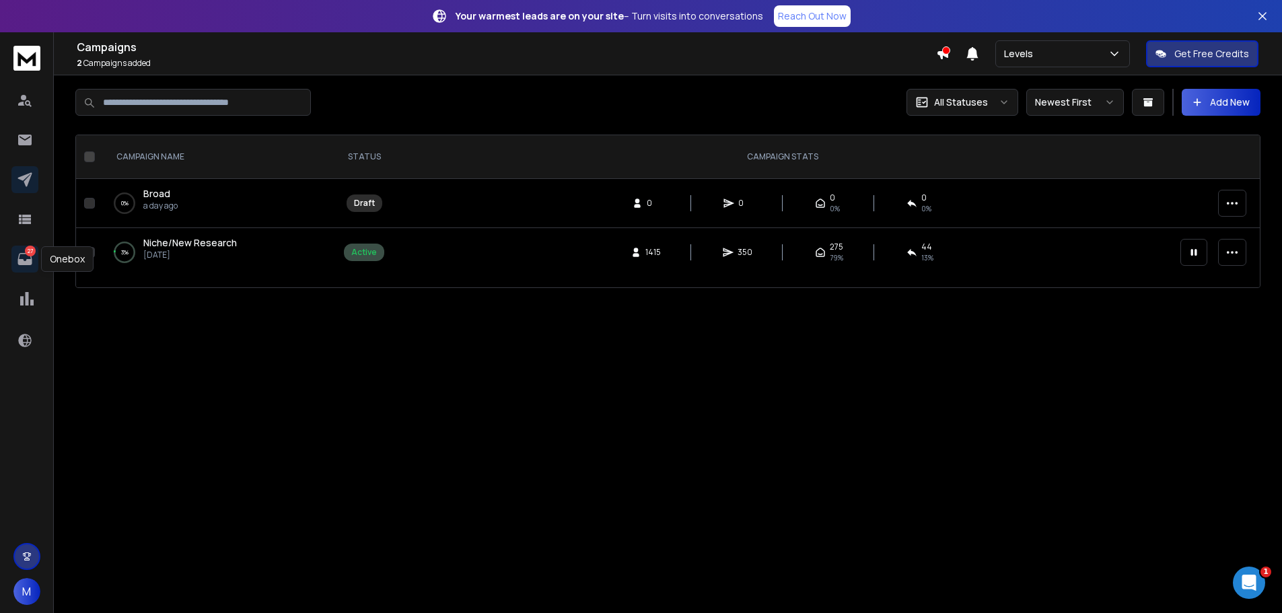
click at [23, 256] on icon at bounding box center [25, 259] width 16 height 16
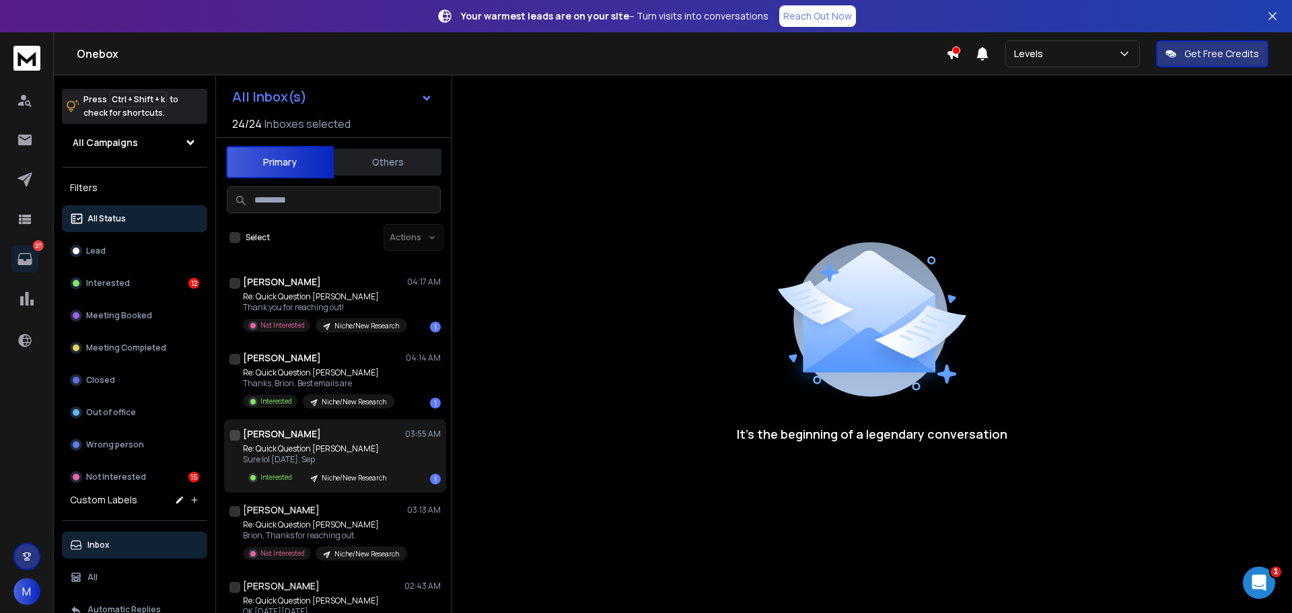
click at [322, 438] on div "[PERSON_NAME] 03:55 AM" at bounding box center [342, 433] width 198 height 13
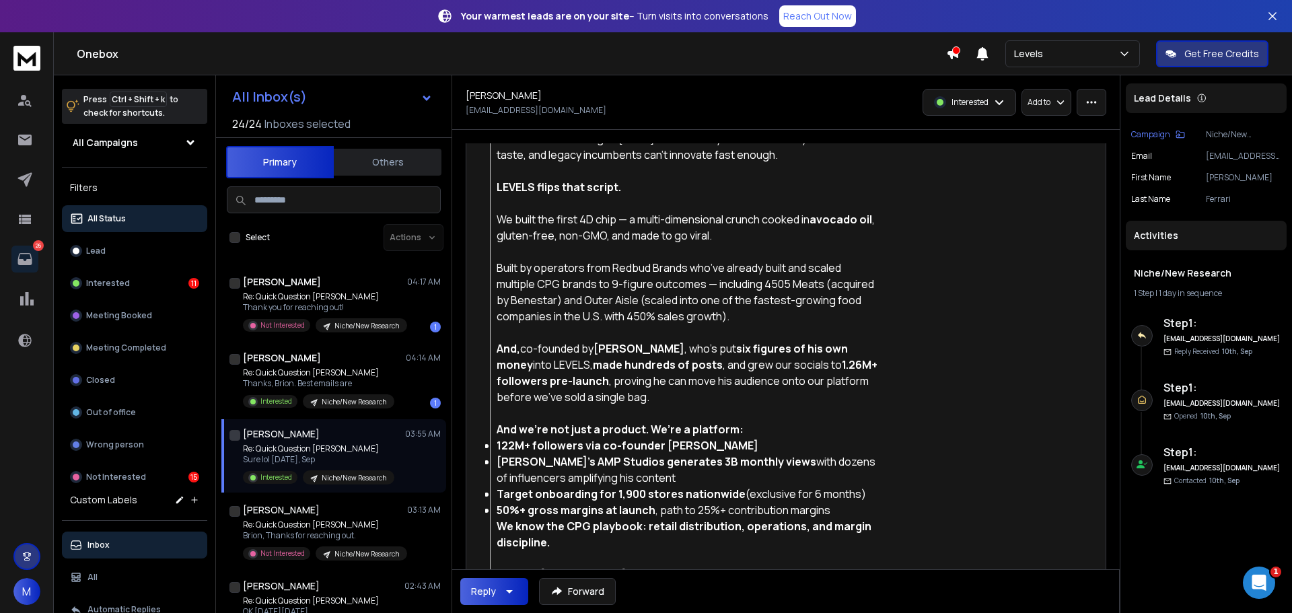
scroll to position [55, 0]
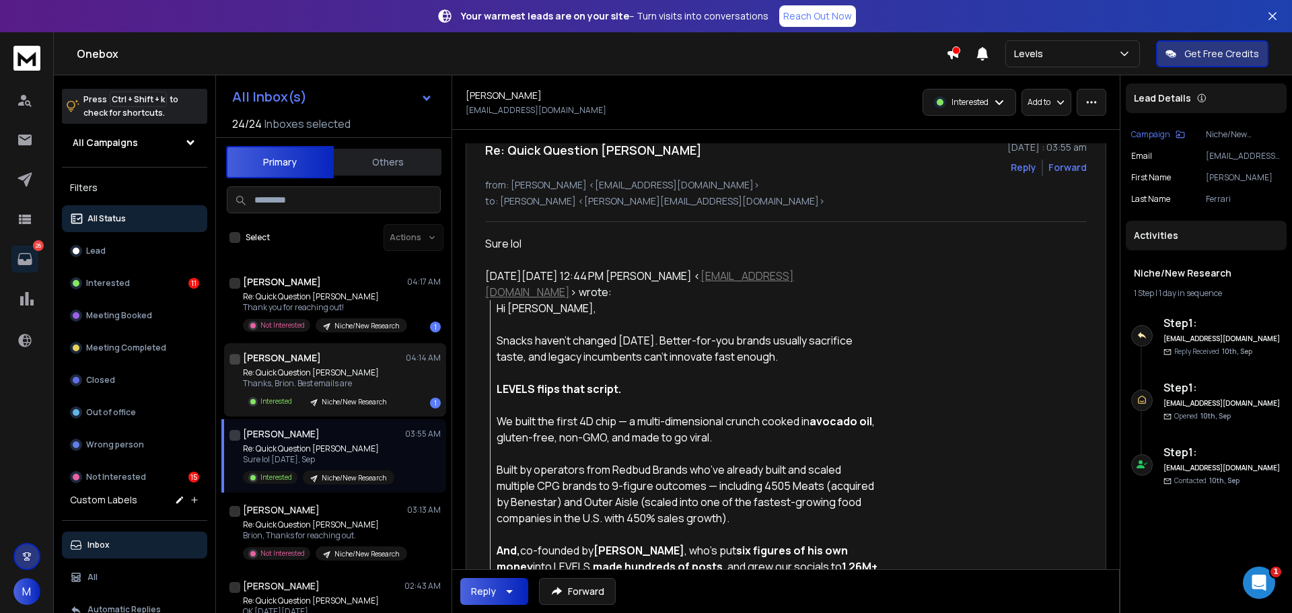
click at [323, 376] on p "Re: Quick Question [PERSON_NAME]" at bounding box center [318, 372] width 151 height 11
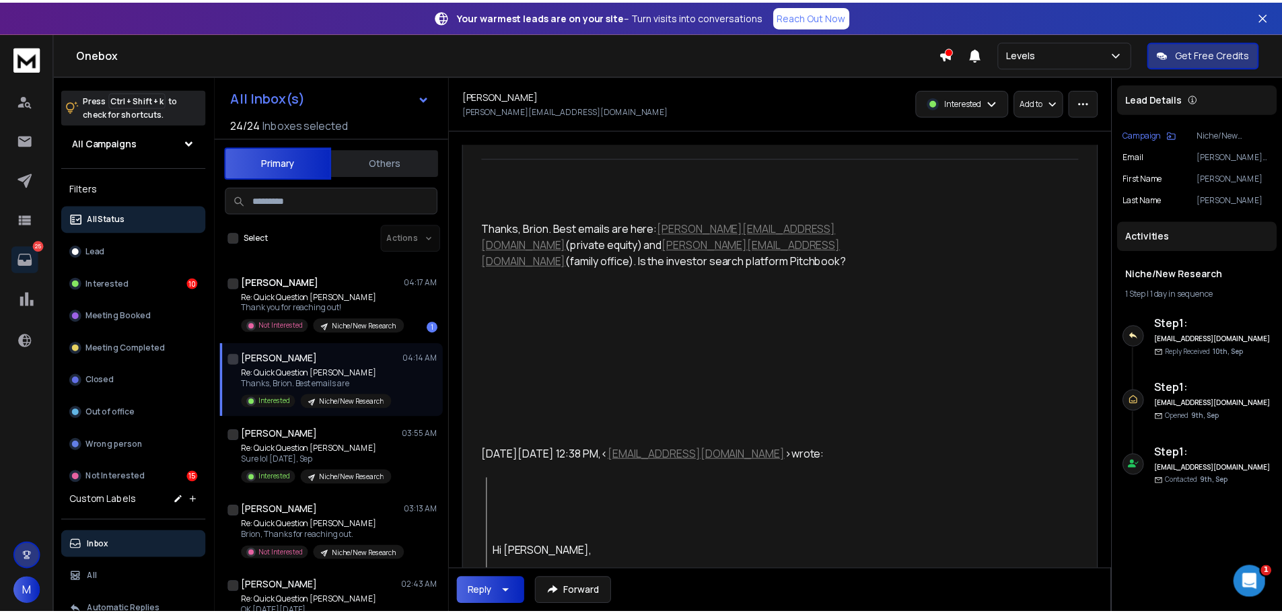
scroll to position [0, 0]
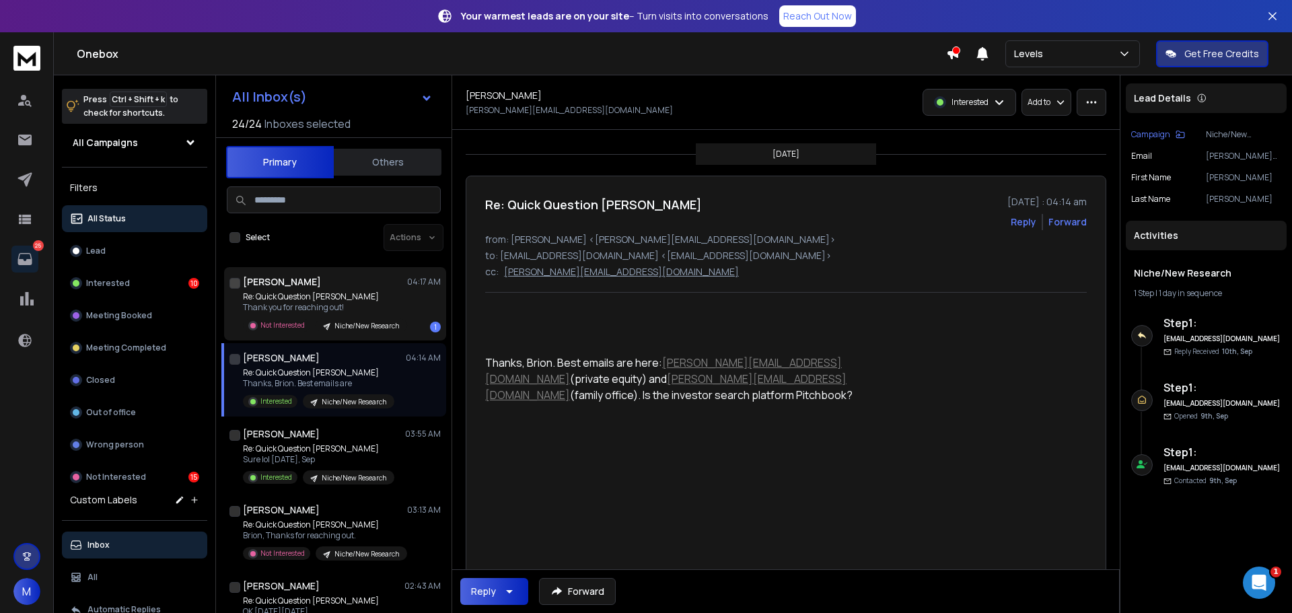
click at [388, 310] on p "Thank you for reaching out!" at bounding box center [324, 307] width 162 height 11
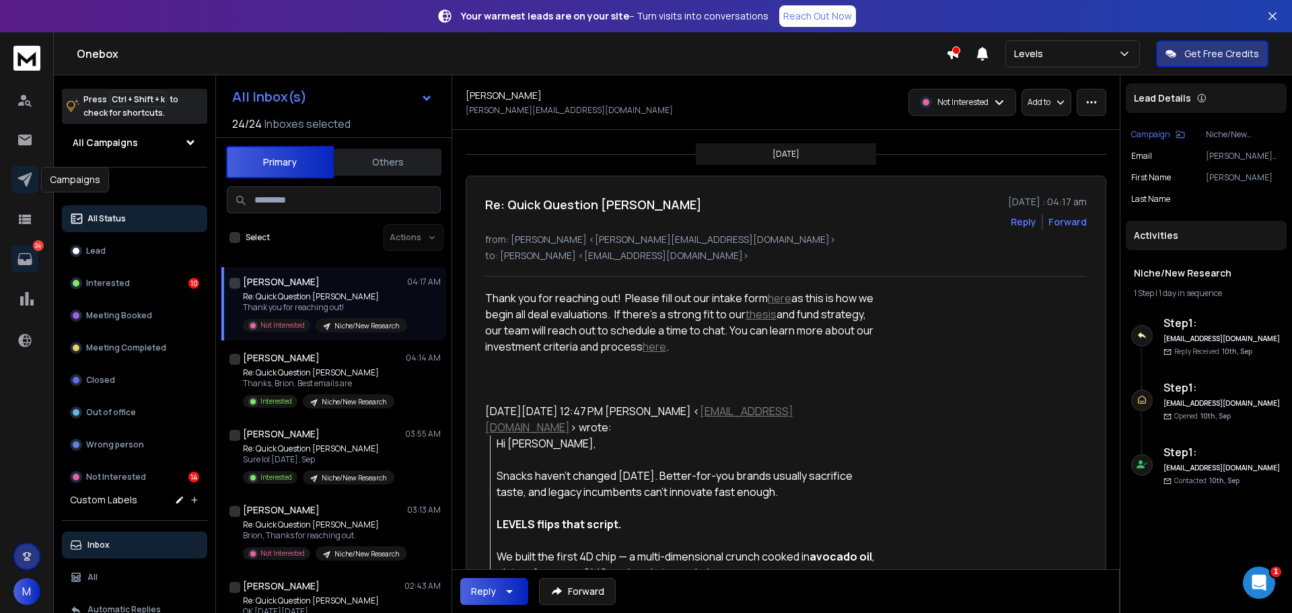
click at [29, 192] on link at bounding box center [24, 179] width 27 height 27
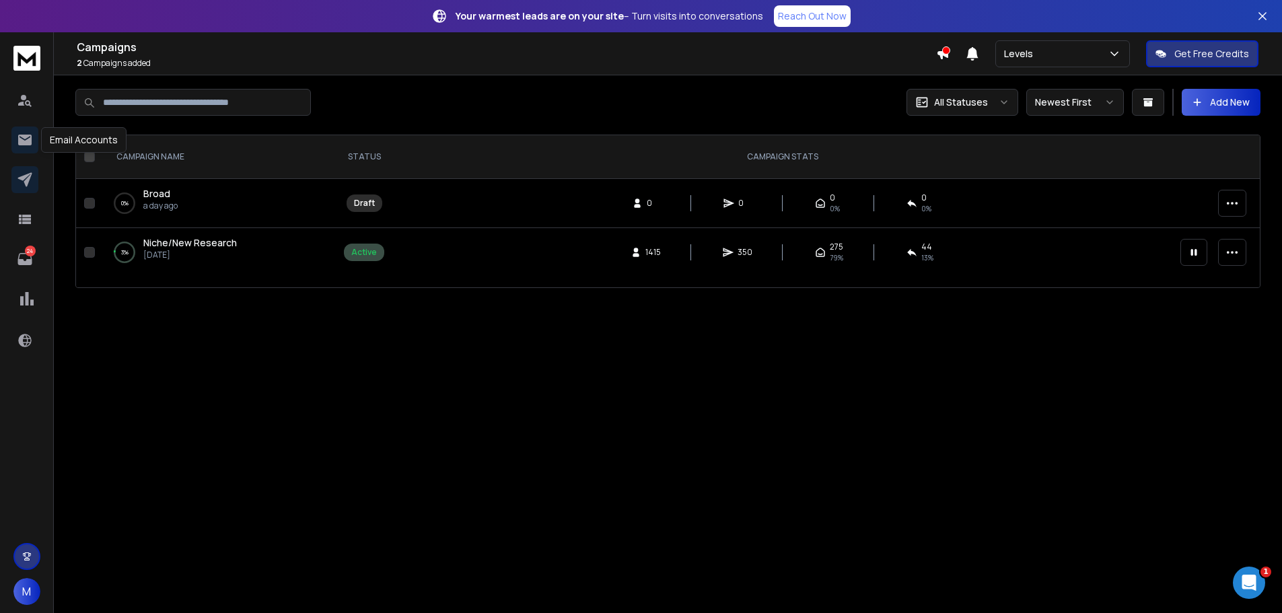
click at [33, 138] on link at bounding box center [24, 140] width 27 height 27
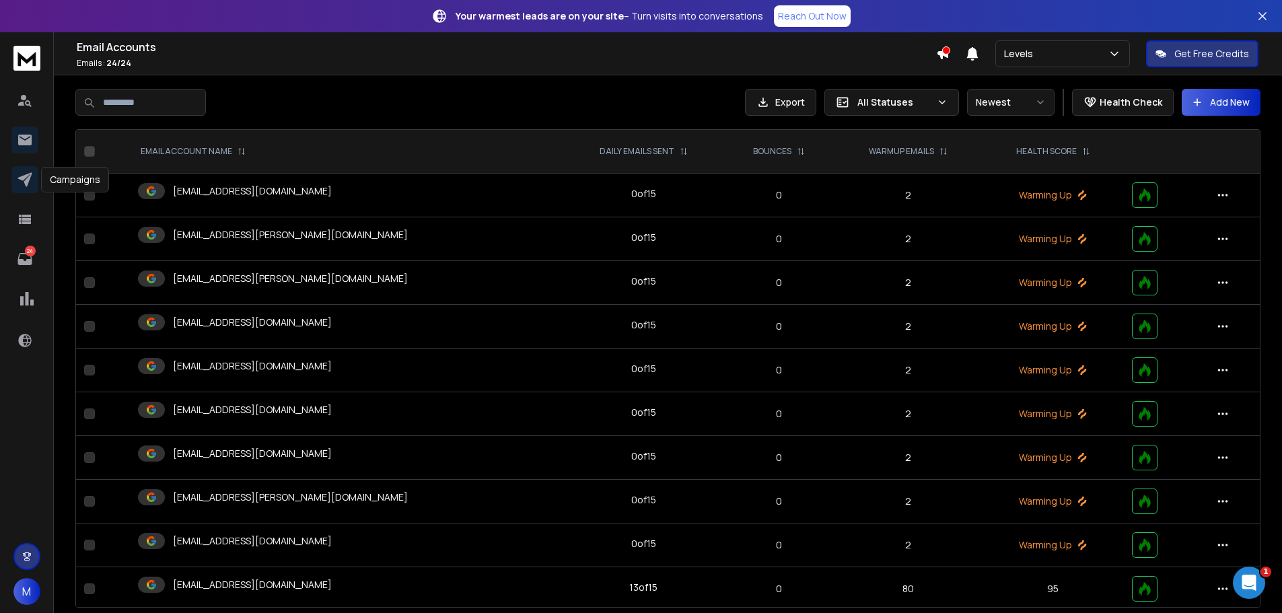
click at [30, 187] on icon at bounding box center [25, 180] width 16 height 16
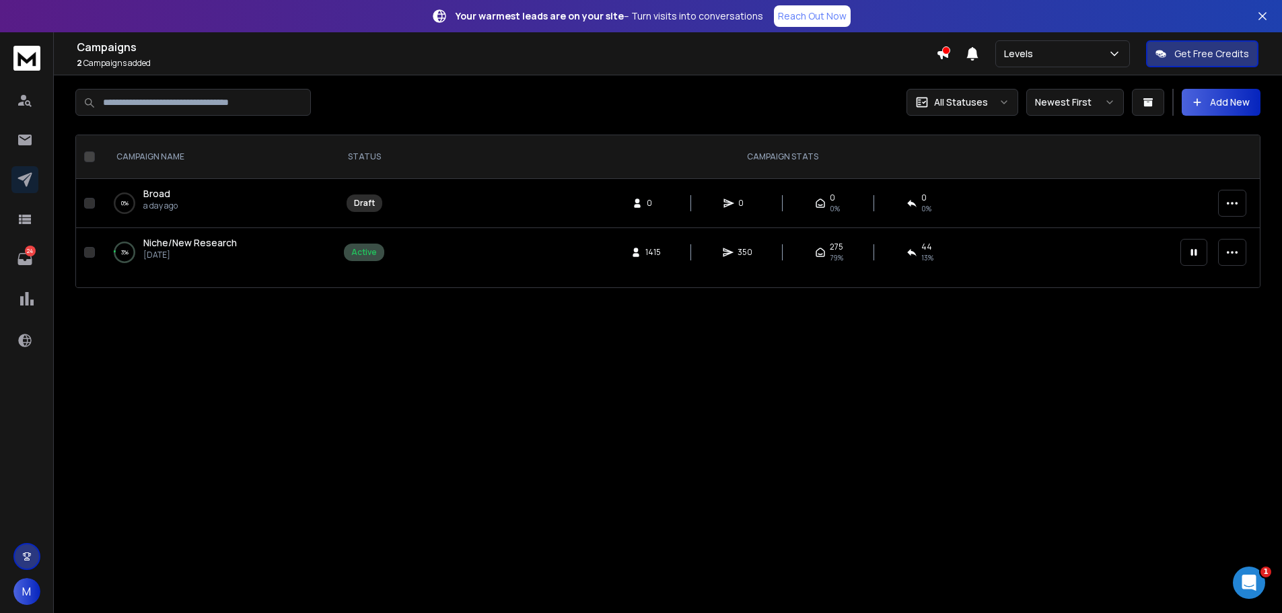
click at [572, 256] on div "1415 350 275 79 % 44 13 %" at bounding box center [782, 253] width 764 height 22
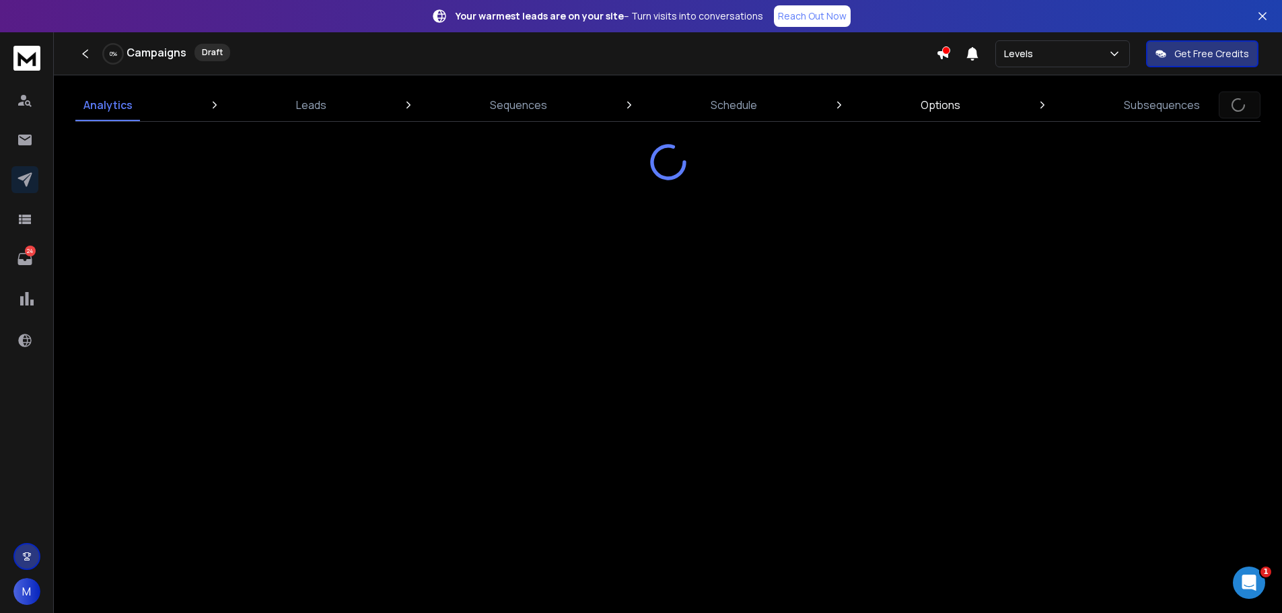
click at [948, 112] on p "Options" at bounding box center [941, 105] width 40 height 16
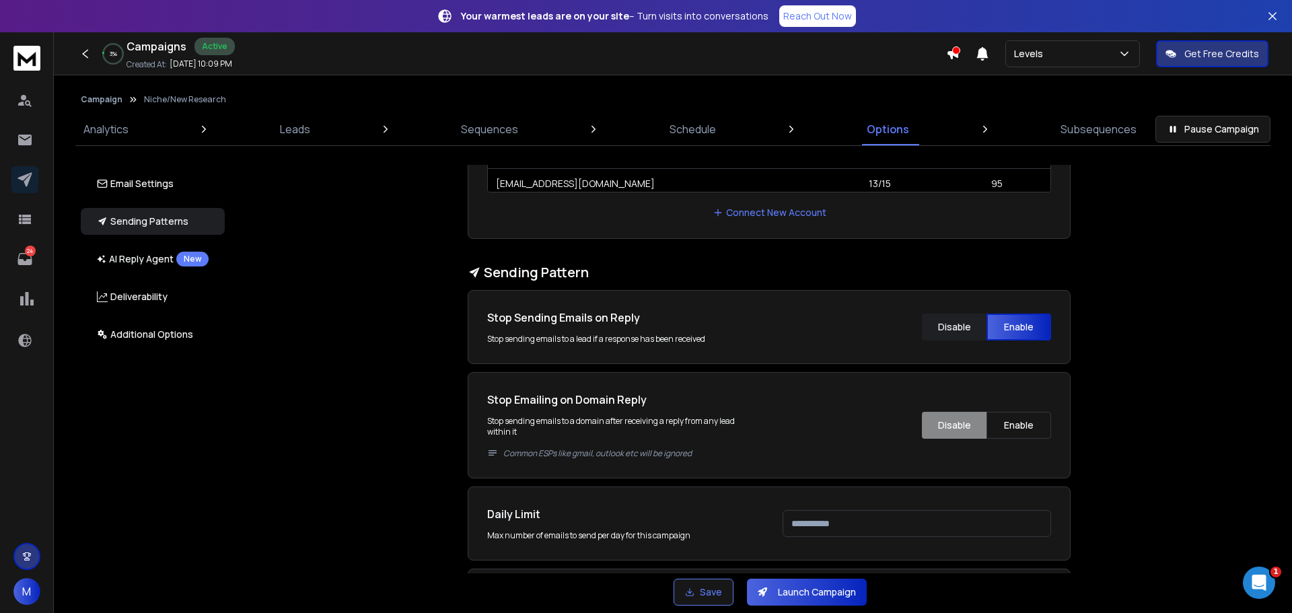
scroll to position [548, 0]
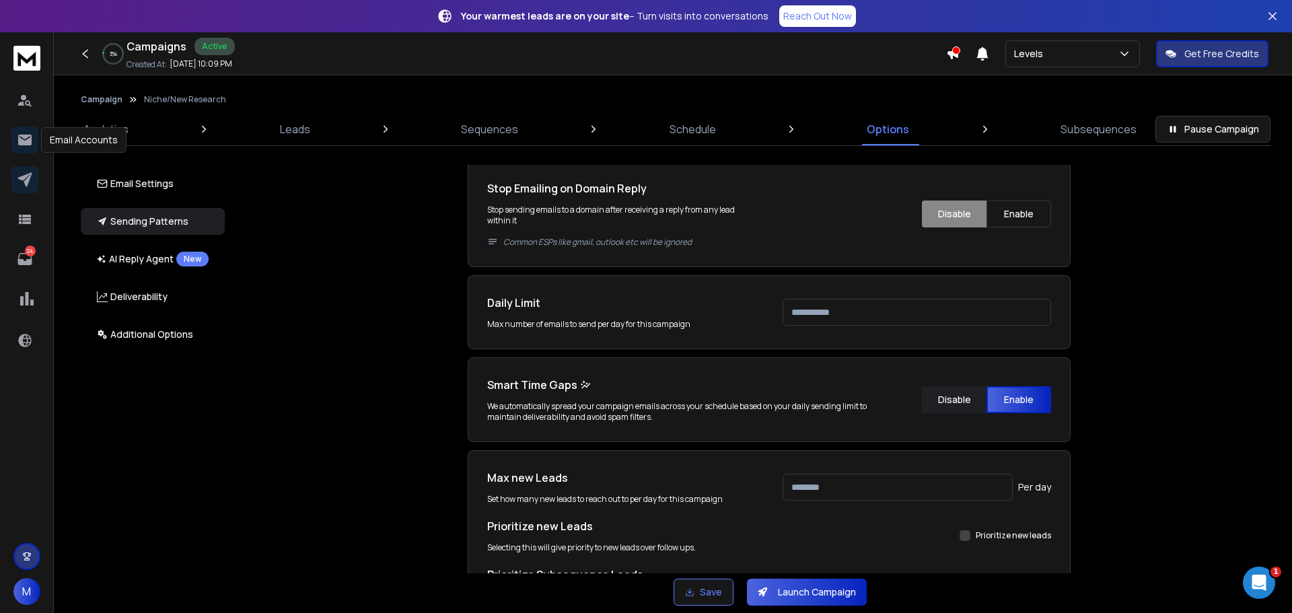
click at [28, 141] on icon at bounding box center [24, 140] width 13 height 11
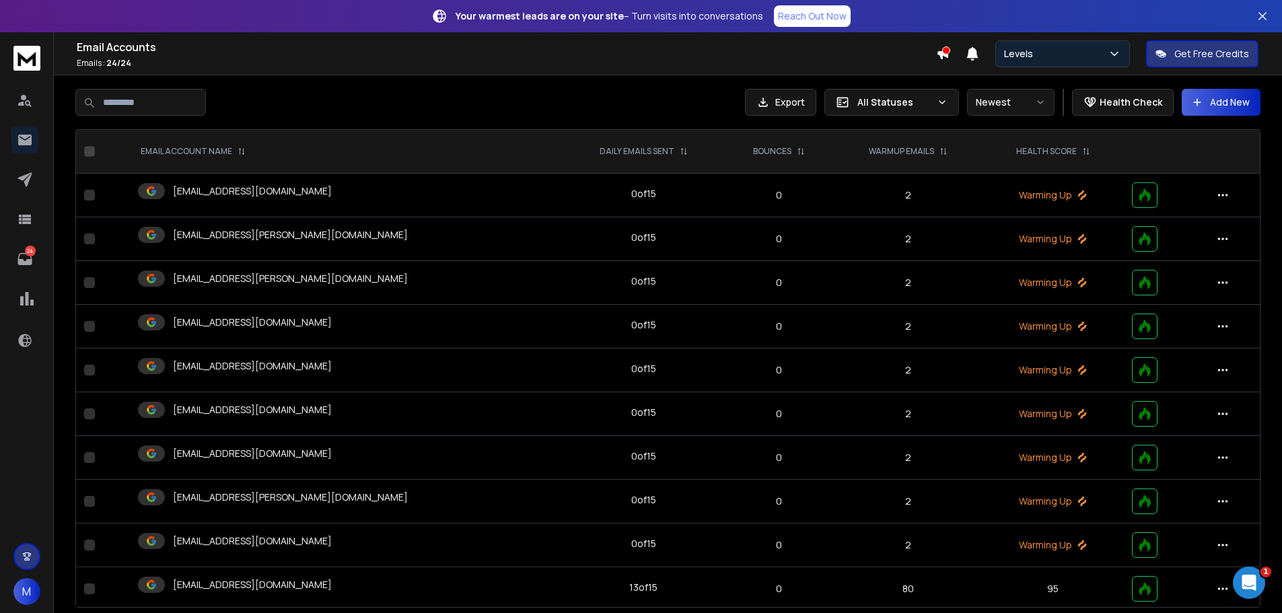
click at [1021, 53] on p "Levels" at bounding box center [1021, 53] width 34 height 13
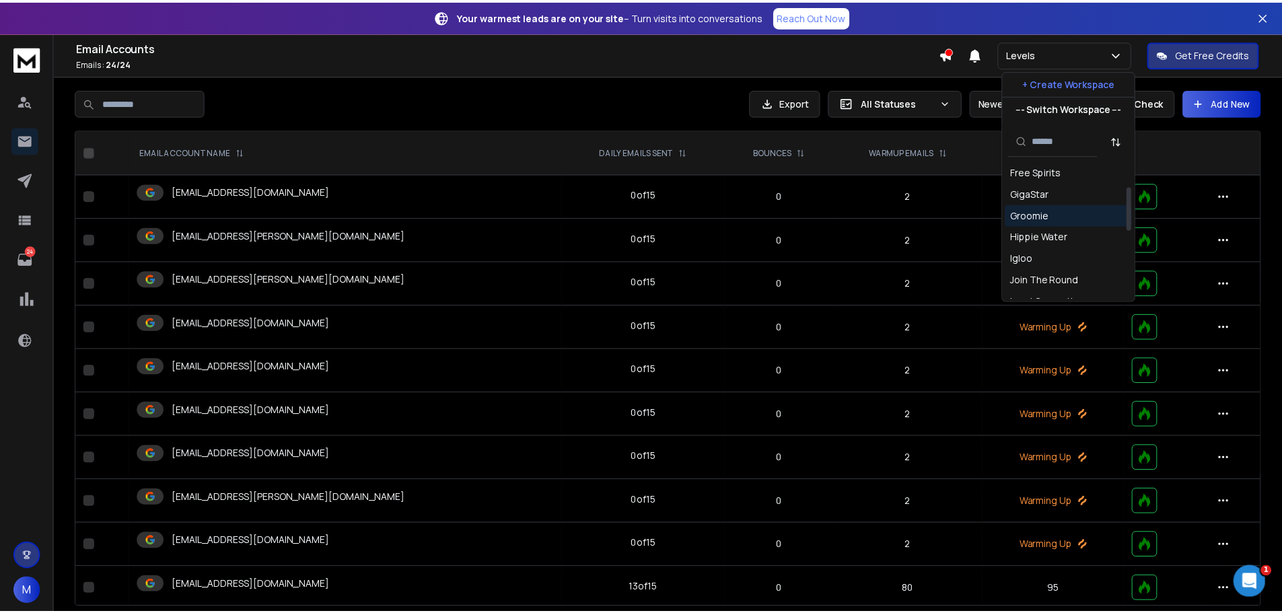
scroll to position [202, 0]
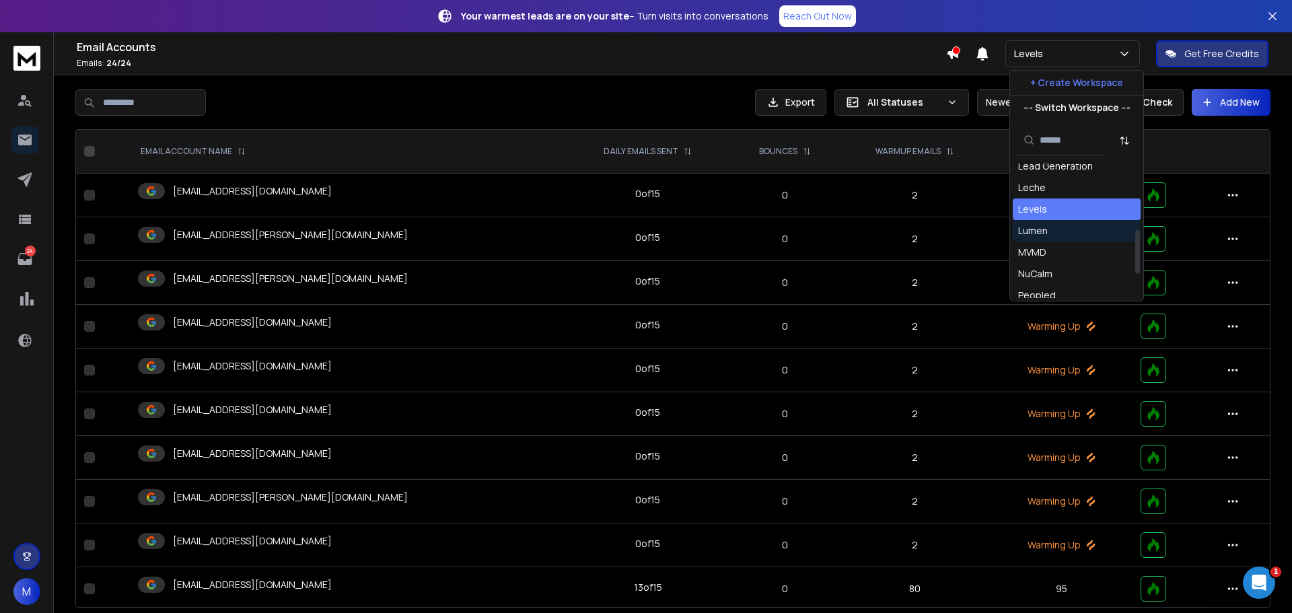
click at [1055, 227] on div "Lumen" at bounding box center [1077, 231] width 128 height 22
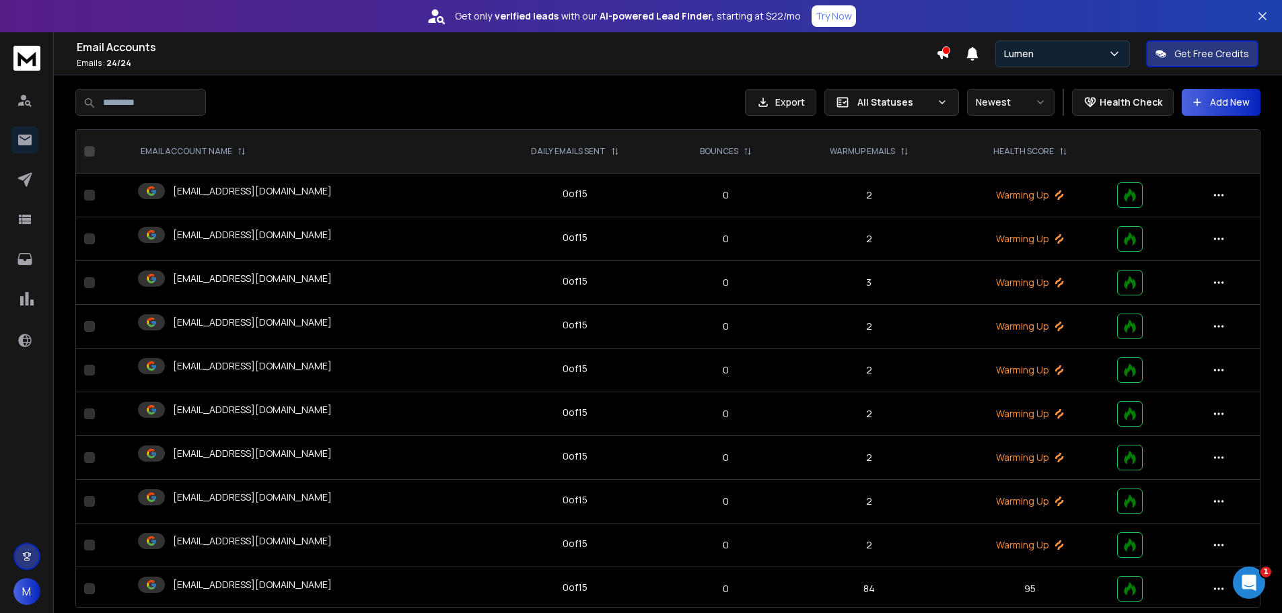
click at [1045, 56] on div "Lumen" at bounding box center [1062, 53] width 117 height 13
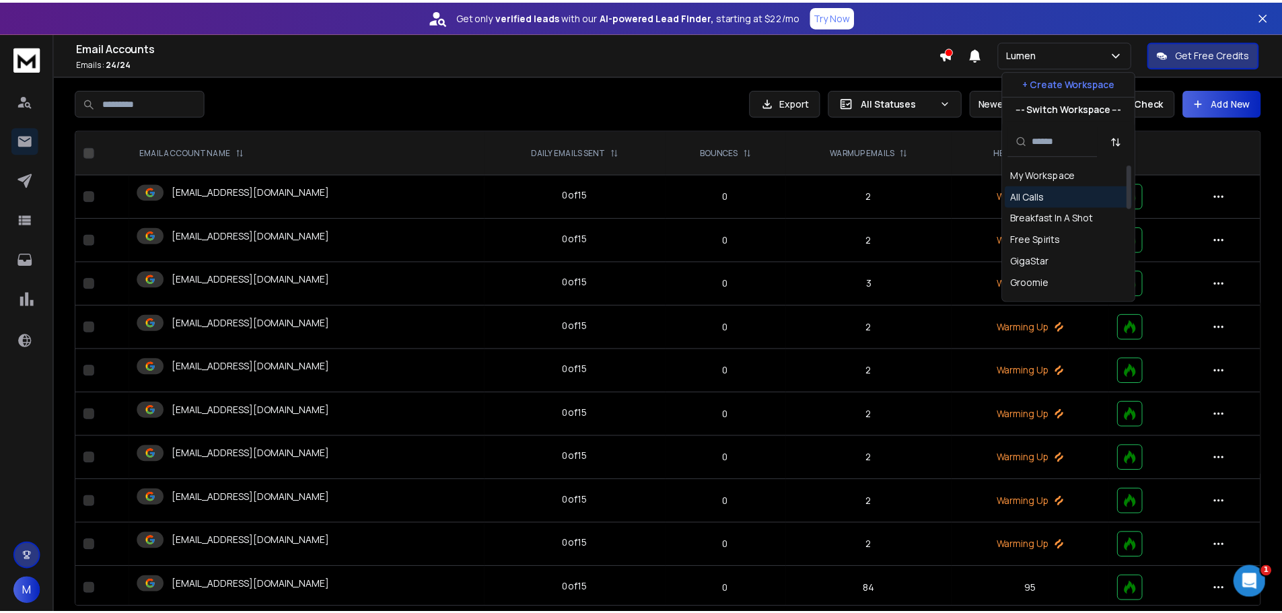
scroll to position [275, 0]
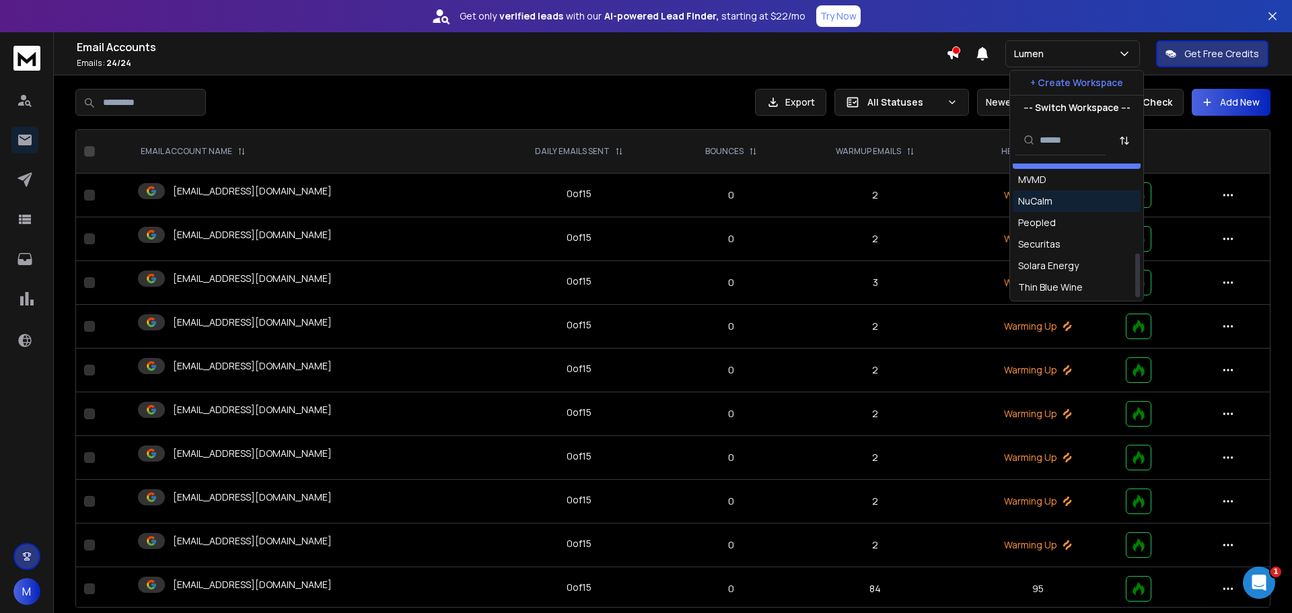
click at [1078, 201] on div "NuCalm" at bounding box center [1077, 201] width 128 height 22
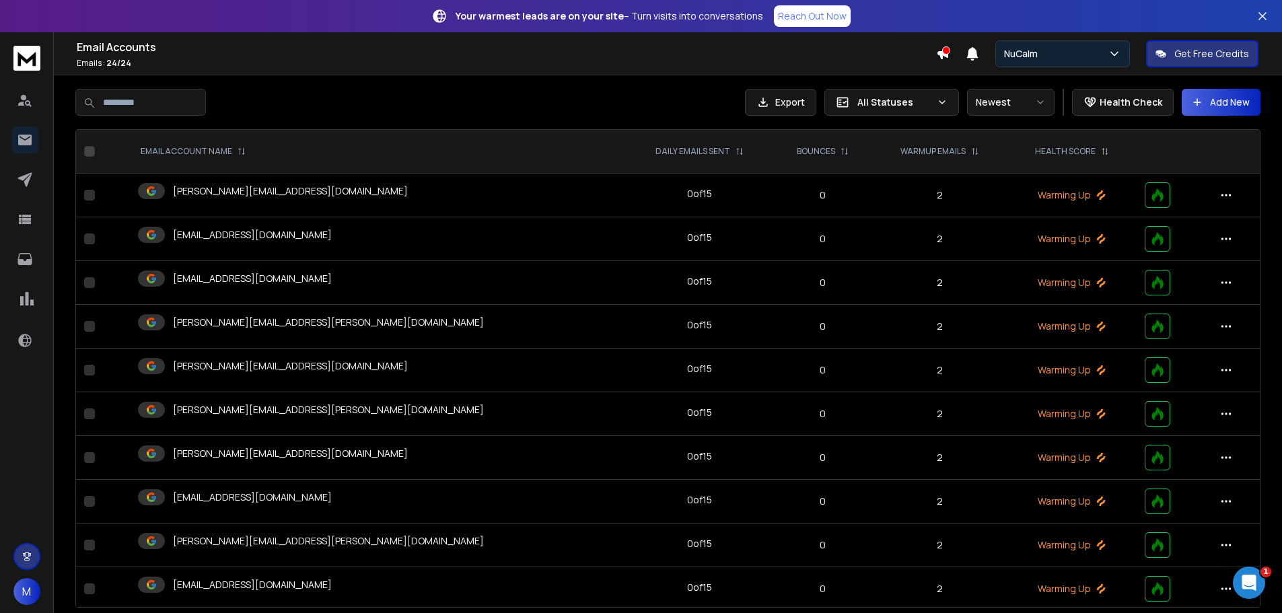
click at [1059, 55] on div "NuCalm" at bounding box center [1062, 53] width 117 height 13
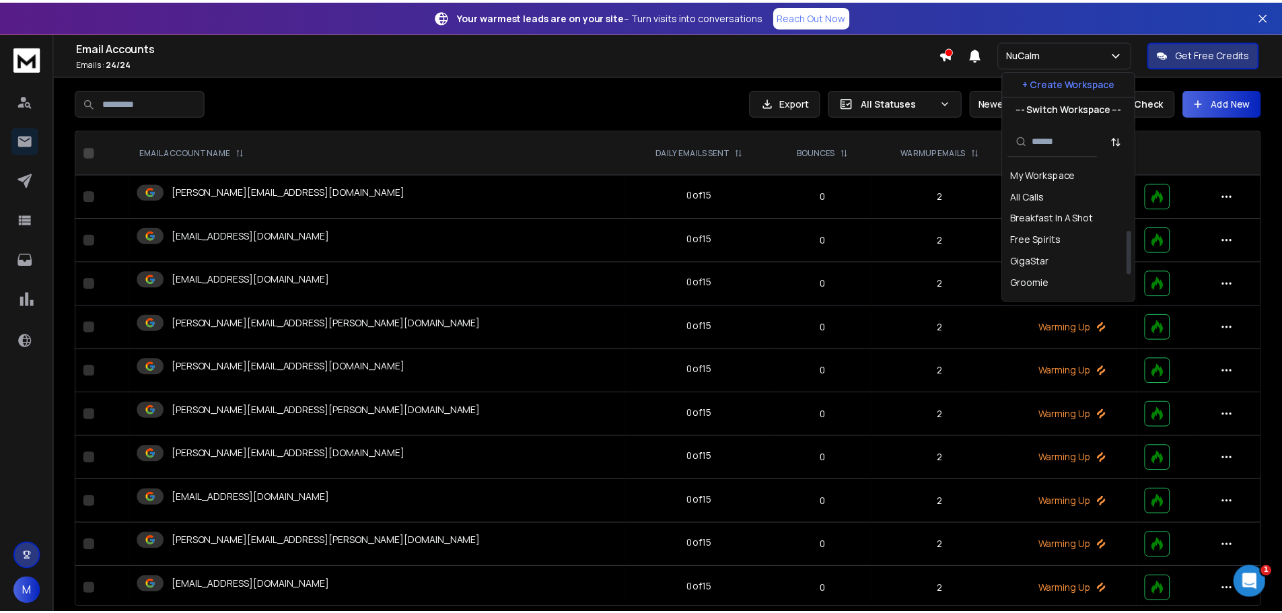
scroll to position [202, 0]
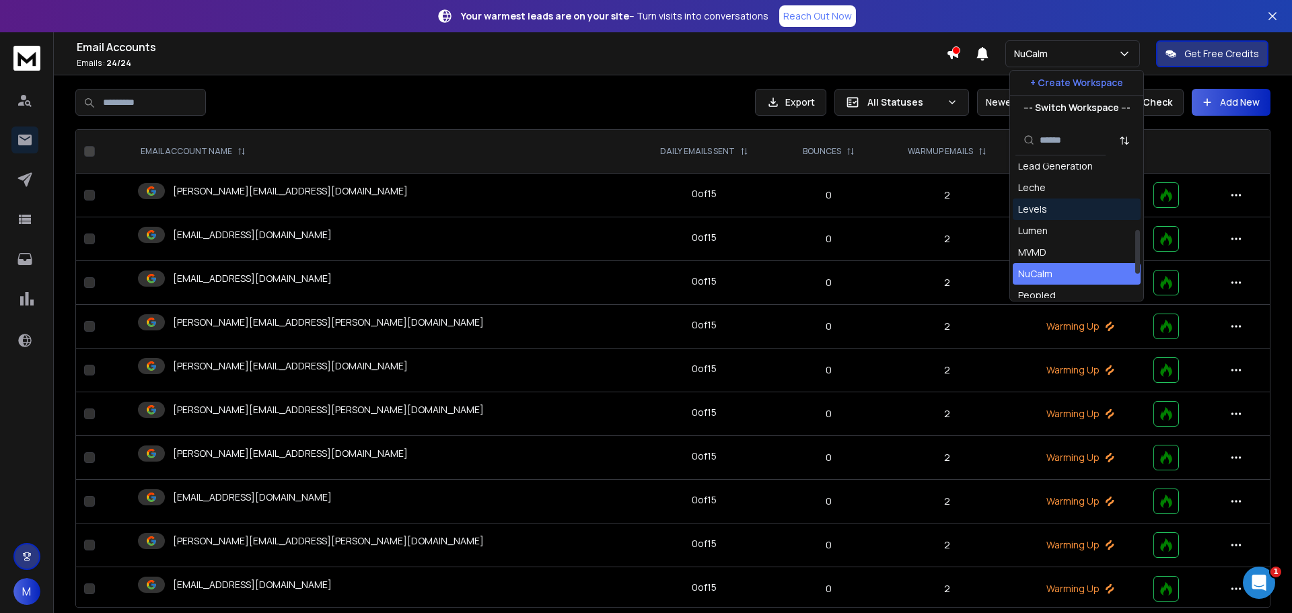
click at [1077, 208] on div "Levels" at bounding box center [1077, 210] width 128 height 22
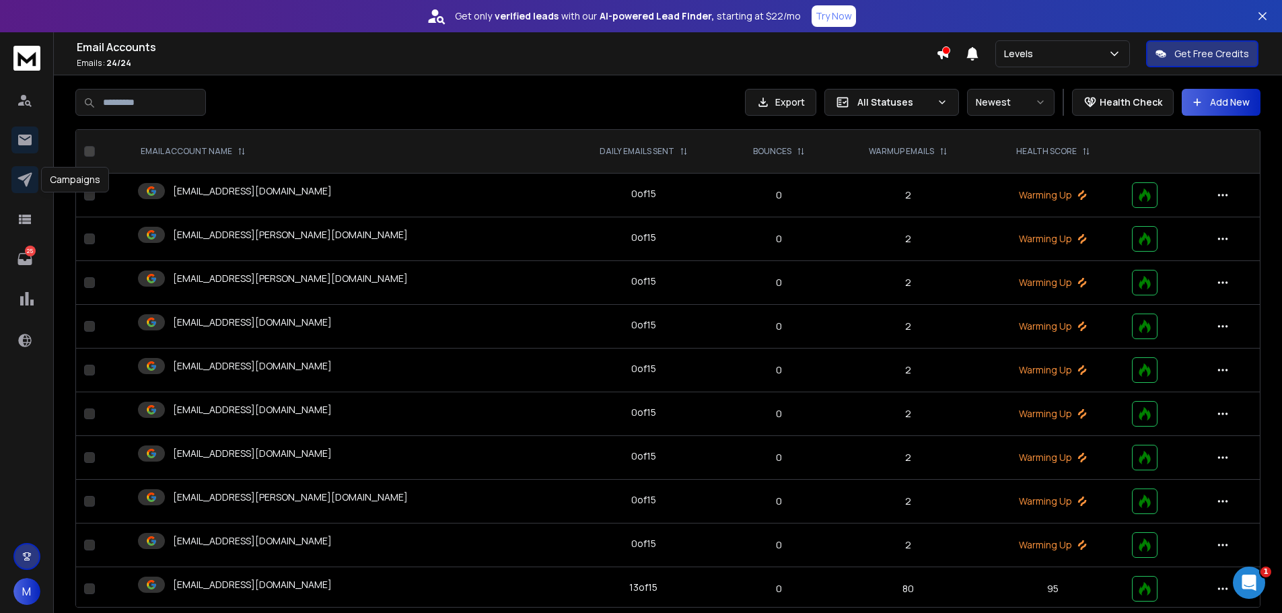
click at [35, 176] on link at bounding box center [24, 179] width 27 height 27
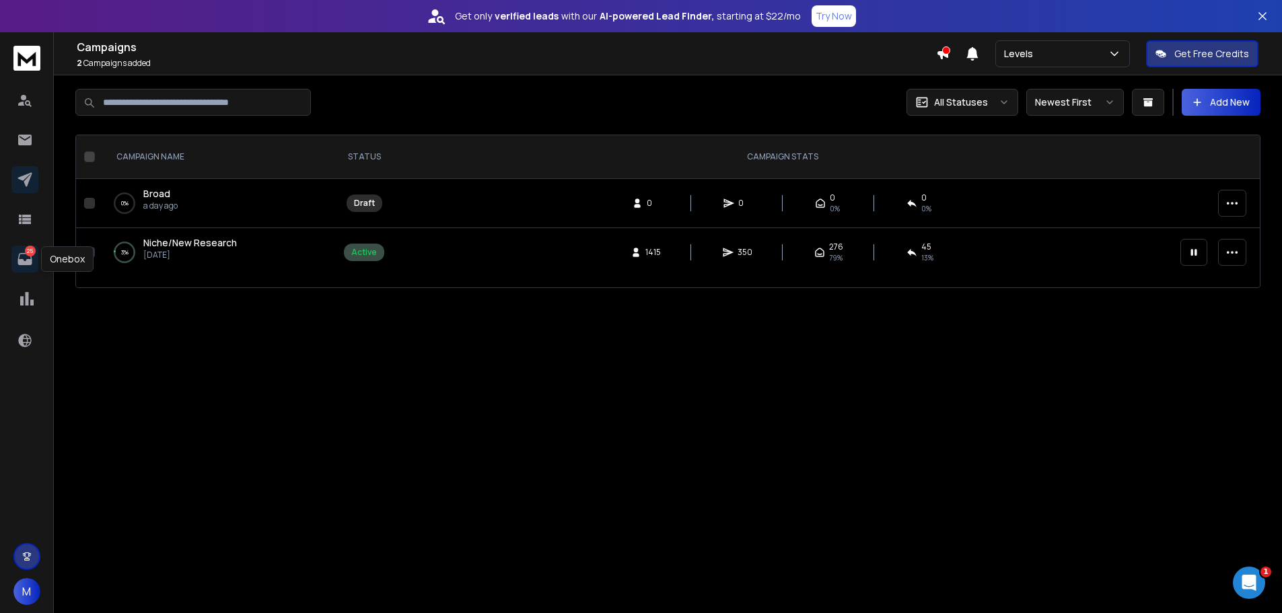
click at [29, 246] on p "25" at bounding box center [30, 251] width 11 height 11
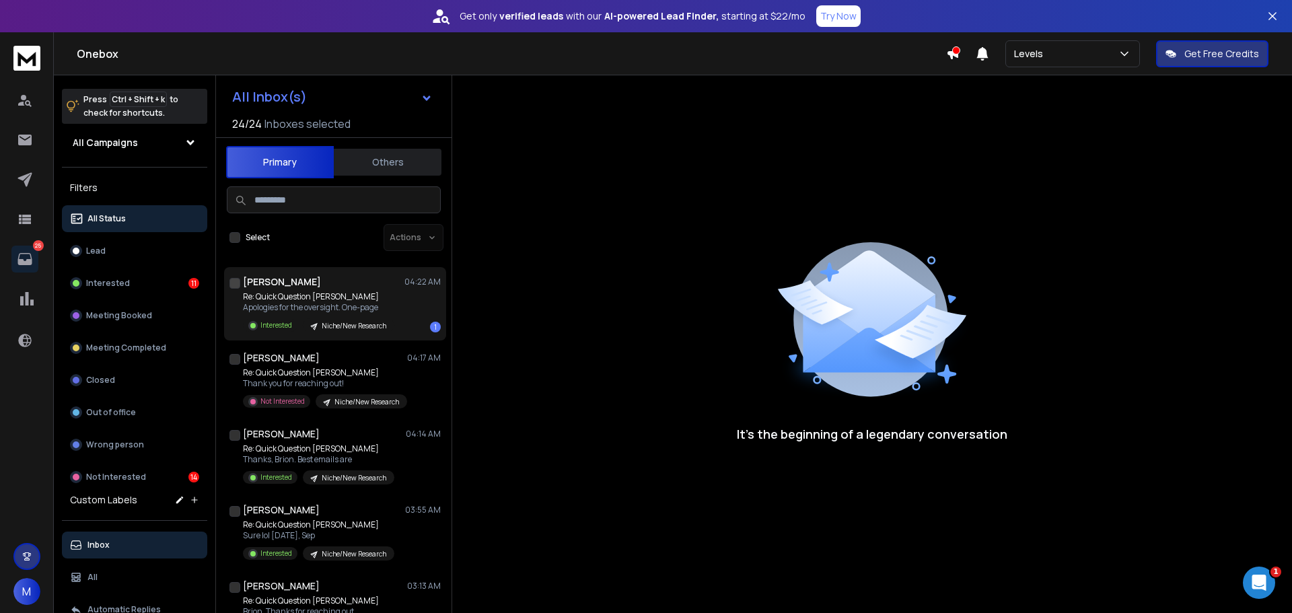
click at [274, 289] on div "Ayman Baha 04:22 AM Re: Quick Question Ayman Apologies for the oversight. One-p…" at bounding box center [342, 303] width 198 height 57
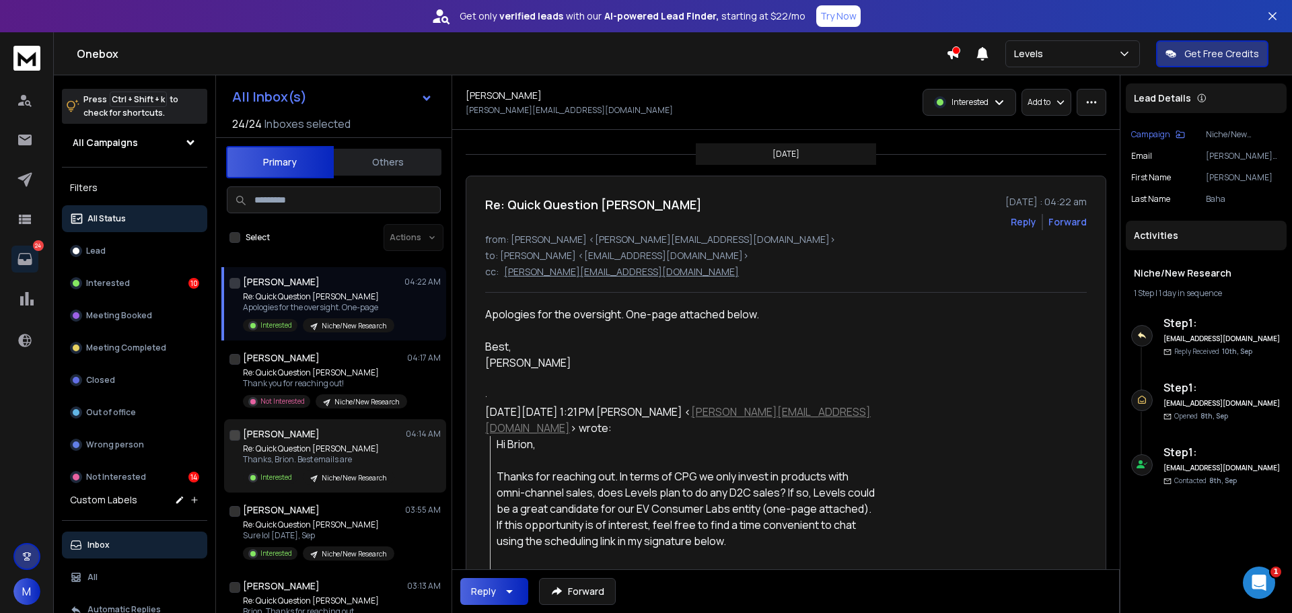
click at [368, 456] on p "Thanks, Brion. Best emails are" at bounding box center [318, 459] width 151 height 11
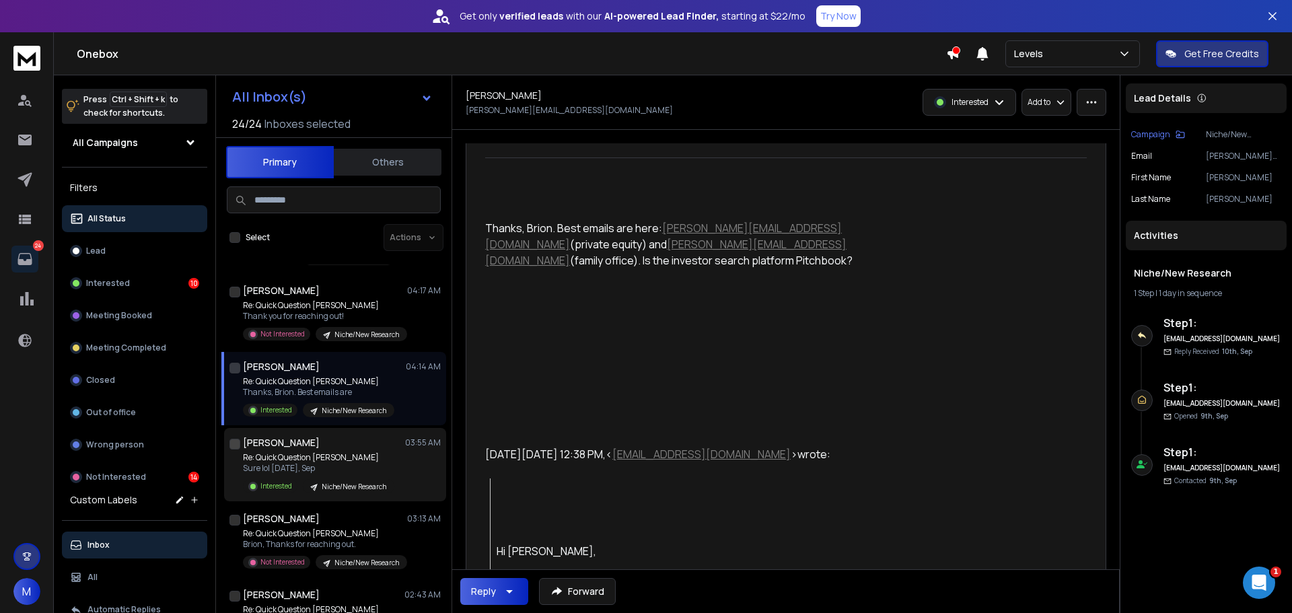
scroll to position [269, 0]
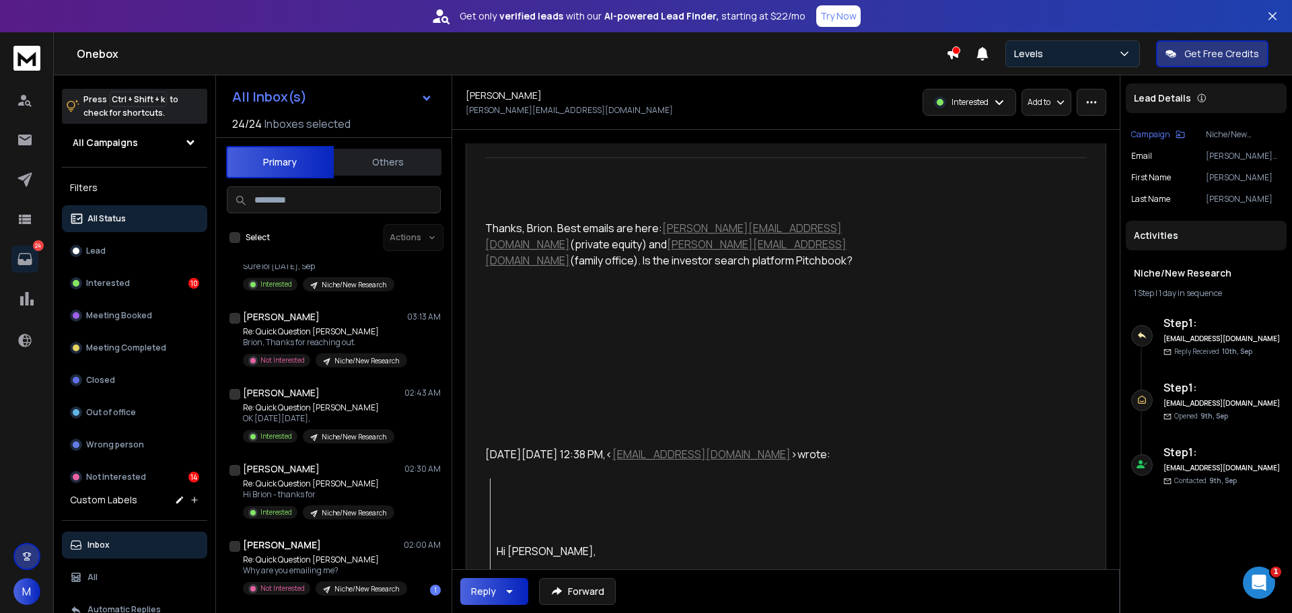
click at [1096, 60] on div "Levels" at bounding box center [1072, 53] width 117 height 13
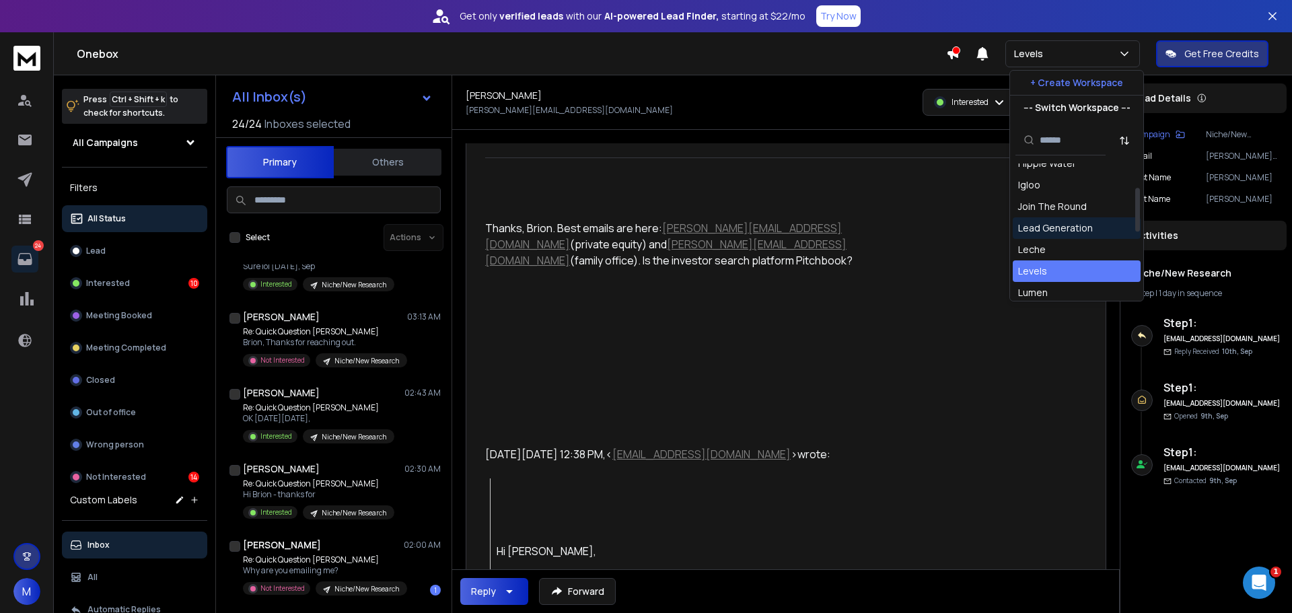
scroll to position [73, 0]
click at [1078, 226] on div "Hippie Water" at bounding box center [1077, 231] width 128 height 22
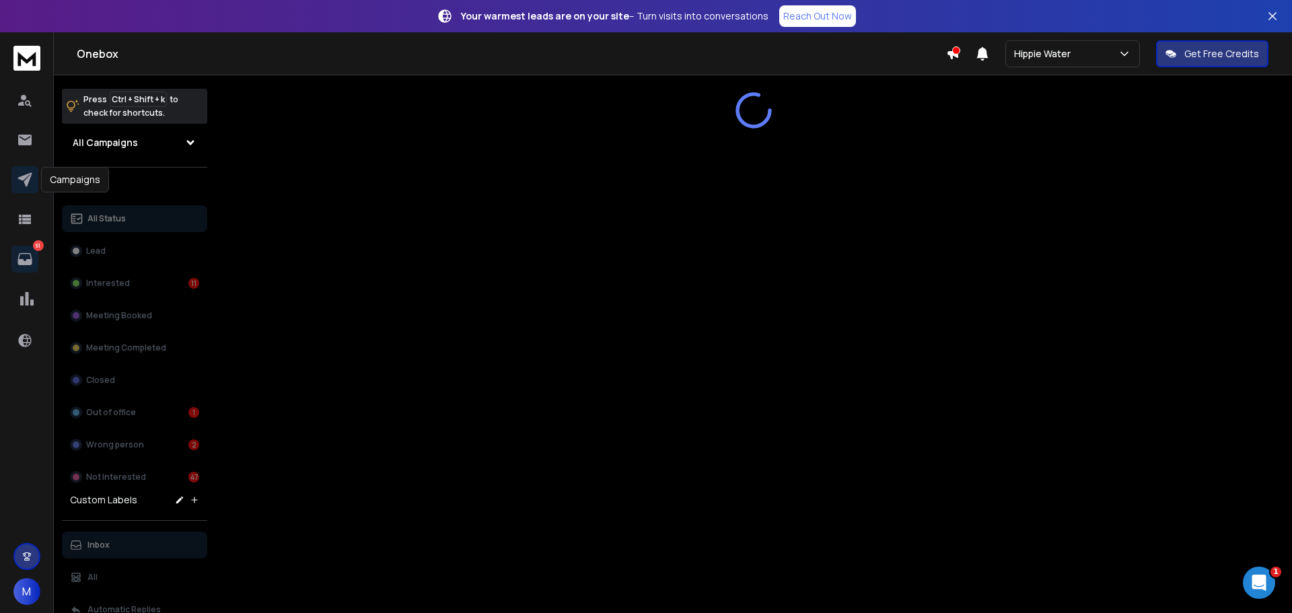
click at [22, 170] on link at bounding box center [24, 179] width 27 height 27
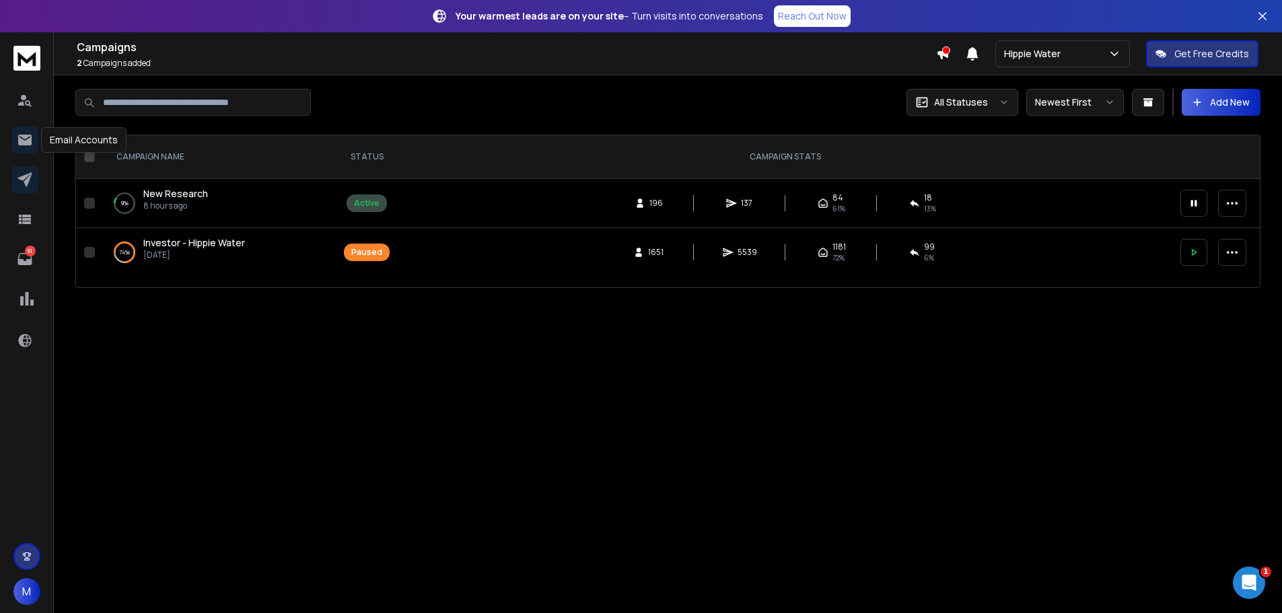
click at [24, 140] on icon at bounding box center [25, 140] width 16 height 16
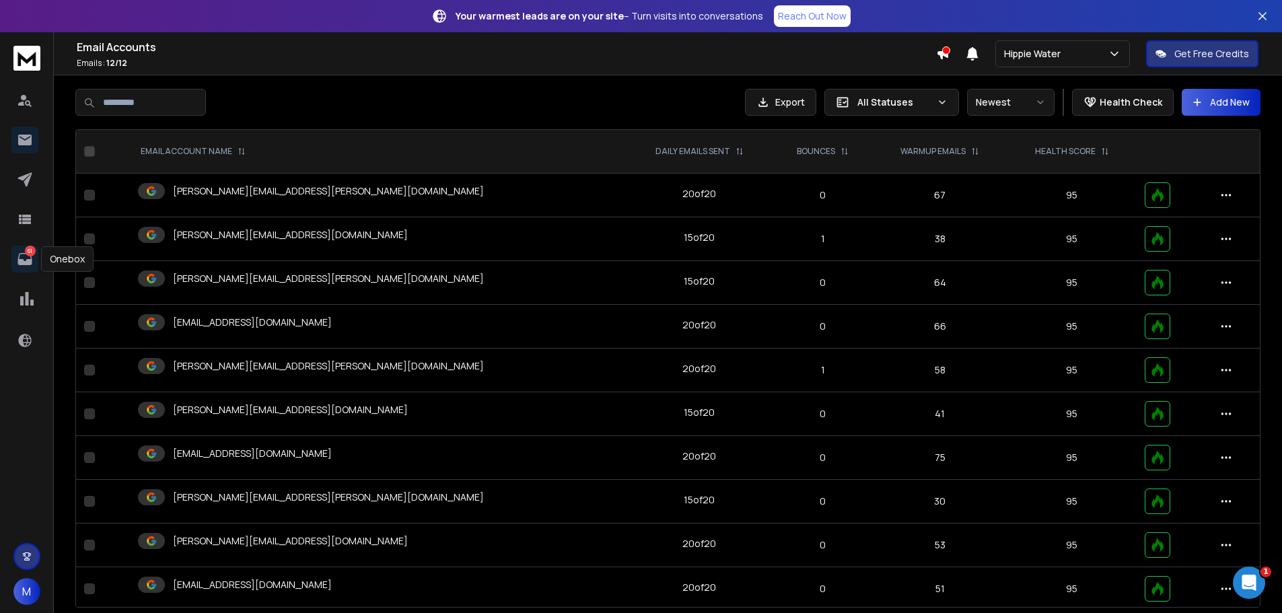
click at [30, 259] on icon at bounding box center [24, 259] width 14 height 12
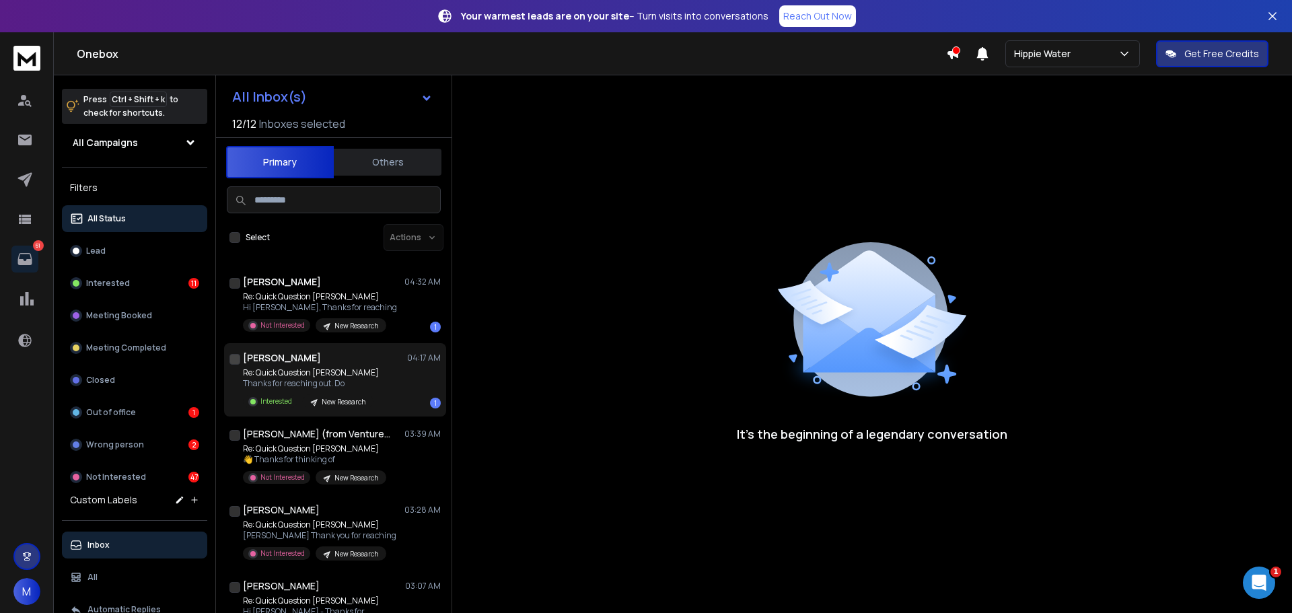
click at [357, 359] on div "Gregory Peterson 04:17 AM" at bounding box center [342, 357] width 198 height 13
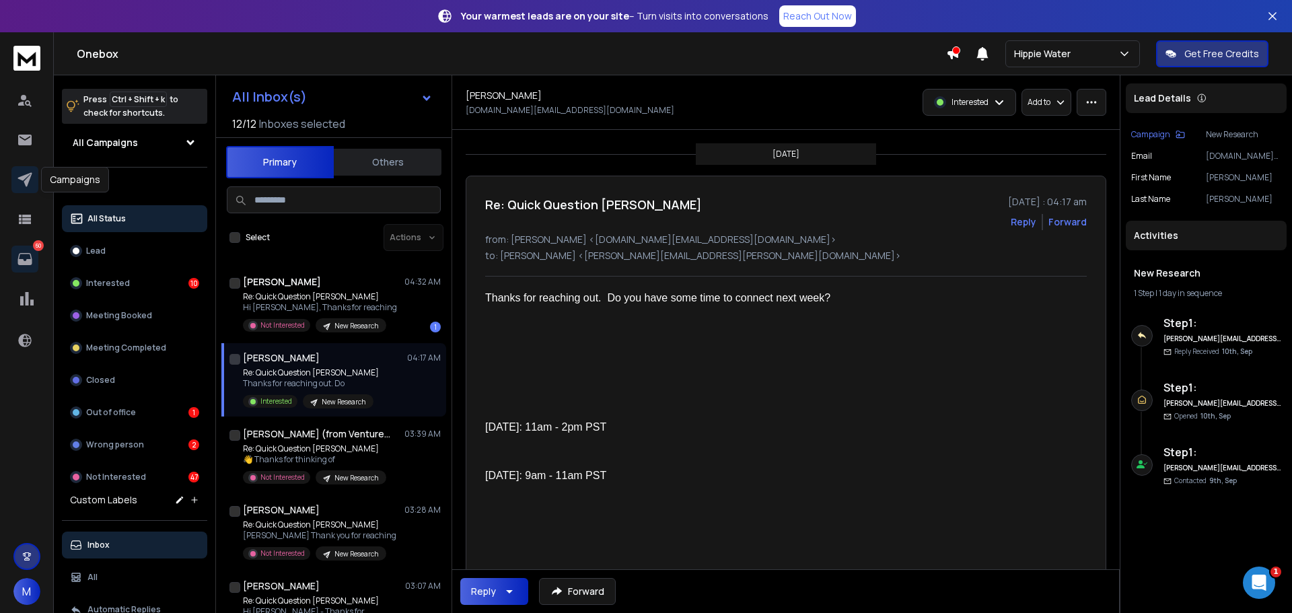
click at [21, 182] on icon at bounding box center [25, 180] width 16 height 16
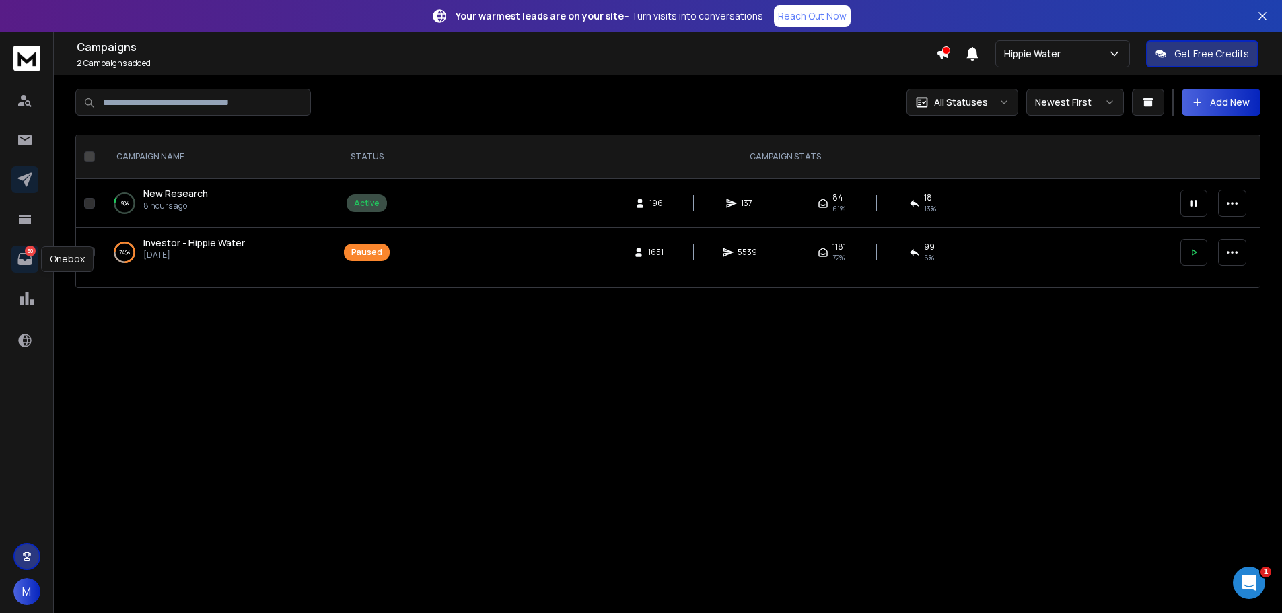
click at [19, 260] on icon at bounding box center [24, 259] width 14 height 12
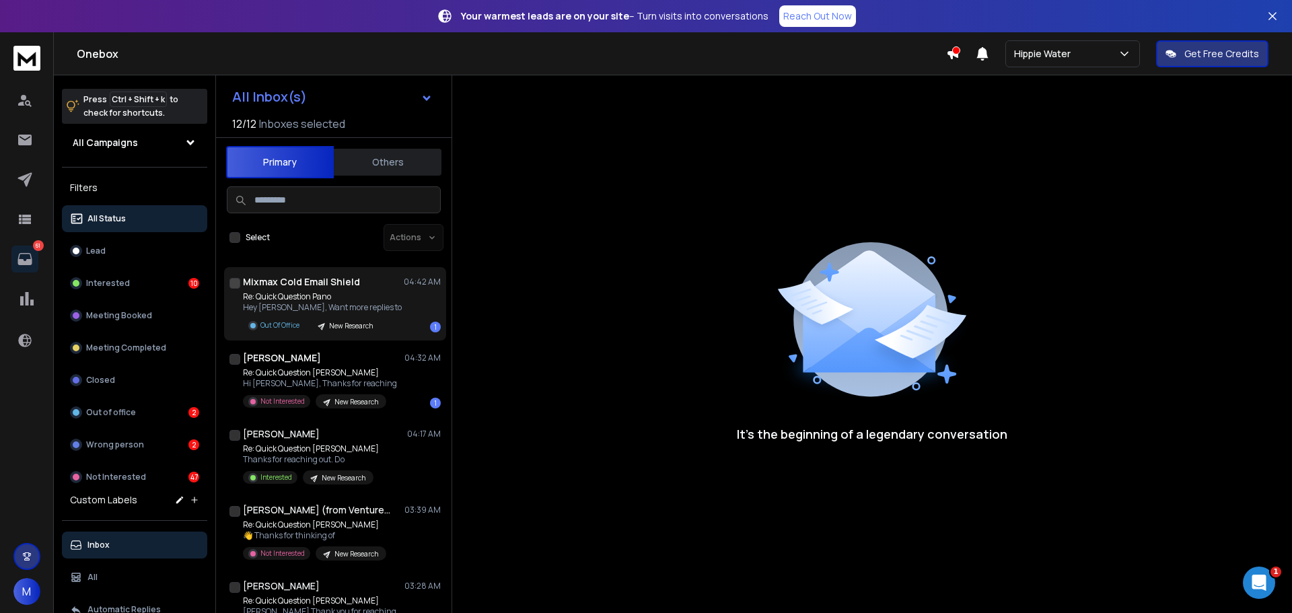
click at [388, 284] on div "Mixmax Cold Email Shield 04:42 AM" at bounding box center [342, 281] width 198 height 13
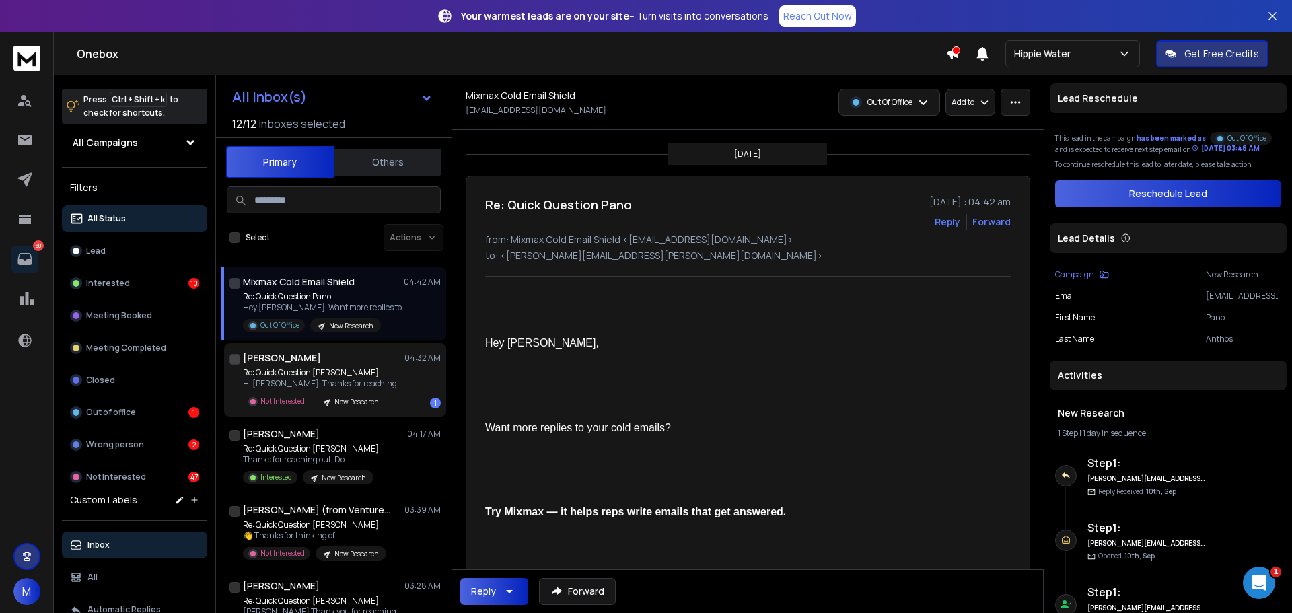
click at [382, 388] on p "Hi Alex, Thanks for reaching" at bounding box center [320, 383] width 154 height 11
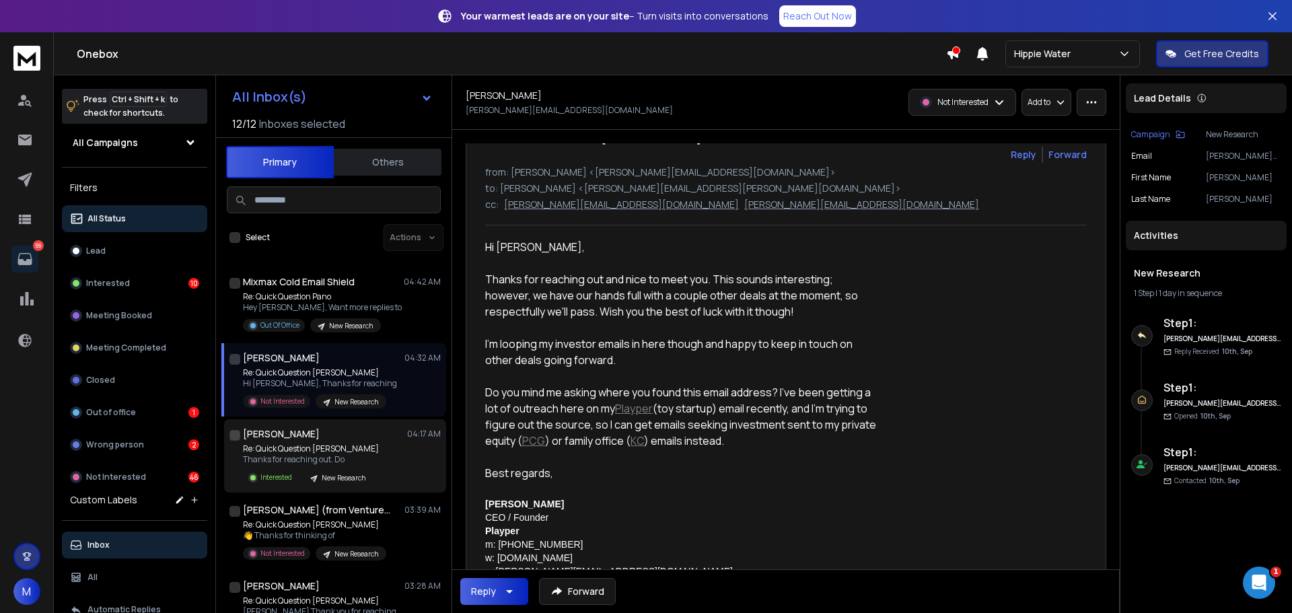
click at [365, 435] on div "Gregory Peterson 04:17 AM" at bounding box center [342, 433] width 198 height 13
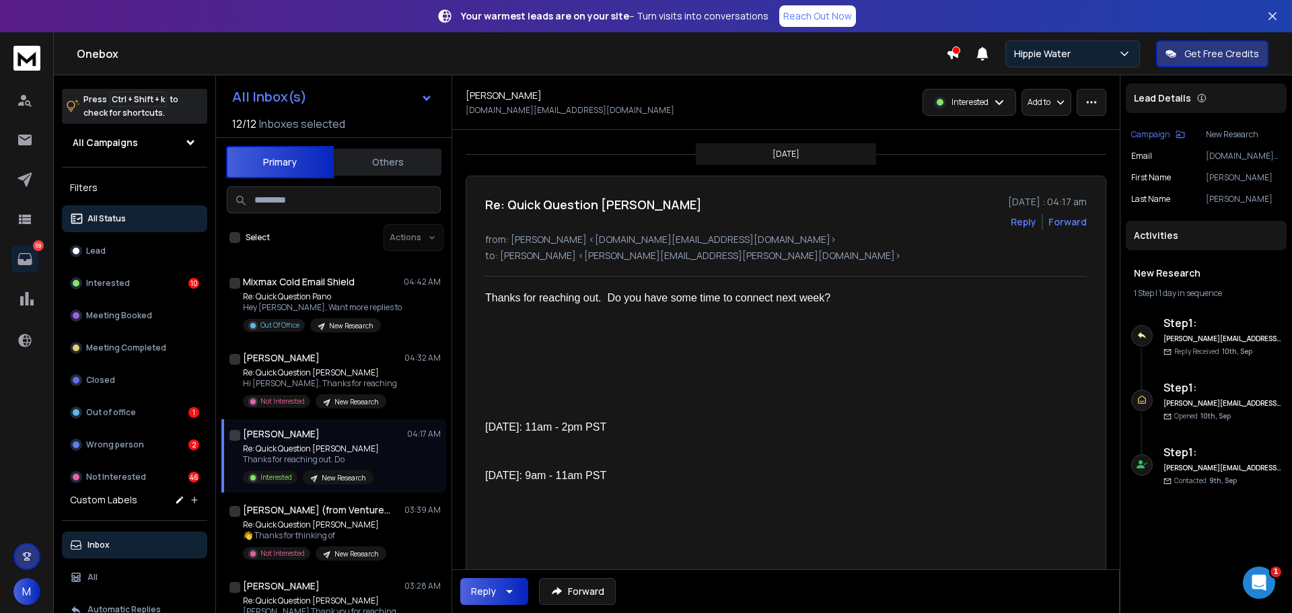
click at [1101, 48] on div "Hippie Water" at bounding box center [1072, 53] width 117 height 13
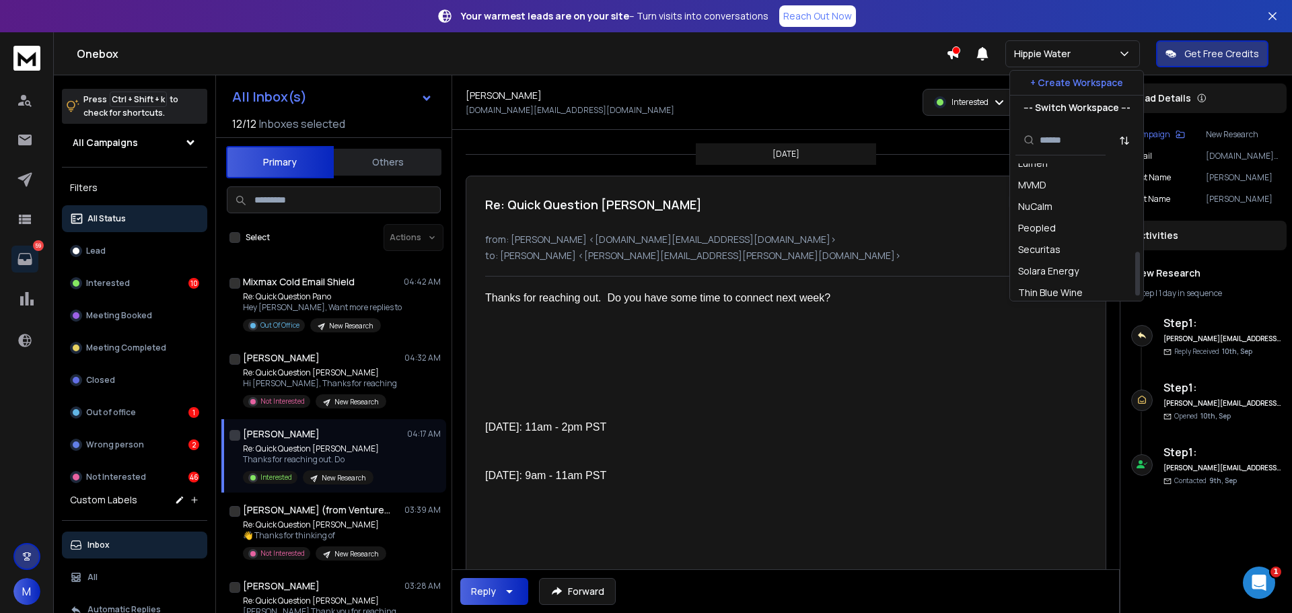
scroll to position [275, 0]
click at [1072, 267] on div "Solara Energy" at bounding box center [1048, 265] width 61 height 13
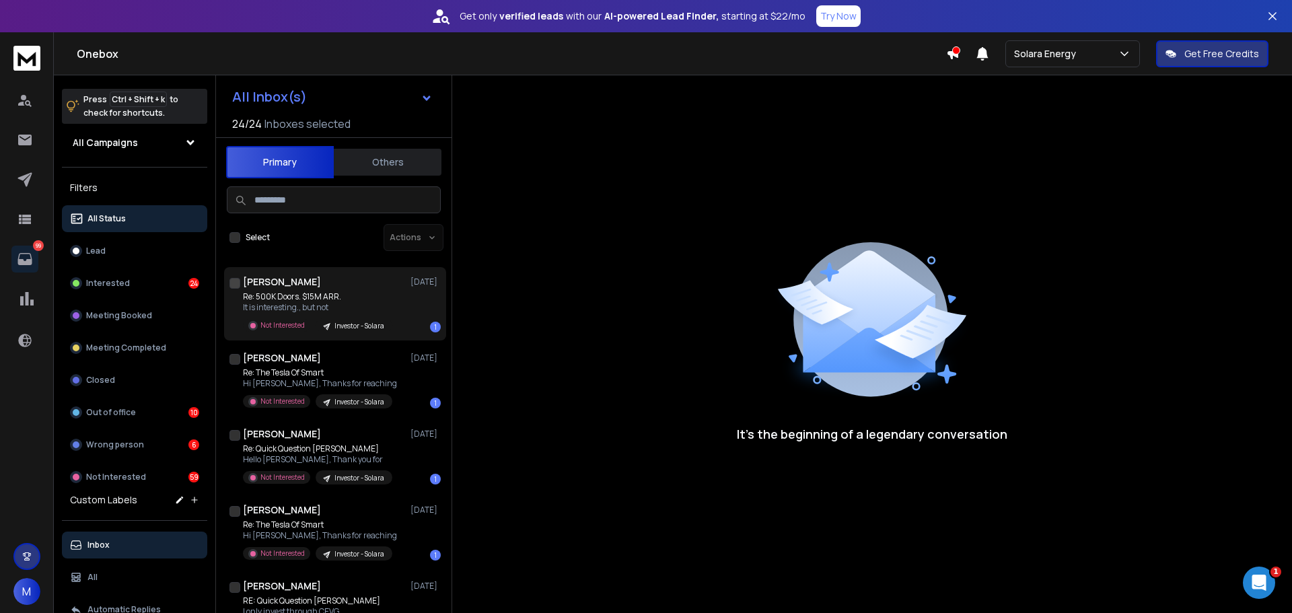
click at [330, 286] on div "Michael O'Brien 09 Sep" at bounding box center [342, 281] width 198 height 13
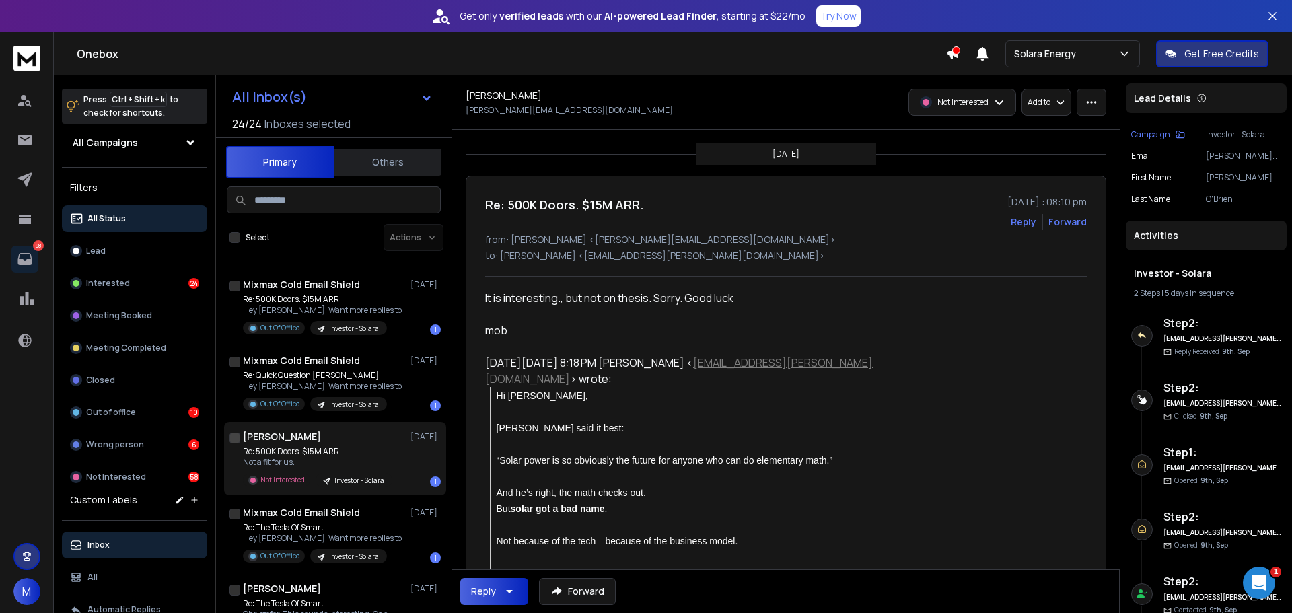
scroll to position [673, 0]
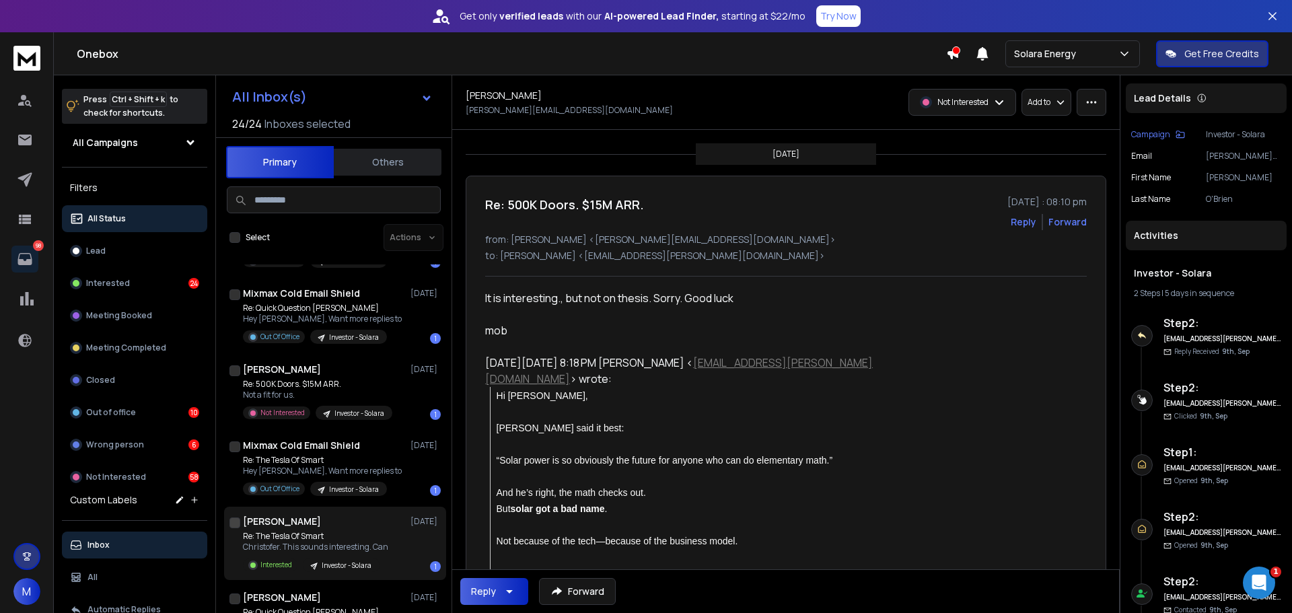
click at [376, 521] on div "Vlad Nyshcheta 06 Sep" at bounding box center [342, 521] width 198 height 13
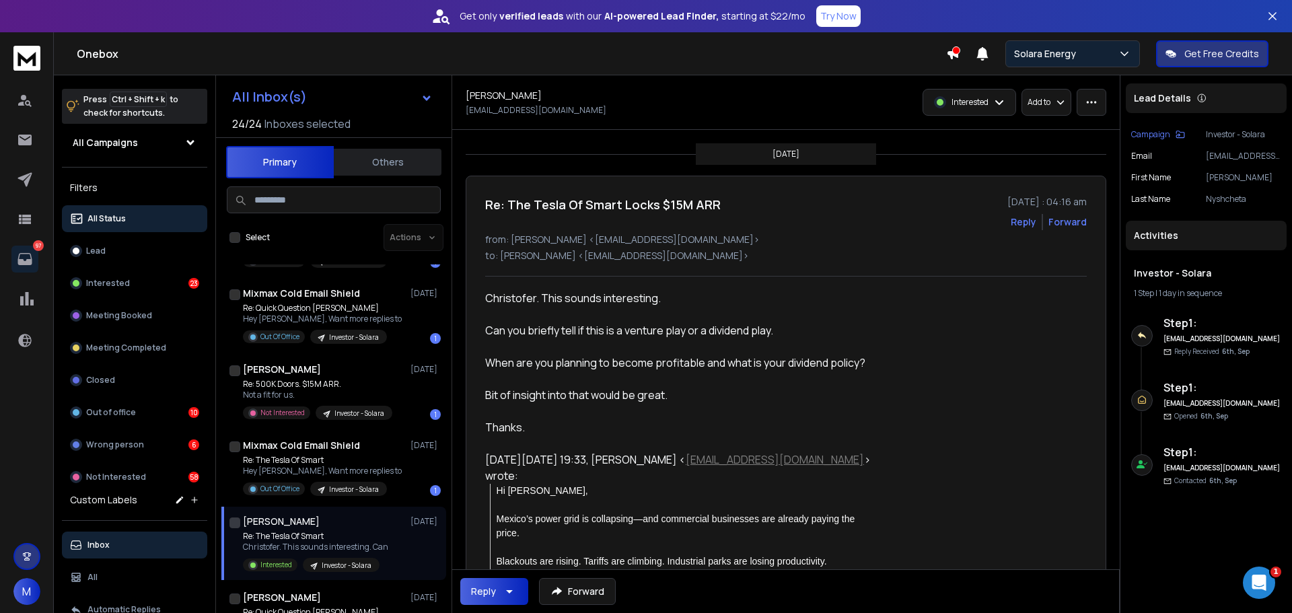
click at [1107, 50] on div "Solara Energy" at bounding box center [1072, 53] width 117 height 13
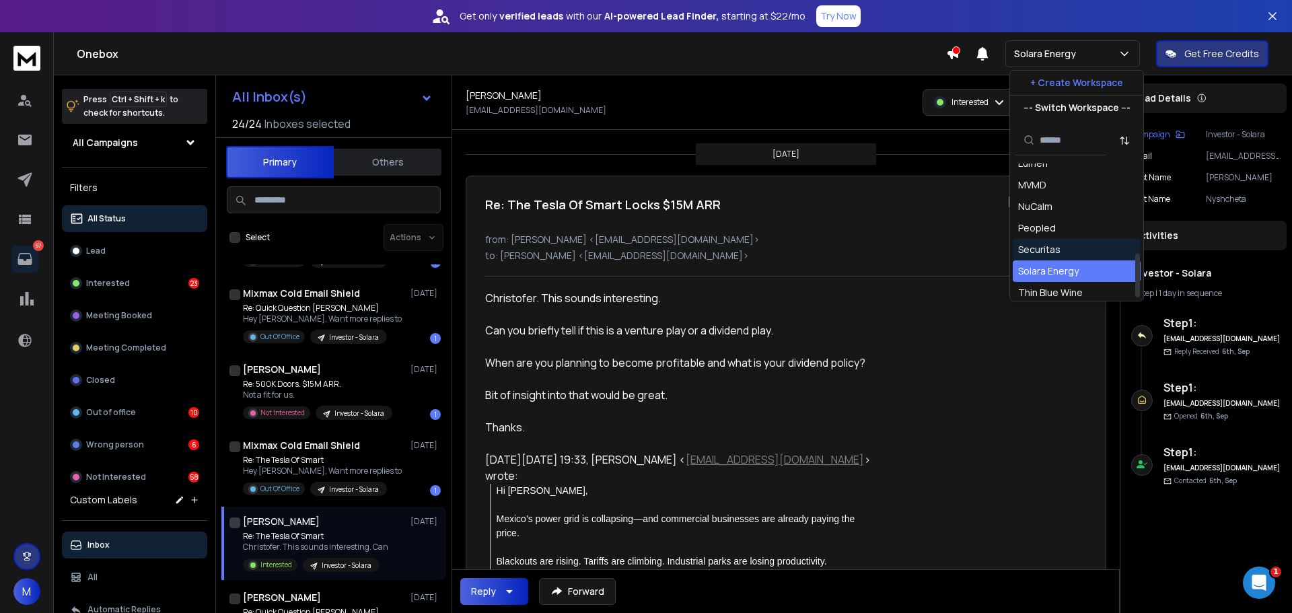
scroll to position [275, 0]
click at [1076, 239] on div "Securitas" at bounding box center [1077, 245] width 128 height 22
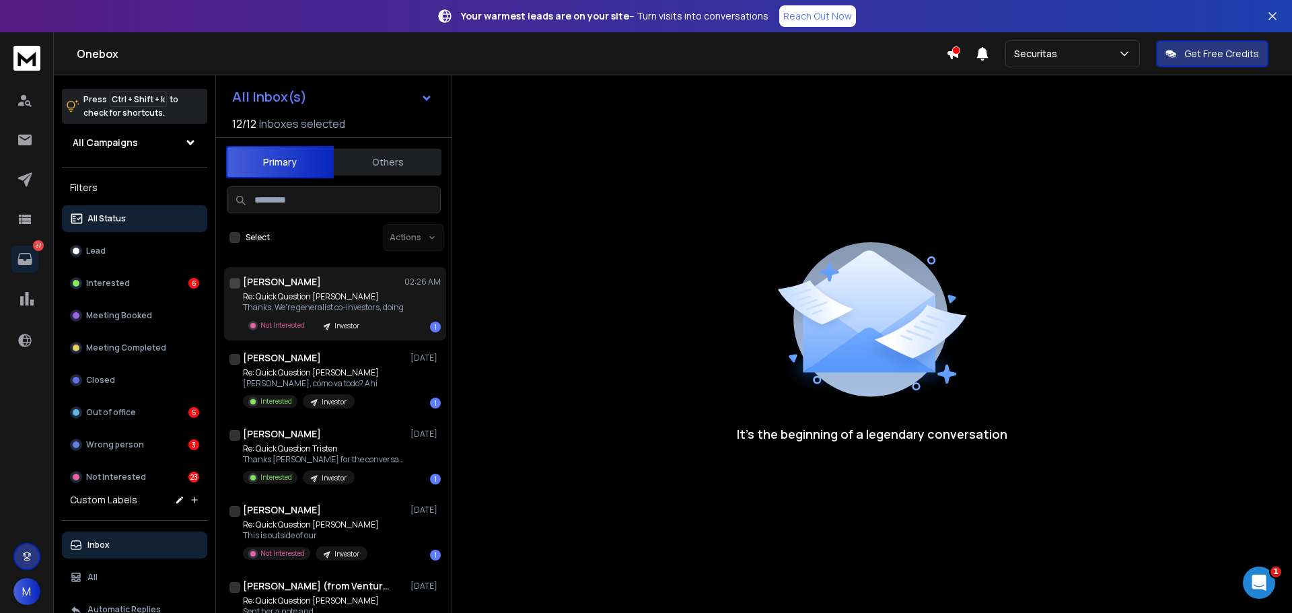
click at [372, 287] on div "[PERSON_NAME] 02:26 AM" at bounding box center [342, 281] width 198 height 13
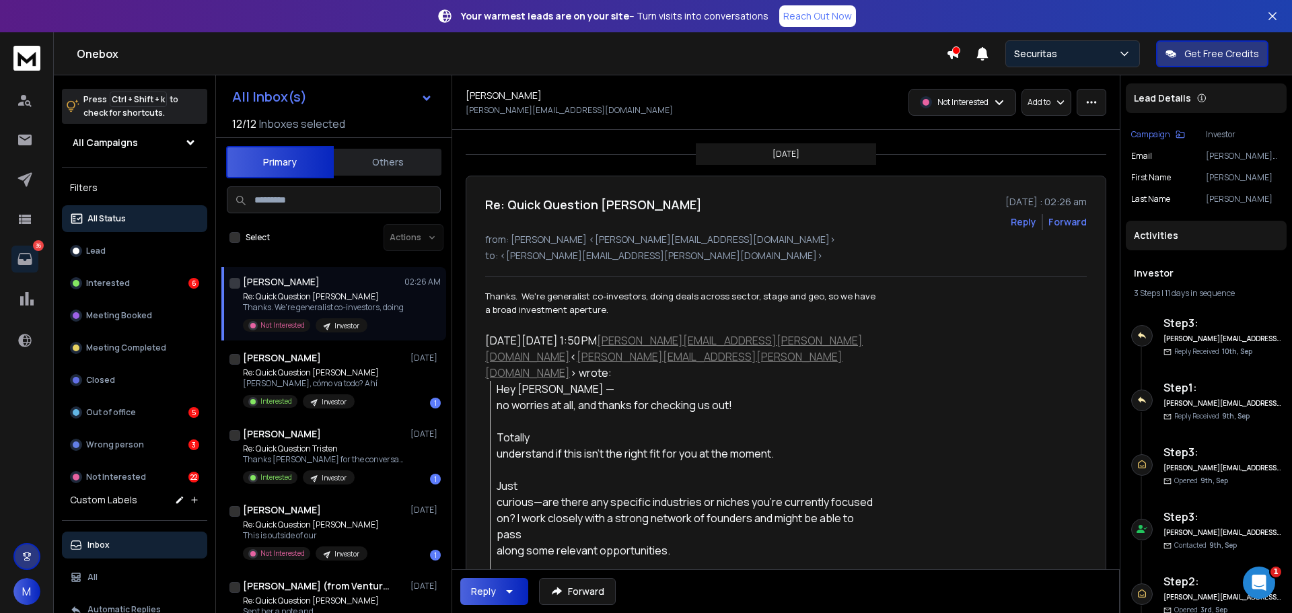
click at [1076, 56] on div "Securitas" at bounding box center [1072, 53] width 117 height 13
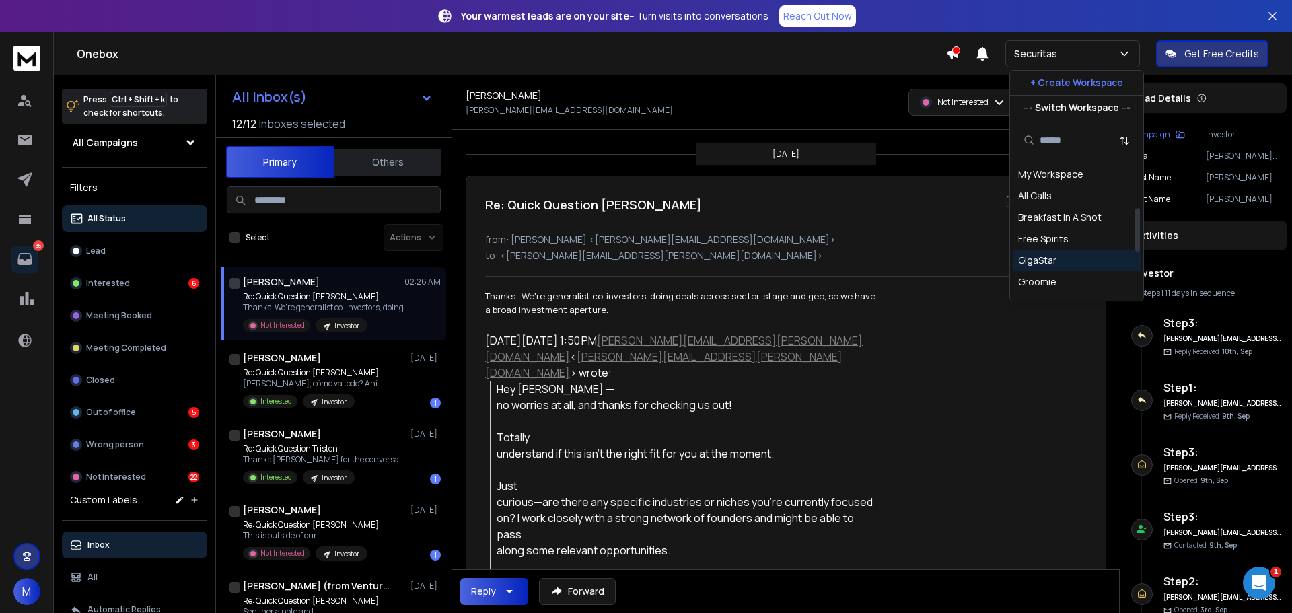
scroll to position [135, 0]
click at [1060, 274] on div "Levels" at bounding box center [1077, 277] width 128 height 22
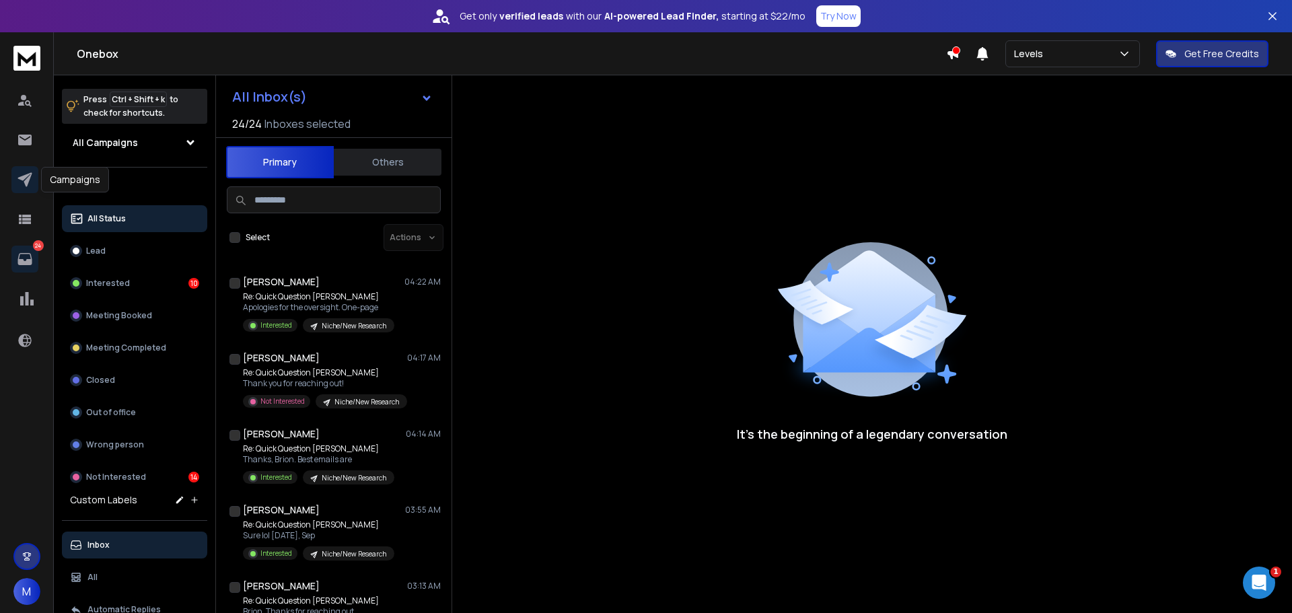
click at [22, 179] on icon at bounding box center [24, 179] width 14 height 14
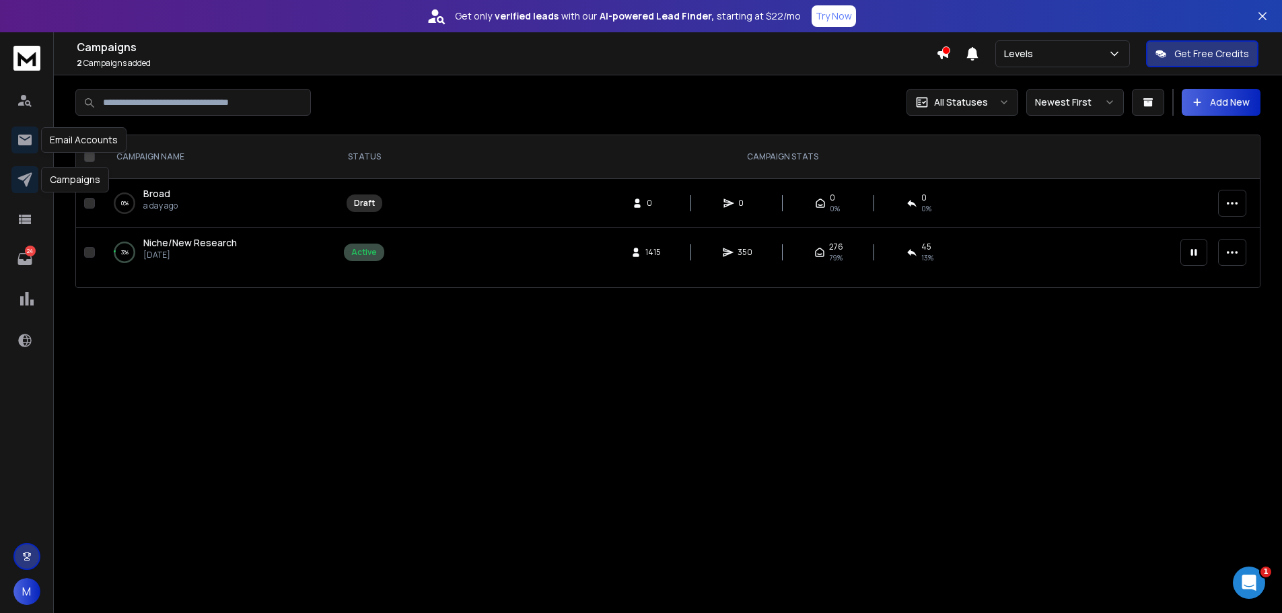
click at [32, 135] on icon at bounding box center [25, 140] width 16 height 16
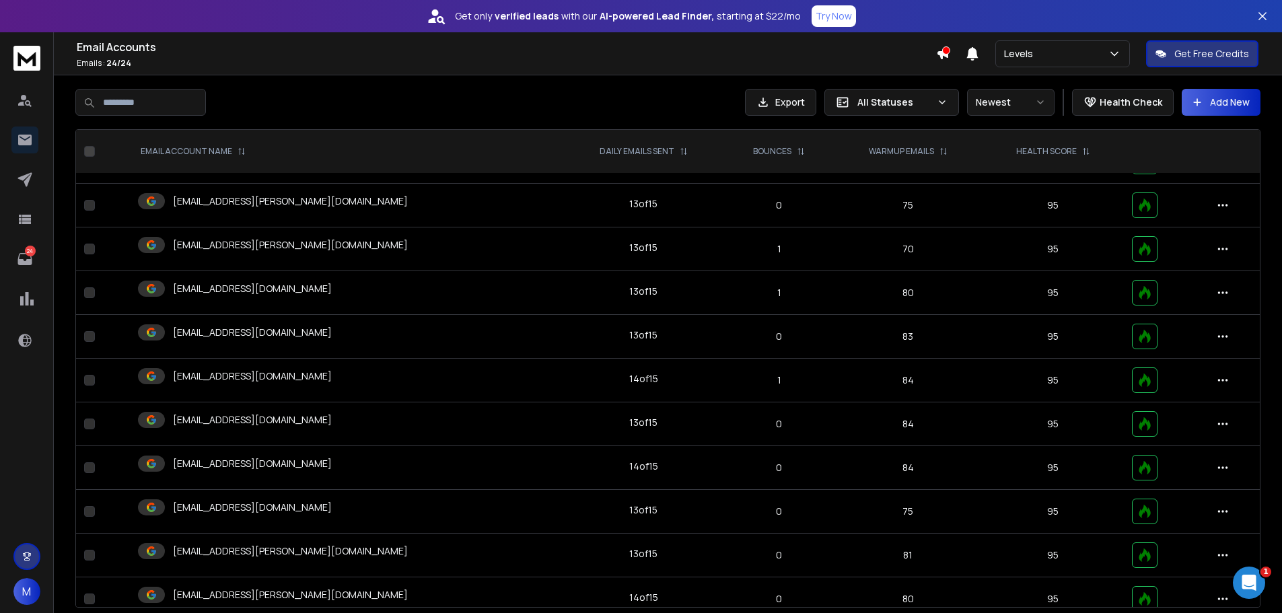
scroll to position [627, 0]
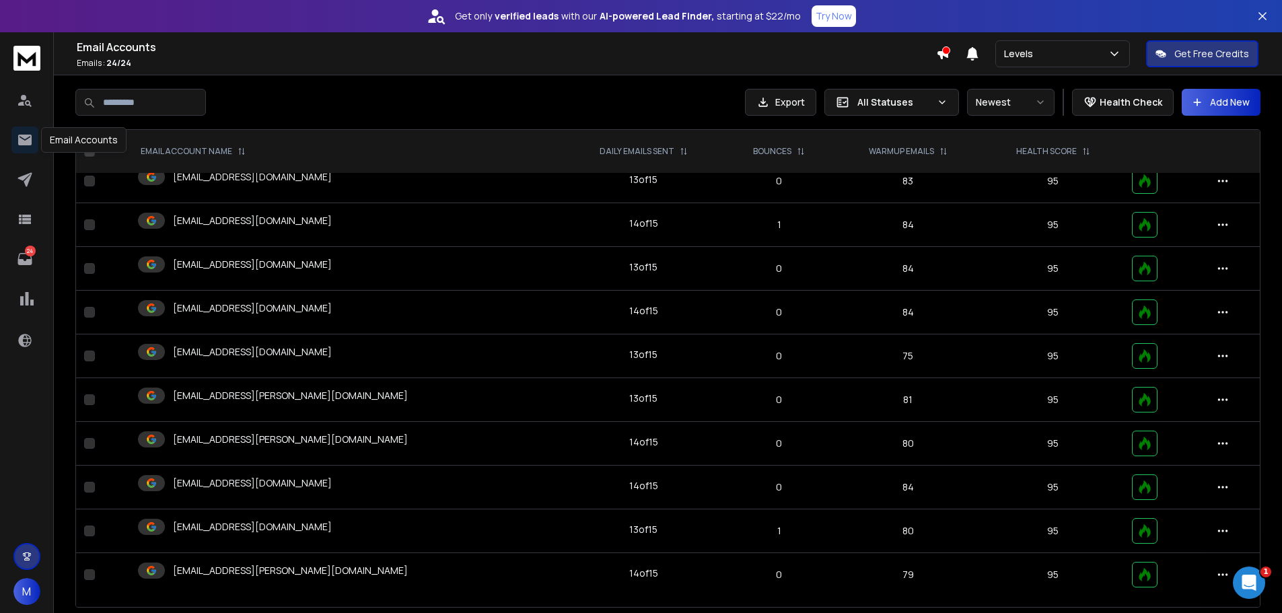
click at [37, 146] on link at bounding box center [24, 140] width 27 height 27
click at [26, 143] on icon at bounding box center [24, 140] width 13 height 11
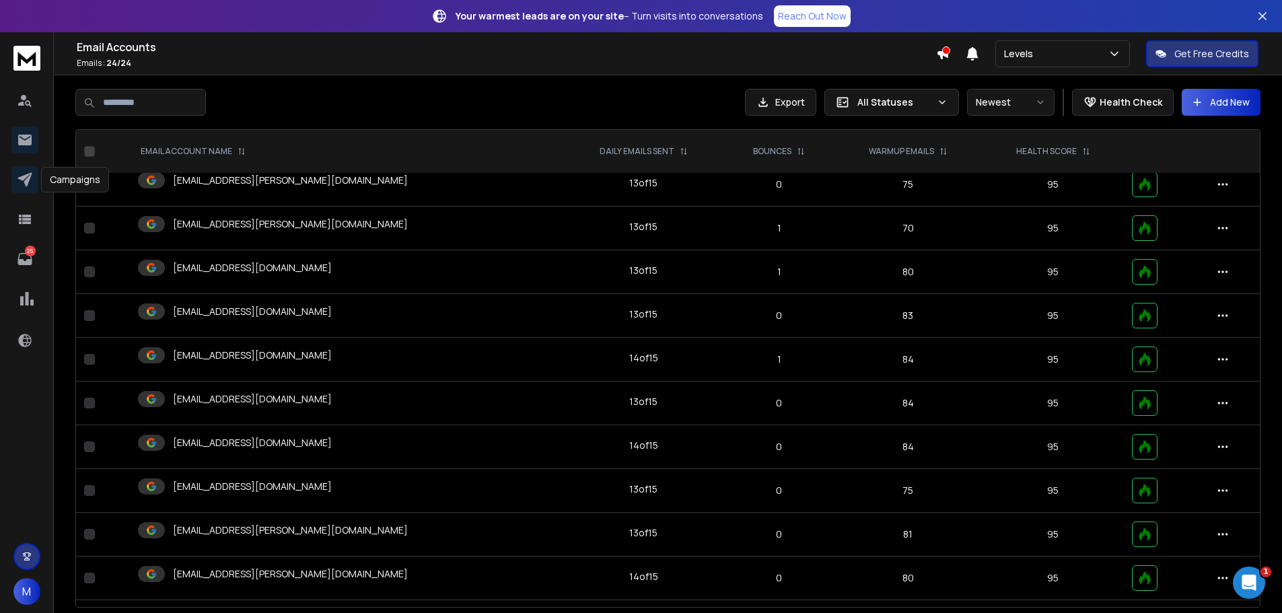
click at [28, 184] on icon at bounding box center [25, 180] width 16 height 16
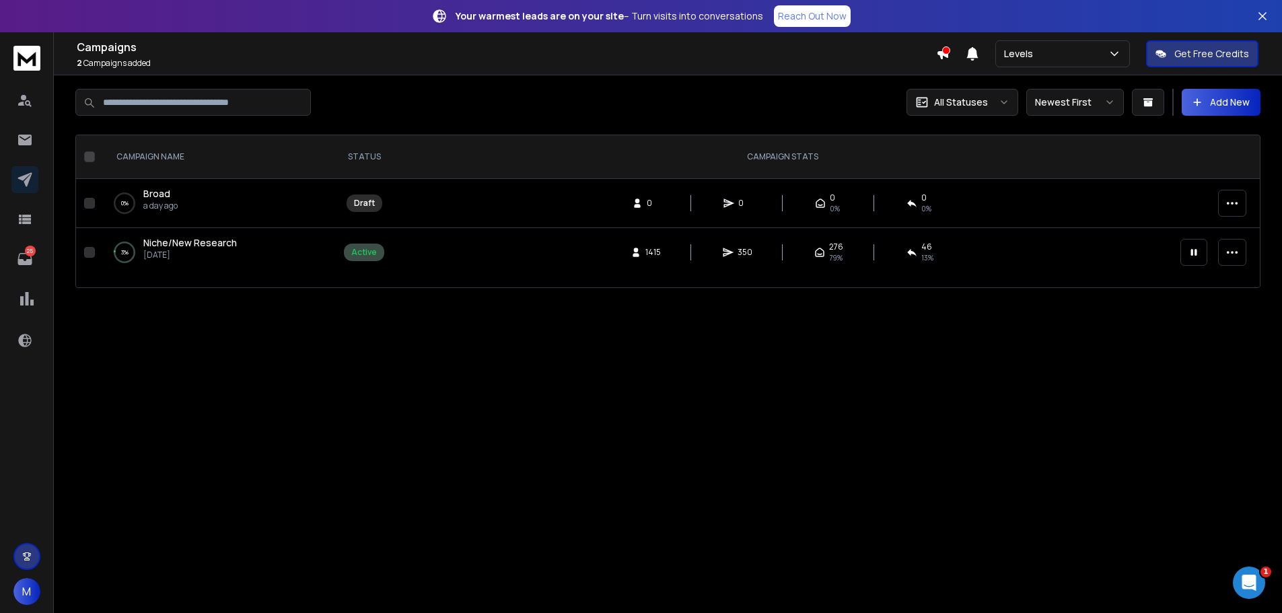
click at [1192, 253] on icon at bounding box center [1194, 252] width 6 height 7
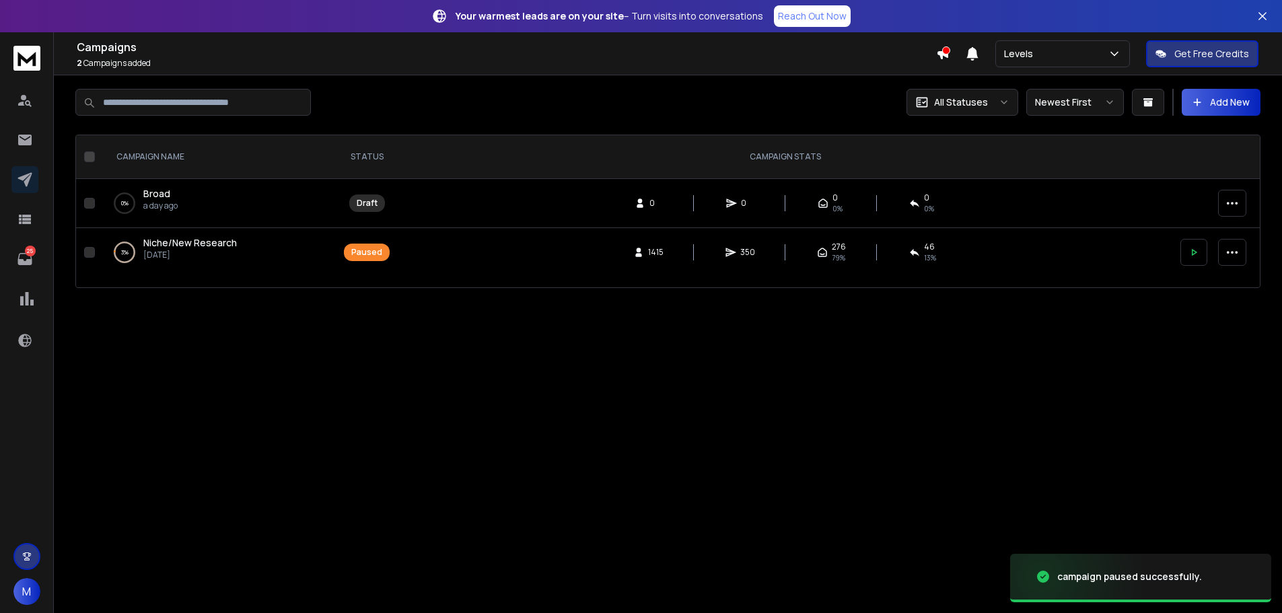
click at [1192, 254] on icon at bounding box center [1194, 252] width 5 height 7
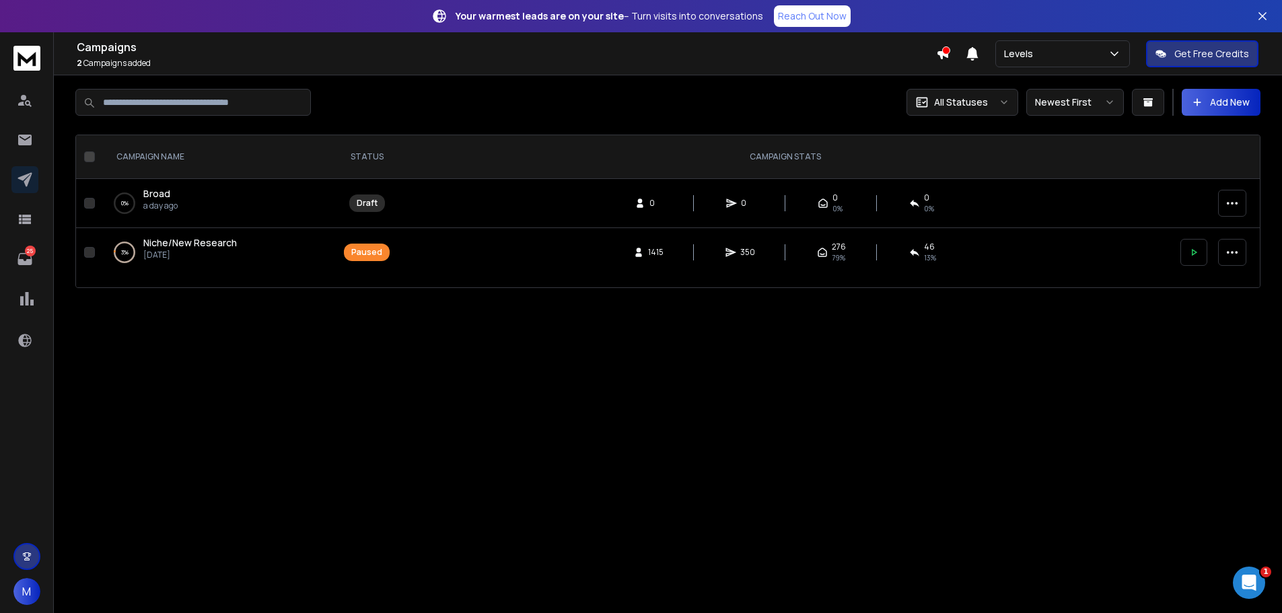
click at [1195, 253] on icon at bounding box center [1194, 252] width 5 height 7
click at [26, 142] on icon at bounding box center [24, 140] width 13 height 11
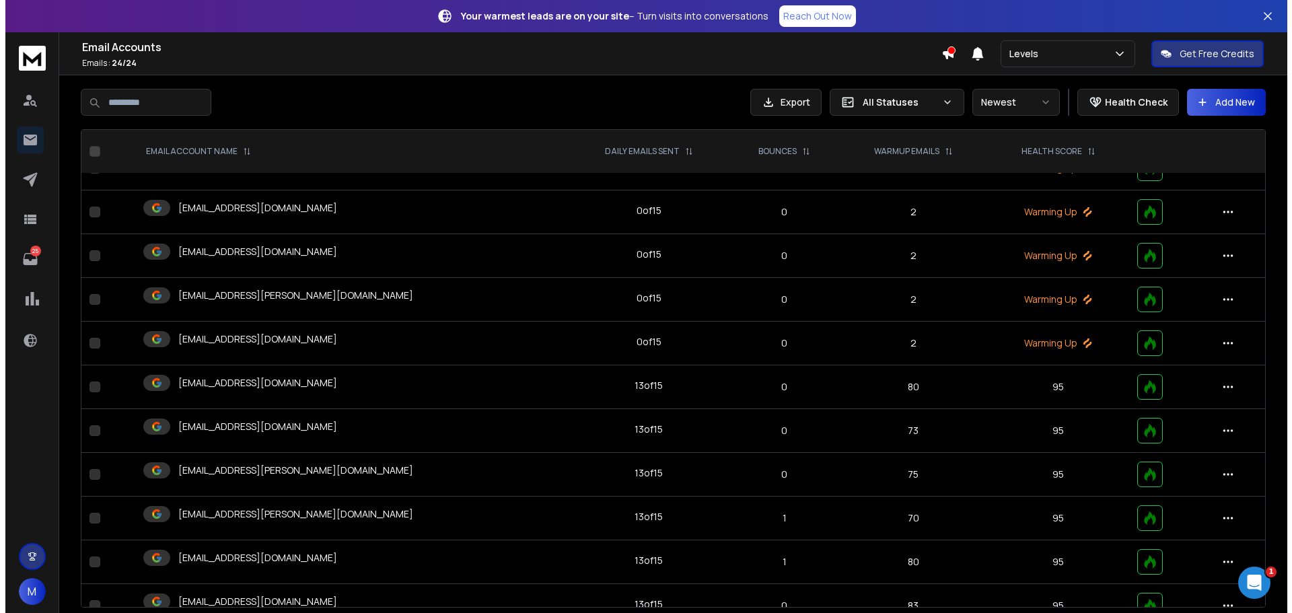
scroll to position [269, 0]
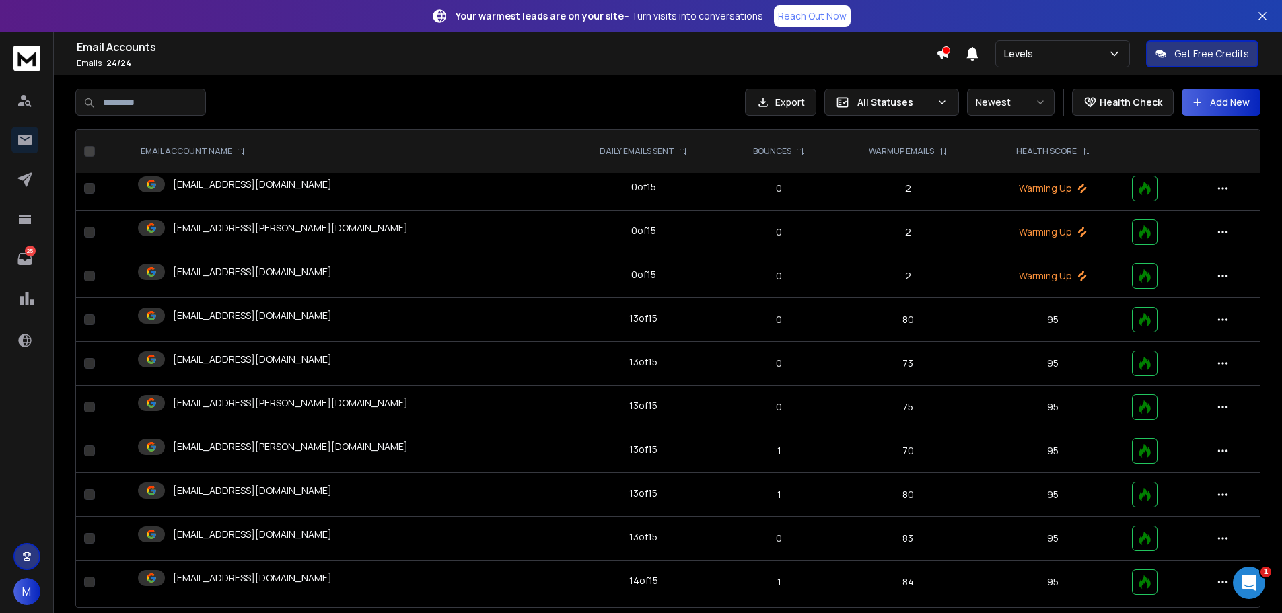
click at [352, 355] on div "[EMAIL_ADDRESS][DOMAIN_NAME]" at bounding box center [346, 359] width 416 height 16
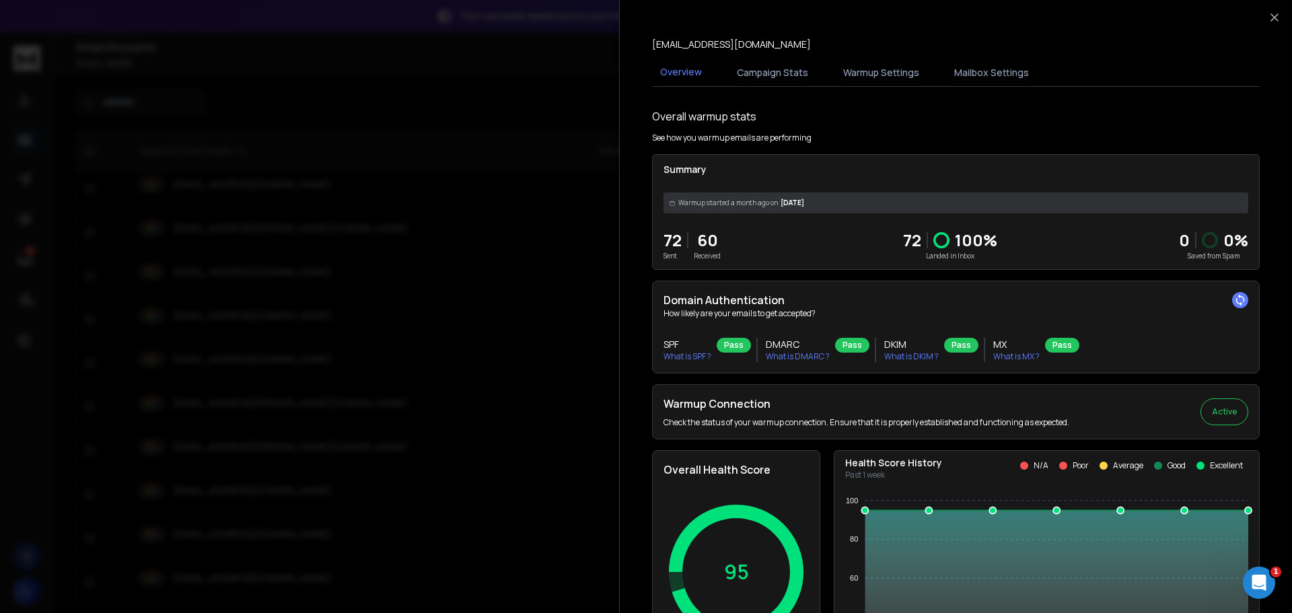
click at [406, 376] on div at bounding box center [646, 306] width 1292 height 613
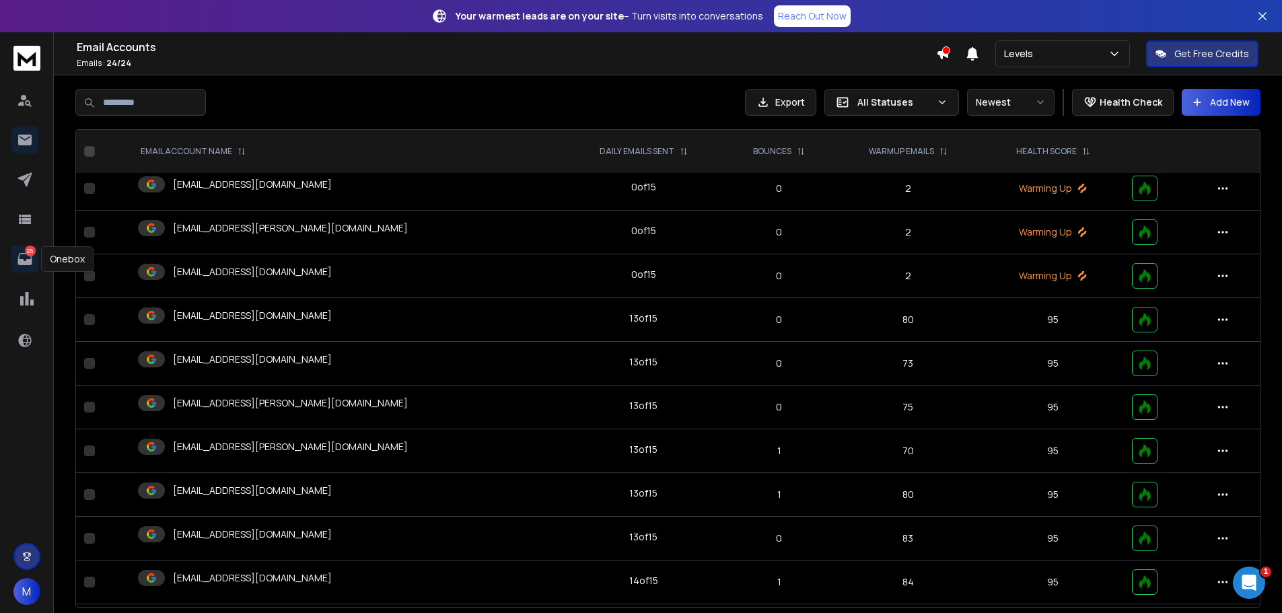
click at [28, 260] on icon at bounding box center [24, 259] width 14 height 12
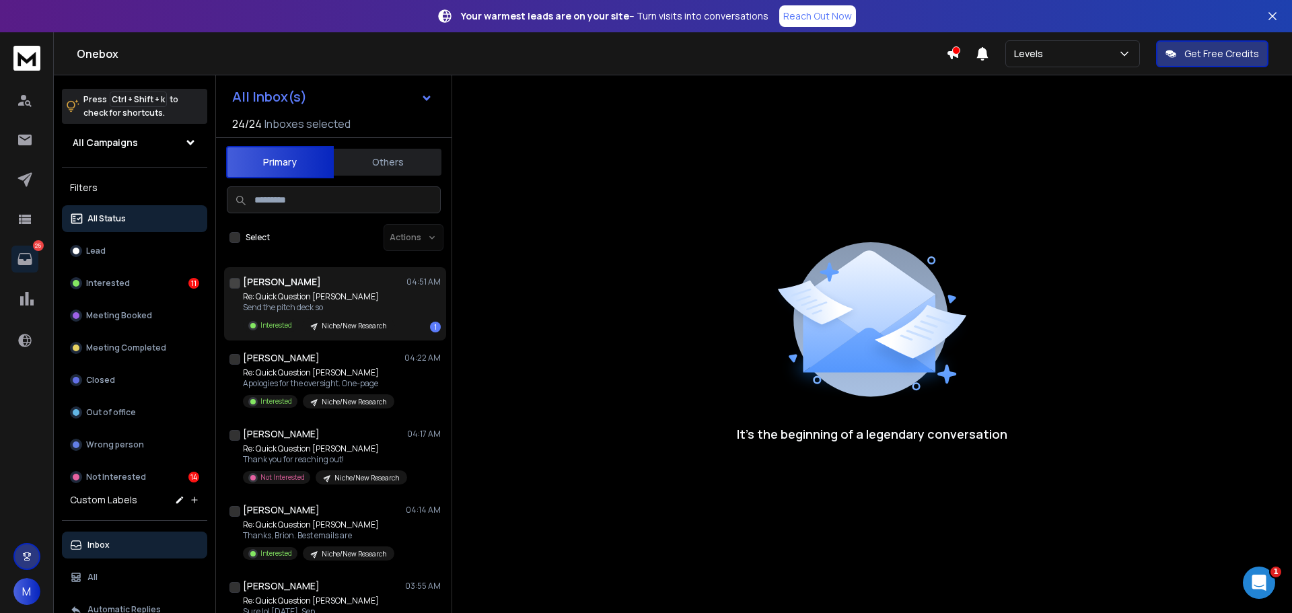
click at [360, 300] on p "Re: Quick Question [PERSON_NAME]" at bounding box center [318, 296] width 151 height 11
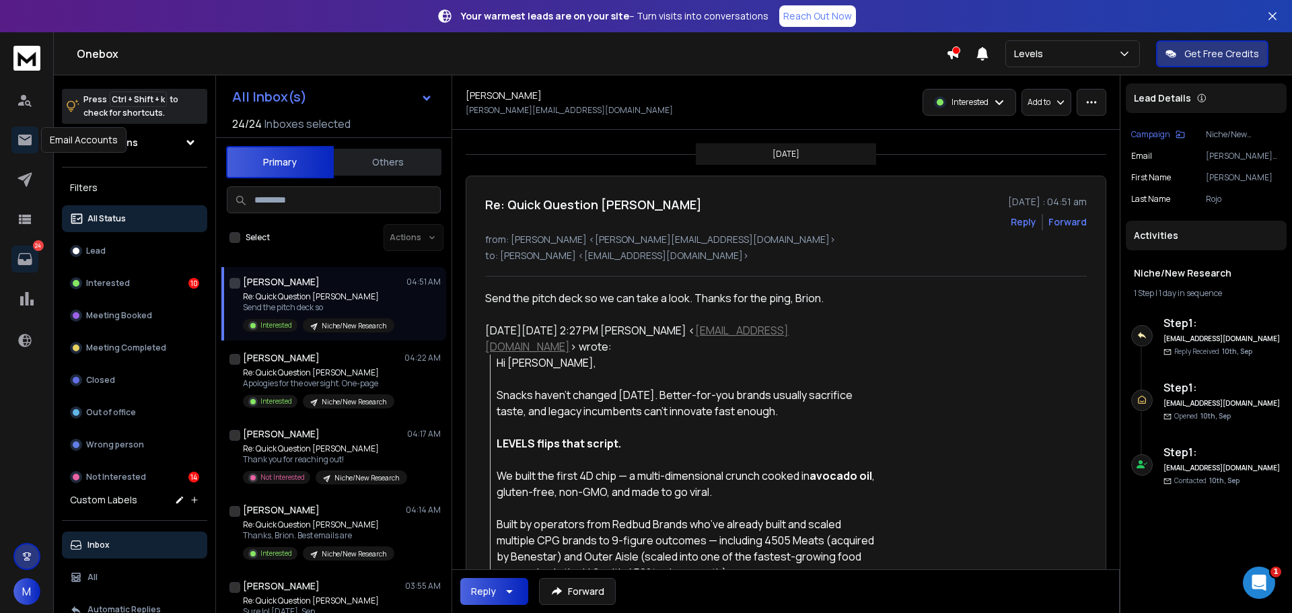
click at [17, 145] on icon at bounding box center [25, 140] width 16 height 16
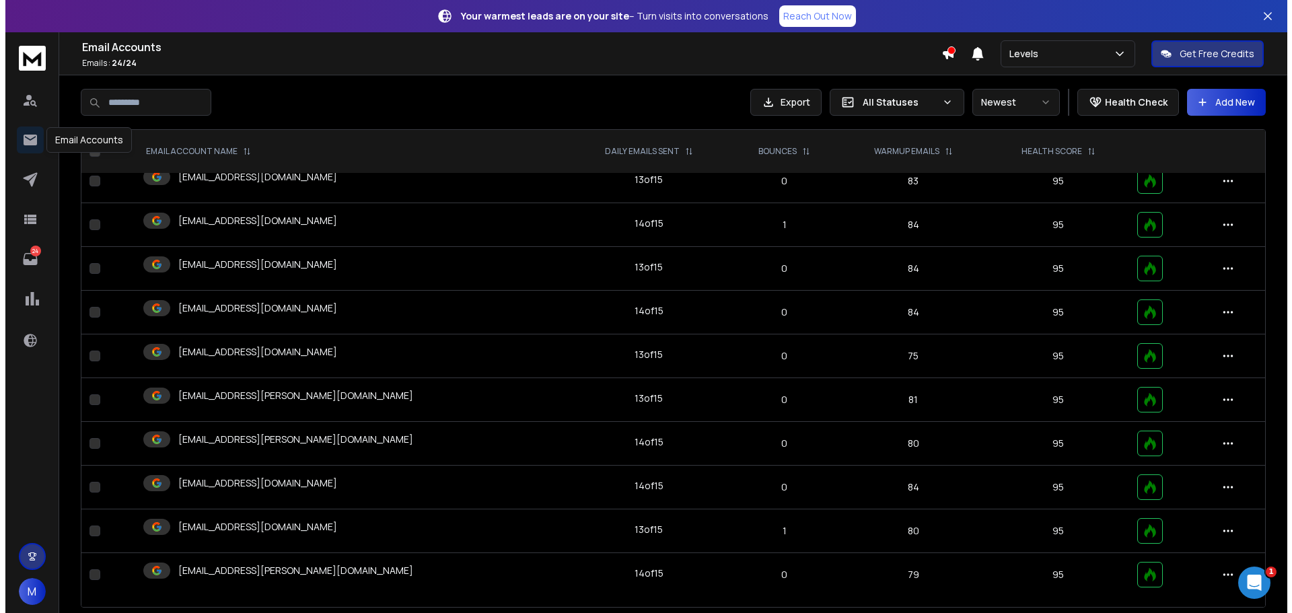
scroll to position [357, 0]
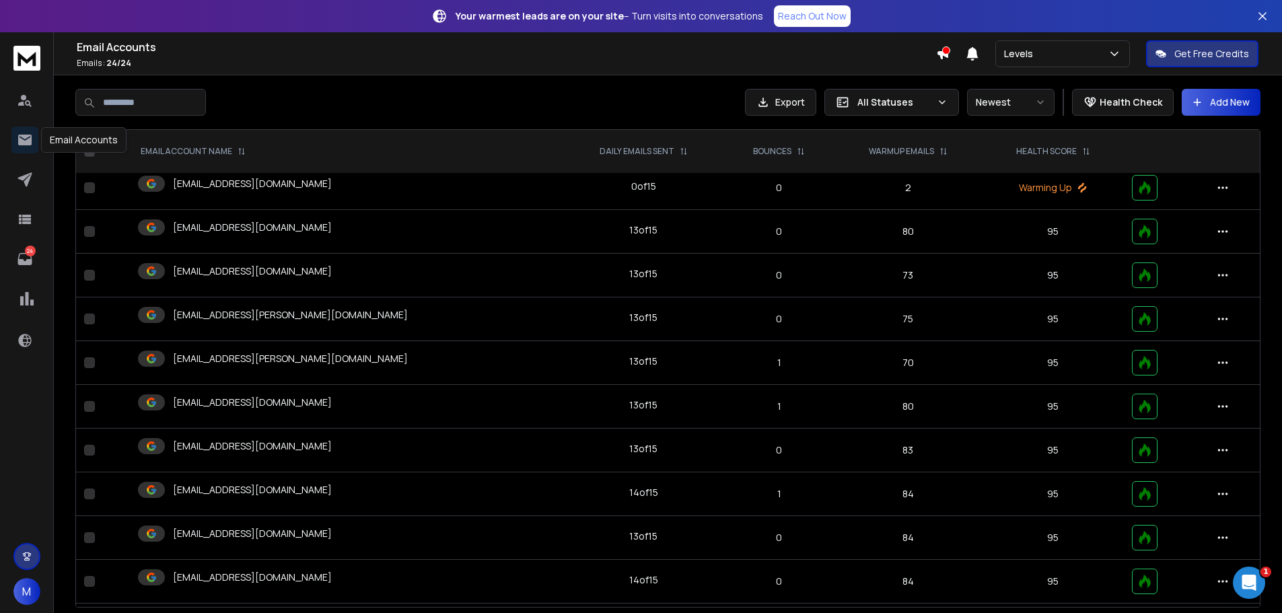
drag, startPoint x: 1069, startPoint y: 58, endPoint x: 1072, endPoint y: 68, distance: 10.6
click at [1069, 59] on div "Levels" at bounding box center [1062, 53] width 117 height 13
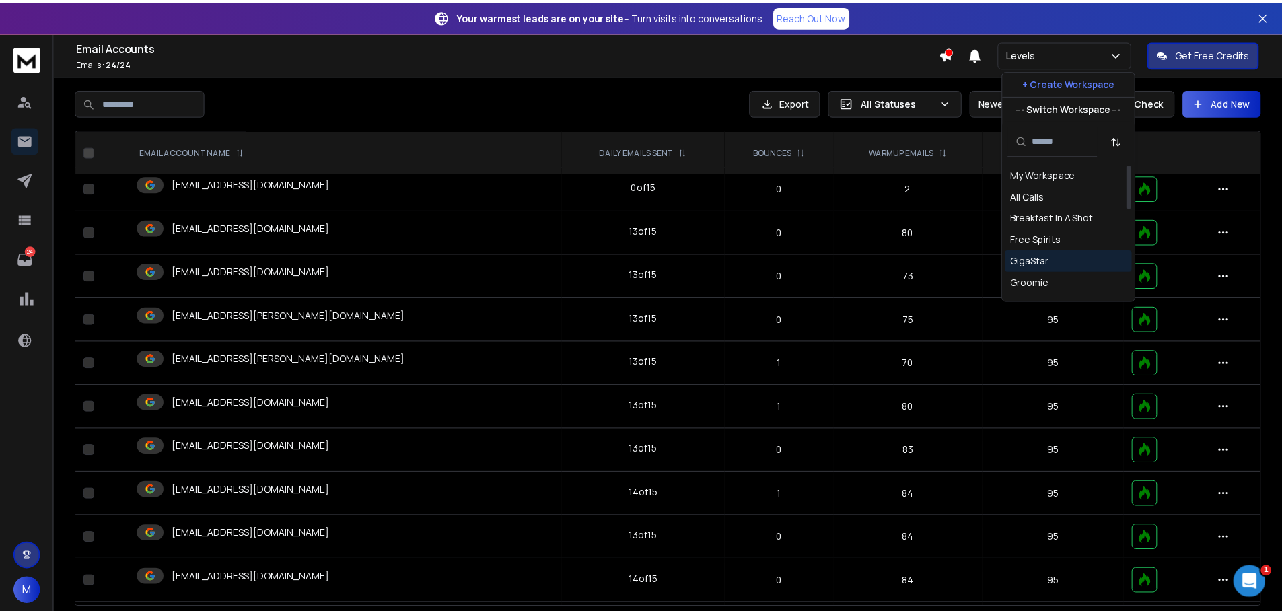
scroll to position [67, 0]
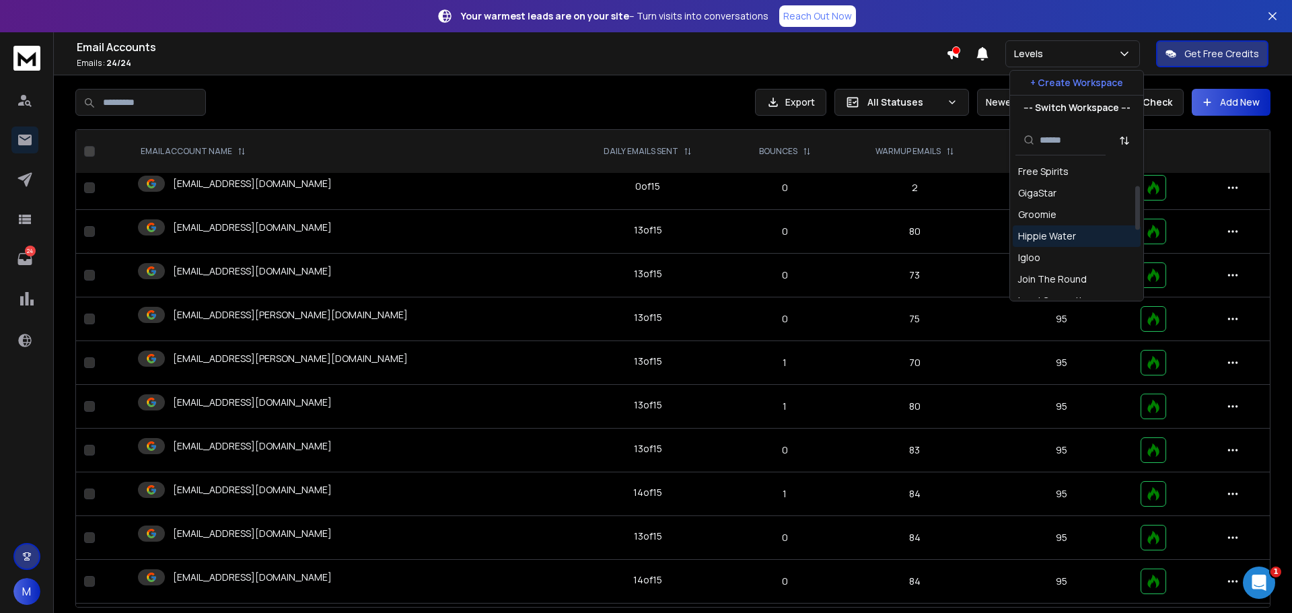
click at [1086, 242] on div "Hippie Water" at bounding box center [1077, 236] width 128 height 22
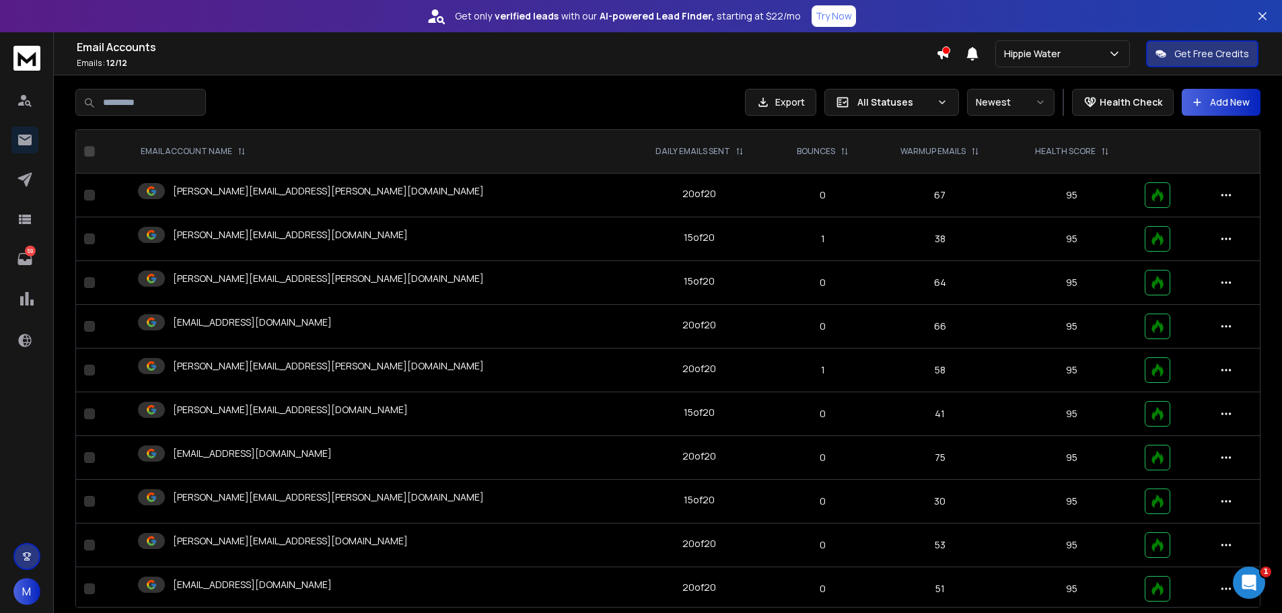
scroll to position [102, 0]
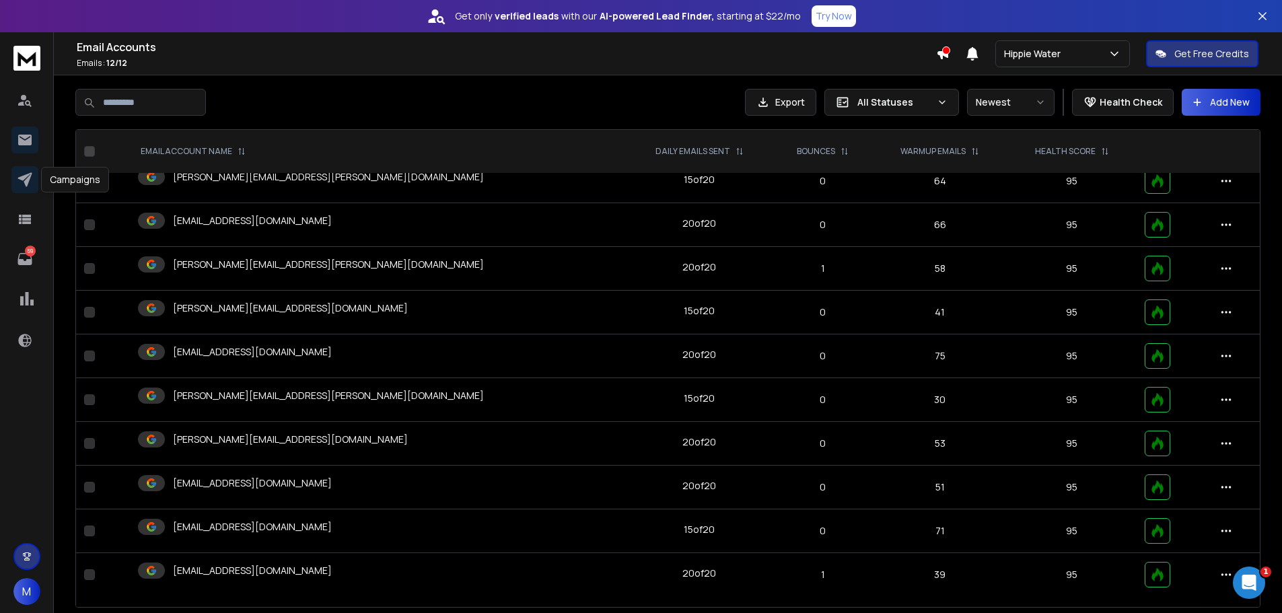
click at [13, 185] on link at bounding box center [24, 179] width 27 height 27
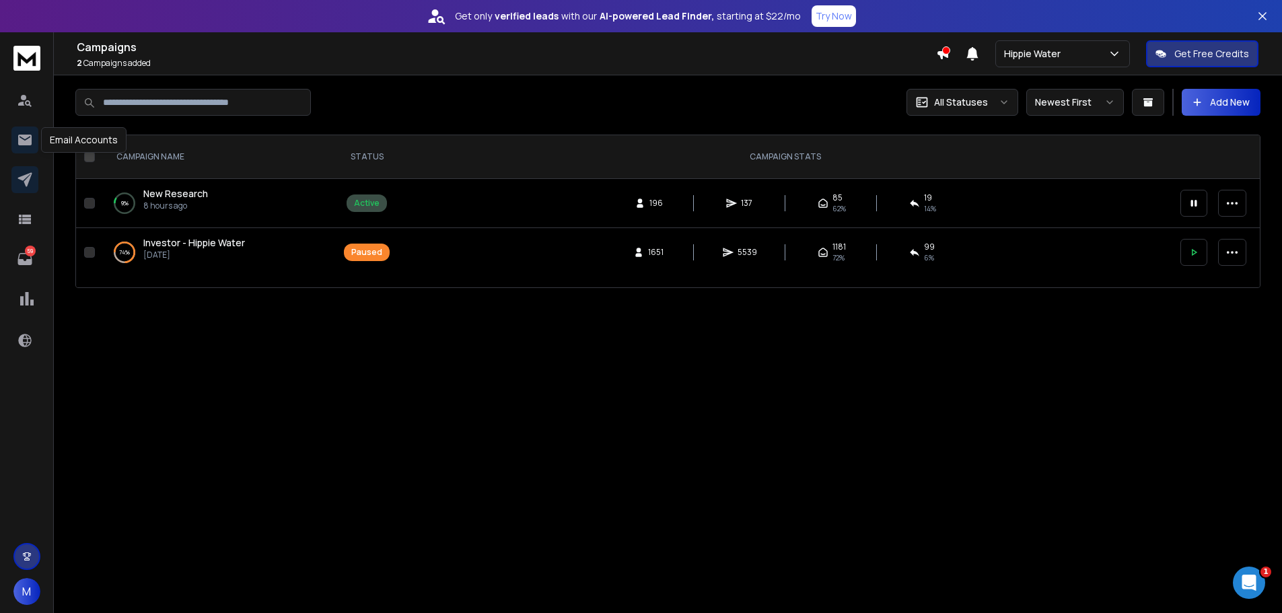
click at [30, 146] on icon at bounding box center [25, 140] width 16 height 16
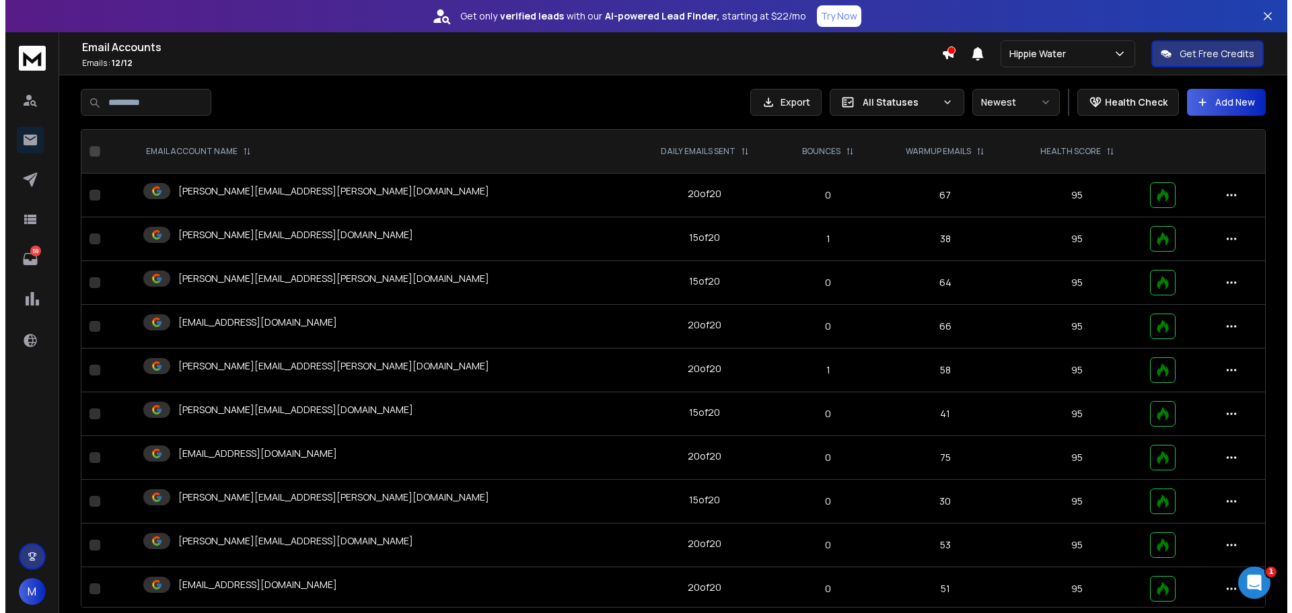
scroll to position [102, 0]
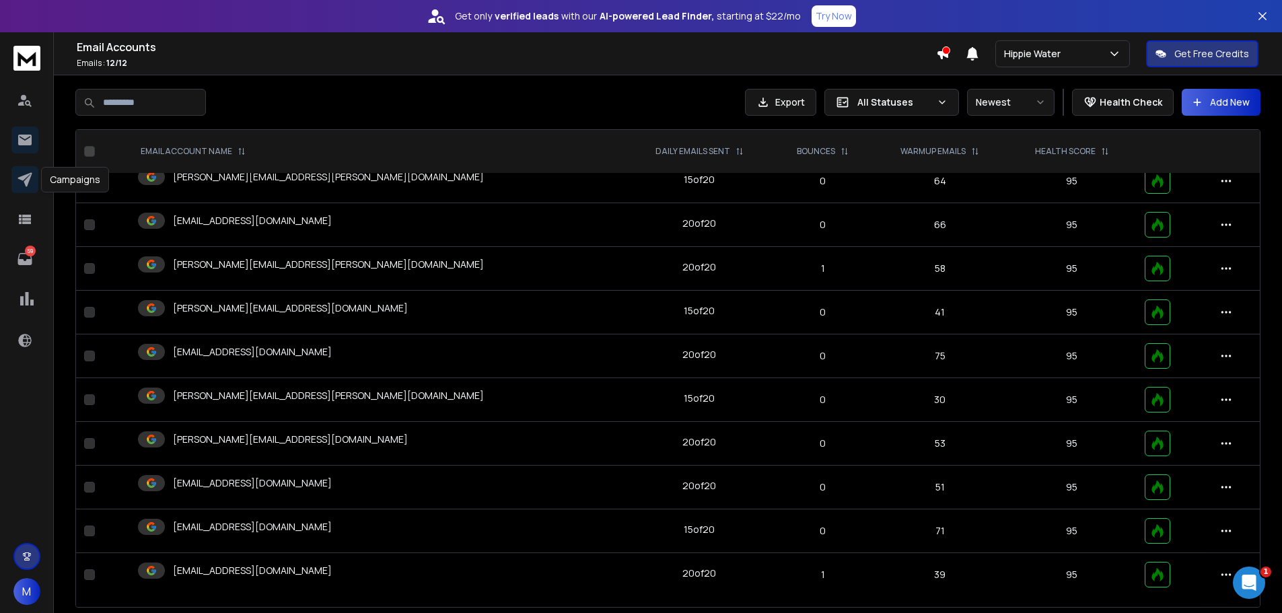
click at [33, 178] on link at bounding box center [24, 179] width 27 height 27
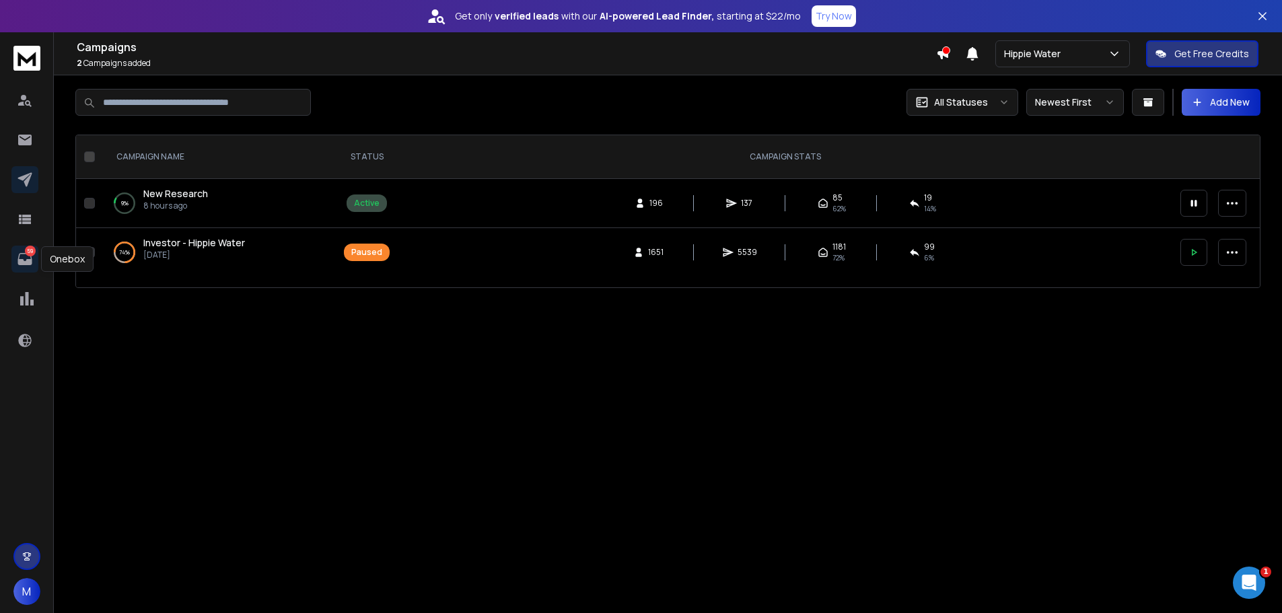
click at [30, 256] on p "59" at bounding box center [30, 251] width 11 height 11
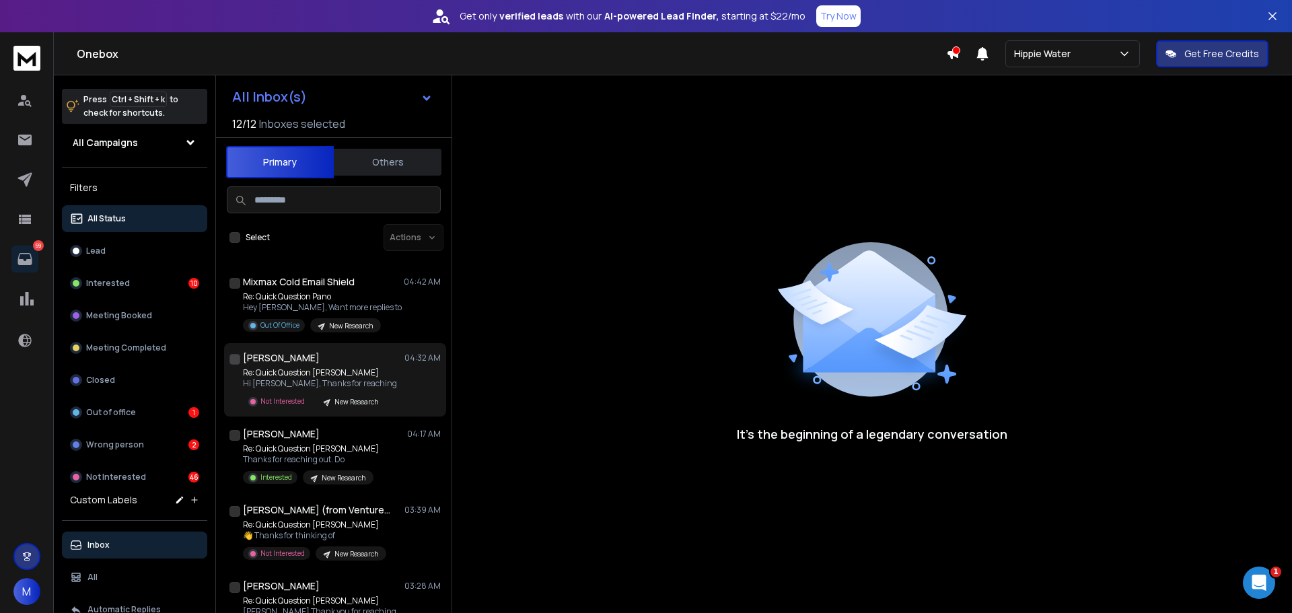
click at [409, 387] on div "Re: Quick Question Webb Hi Alex, Thanks for reaching Not Interested New Research" at bounding box center [342, 387] width 198 height 41
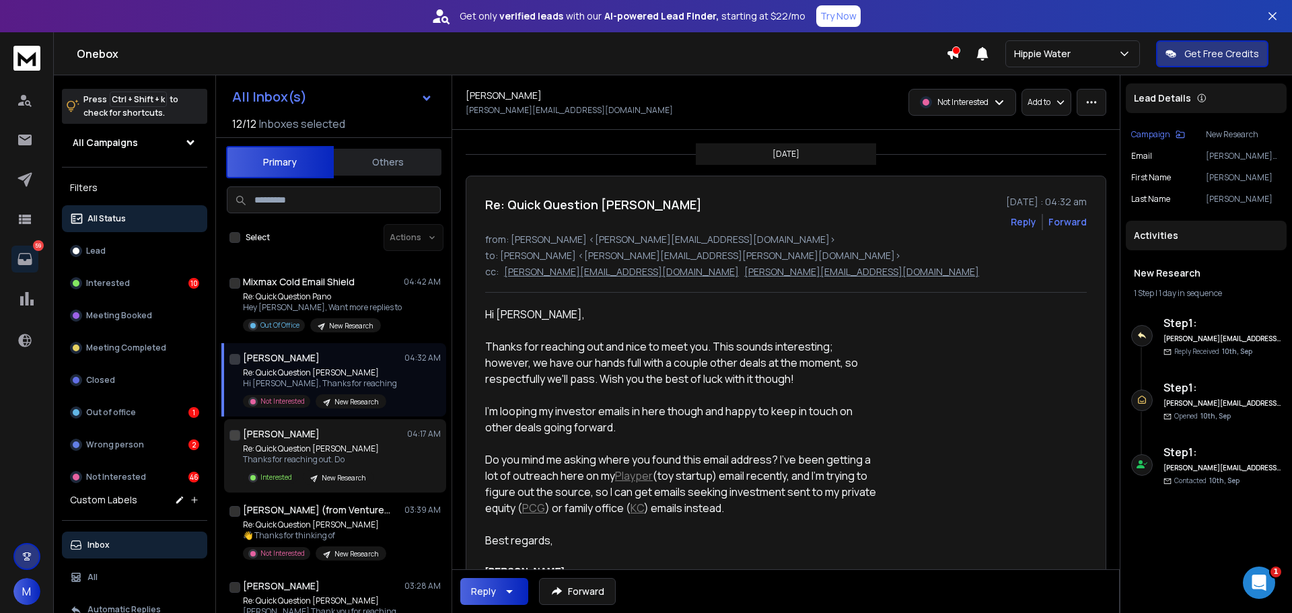
click at [384, 458] on div "Re: Quick Question Gregory Thanks for reaching out. Do Interested New Research" at bounding box center [342, 464] width 198 height 41
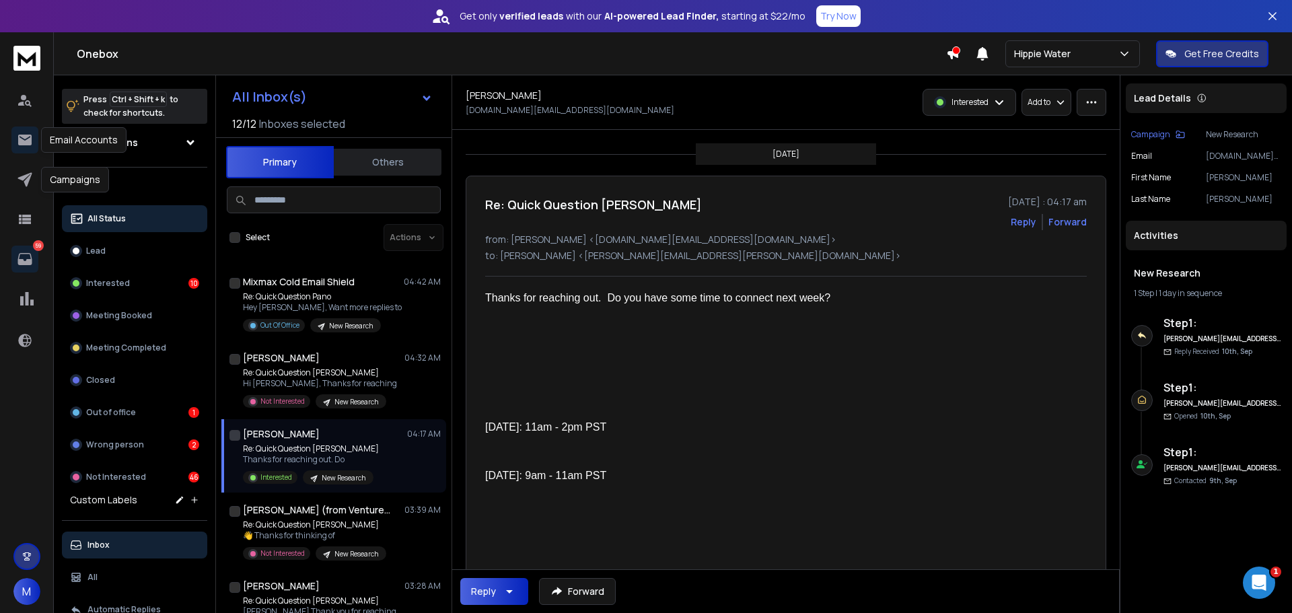
click at [26, 140] on icon at bounding box center [24, 140] width 13 height 11
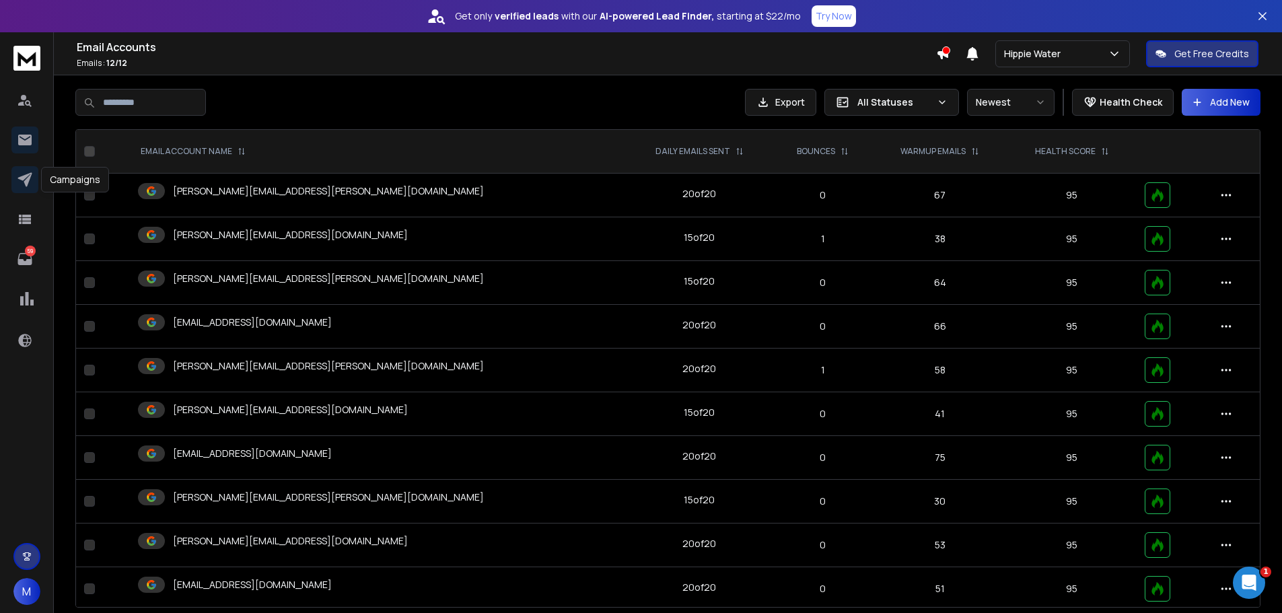
click at [25, 178] on icon at bounding box center [24, 179] width 14 height 14
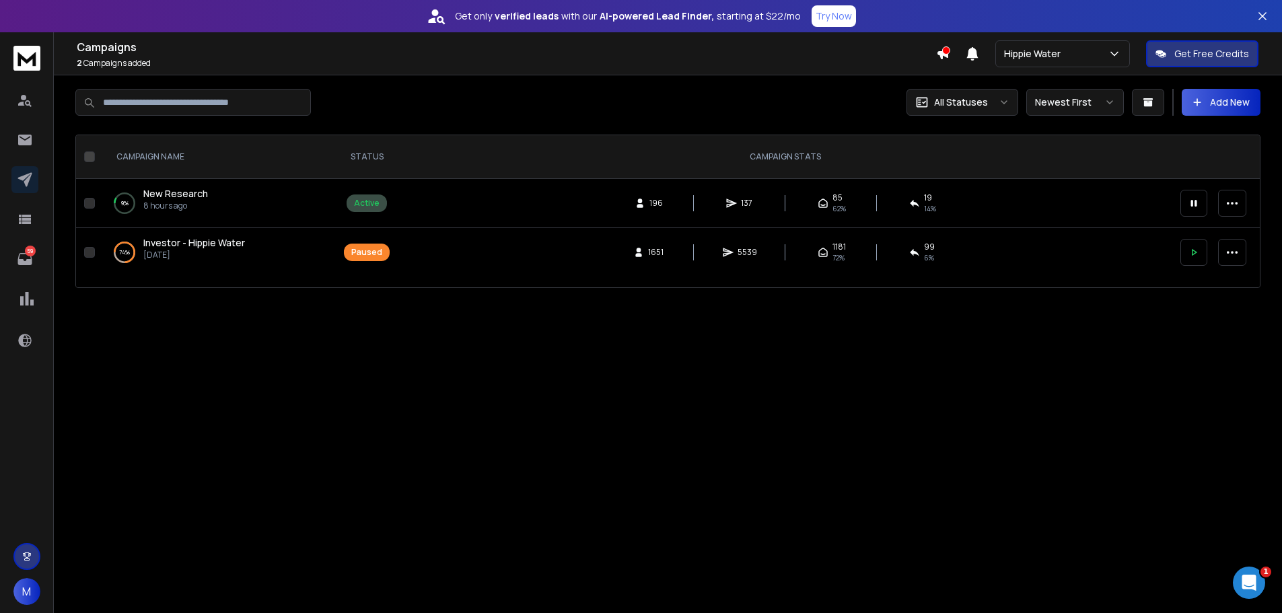
click at [575, 256] on div "1651 5539 1181 72 % 99 6 %" at bounding box center [785, 253] width 759 height 22
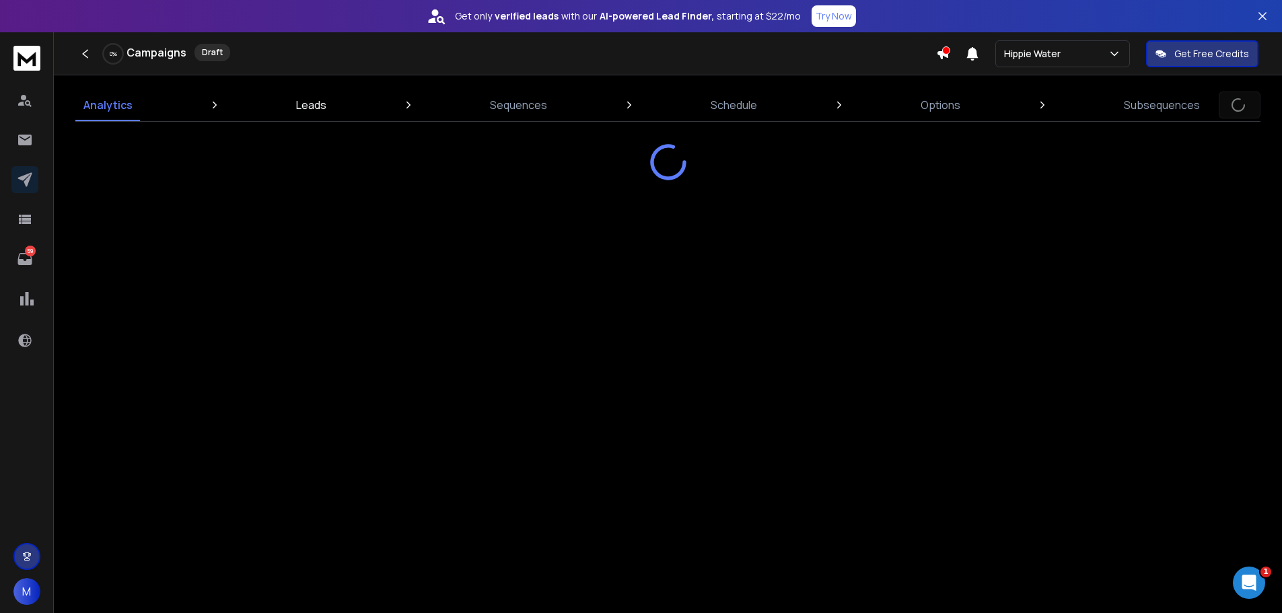
click at [308, 109] on p "Leads" at bounding box center [311, 105] width 30 height 16
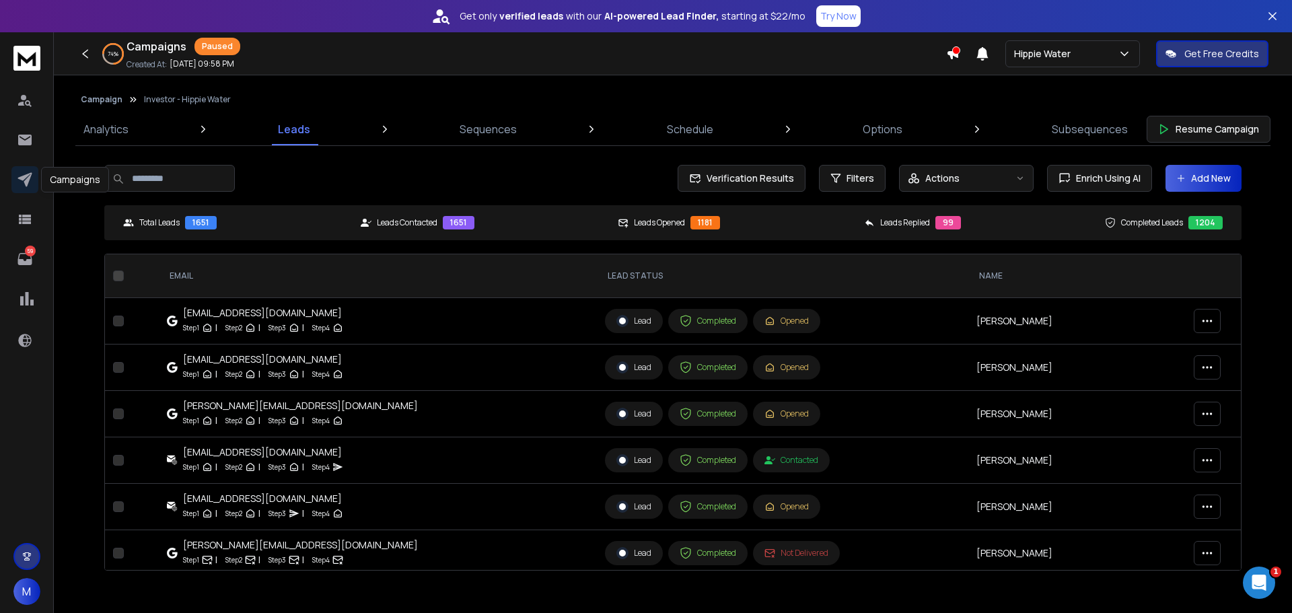
click at [22, 176] on icon at bounding box center [24, 179] width 14 height 14
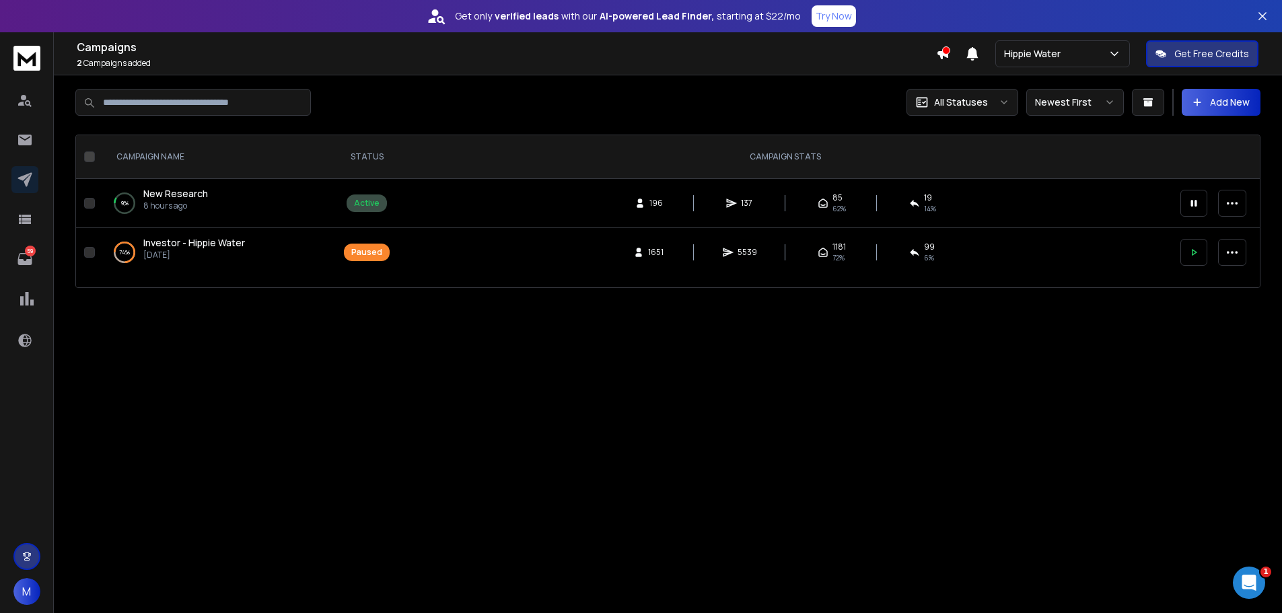
click at [1194, 254] on icon at bounding box center [1194, 252] width 5 height 7
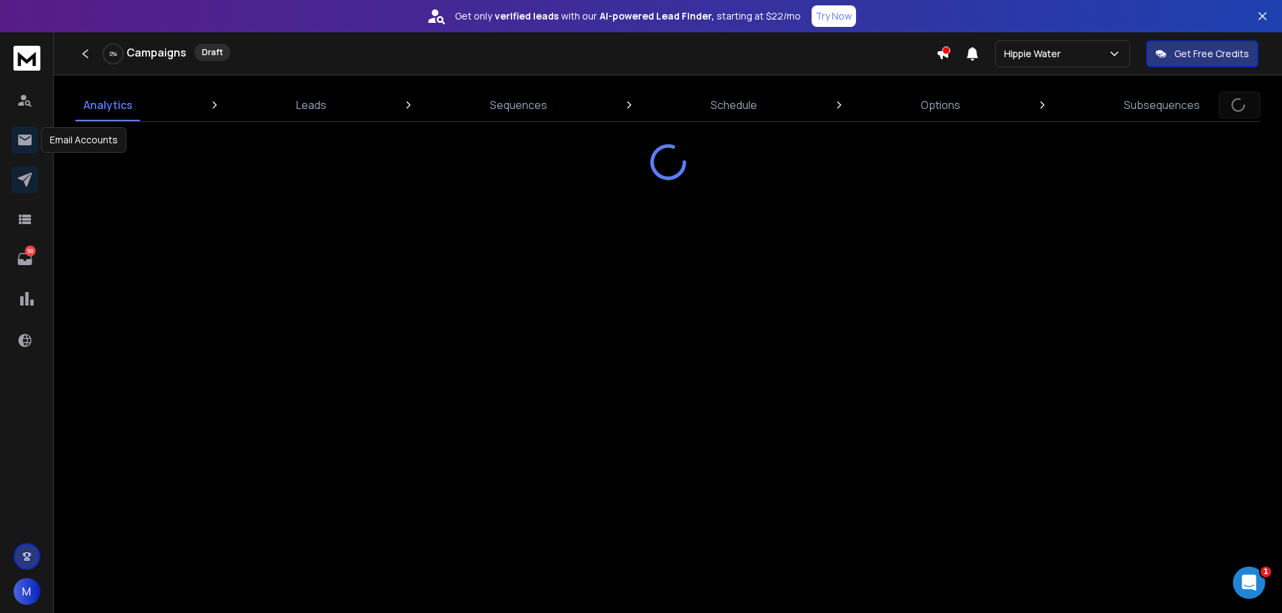
click at [30, 149] on link at bounding box center [24, 140] width 27 height 27
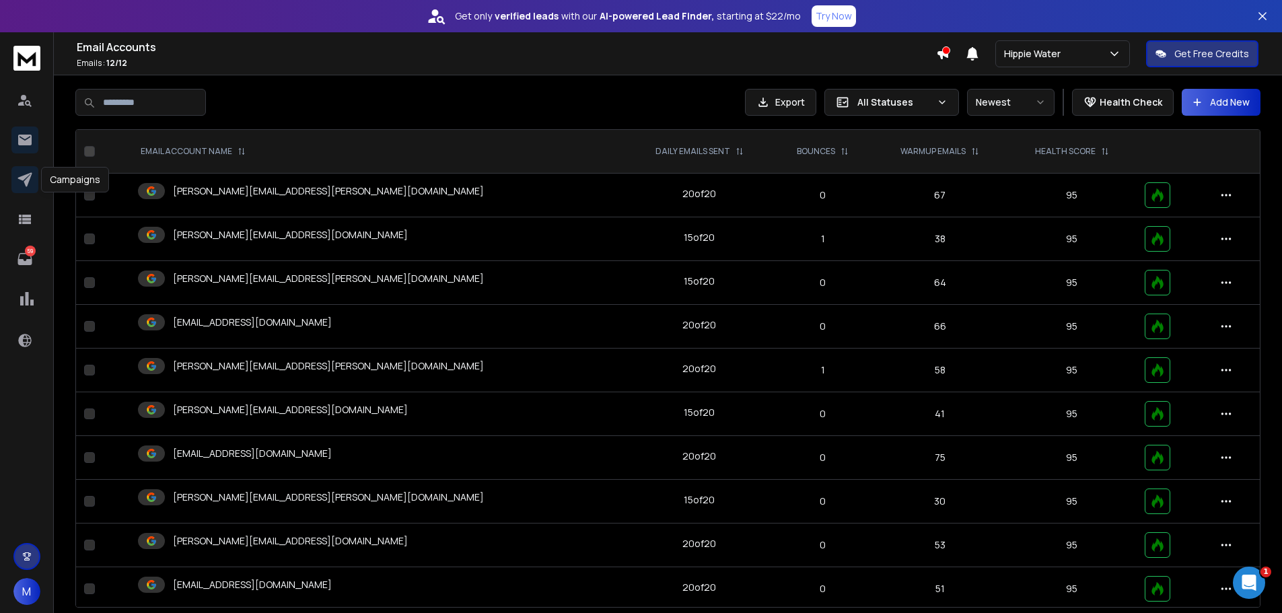
click at [29, 180] on icon at bounding box center [24, 179] width 14 height 14
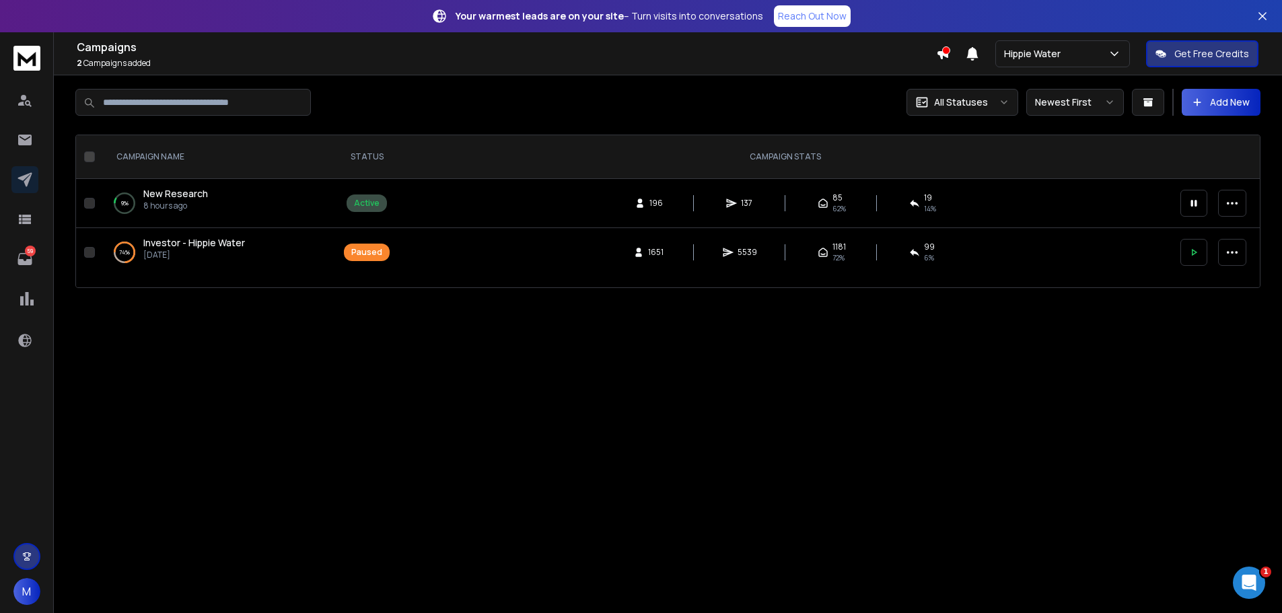
click at [1201, 250] on button at bounding box center [1194, 252] width 27 height 27
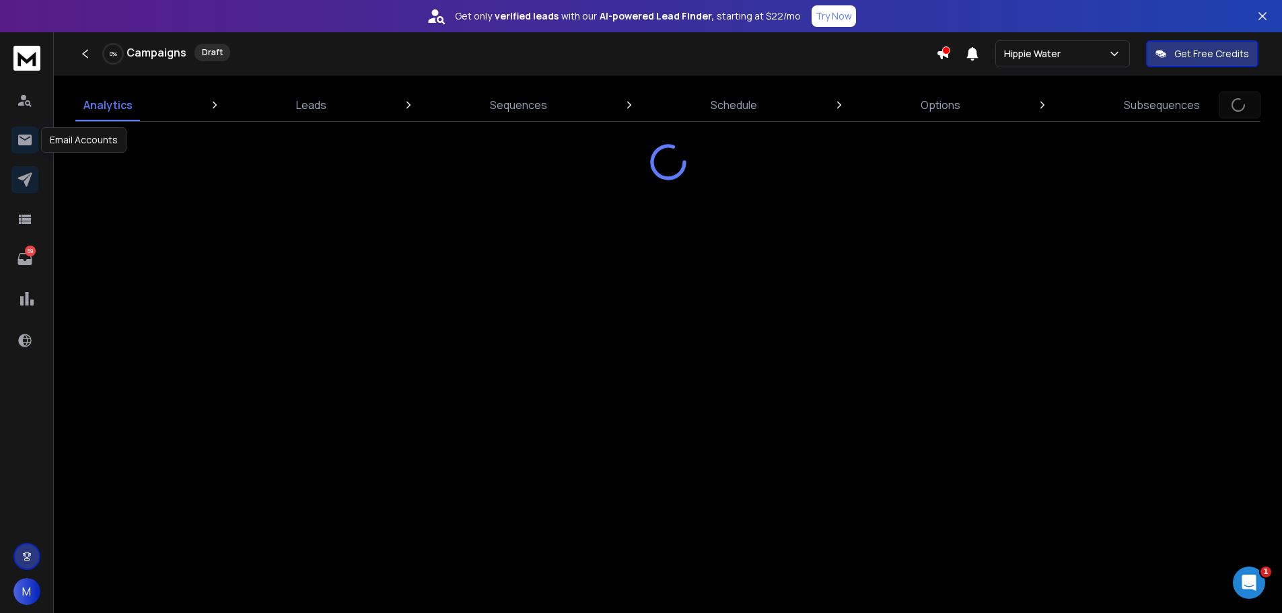
click at [25, 141] on icon at bounding box center [24, 140] width 13 height 11
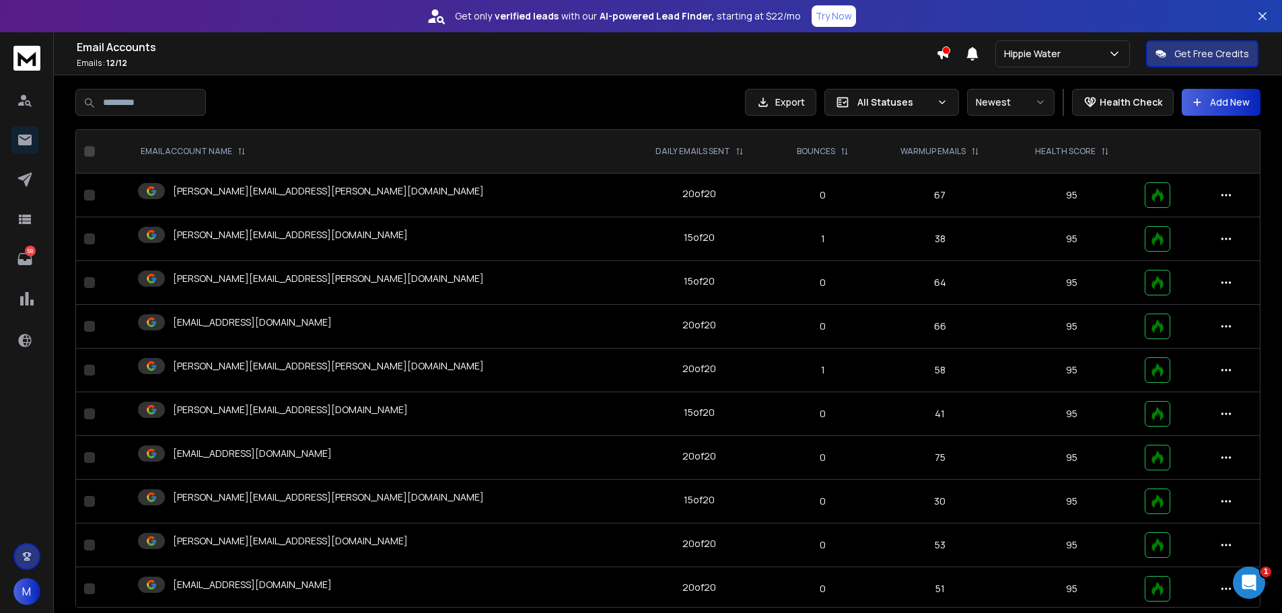
click at [40, 178] on div at bounding box center [26, 182] width 31 height 32
click at [34, 178] on link at bounding box center [24, 179] width 27 height 27
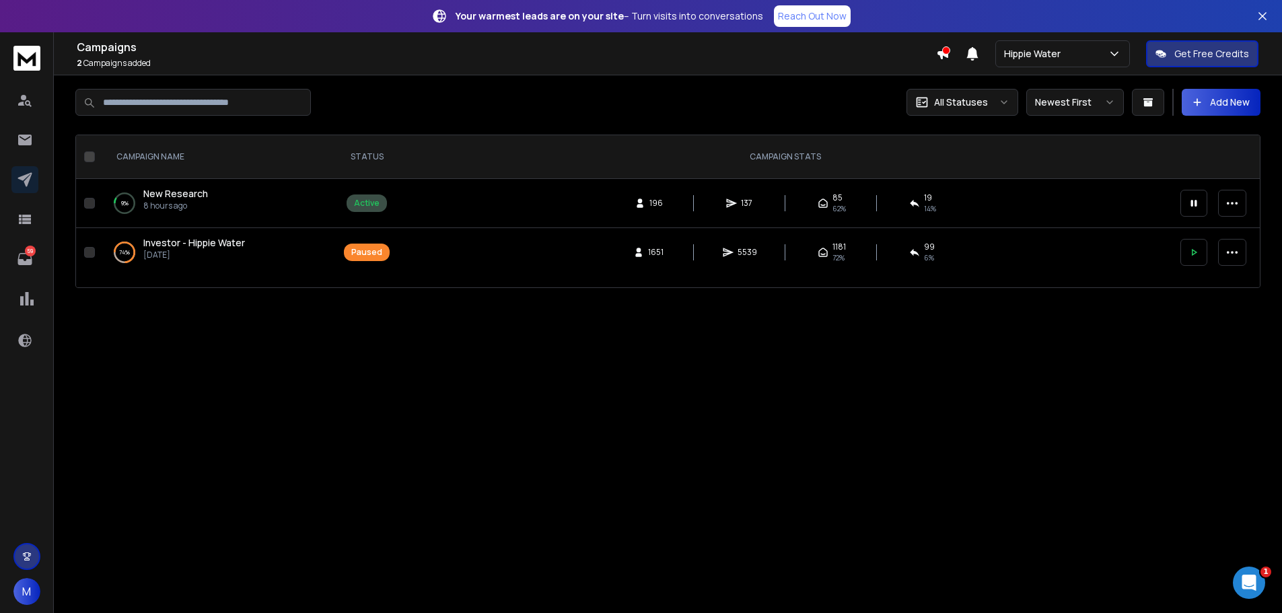
click at [1188, 251] on icon at bounding box center [1194, 252] width 12 height 12
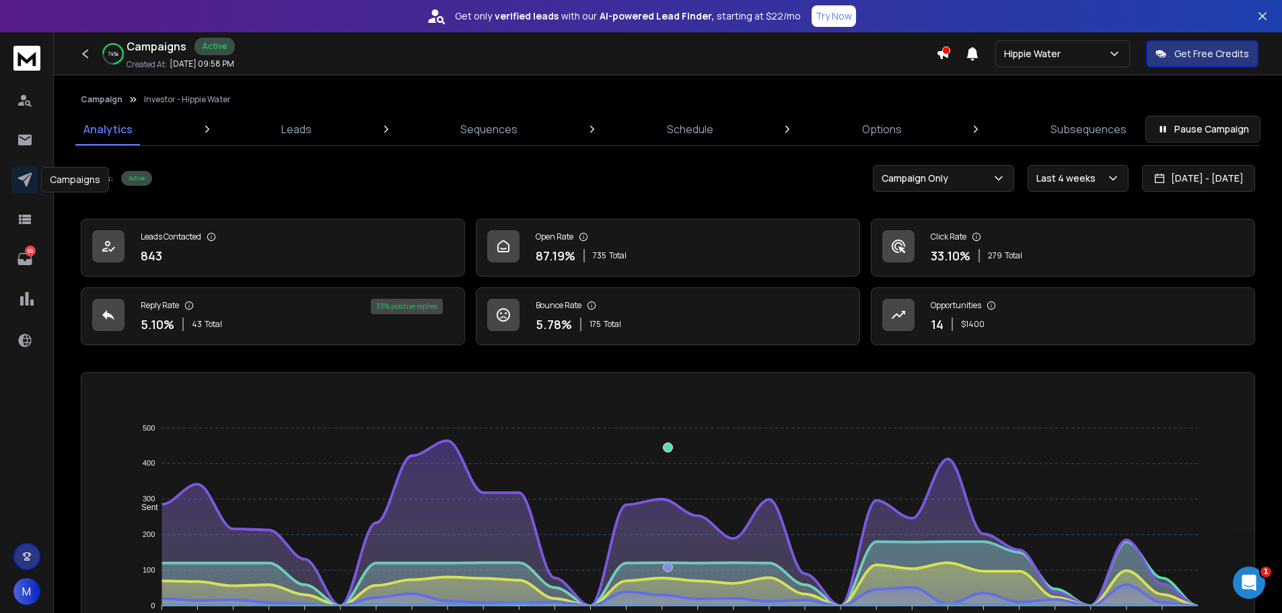
click at [24, 183] on icon at bounding box center [24, 179] width 14 height 14
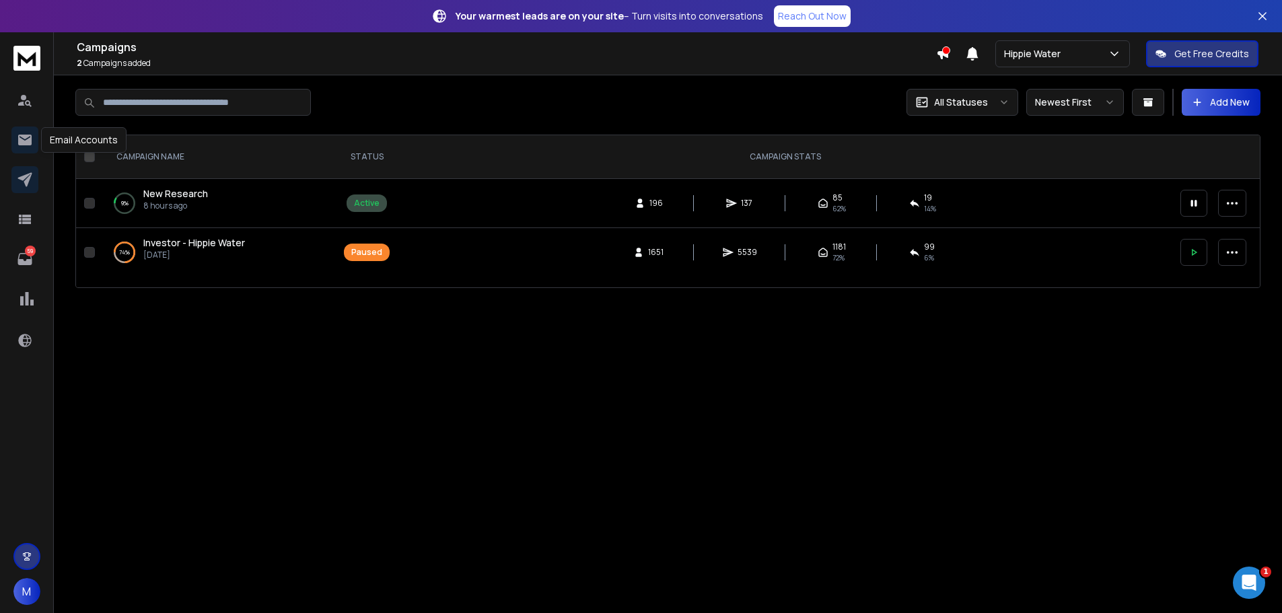
click at [26, 148] on link at bounding box center [24, 140] width 27 height 27
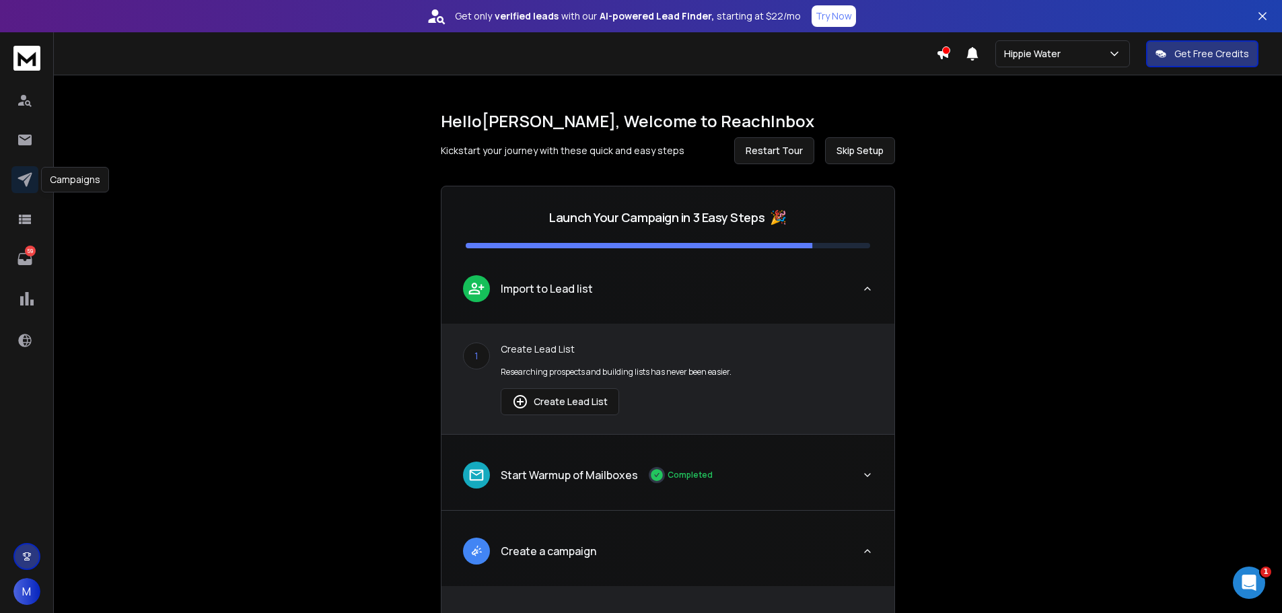
click at [20, 179] on icon at bounding box center [24, 179] width 14 height 14
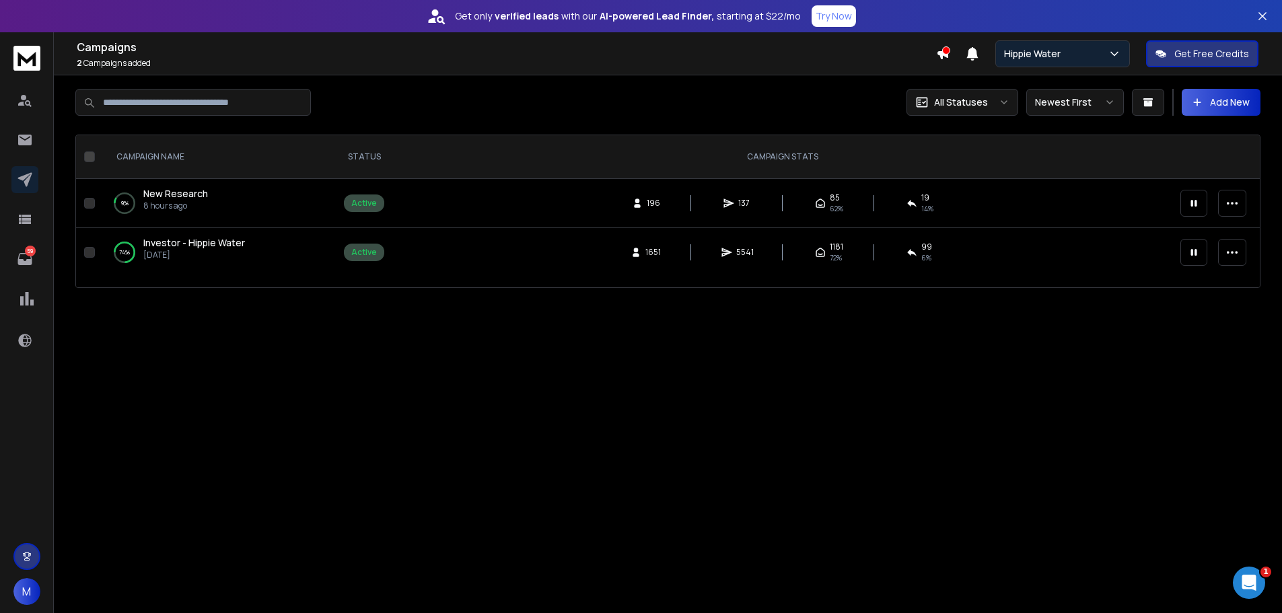
click at [1055, 47] on p "Hippie Water" at bounding box center [1035, 53] width 62 height 13
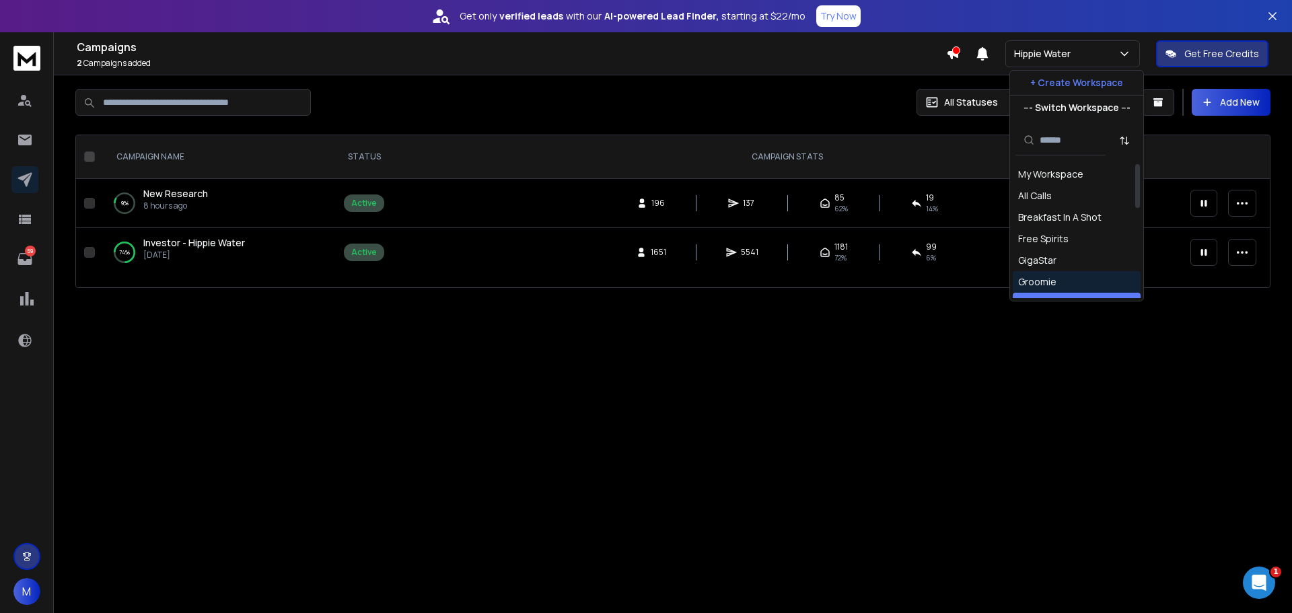
click at [1058, 277] on div "Groomie" at bounding box center [1077, 282] width 128 height 22
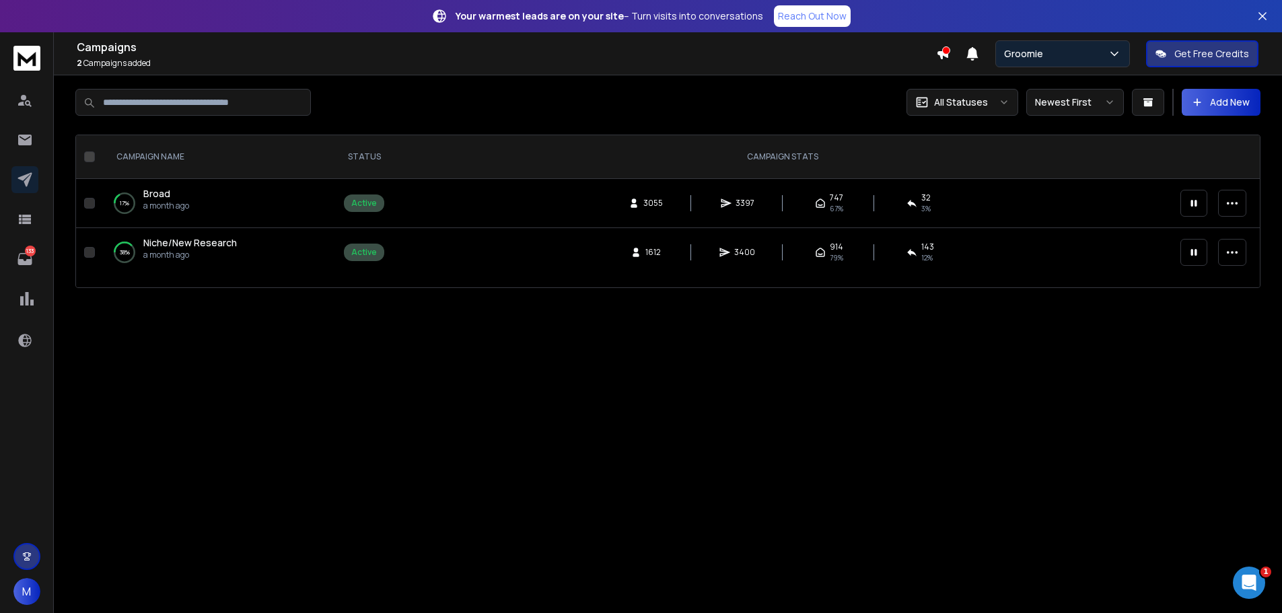
drag, startPoint x: 1061, startPoint y: 63, endPoint x: 1070, endPoint y: 67, distance: 9.6
click at [1063, 63] on button "Groomie" at bounding box center [1062, 53] width 135 height 27
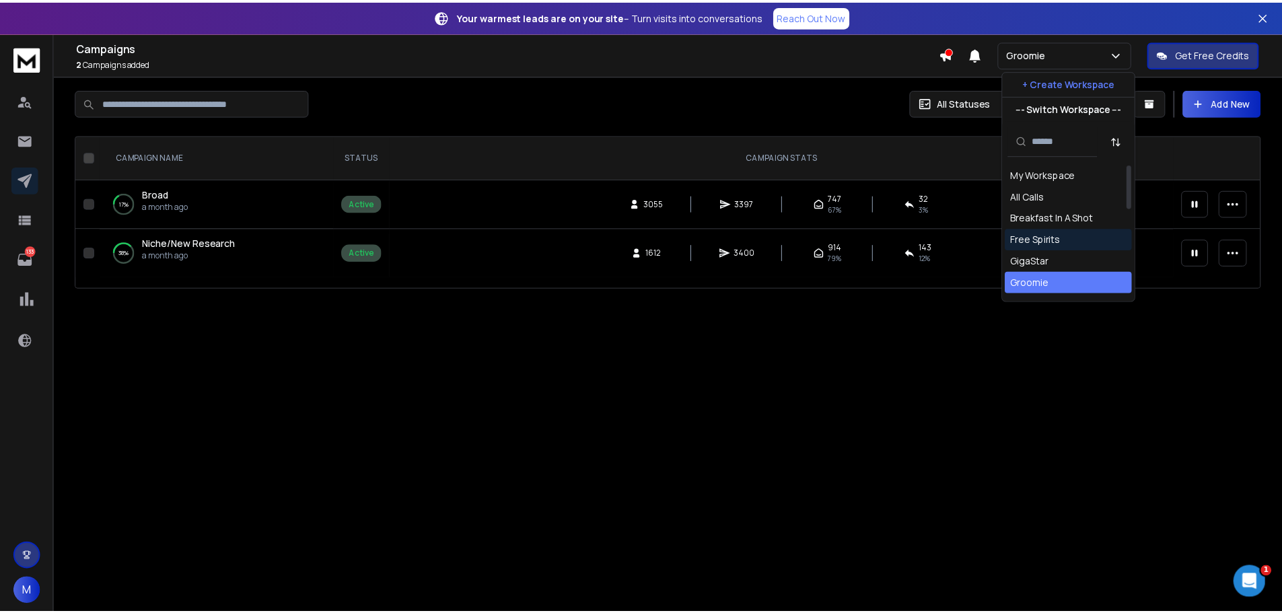
scroll to position [135, 0]
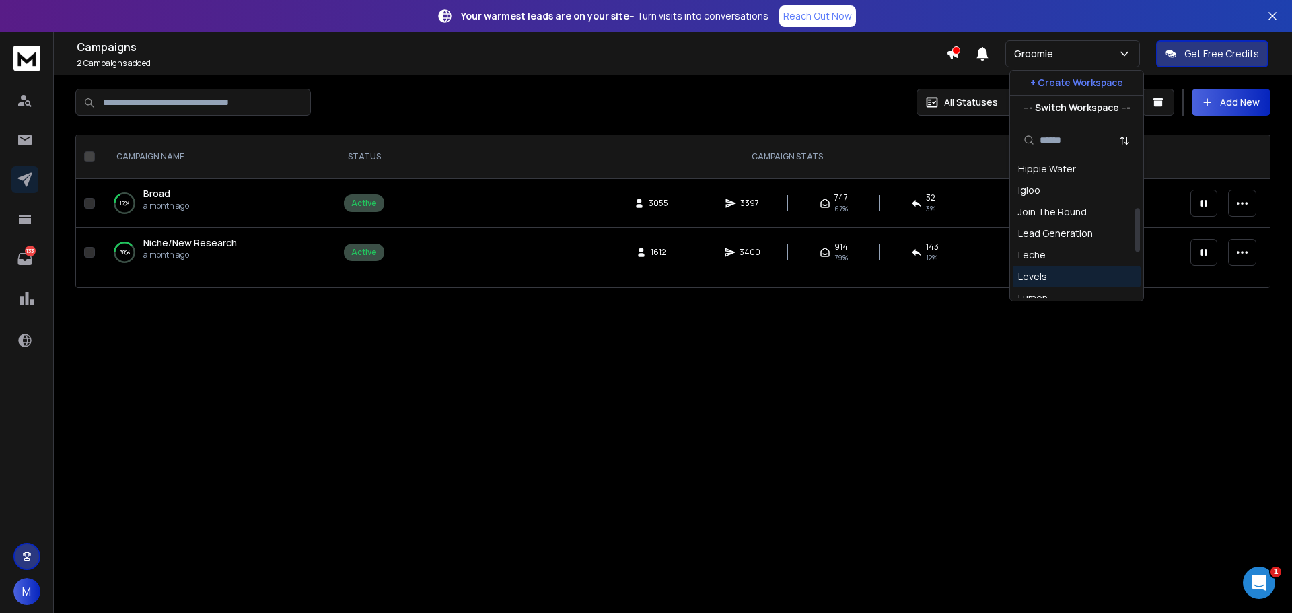
click at [1063, 275] on div "Levels" at bounding box center [1077, 277] width 128 height 22
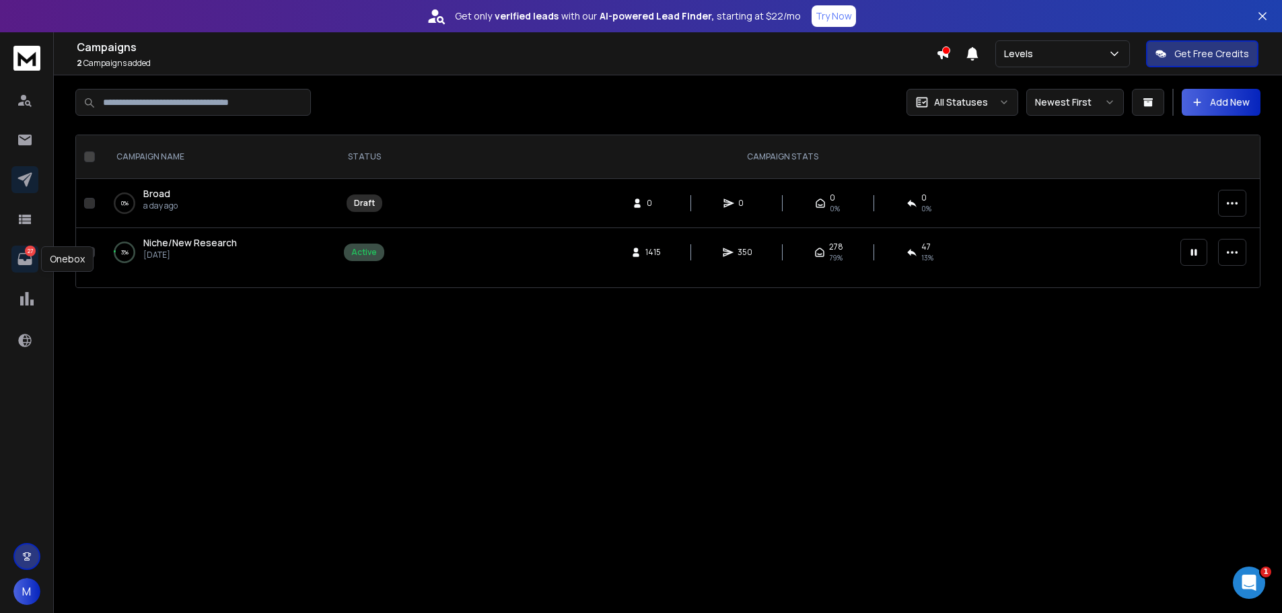
click at [28, 254] on p "27" at bounding box center [30, 251] width 11 height 11
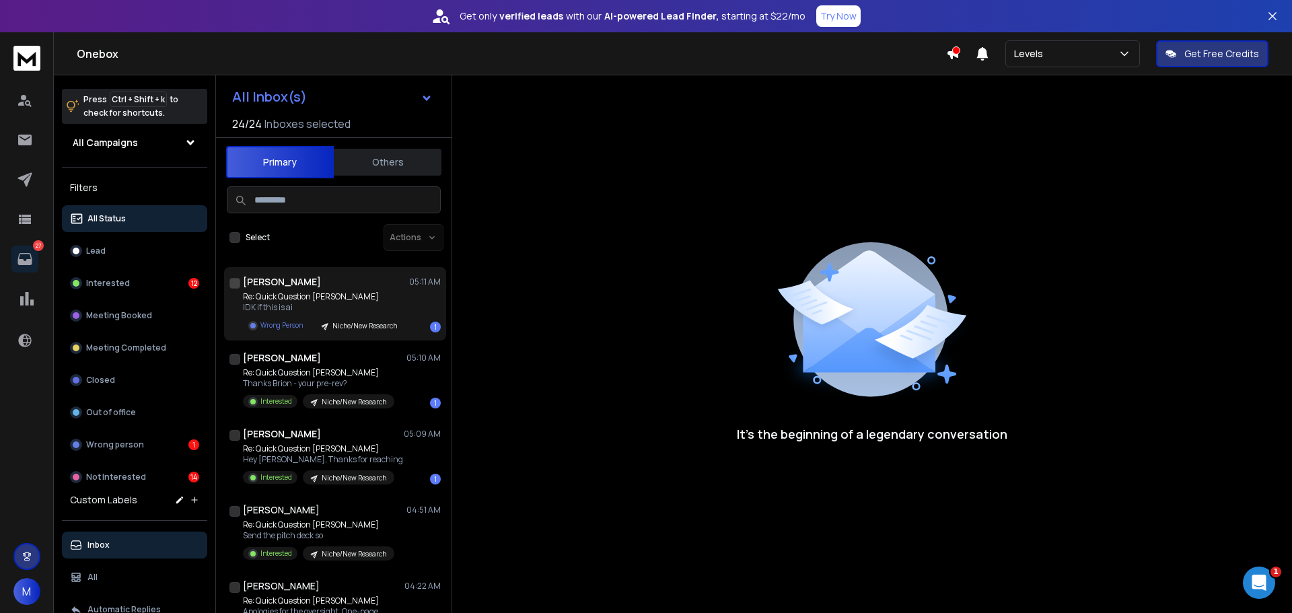
click at [359, 295] on p "Re: Quick Question John" at bounding box center [324, 296] width 162 height 11
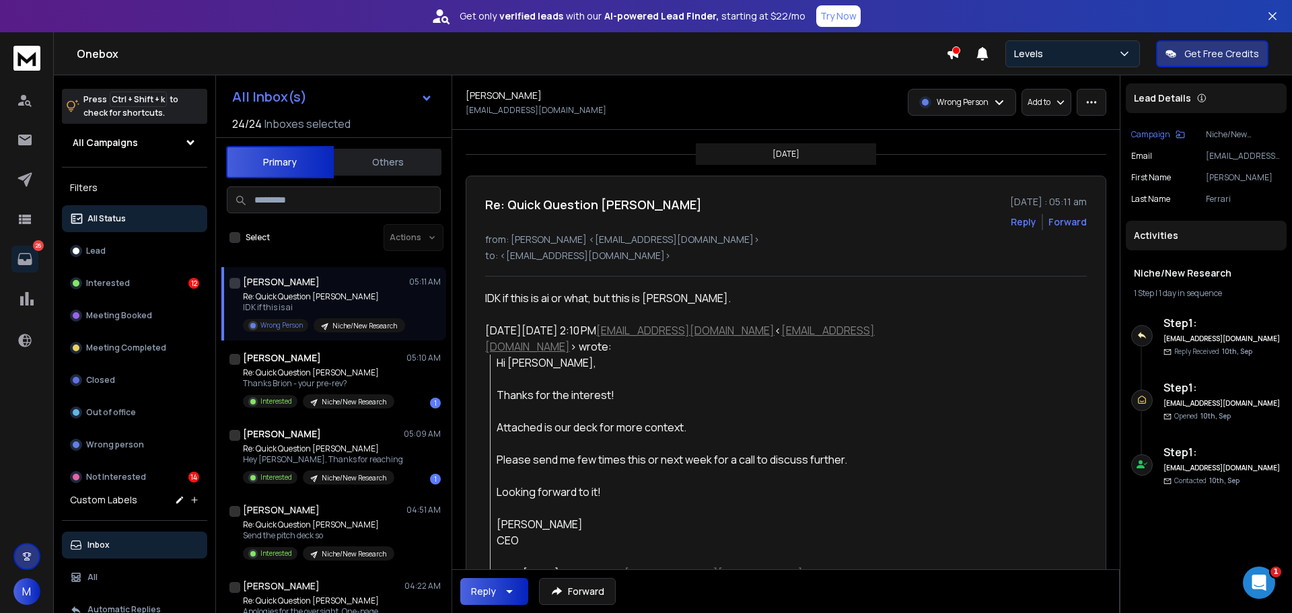
click at [1079, 56] on div "Levels" at bounding box center [1072, 53] width 117 height 13
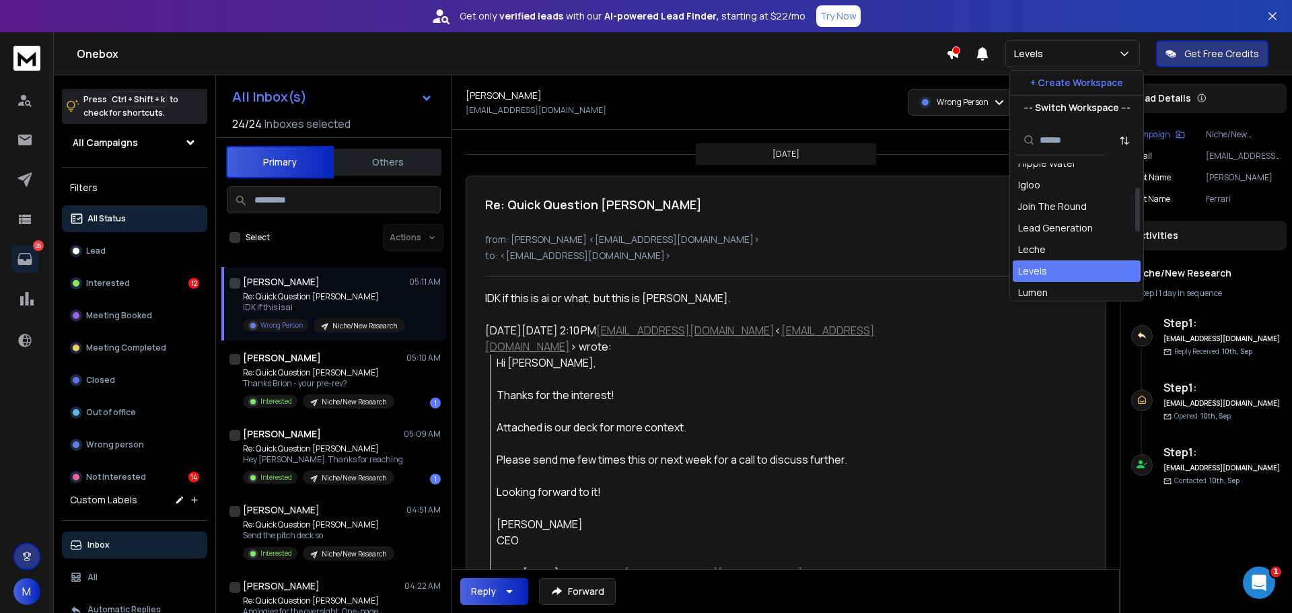
scroll to position [73, 0]
click at [1076, 218] on div "Groomie" at bounding box center [1077, 210] width 128 height 22
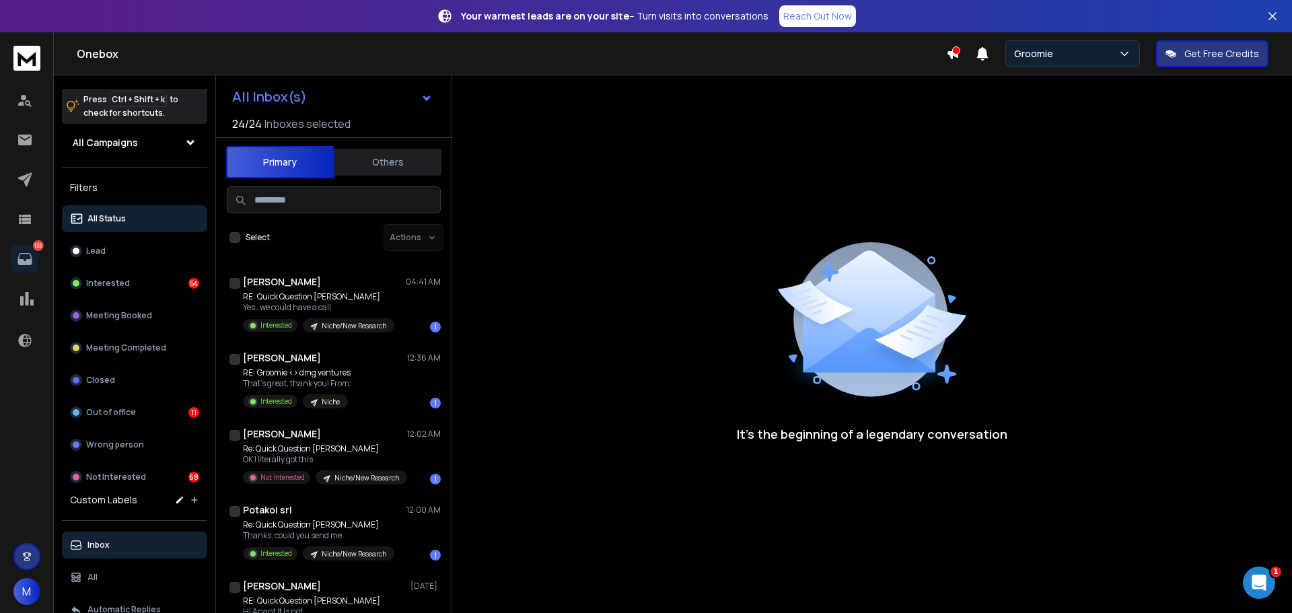
click at [1066, 60] on div "Groomie" at bounding box center [1072, 53] width 117 height 13
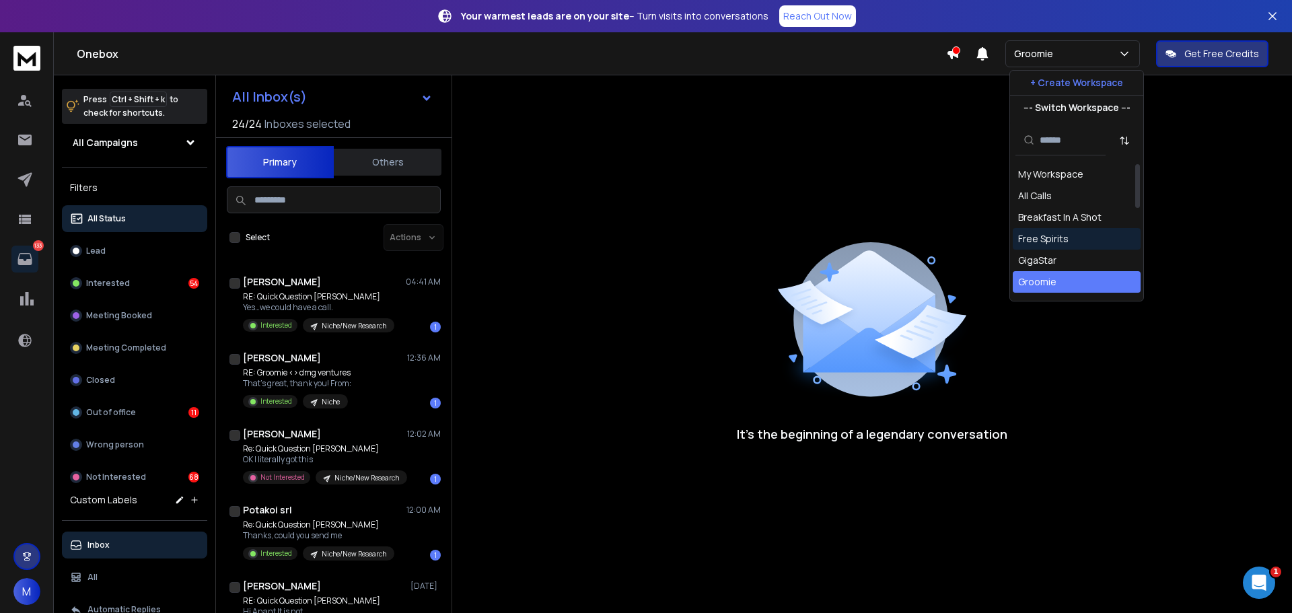
scroll to position [202, 0]
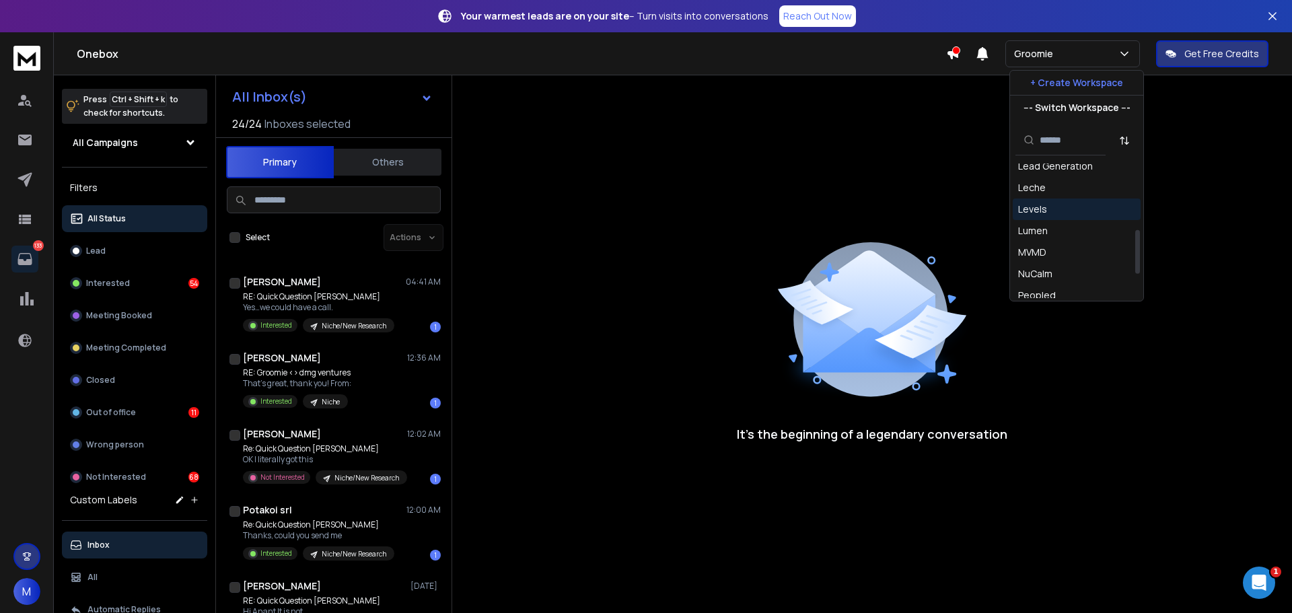
click at [1067, 212] on div "Levels" at bounding box center [1077, 210] width 128 height 22
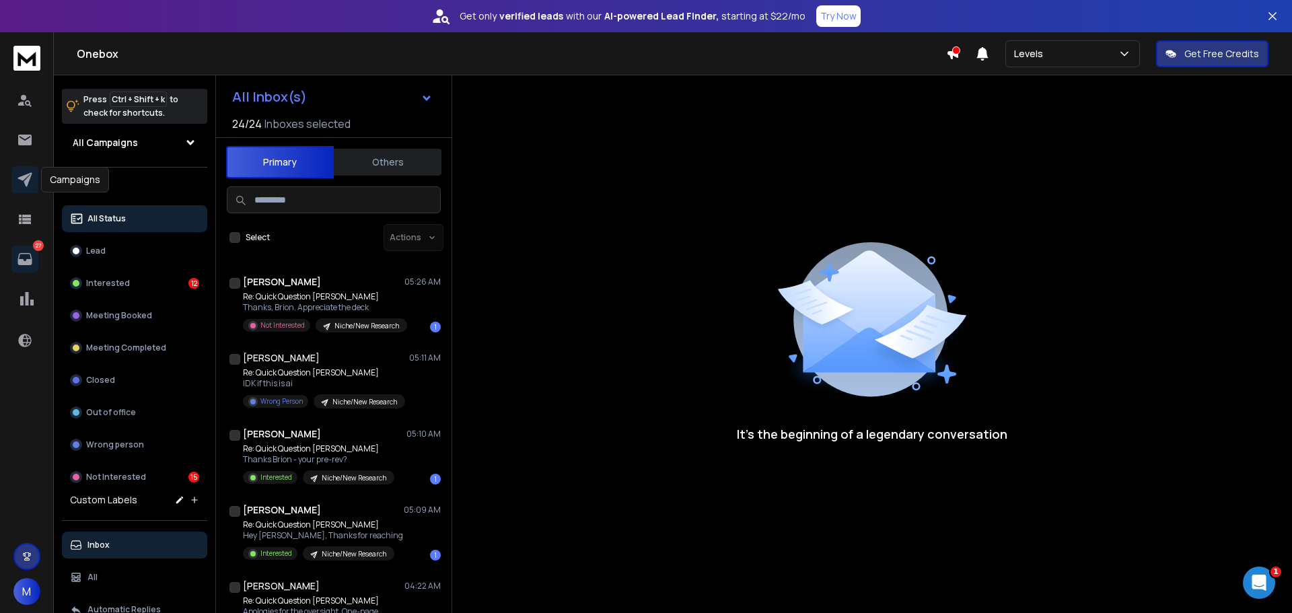
click at [26, 179] on icon at bounding box center [25, 180] width 16 height 16
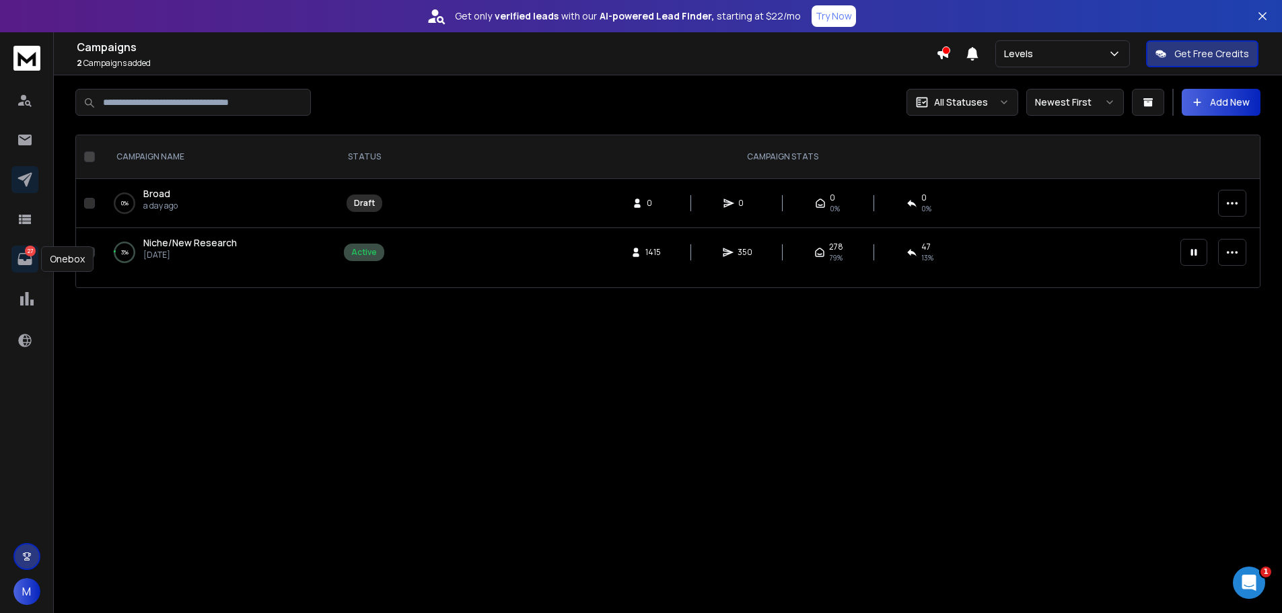
click at [24, 259] on icon at bounding box center [25, 259] width 16 height 16
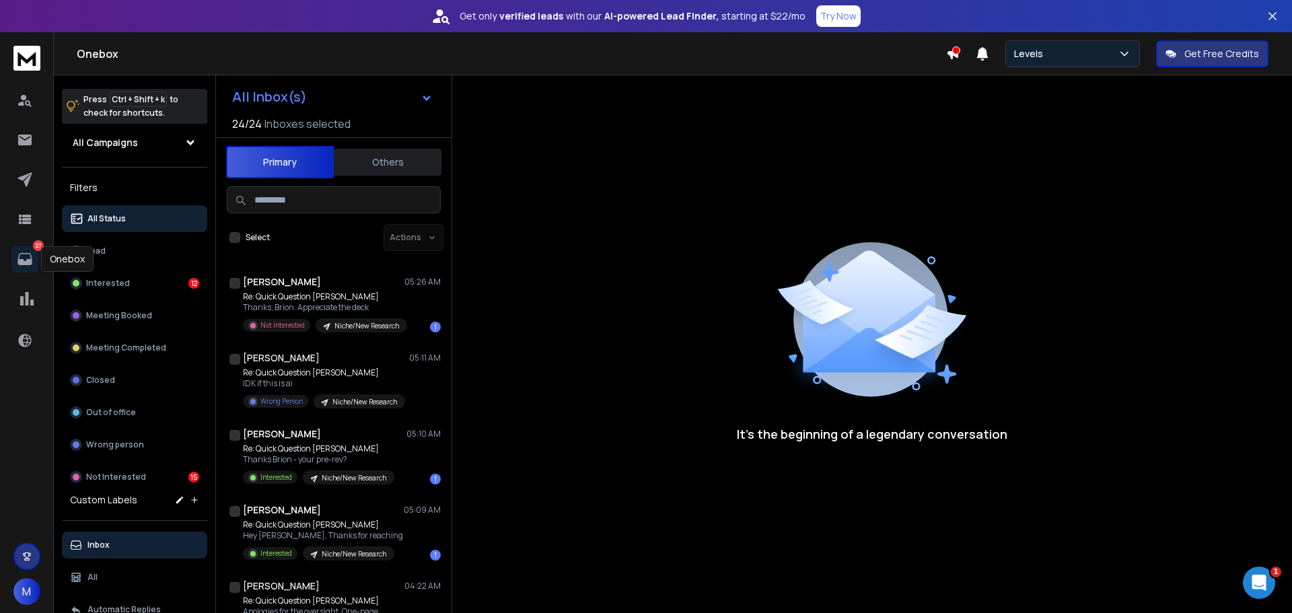
click at [1073, 59] on div "Levels" at bounding box center [1072, 53] width 117 height 13
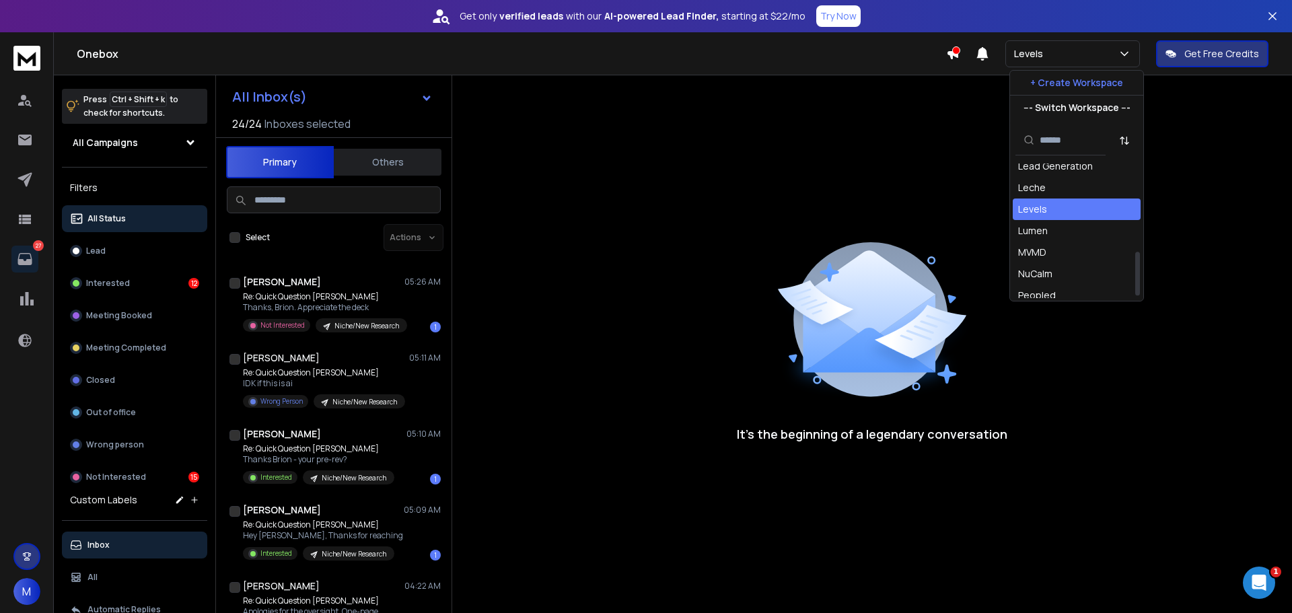
scroll to position [269, 0]
click at [1075, 226] on div "Peopled" at bounding box center [1077, 228] width 128 height 22
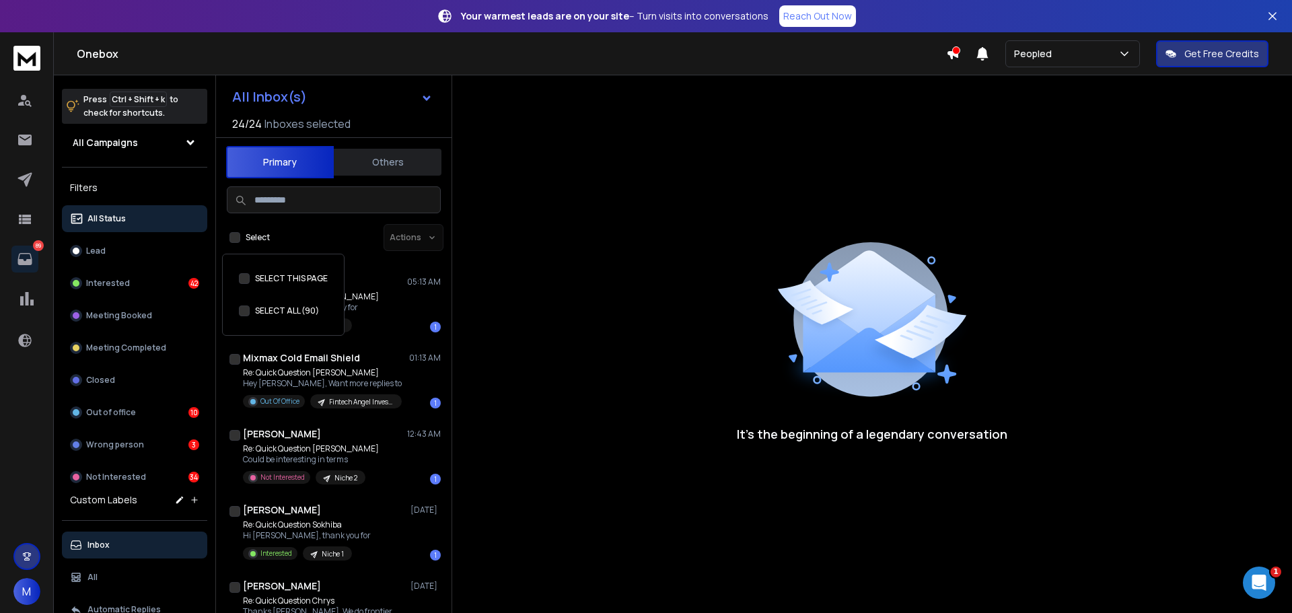
click at [298, 273] on label "SELECT THIS PAGE" at bounding box center [291, 278] width 73 height 11
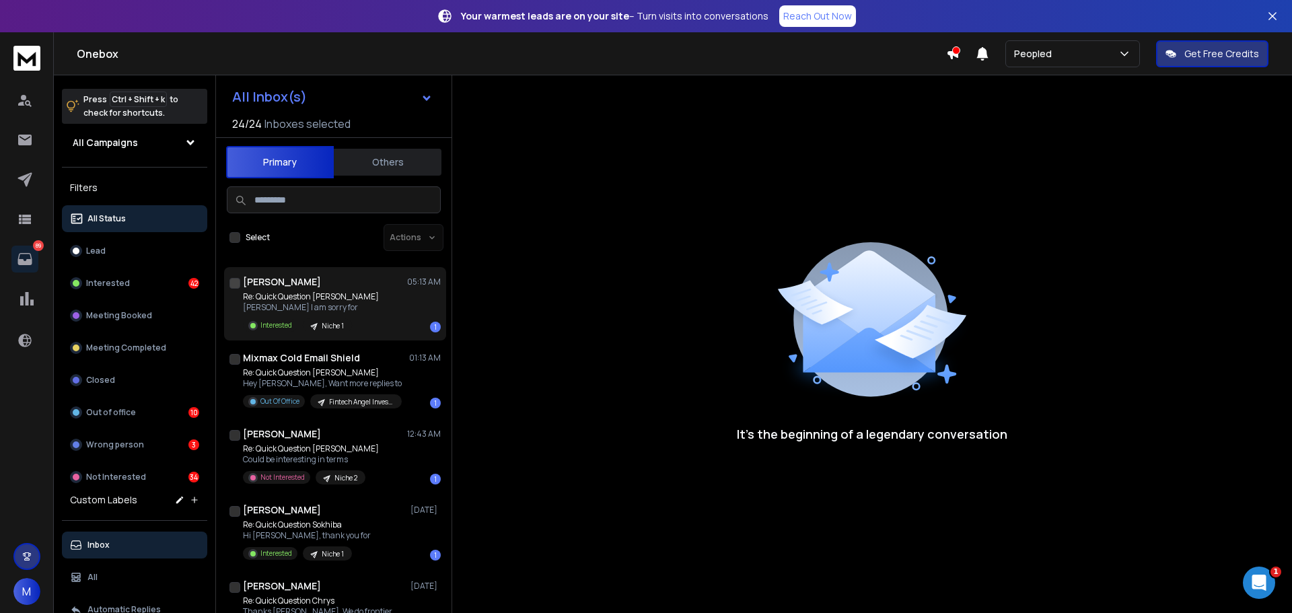
click at [338, 297] on p "Re: Quick Question Stanley" at bounding box center [311, 296] width 136 height 11
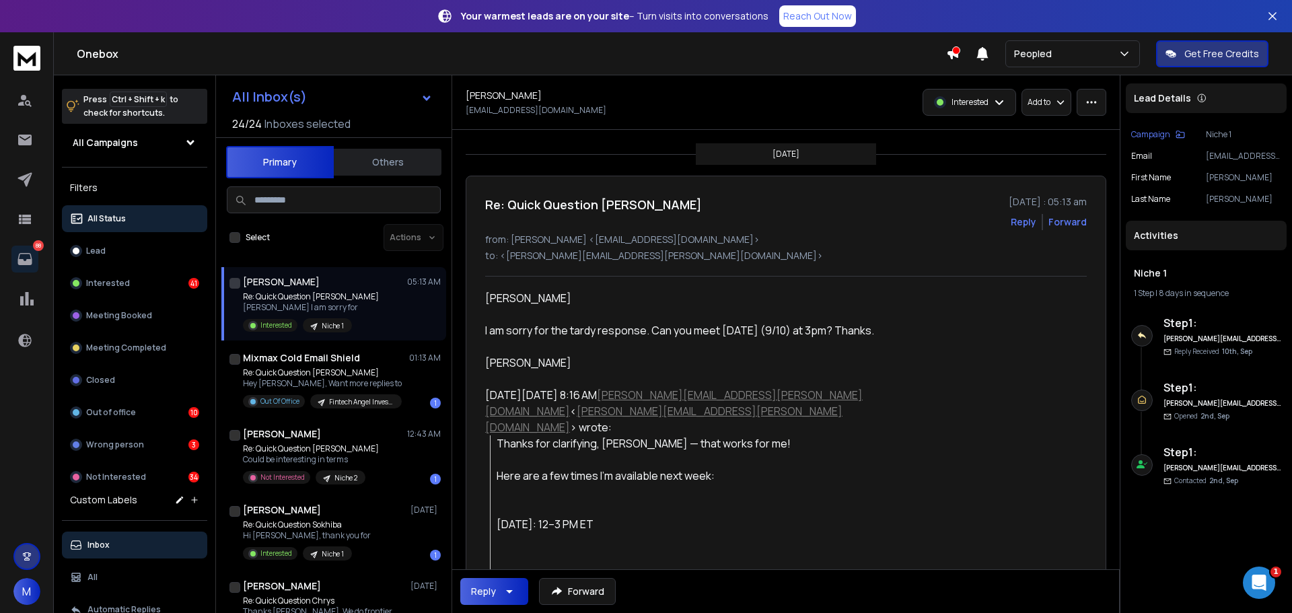
scroll to position [67, 0]
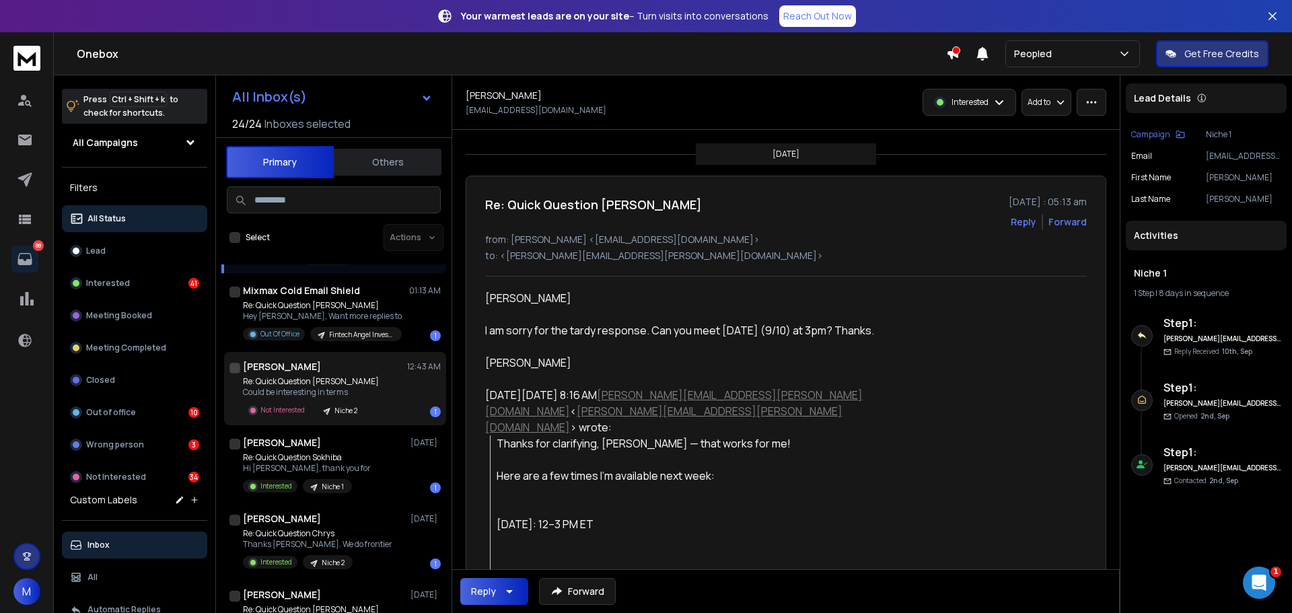
click at [359, 371] on div "Jaroslav Luptak 12:43 AM" at bounding box center [342, 366] width 198 height 13
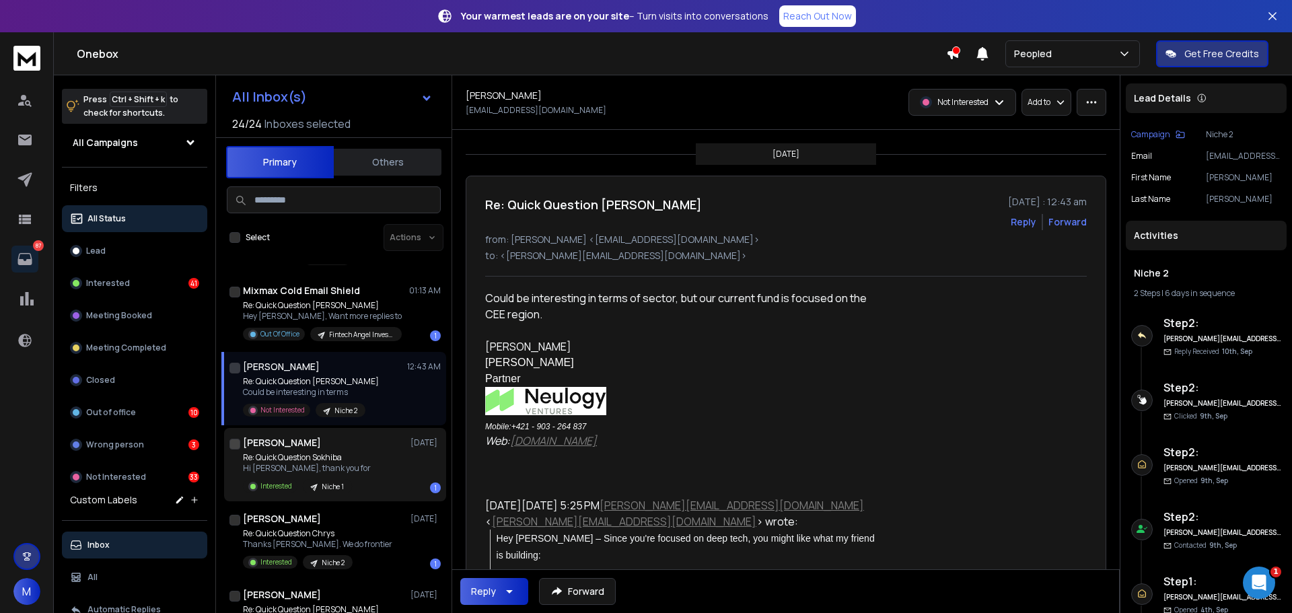
click at [355, 461] on div "Re: Quick Question Sokhiba Hi Antony, thank you for Interested Niche 1 1" at bounding box center [342, 472] width 198 height 41
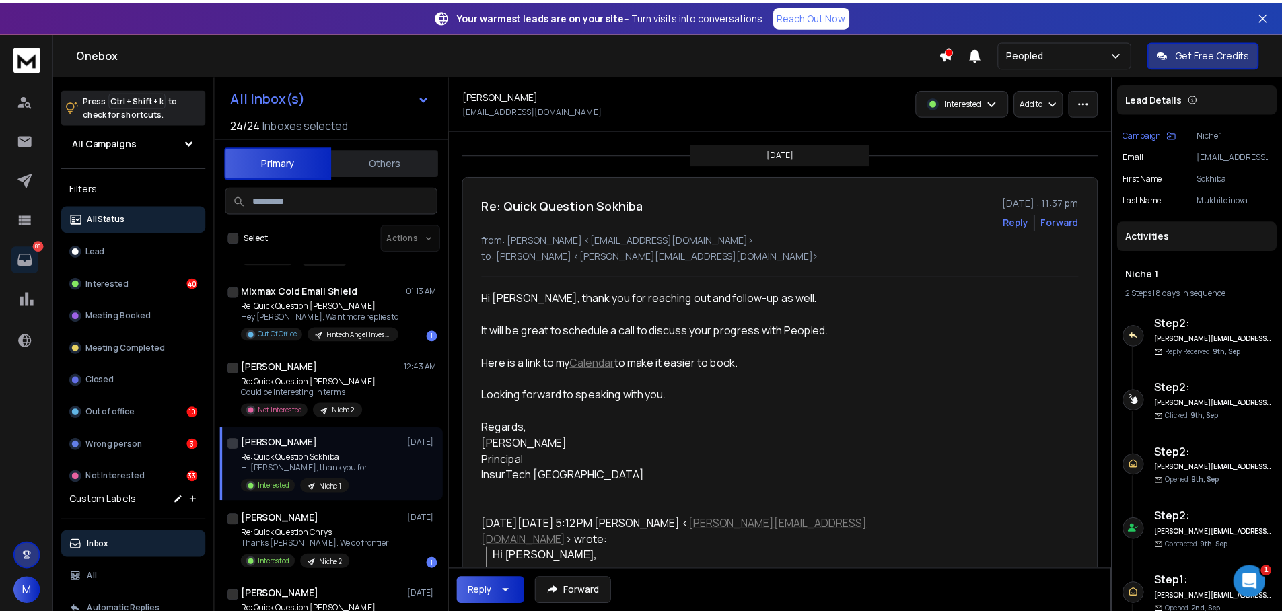
scroll to position [0, 0]
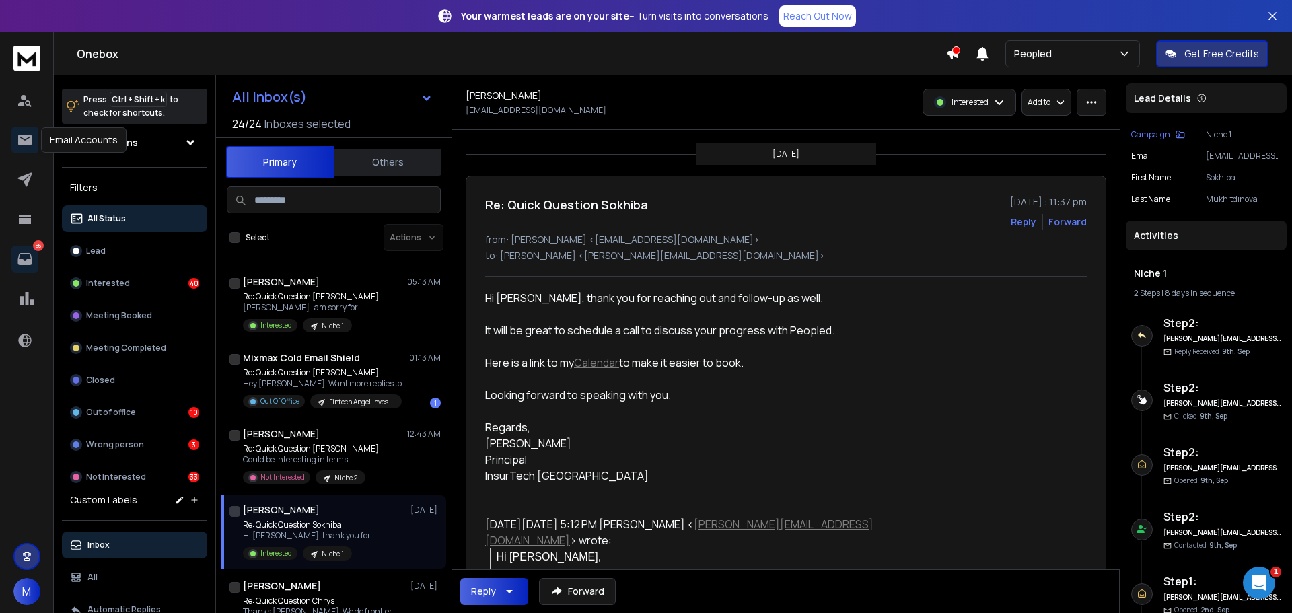
click at [28, 141] on icon at bounding box center [24, 140] width 13 height 11
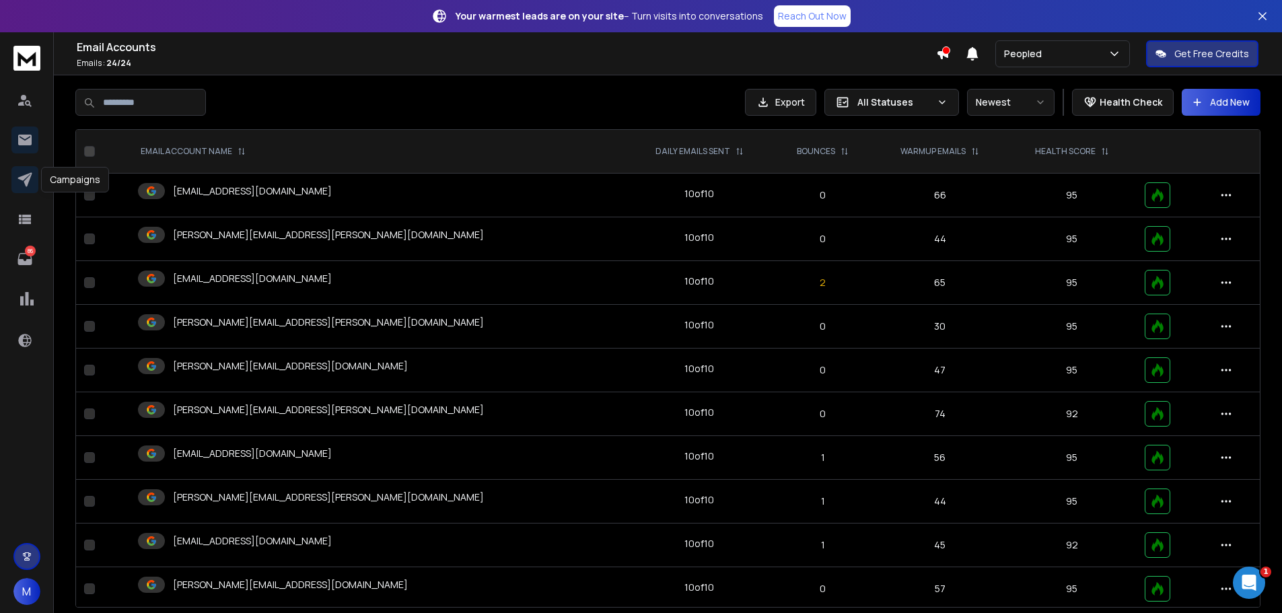
click at [22, 182] on icon at bounding box center [25, 180] width 16 height 16
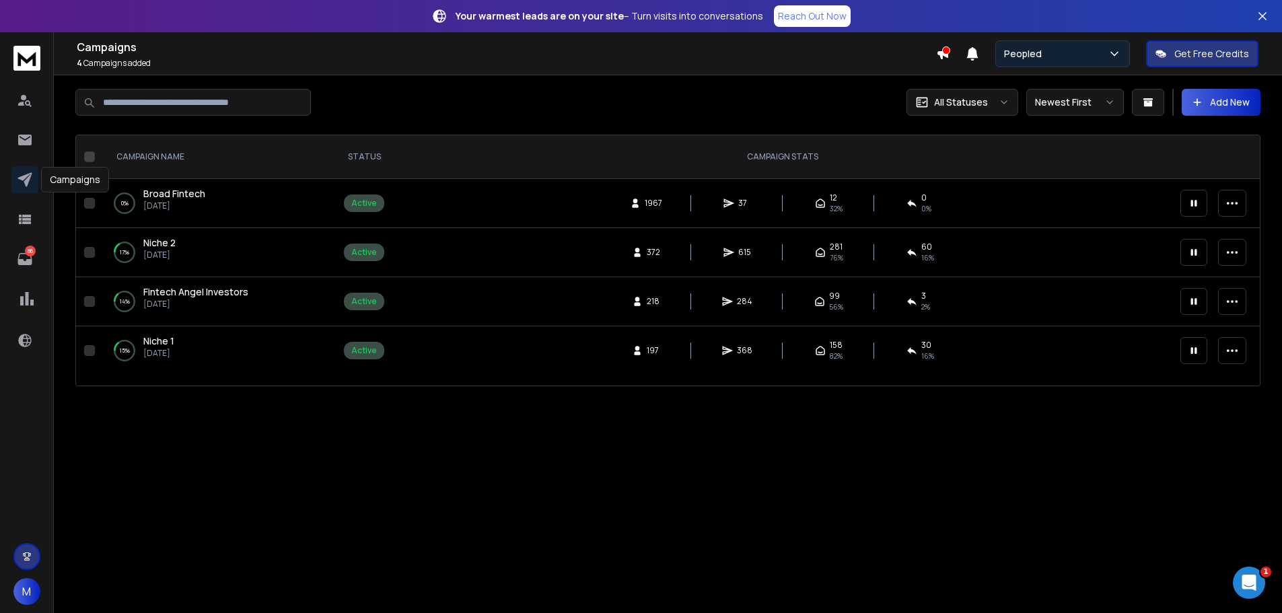
click at [1051, 63] on button "Peopled" at bounding box center [1062, 53] width 135 height 27
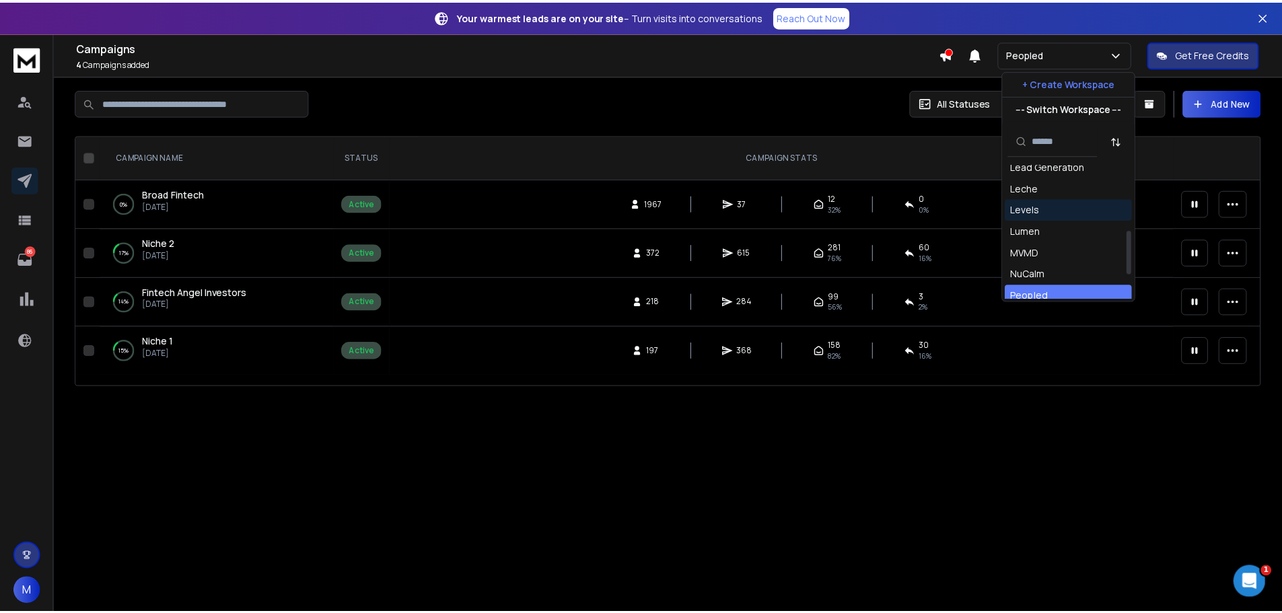
scroll to position [67, 0]
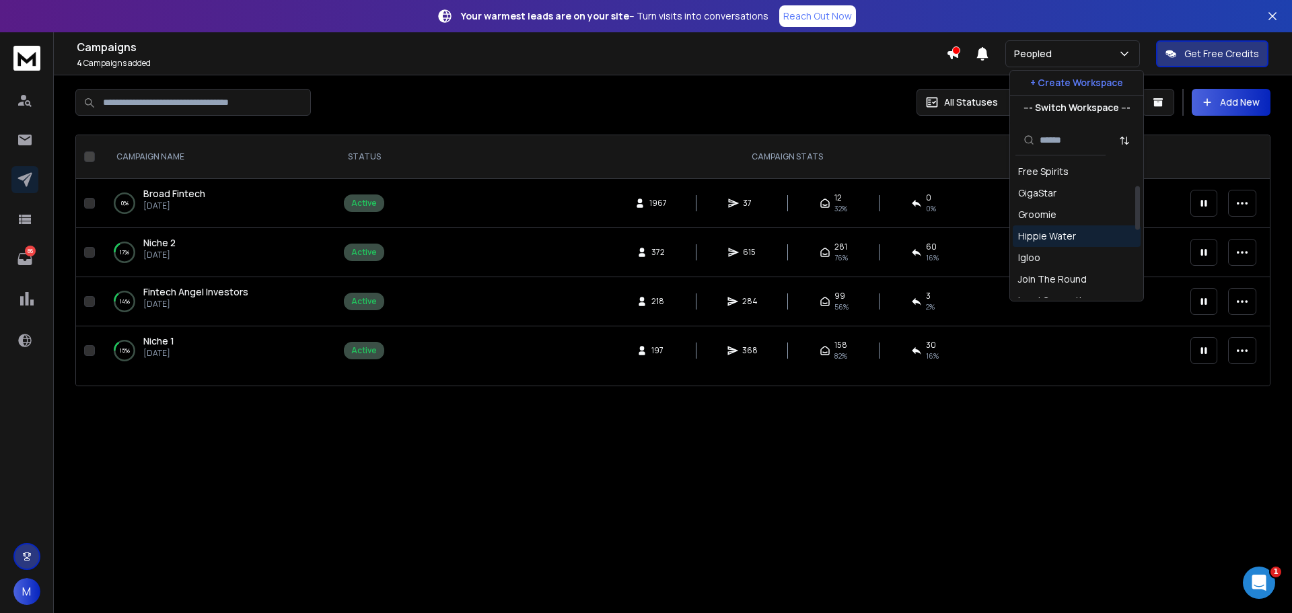
click at [1066, 228] on div "Hippie Water" at bounding box center [1077, 236] width 128 height 22
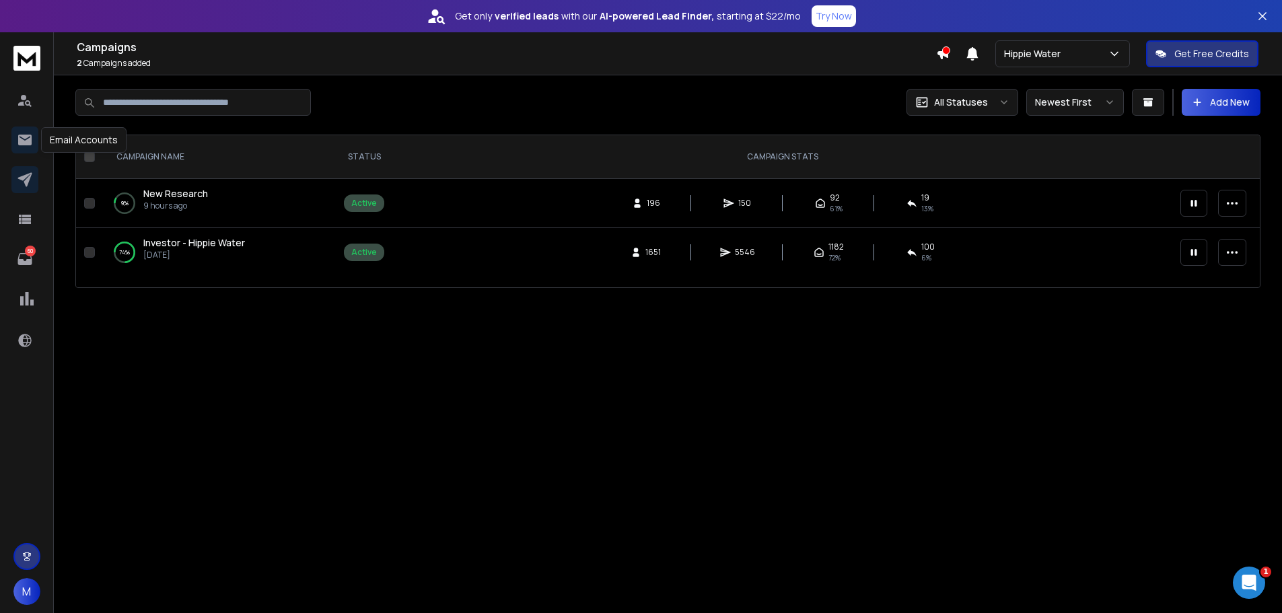
click at [23, 143] on icon at bounding box center [24, 140] width 13 height 11
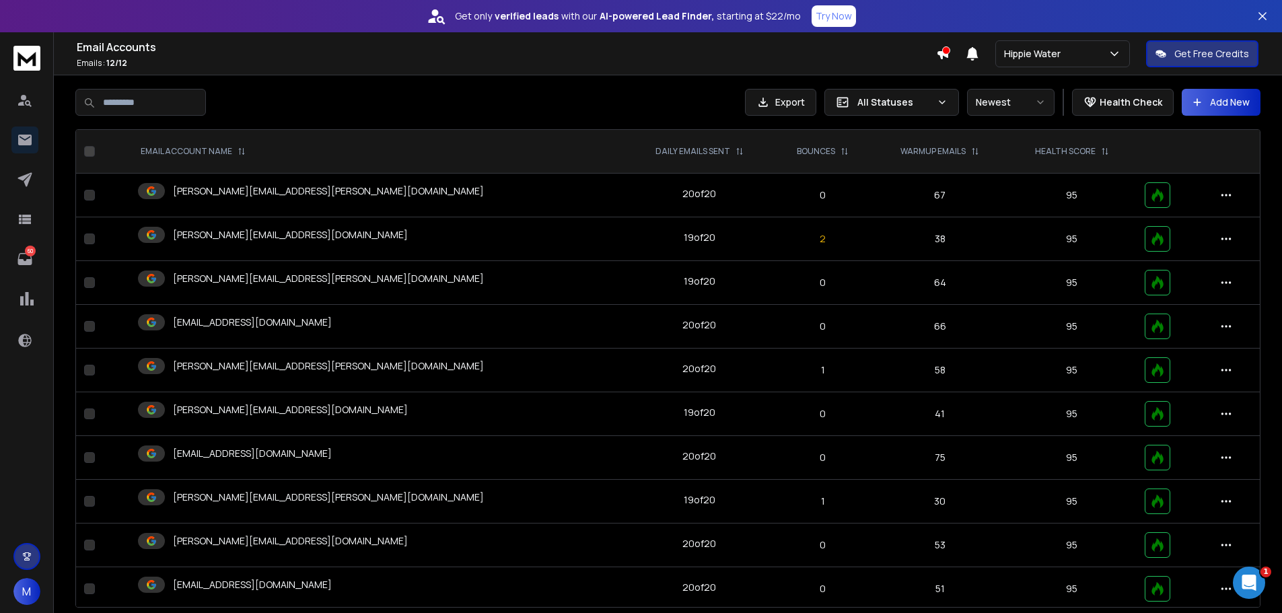
click at [781, 244] on p "2" at bounding box center [822, 238] width 83 height 13
click at [28, 265] on icon at bounding box center [24, 259] width 14 height 12
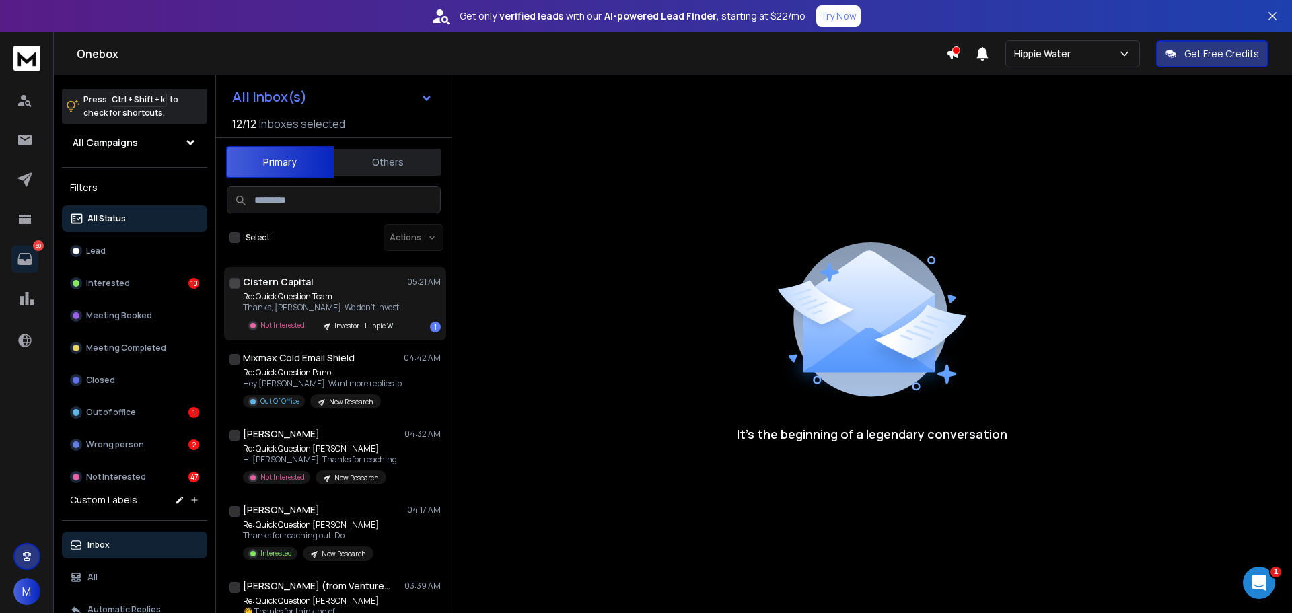
click at [308, 289] on div "Cistern Capital 05:21 AM Re: Quick Question Team Thanks, [PERSON_NAME]. We don'…" at bounding box center [342, 303] width 198 height 57
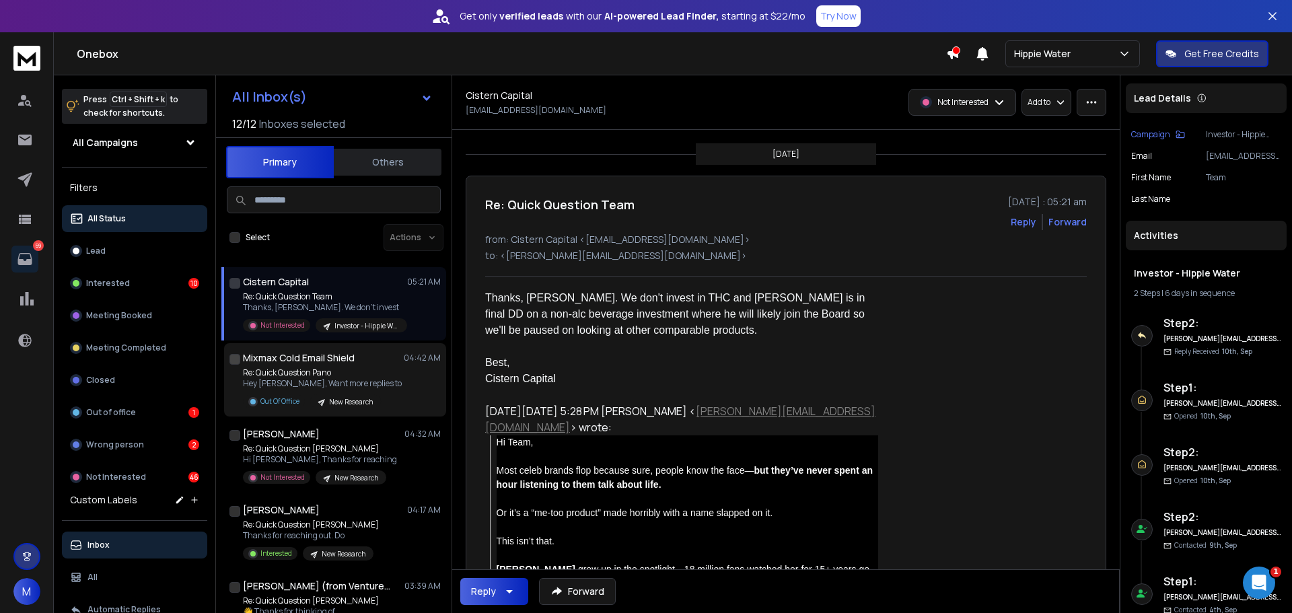
click at [365, 371] on p "Re: Quick Question Pano" at bounding box center [322, 372] width 159 height 11
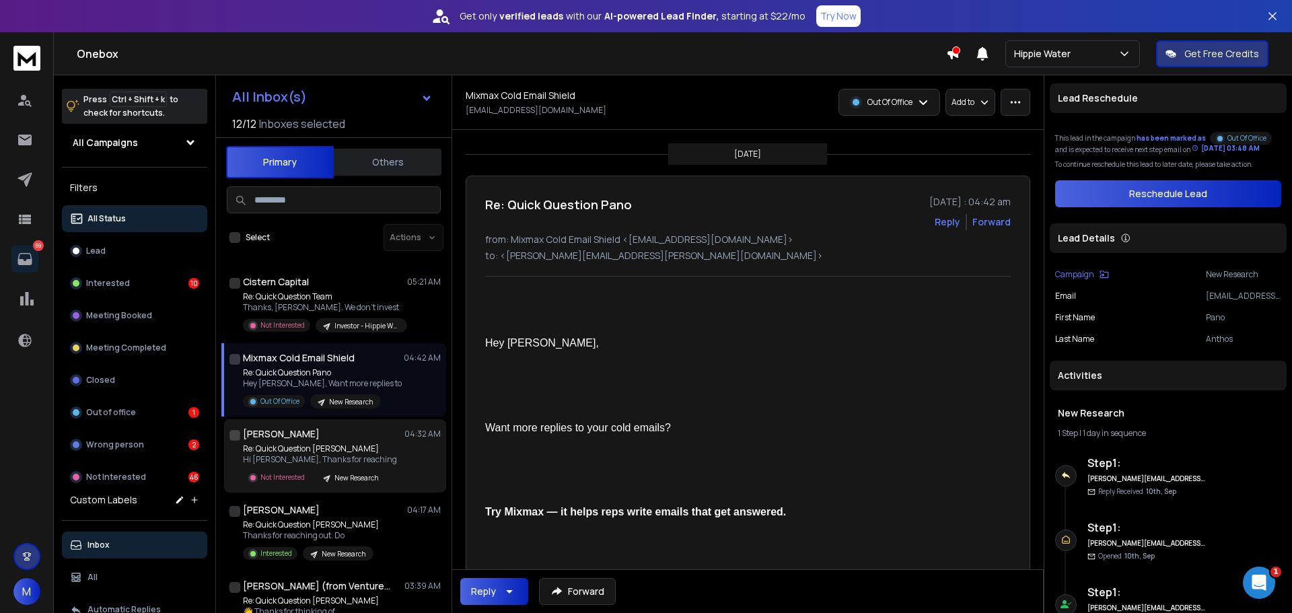
click at [376, 454] on p "Re: Quick Question [PERSON_NAME]" at bounding box center [320, 449] width 154 height 11
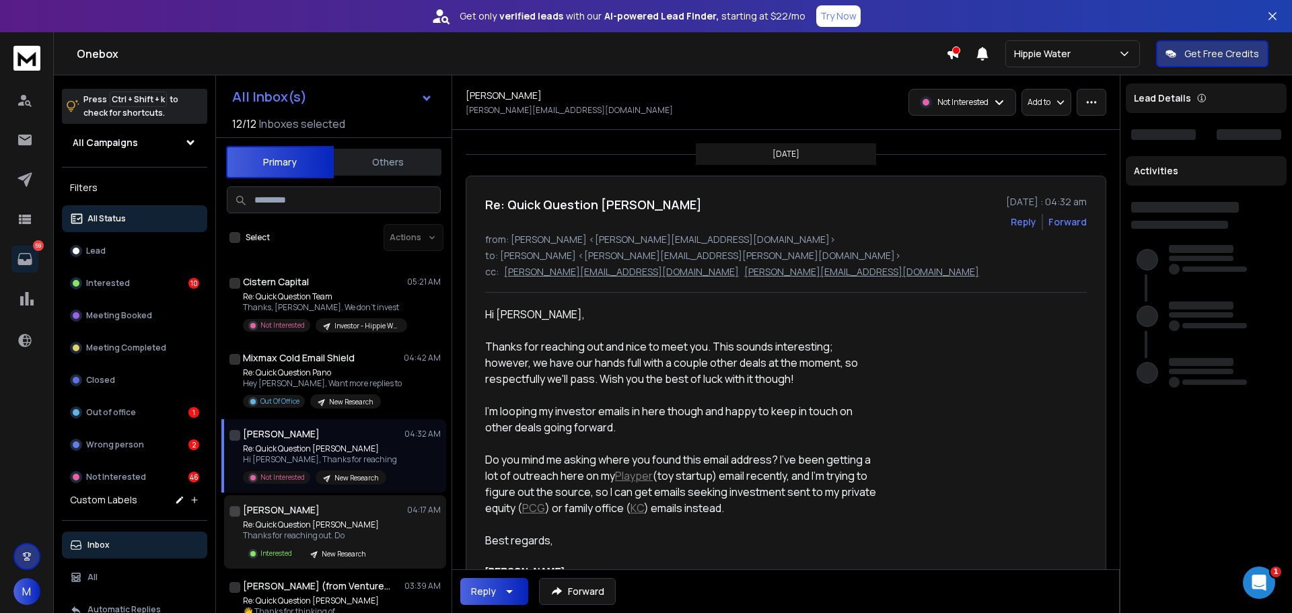
scroll to position [67, 0]
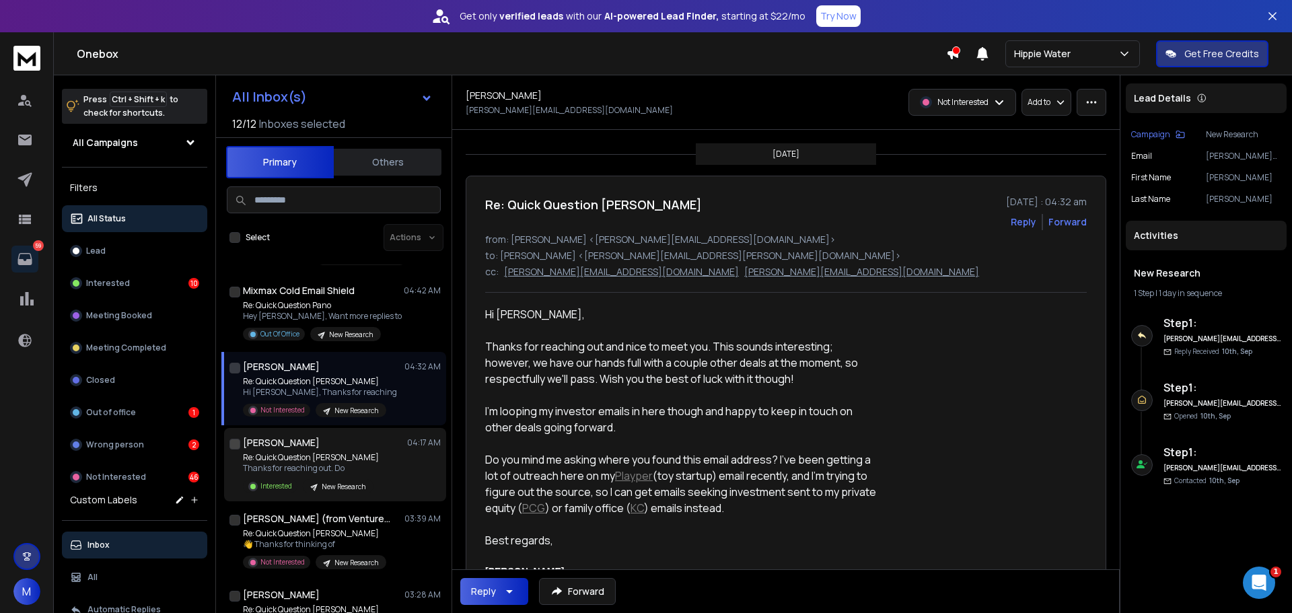
click at [365, 459] on p "Re: Quick Question [PERSON_NAME]" at bounding box center [311, 457] width 136 height 11
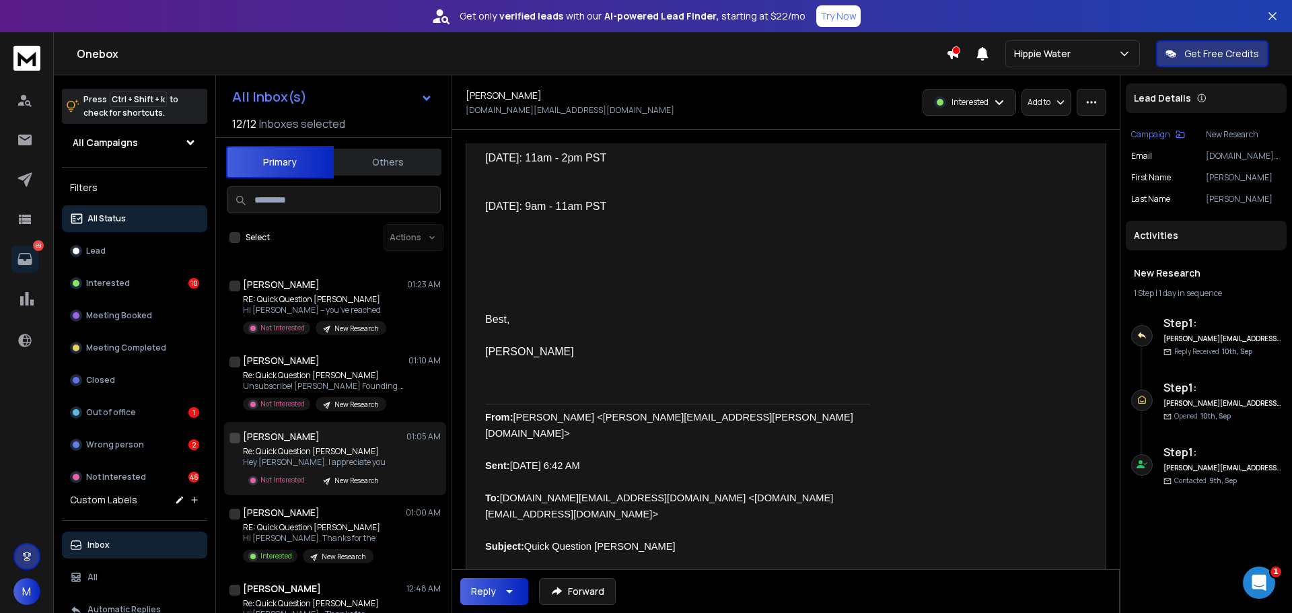
scroll to position [875, 0]
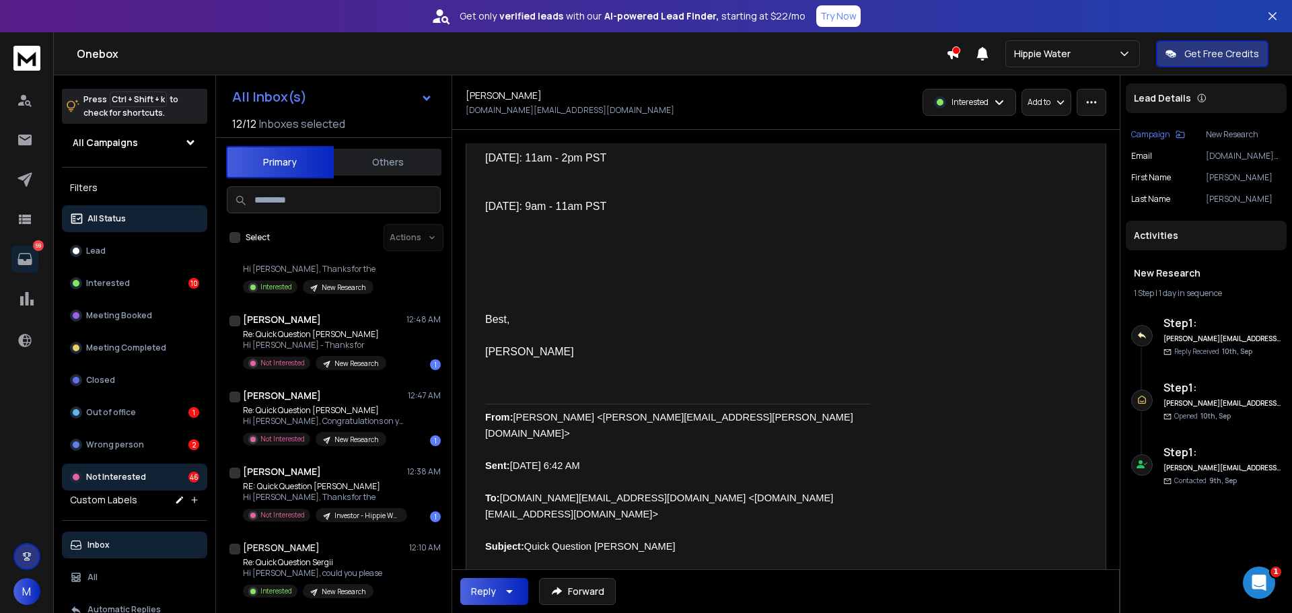
click at [130, 477] on p "Not Interested" at bounding box center [116, 477] width 60 height 11
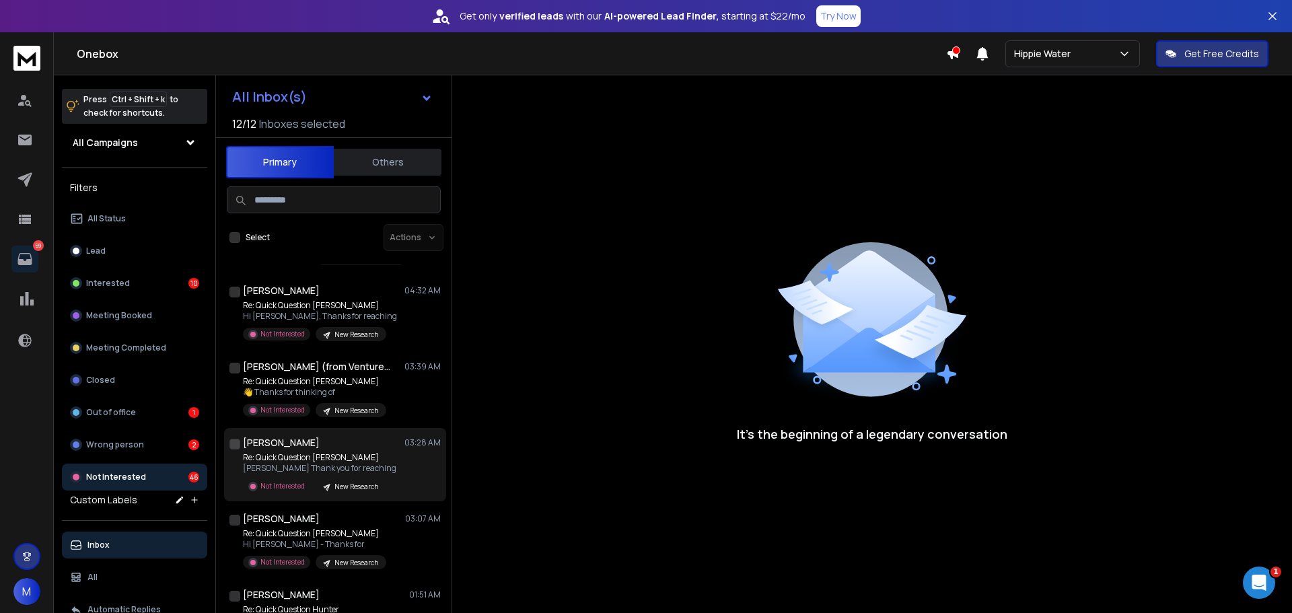
scroll to position [0, 0]
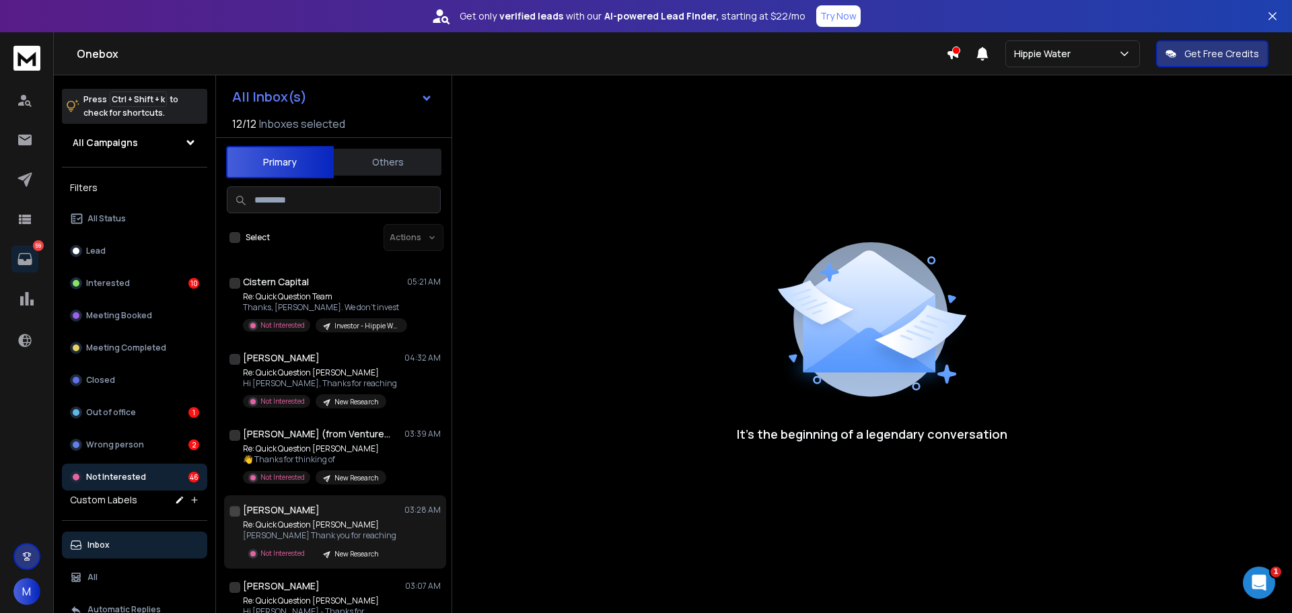
click at [235, 511] on button "button" at bounding box center [235, 511] width 11 height 11
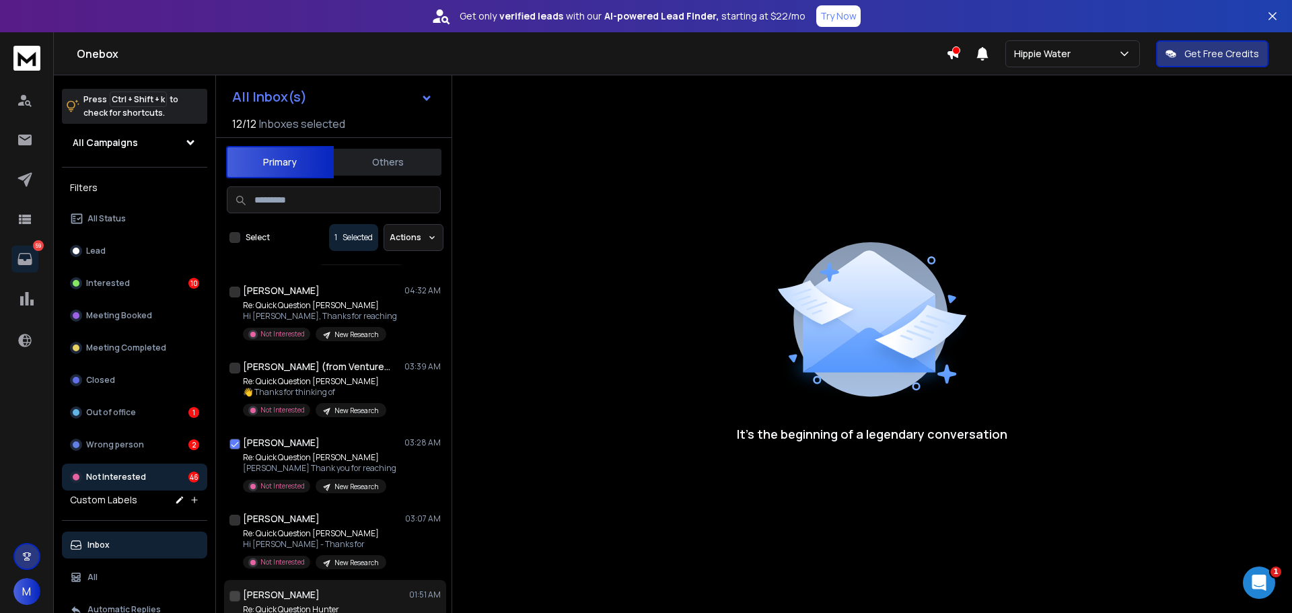
scroll to position [202, 0]
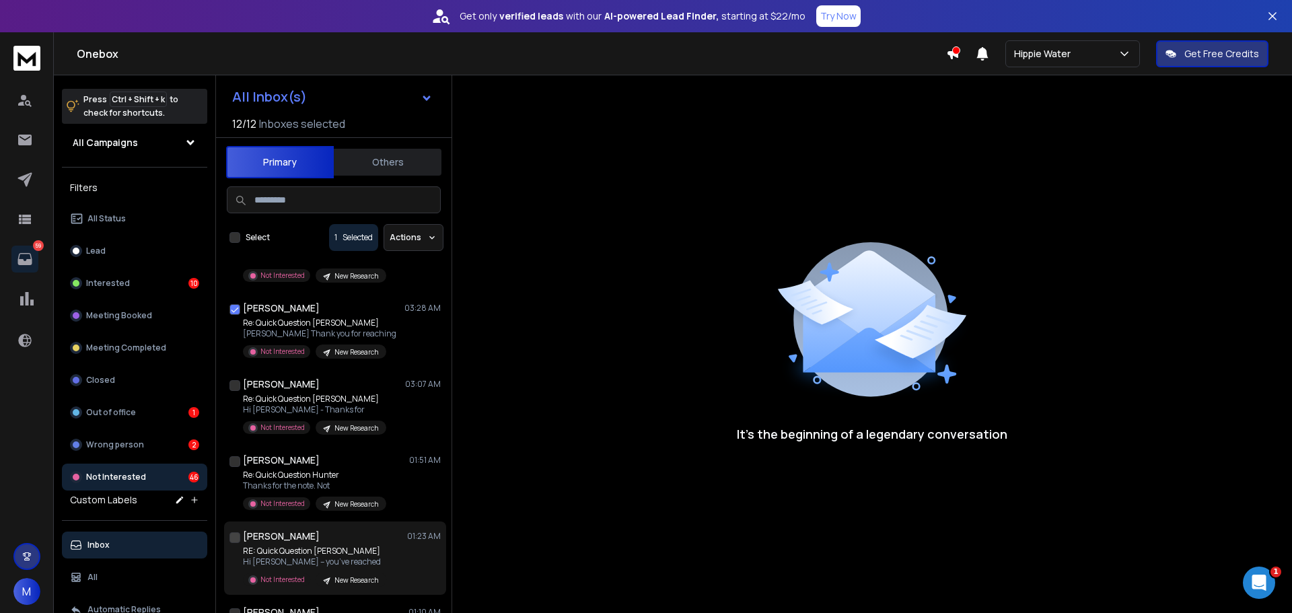
click at [236, 540] on button "button" at bounding box center [235, 537] width 11 height 11
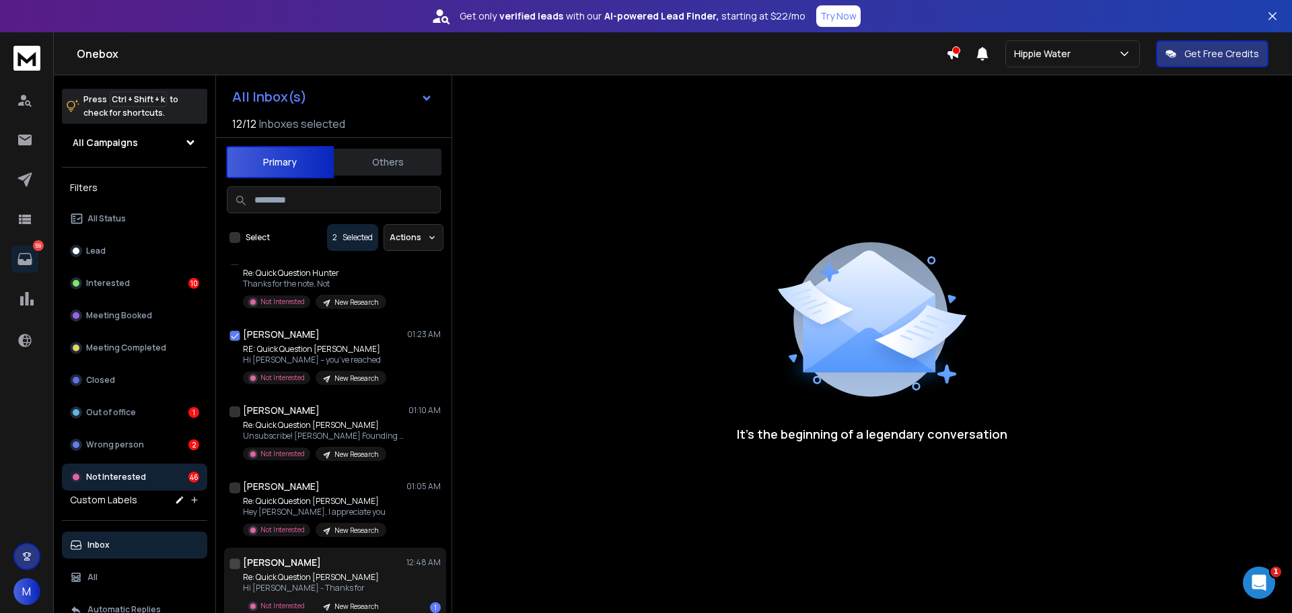
click at [236, 565] on button "button" at bounding box center [235, 564] width 11 height 11
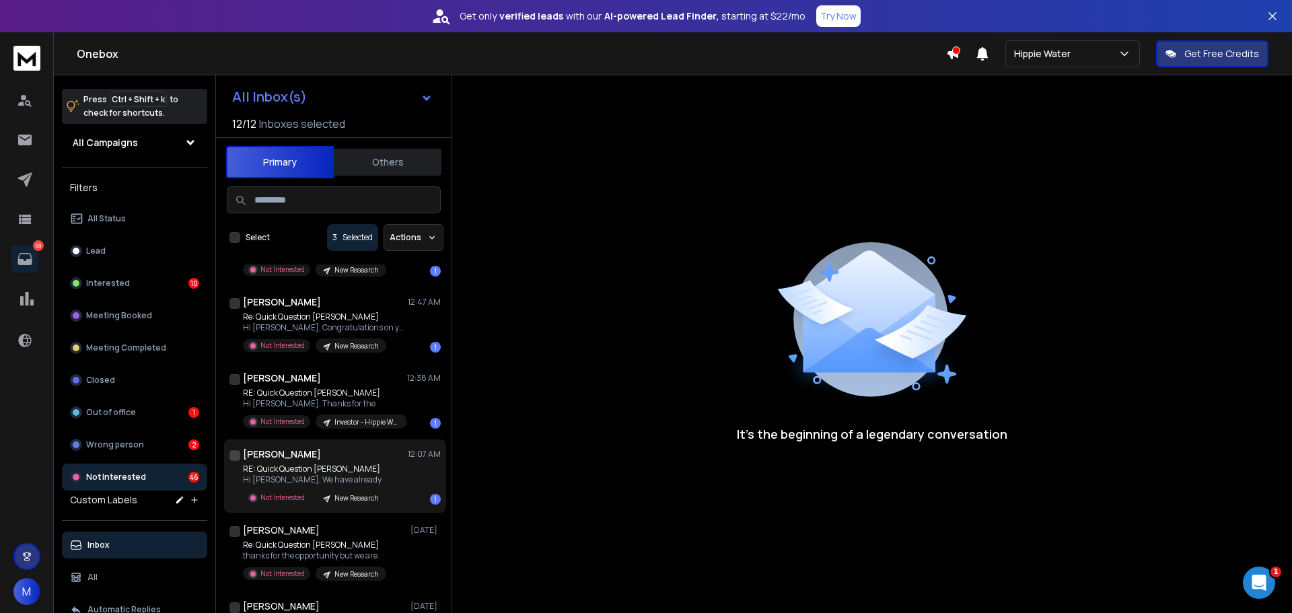
scroll to position [673, 0]
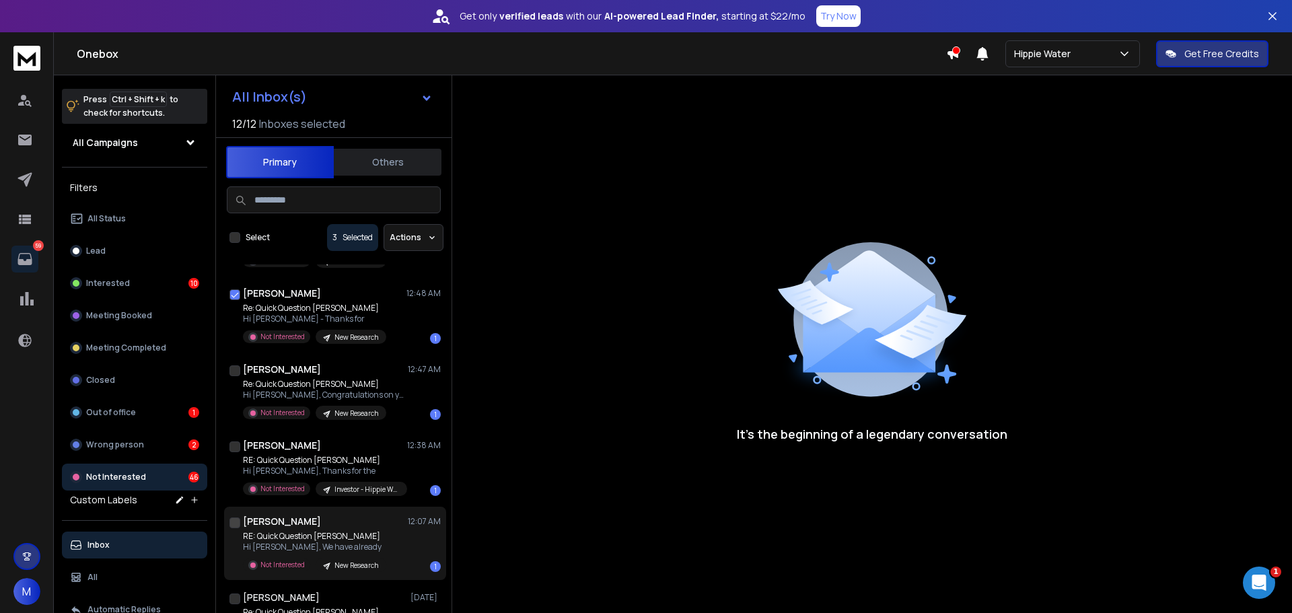
click at [234, 520] on button "button" at bounding box center [235, 523] width 11 height 11
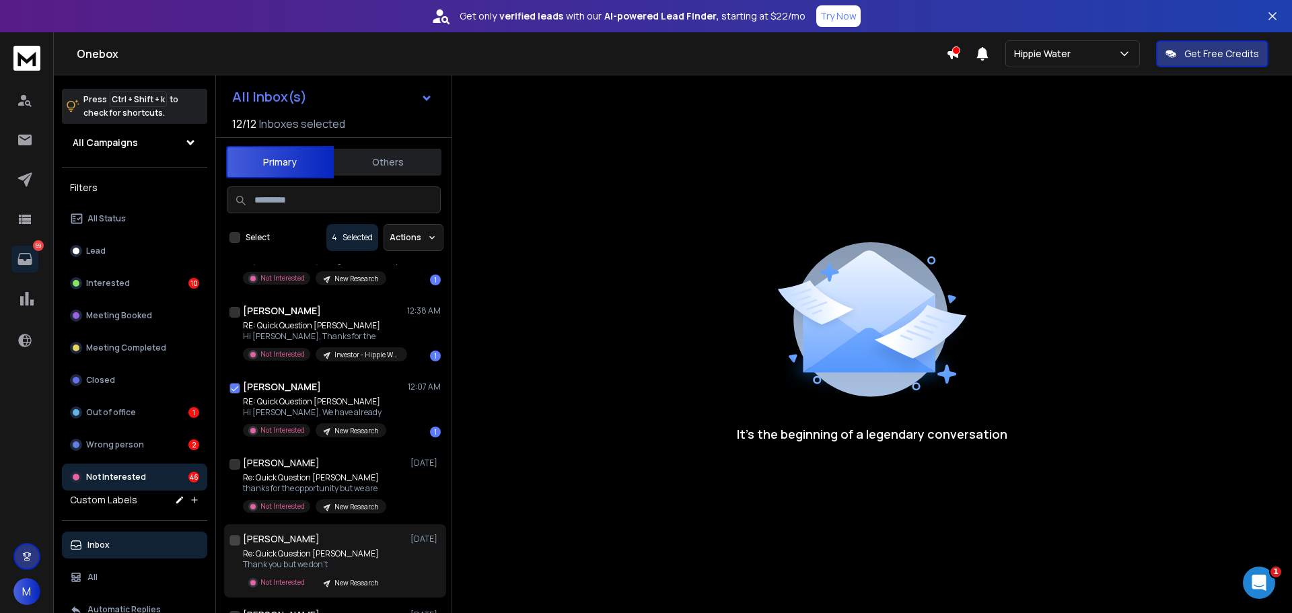
scroll to position [875, 0]
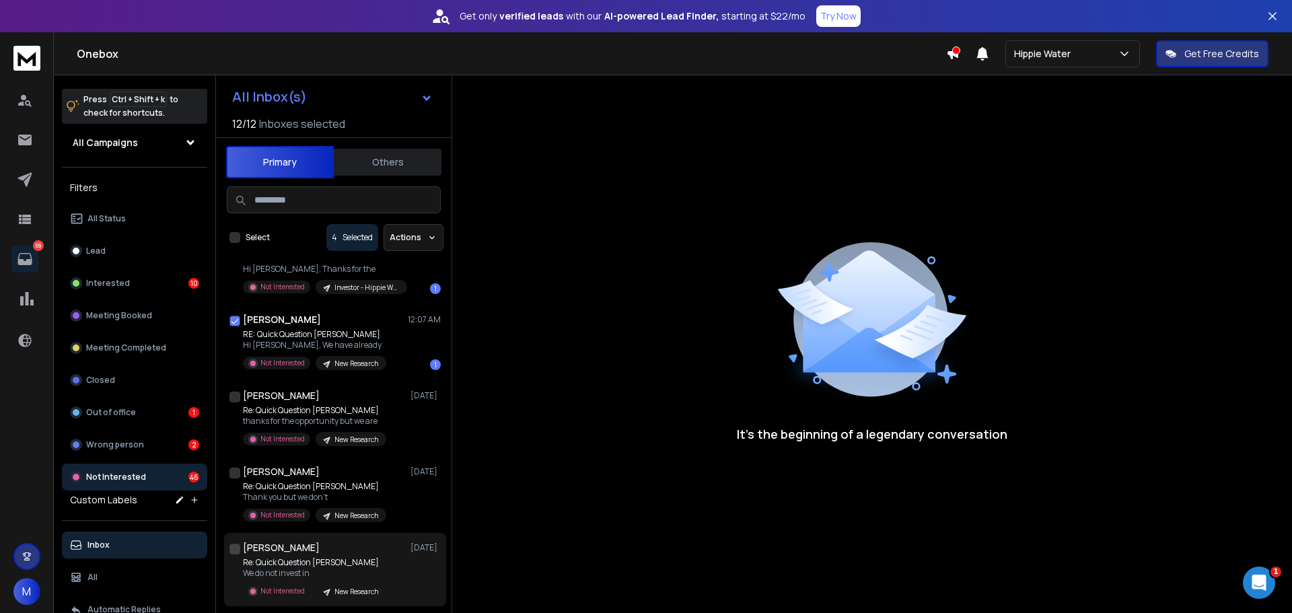
click at [237, 547] on button "button" at bounding box center [235, 549] width 11 height 11
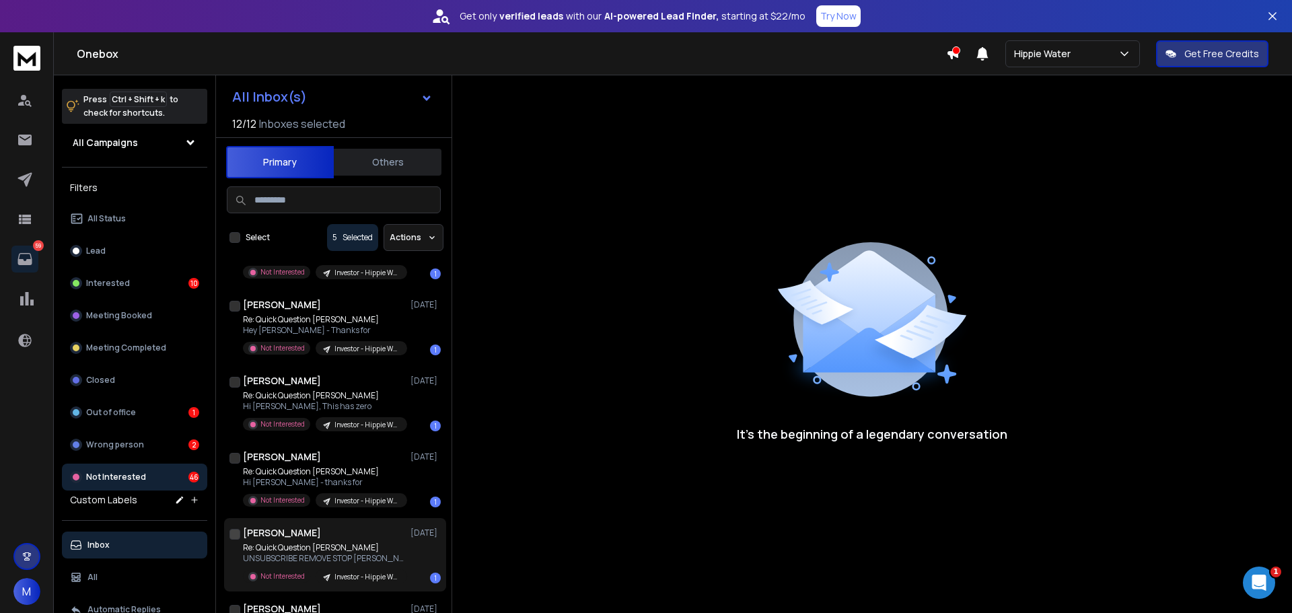
scroll to position [1481, 0]
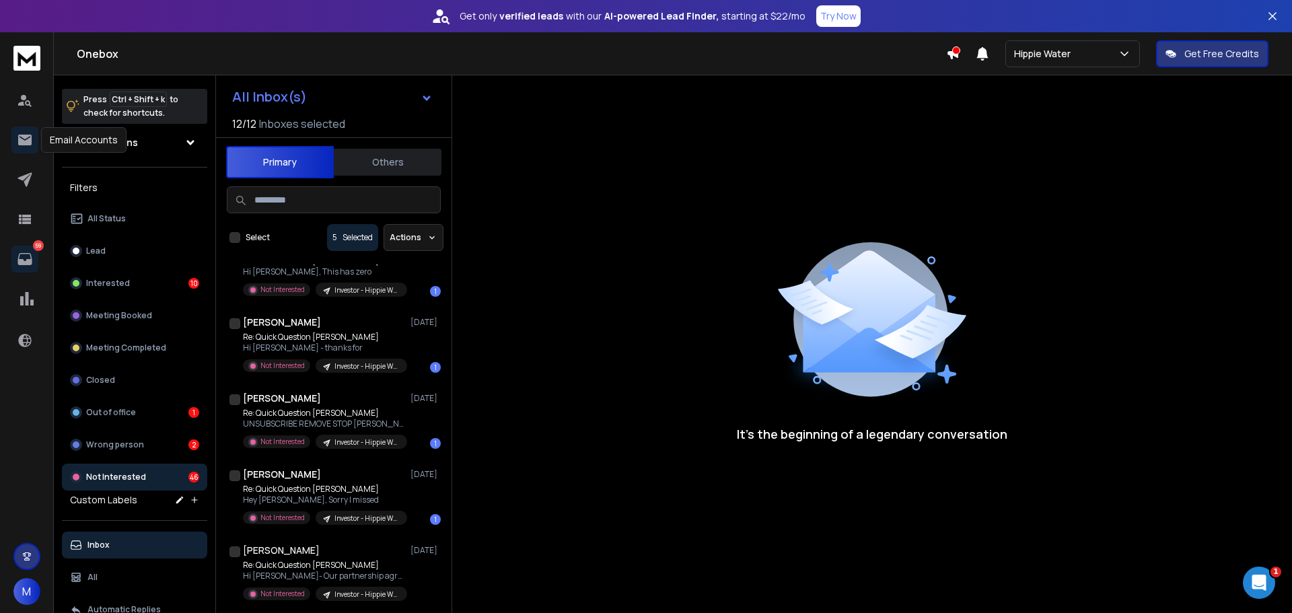
click at [27, 135] on icon at bounding box center [24, 140] width 13 height 11
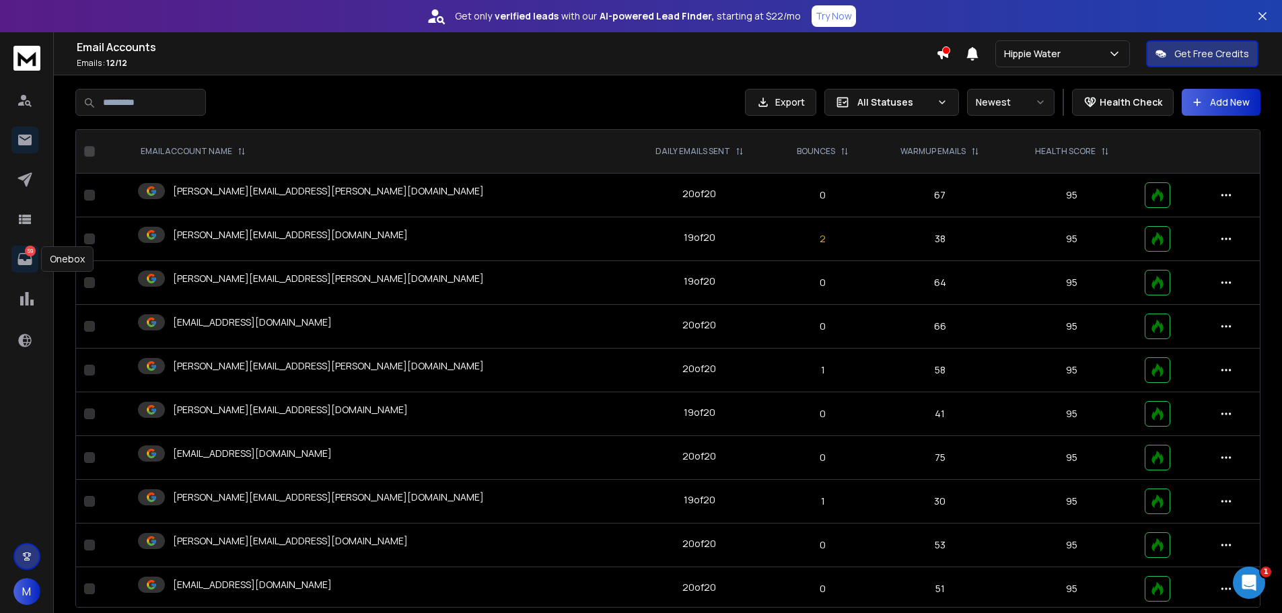
click at [30, 254] on p "59" at bounding box center [30, 251] width 11 height 11
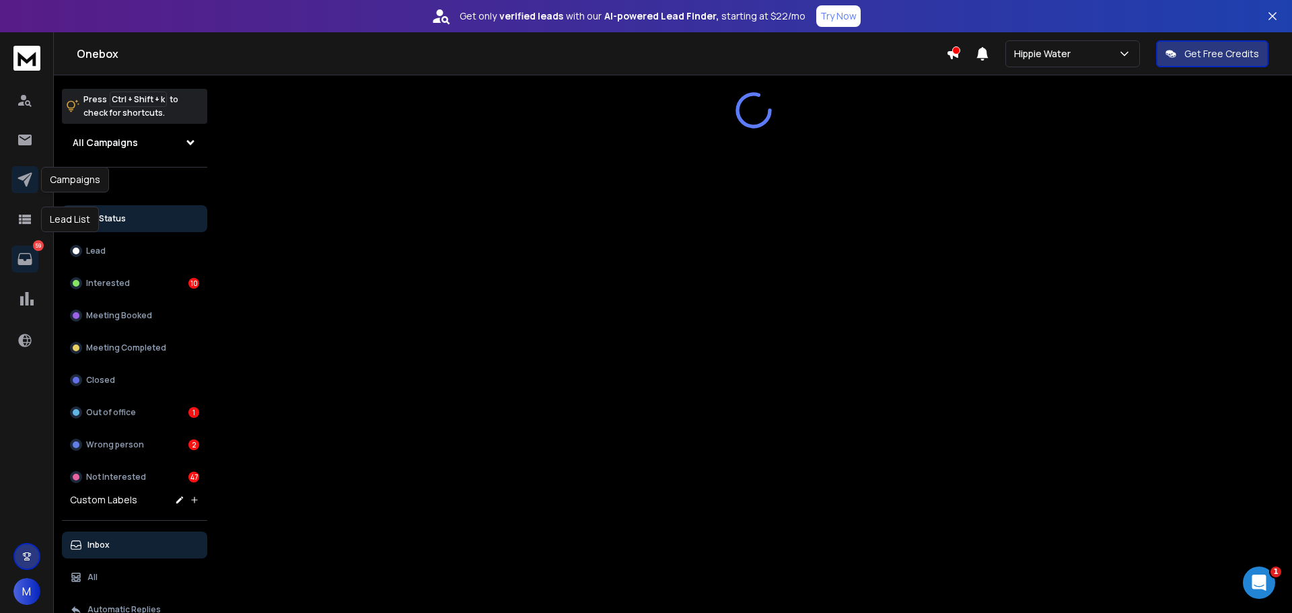
click at [32, 176] on icon at bounding box center [25, 180] width 16 height 16
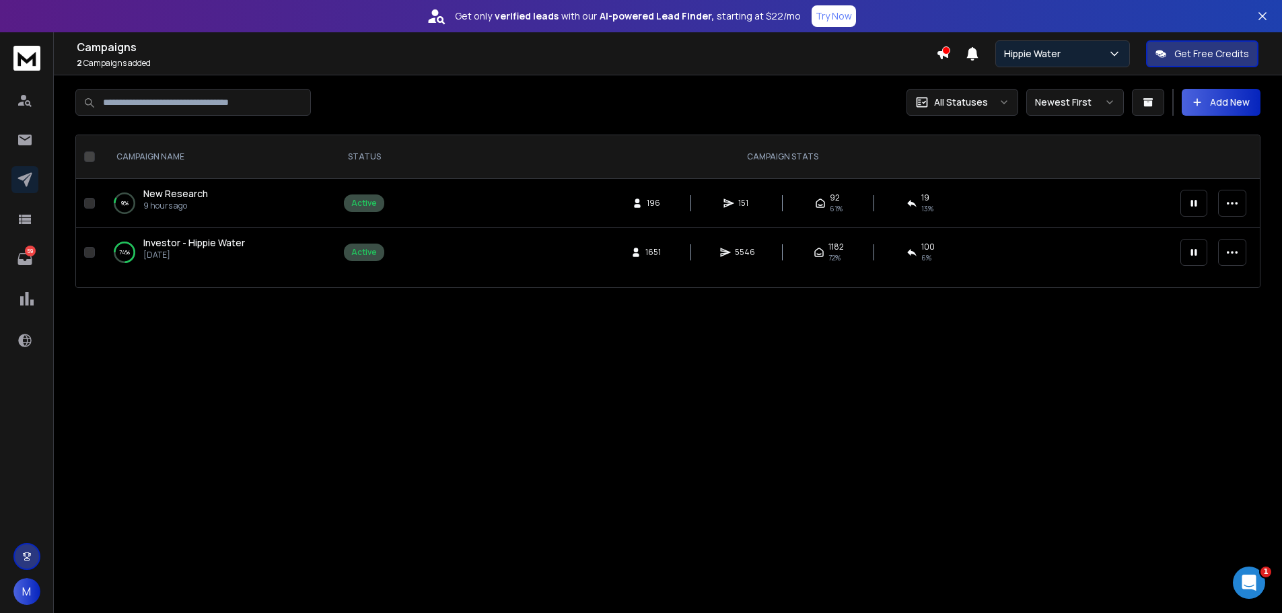
click at [1076, 55] on div "Hippie Water" at bounding box center [1062, 53] width 117 height 13
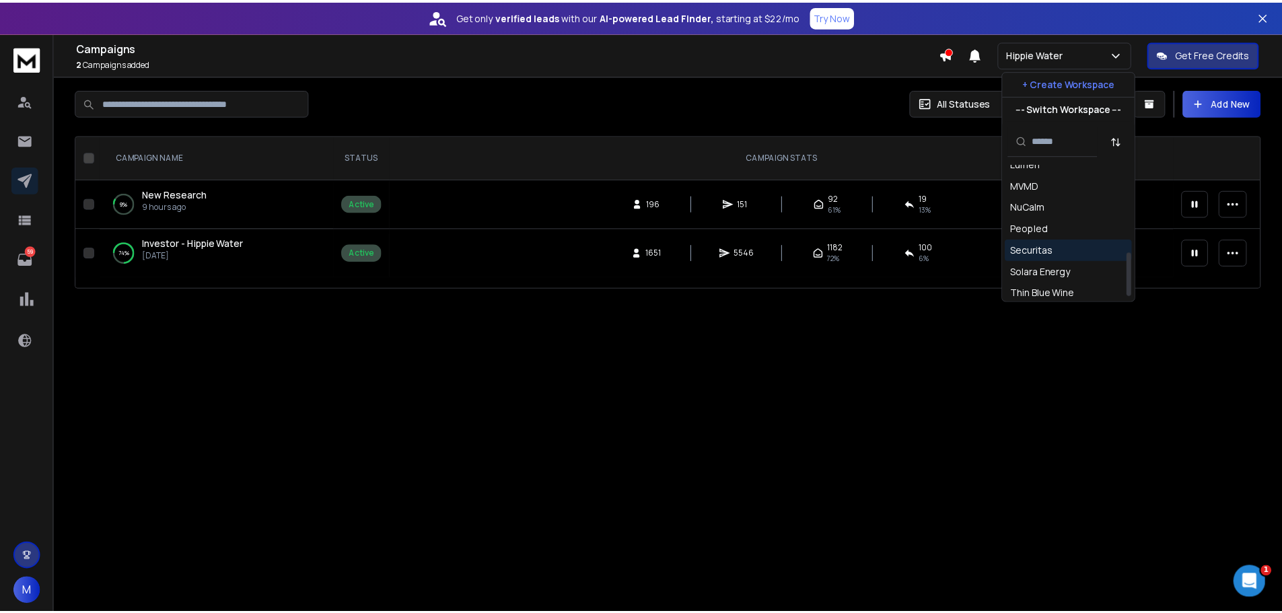
scroll to position [275, 0]
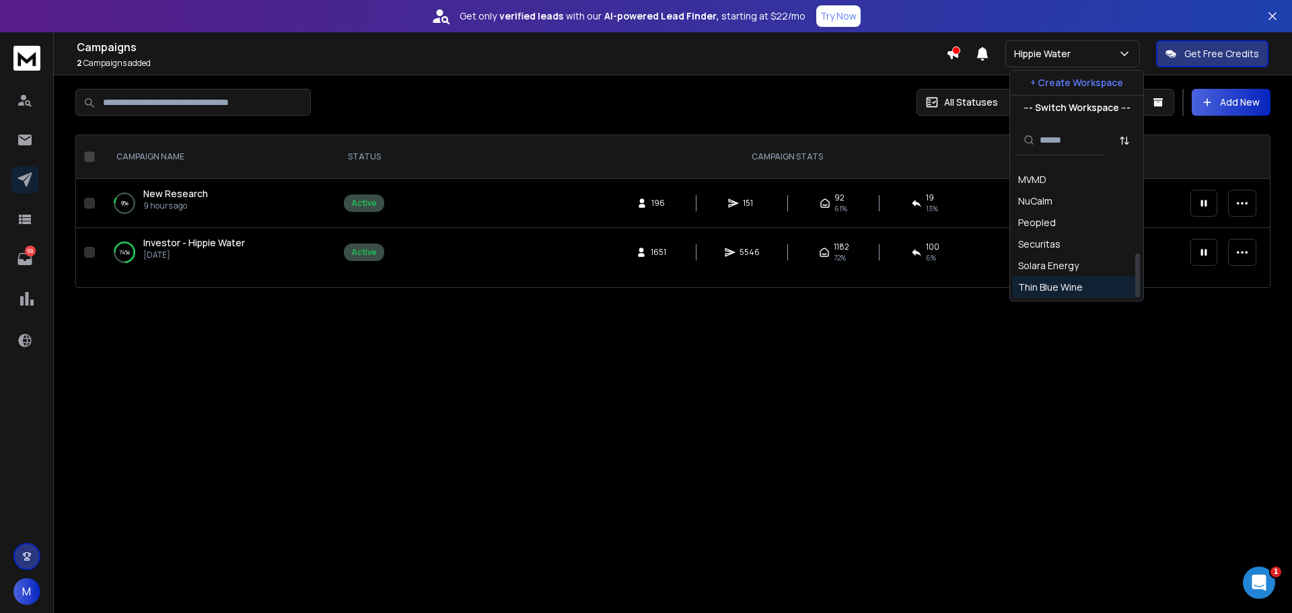
click at [1068, 281] on div "Thin Blue Wine" at bounding box center [1050, 287] width 65 height 13
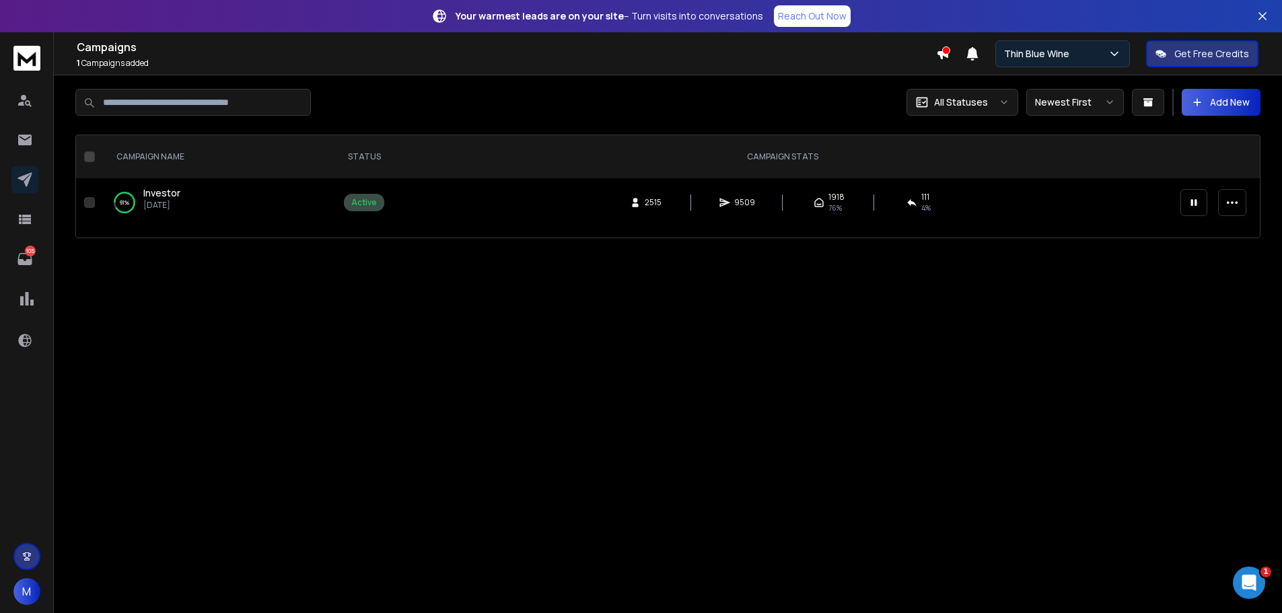
click at [1081, 51] on div "Thin Blue Wine" at bounding box center [1062, 53] width 117 height 13
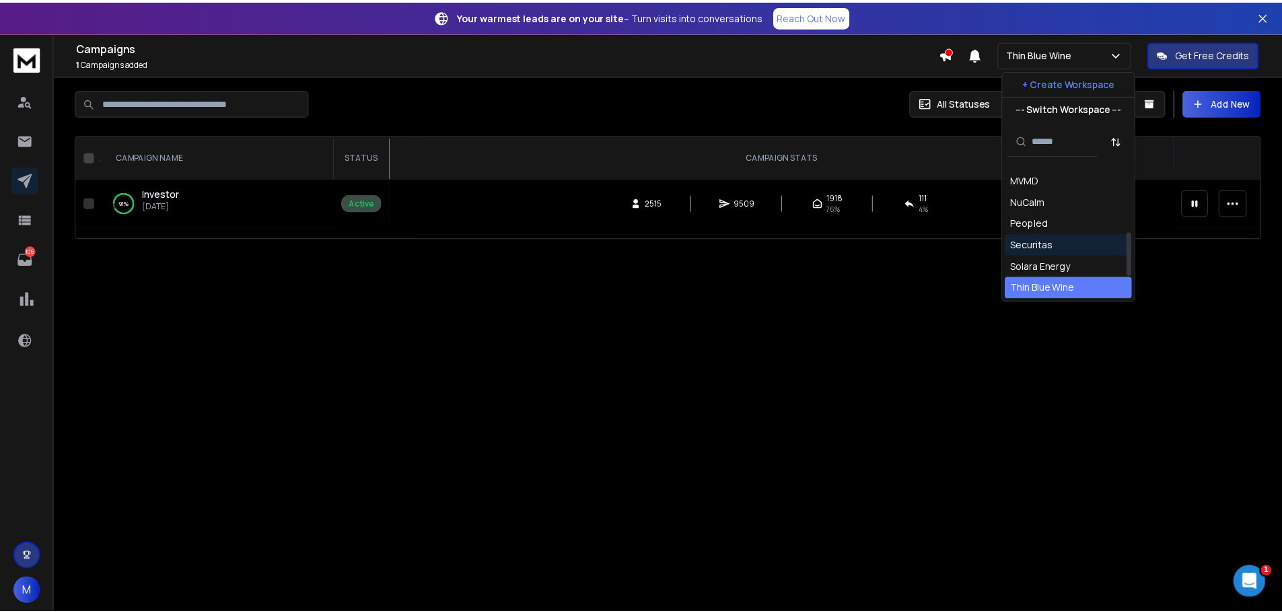
scroll to position [207, 0]
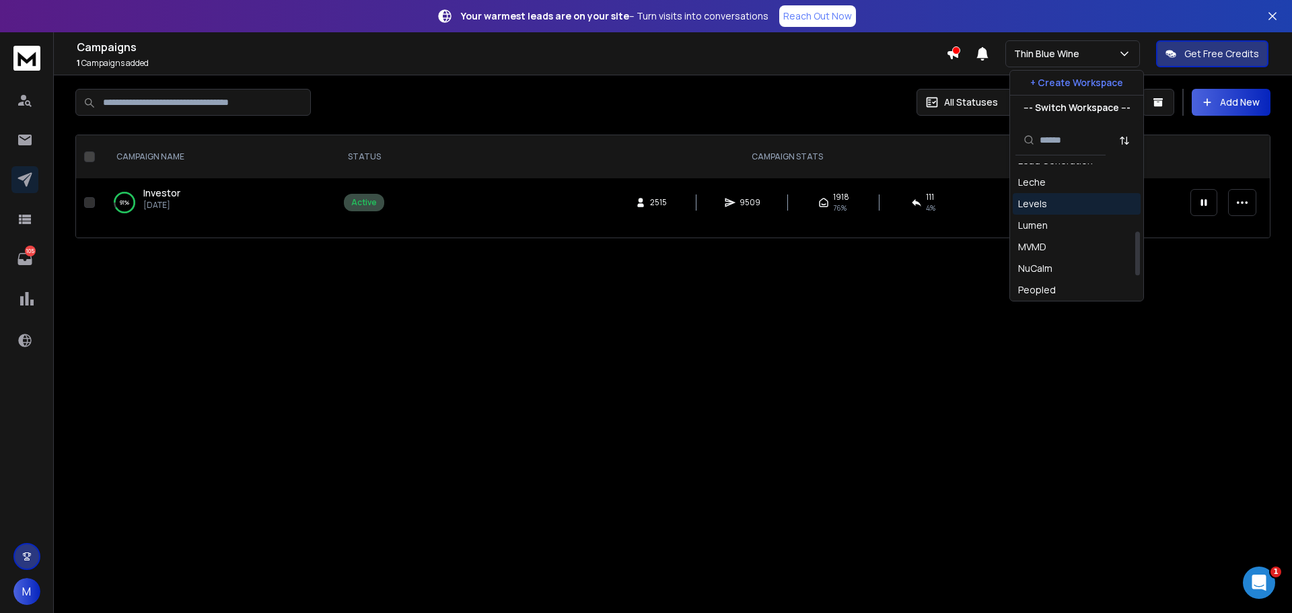
click at [1062, 199] on div "Levels" at bounding box center [1077, 204] width 128 height 22
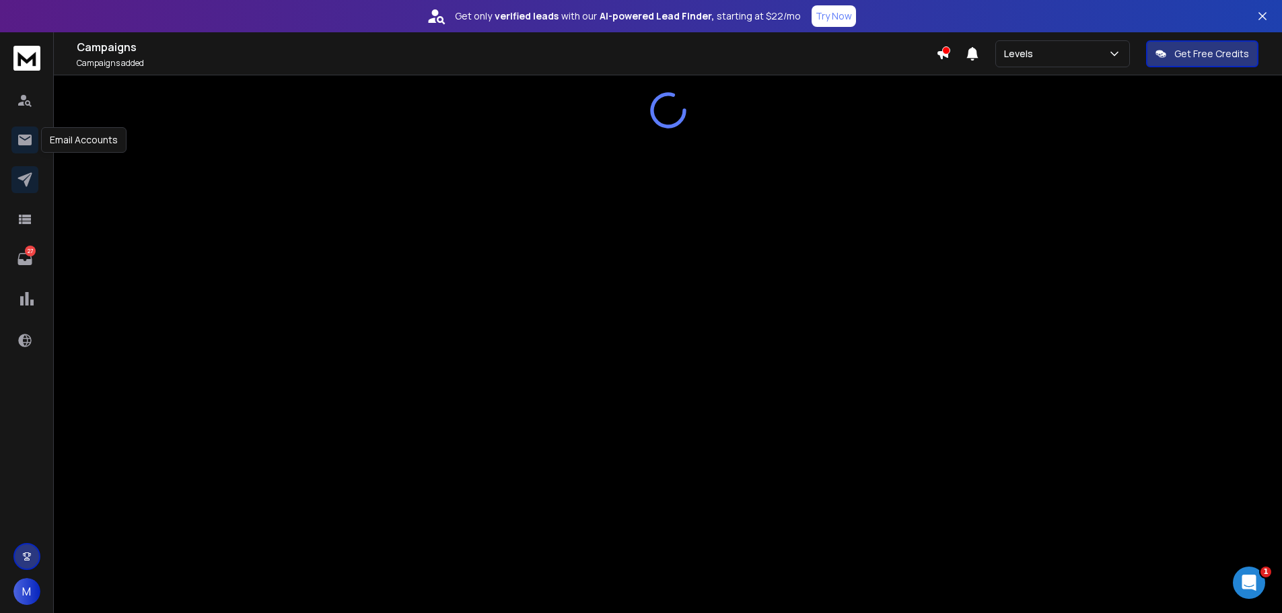
click at [30, 139] on icon at bounding box center [24, 140] width 13 height 11
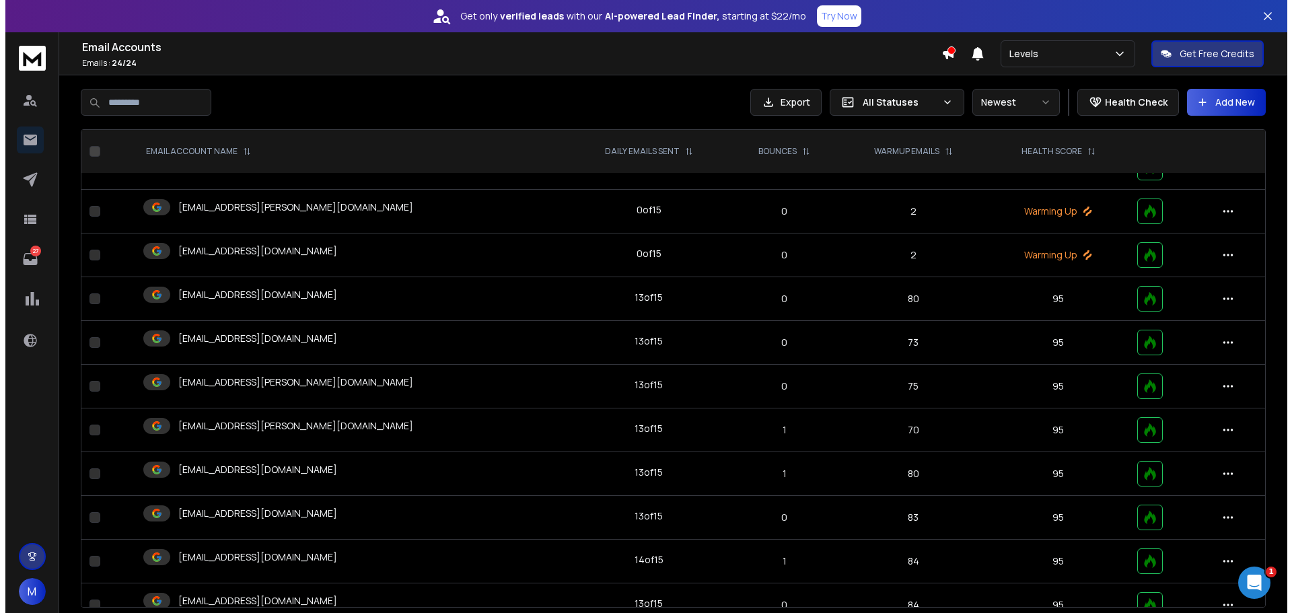
scroll to position [21, 0]
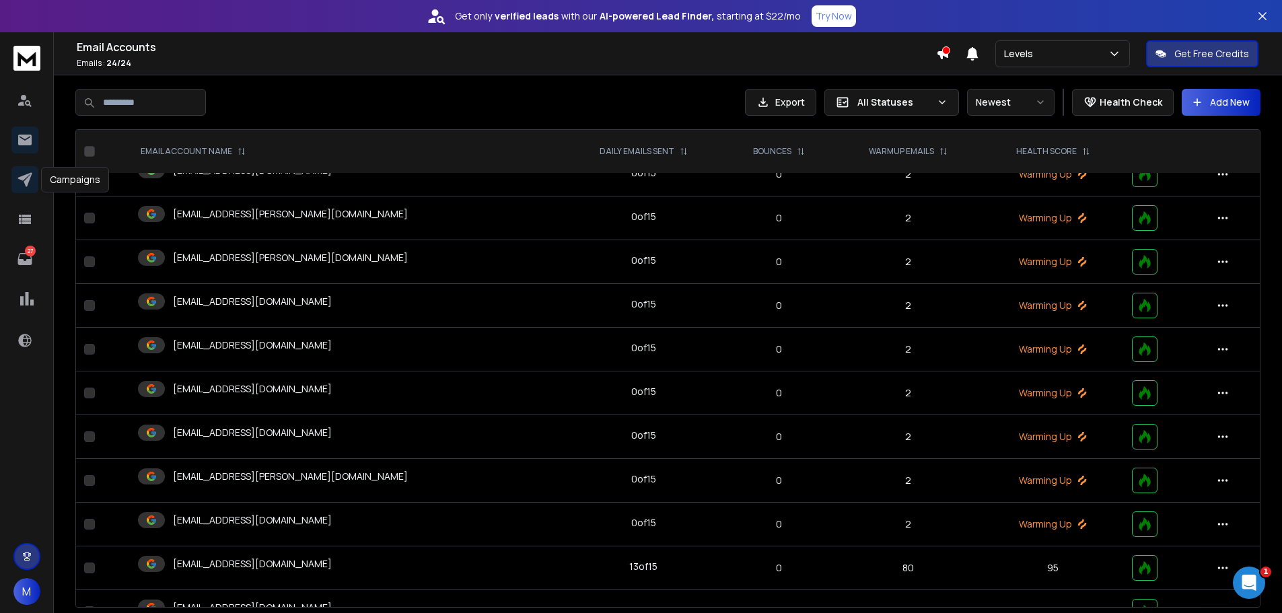
click at [27, 184] on icon at bounding box center [24, 179] width 14 height 14
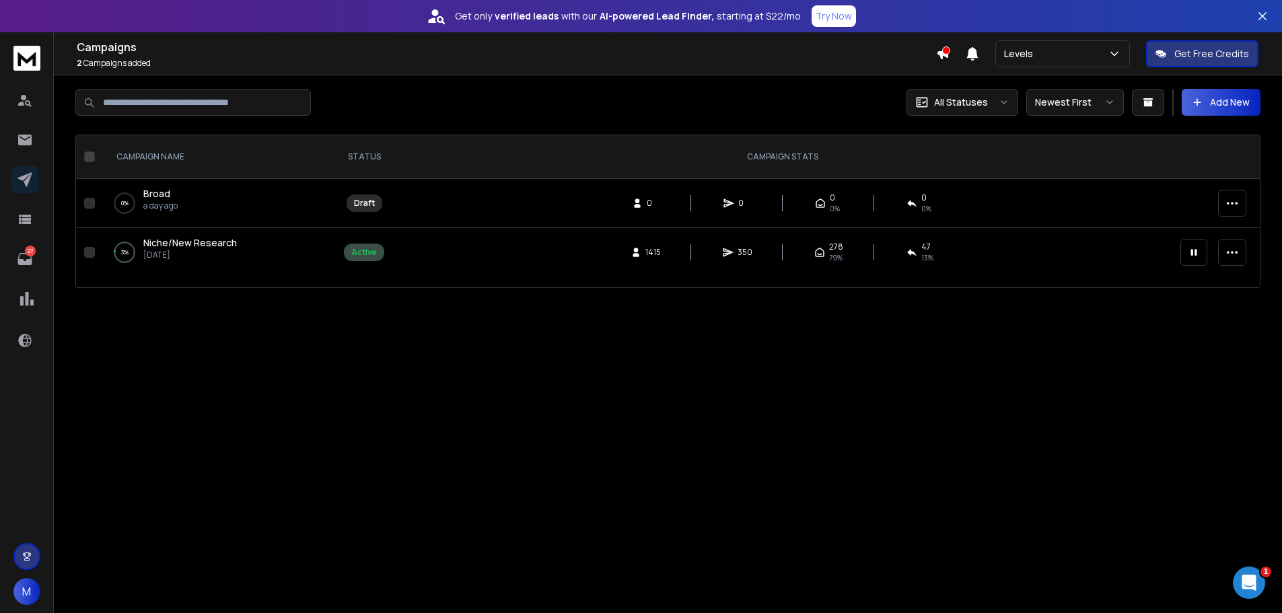
click at [552, 256] on div "1415 350 278 79 % 47 13 %" at bounding box center [782, 253] width 764 height 22
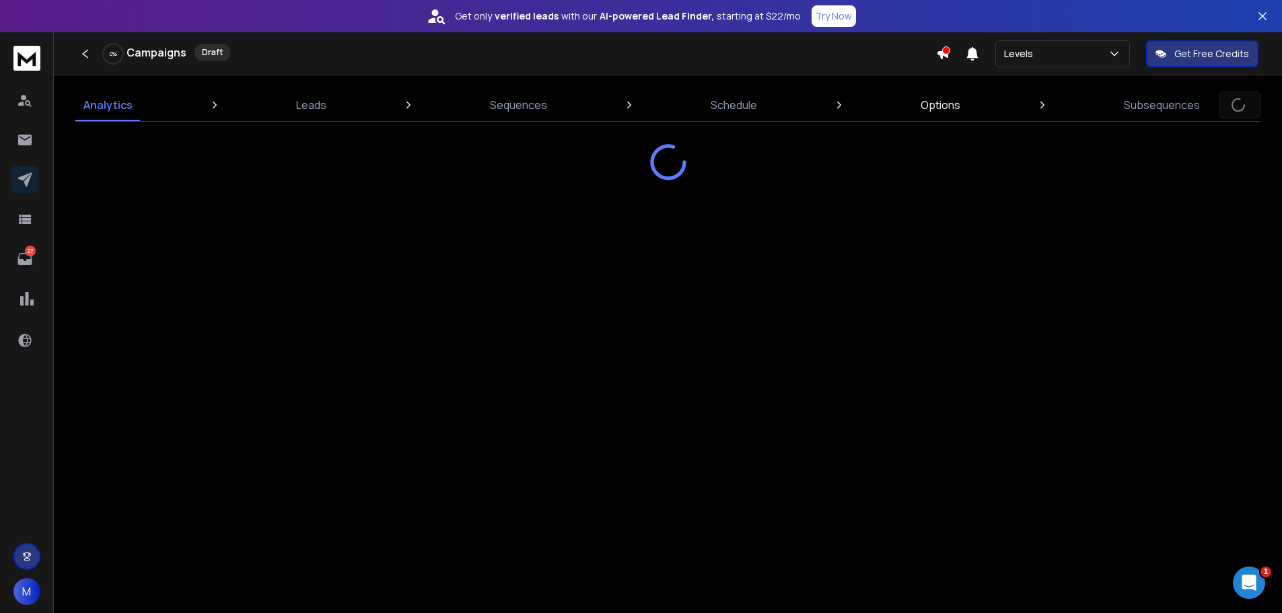
click at [948, 102] on p "Options" at bounding box center [941, 105] width 40 height 16
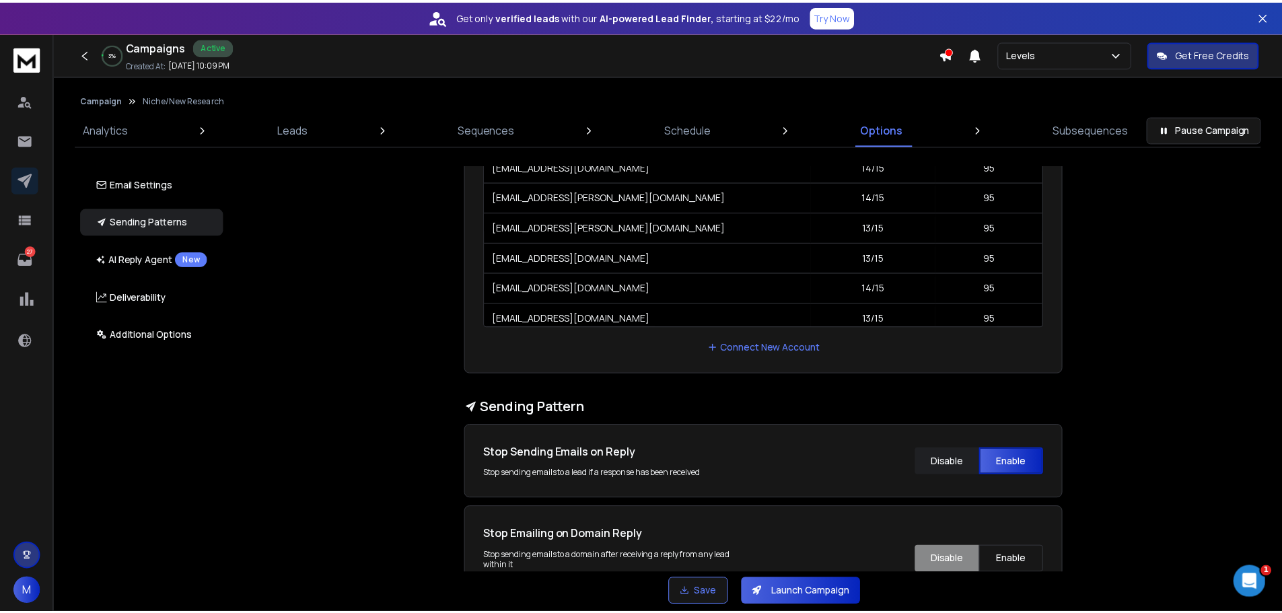
scroll to position [413, 0]
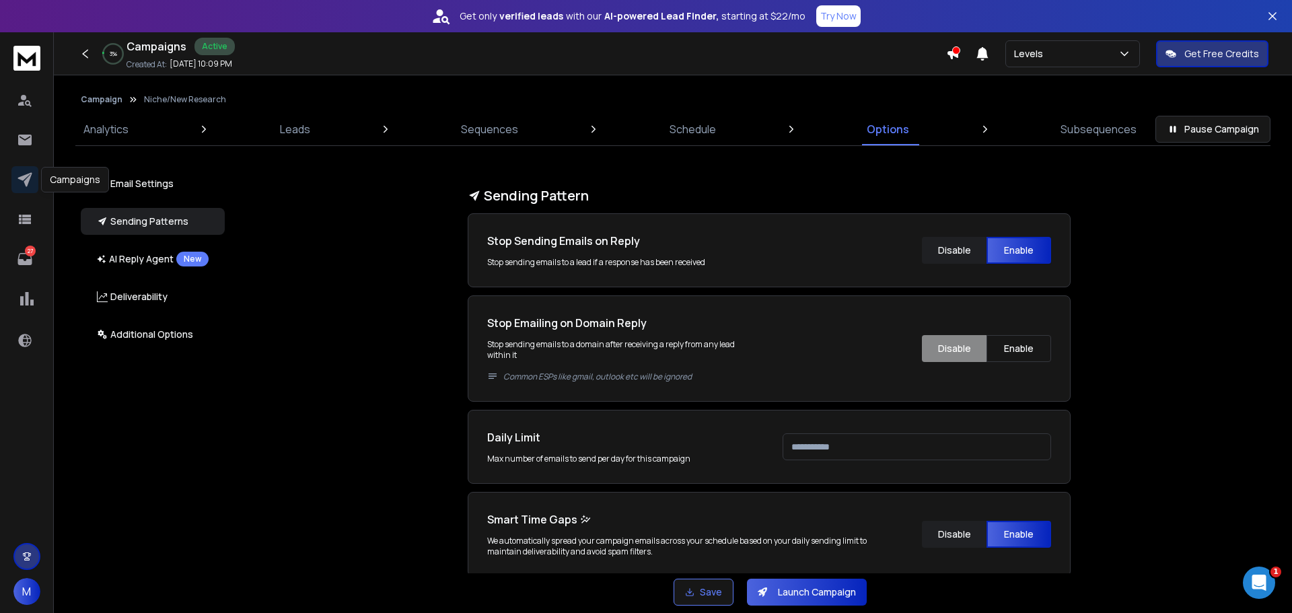
click at [28, 184] on icon at bounding box center [25, 180] width 16 height 16
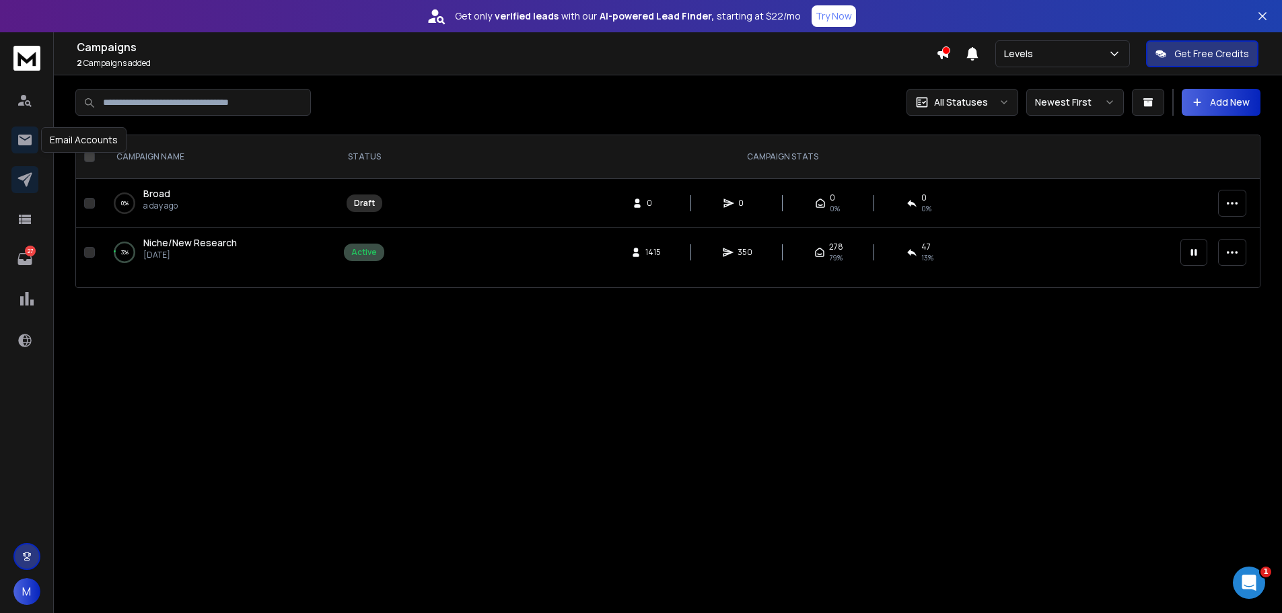
click at [26, 141] on icon at bounding box center [24, 140] width 13 height 11
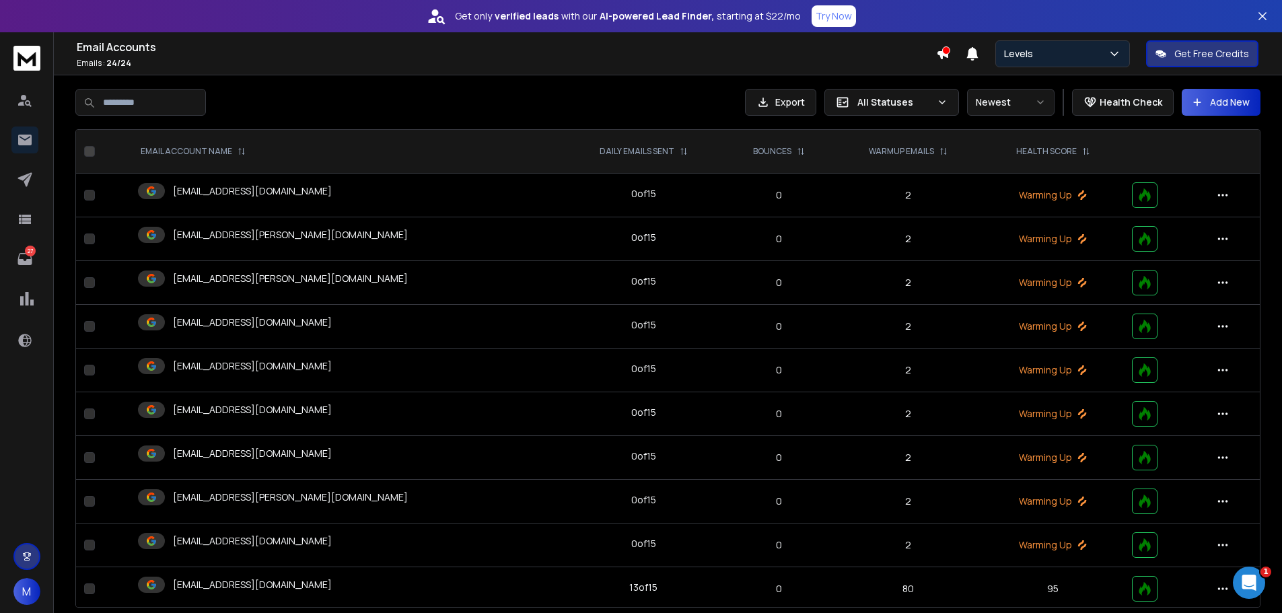
click at [1018, 54] on p "Levels" at bounding box center [1021, 53] width 34 height 13
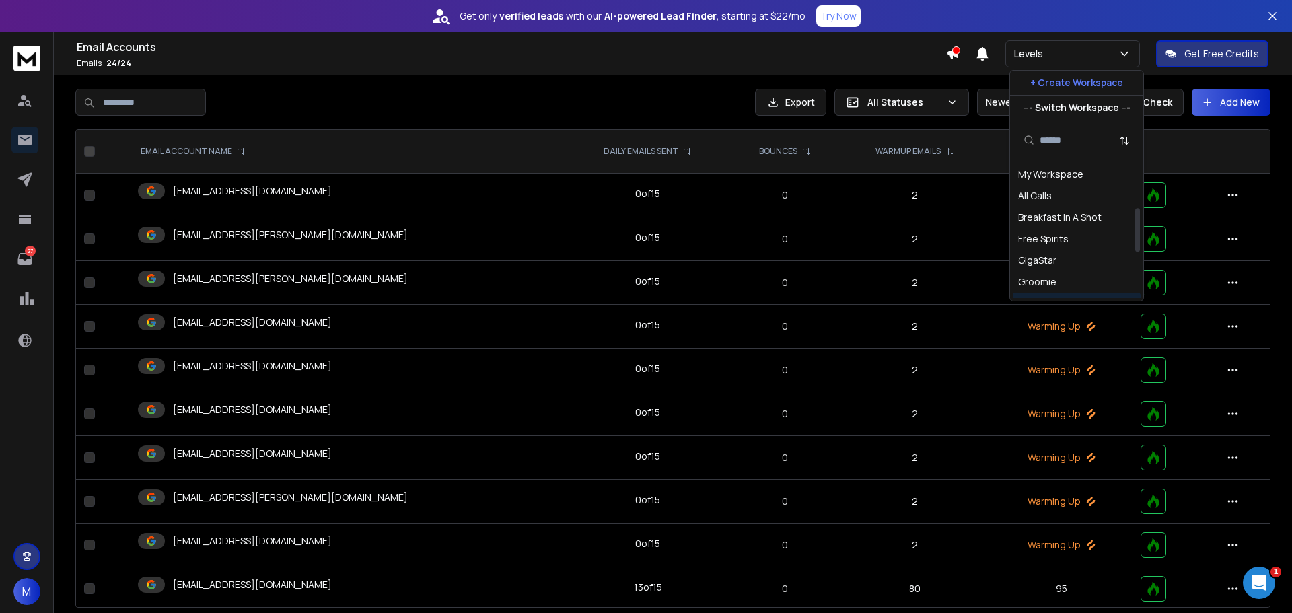
scroll to position [135, 0]
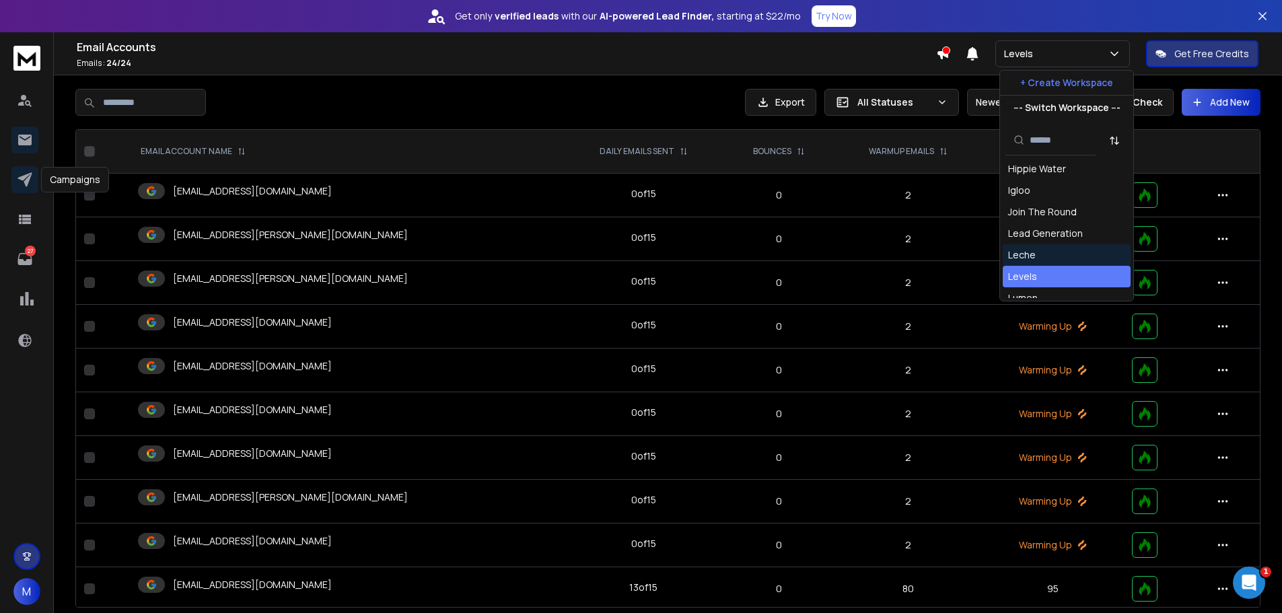
click at [24, 178] on icon at bounding box center [24, 179] width 14 height 14
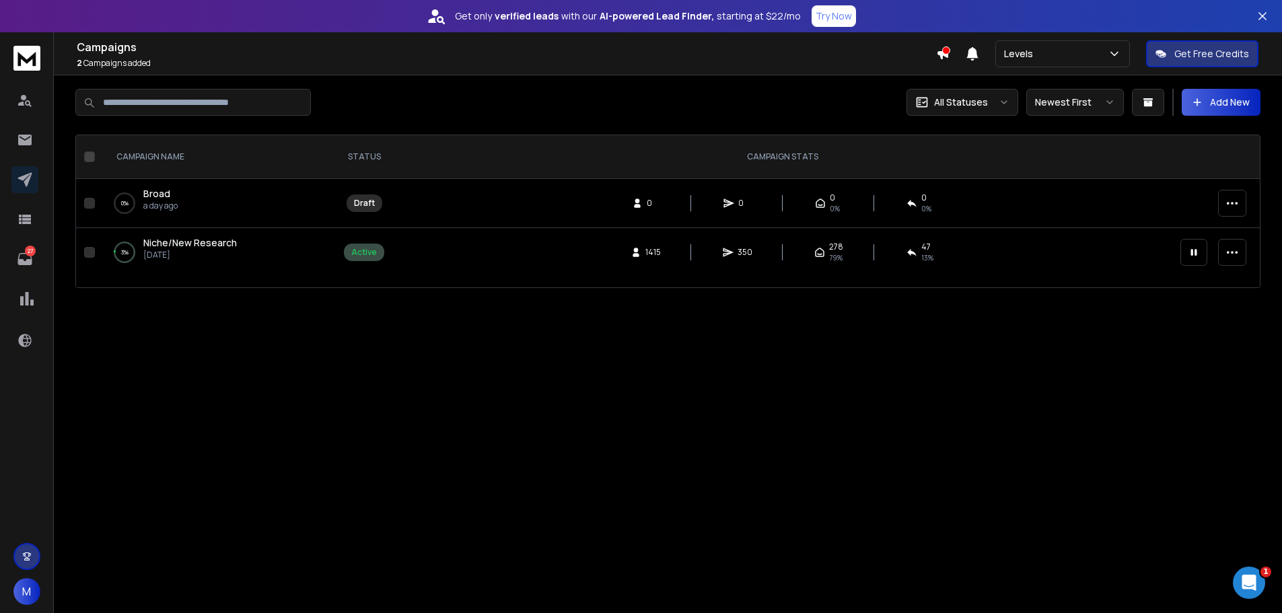
click at [513, 252] on div "1415 350 278 79 % 47 13 %" at bounding box center [782, 253] width 764 height 22
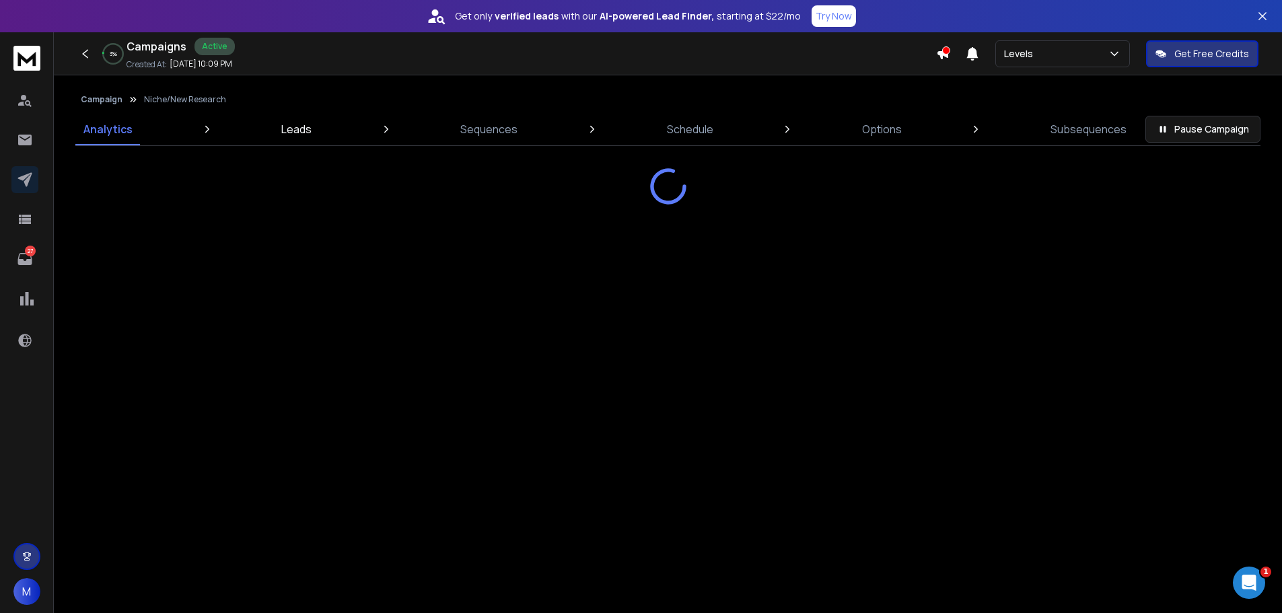
click at [289, 133] on p "Leads" at bounding box center [296, 129] width 30 height 16
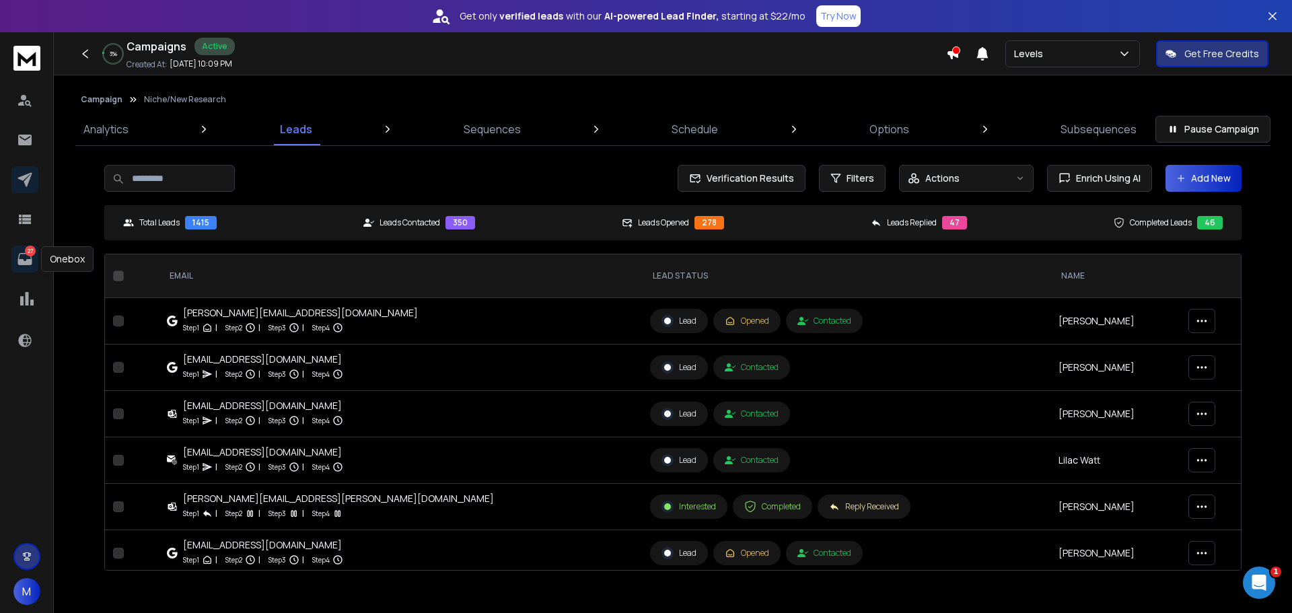
click at [24, 260] on icon at bounding box center [25, 259] width 16 height 16
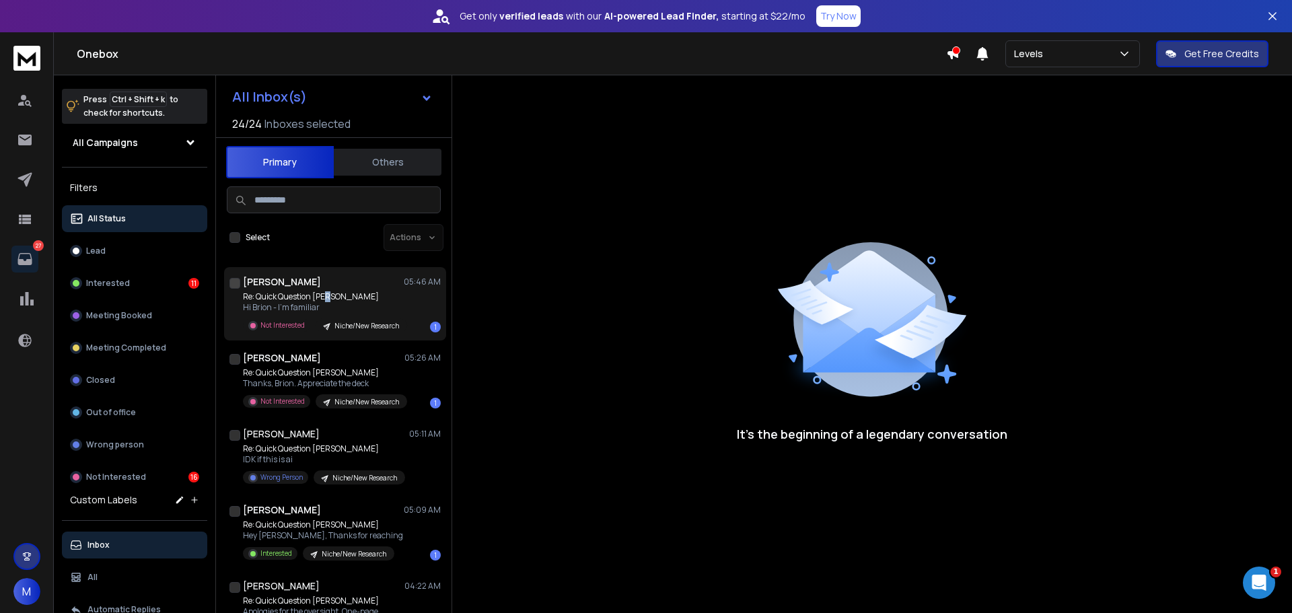
click at [332, 297] on p "Re: Quick Question [PERSON_NAME]" at bounding box center [324, 296] width 162 height 11
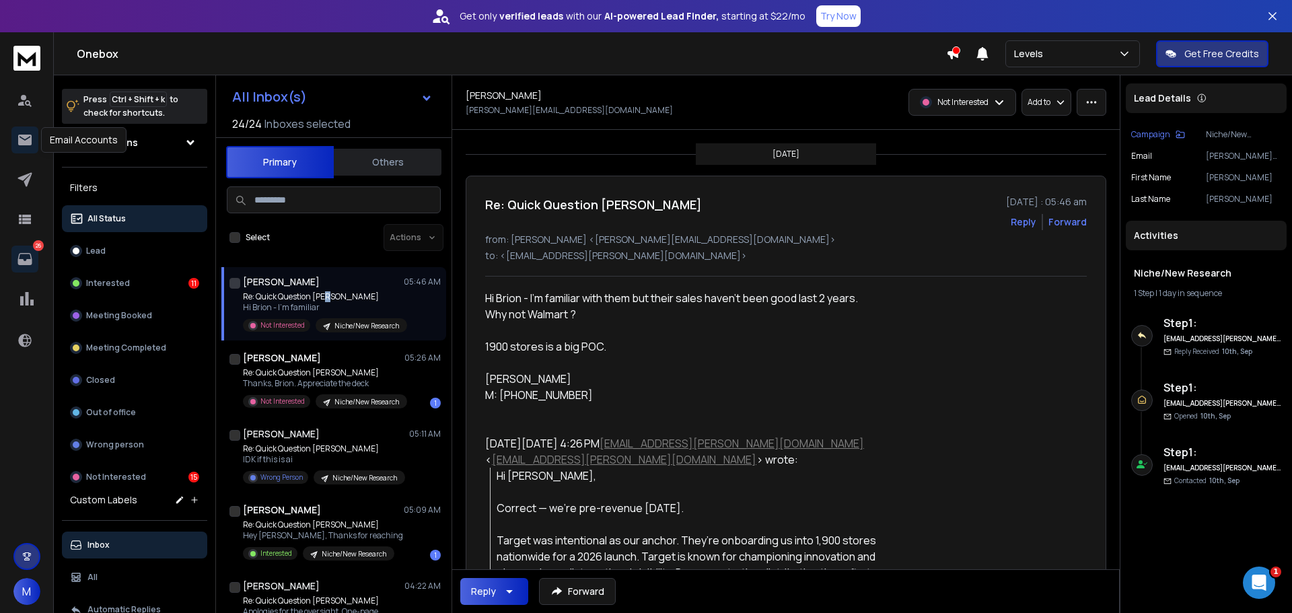
click at [26, 143] on icon at bounding box center [24, 140] width 13 height 11
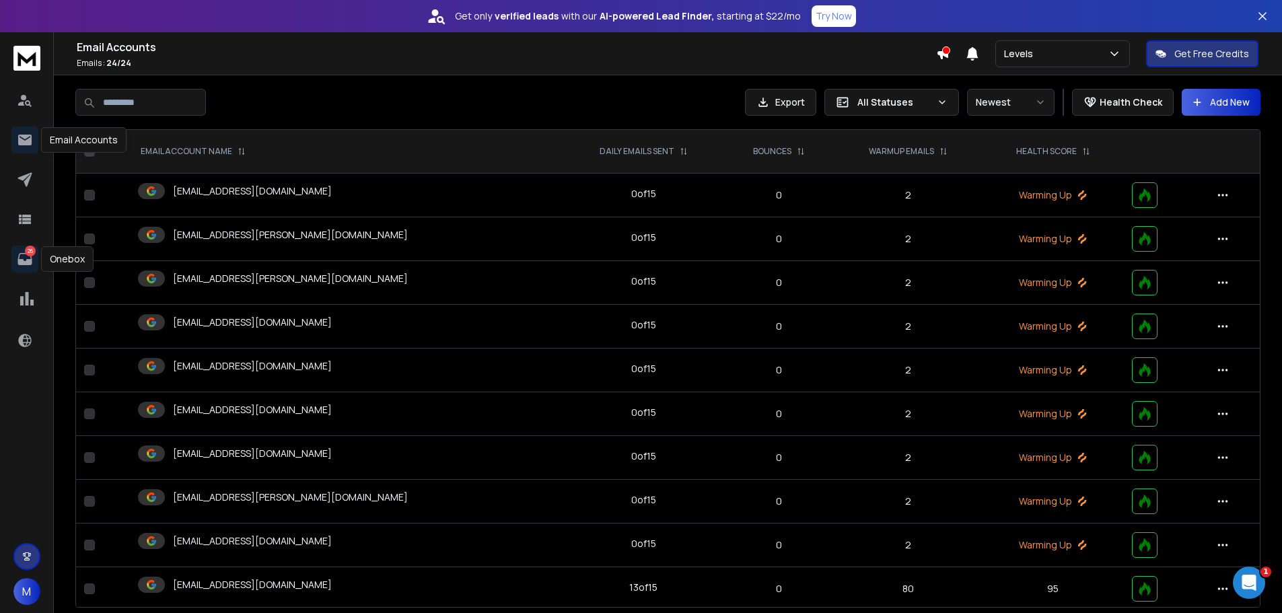
click at [23, 260] on icon at bounding box center [24, 259] width 14 height 12
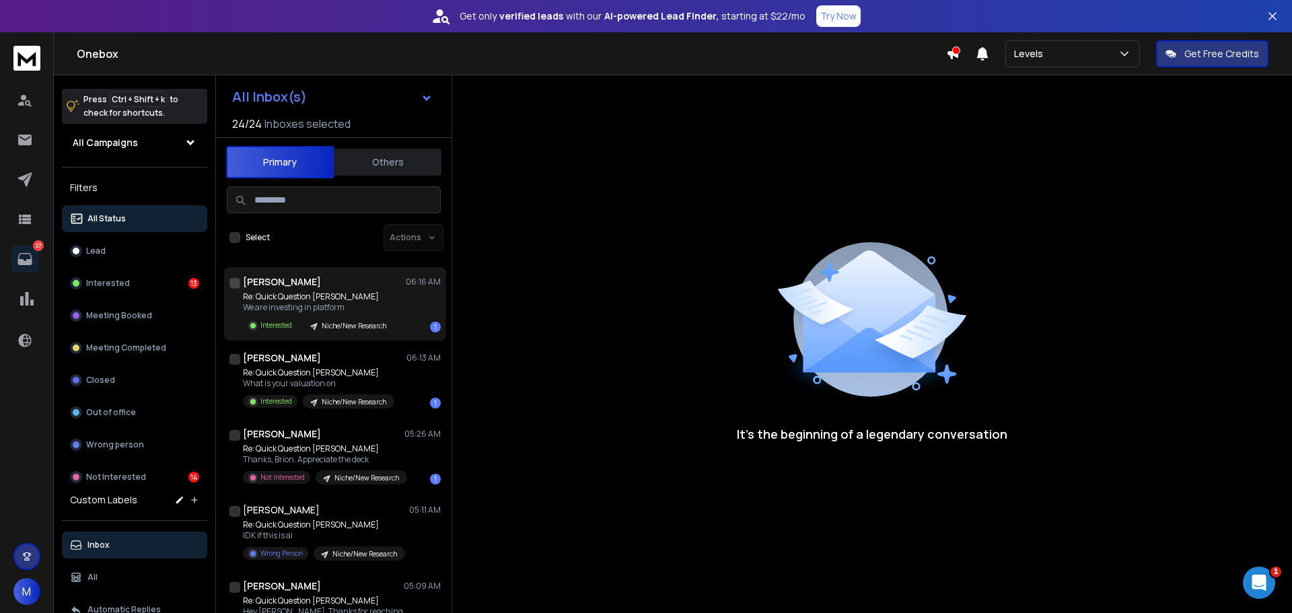
click at [339, 292] on p "Re: Quick Question [PERSON_NAME]" at bounding box center [318, 296] width 151 height 11
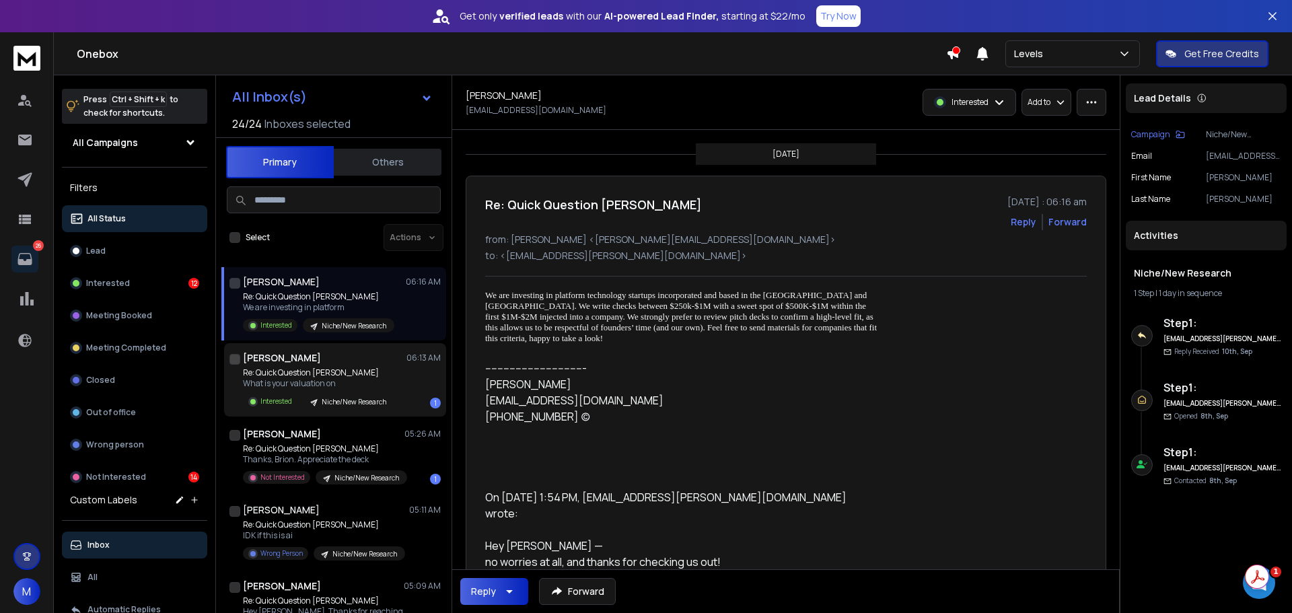
click at [328, 362] on div "[PERSON_NAME] 06:13 AM" at bounding box center [342, 357] width 198 height 13
